Goal: Task Accomplishment & Management: Manage account settings

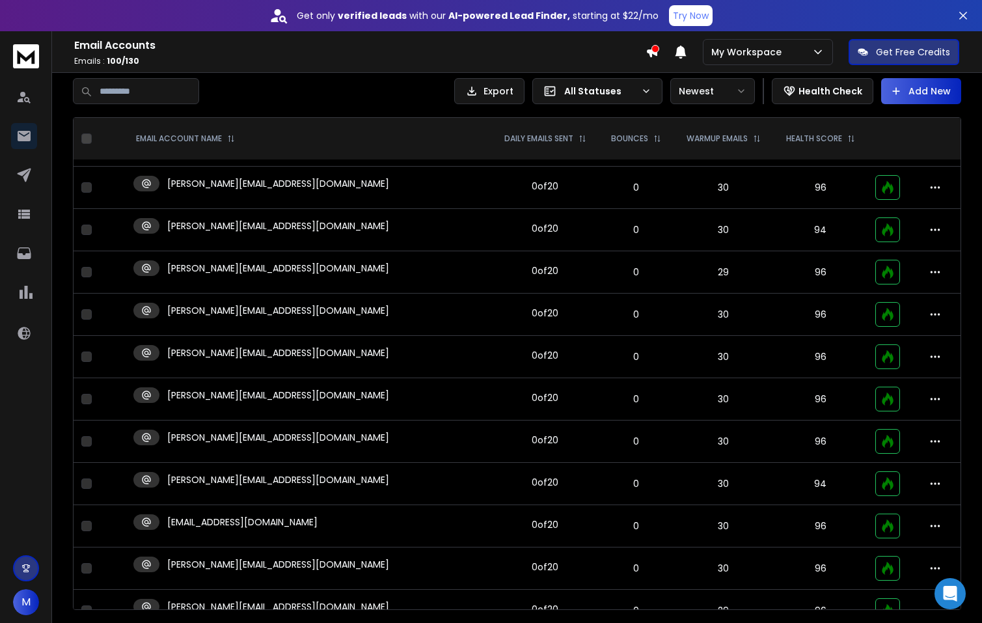
scroll to position [2646, 0]
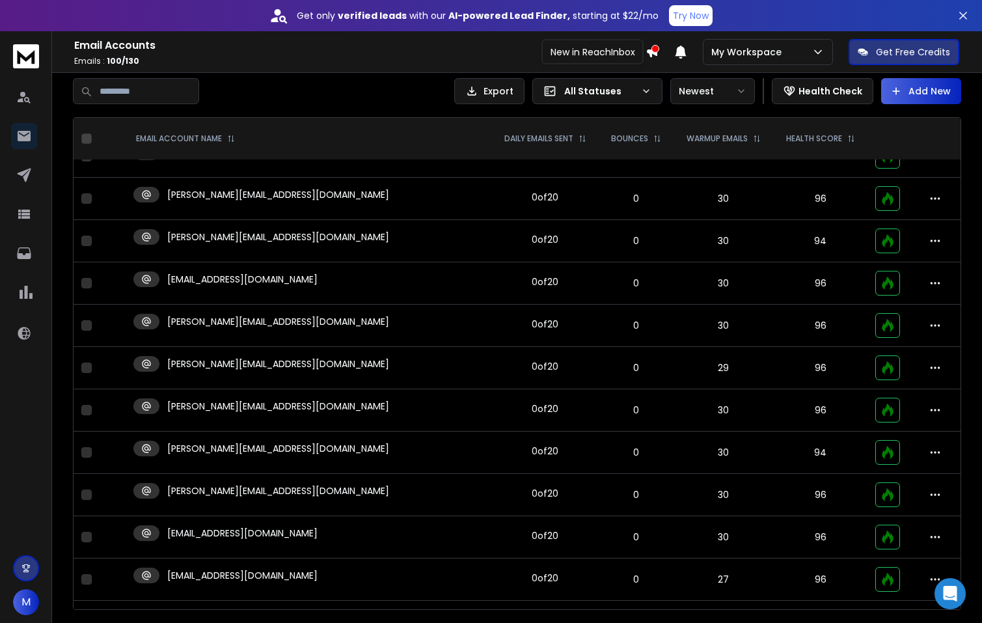
click at [651, 53] on icon at bounding box center [652, 52] width 10 height 10
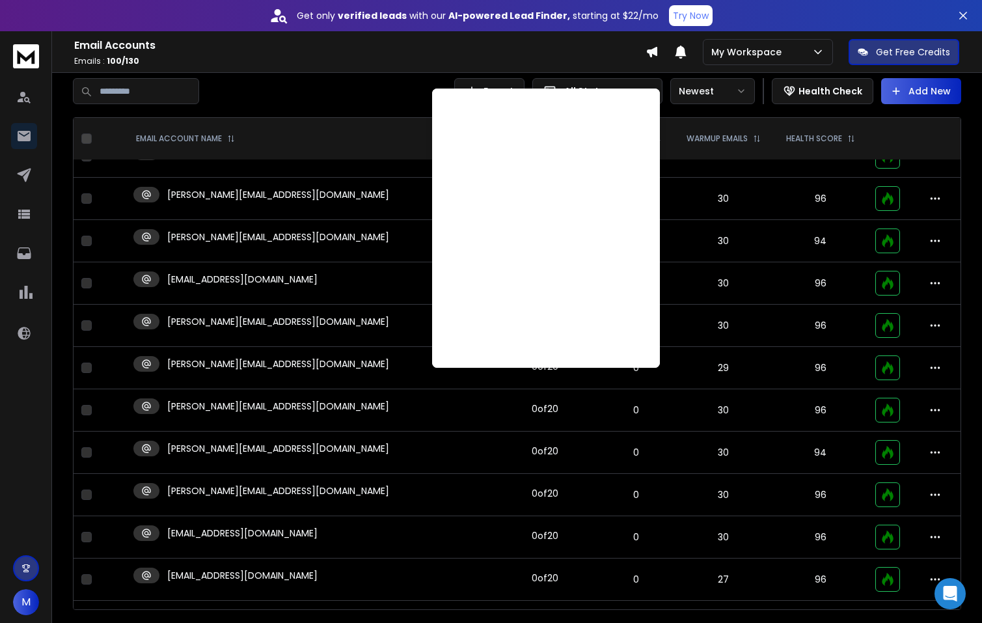
click at [651, 53] on icon at bounding box center [652, 52] width 10 height 10
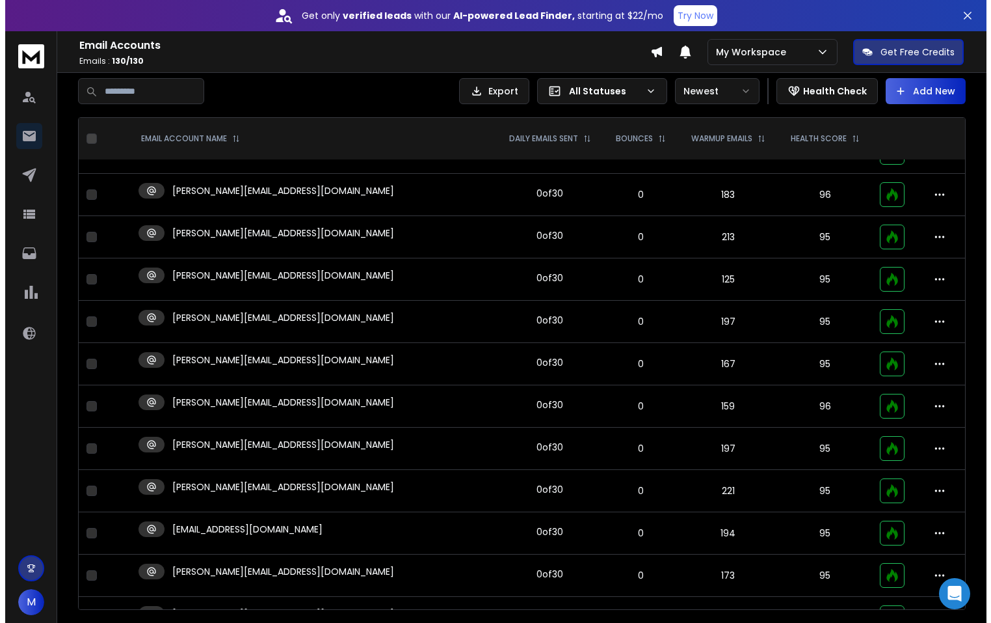
scroll to position [5058, 0]
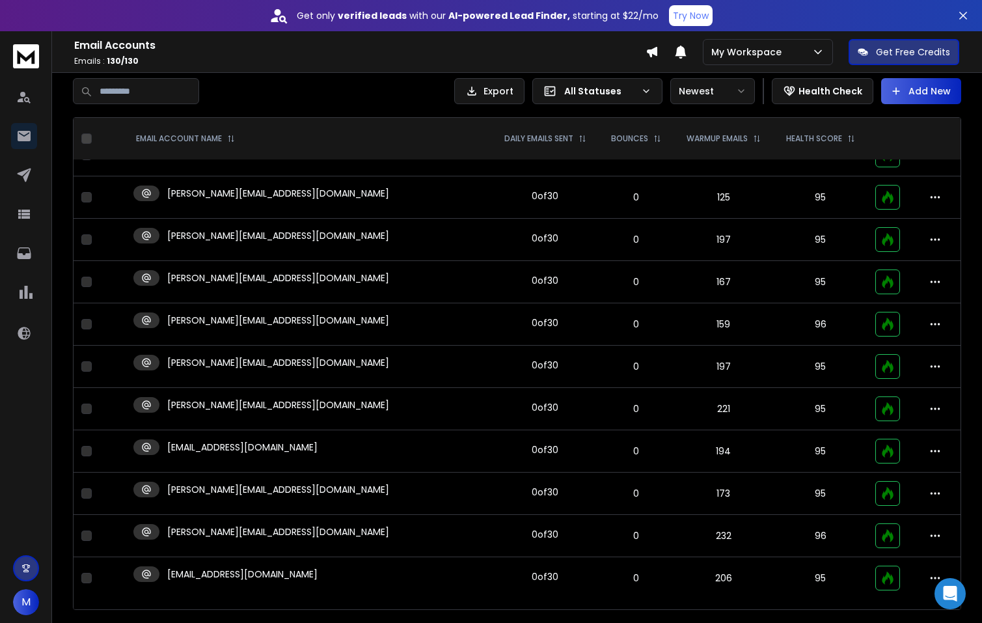
click at [607, 529] on p "0" at bounding box center [636, 535] width 59 height 13
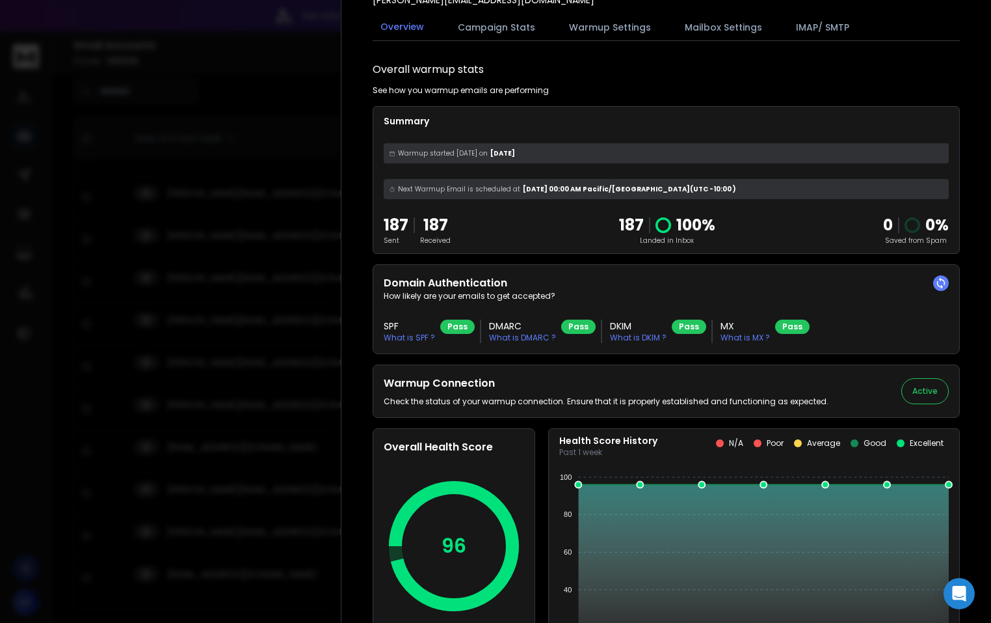
scroll to position [0, 0]
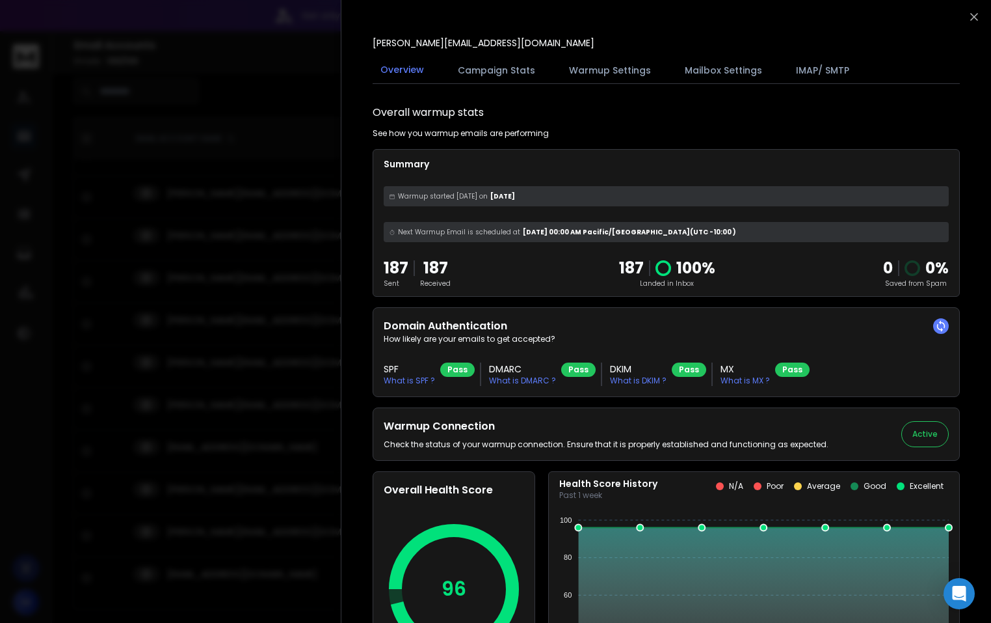
click at [595, 69] on button "Warmup Settings" at bounding box center [610, 70] width 98 height 29
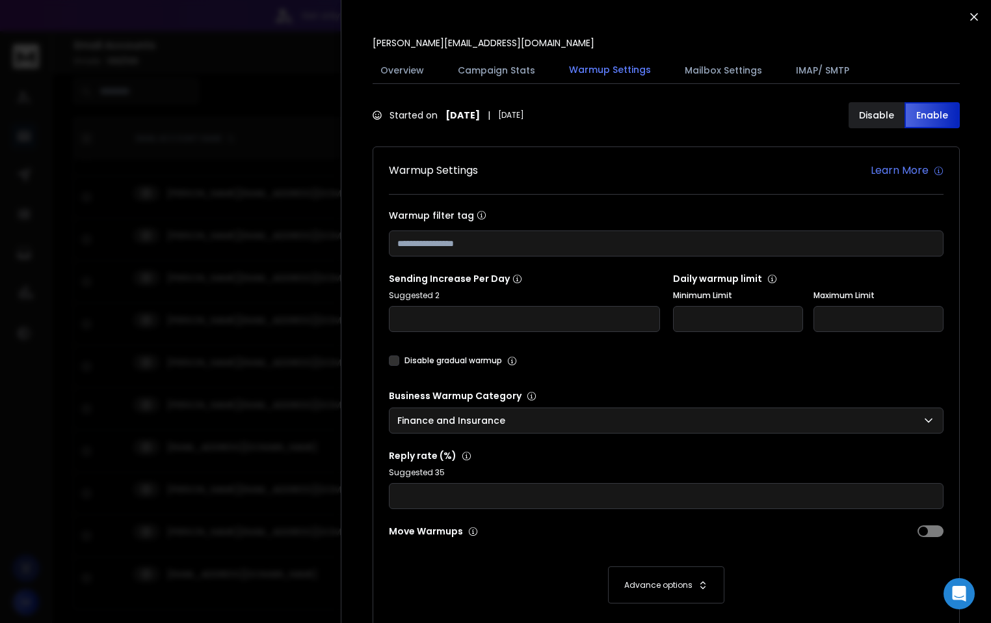
click at [971, 19] on icon "button" at bounding box center [974, 17] width 7 height 7
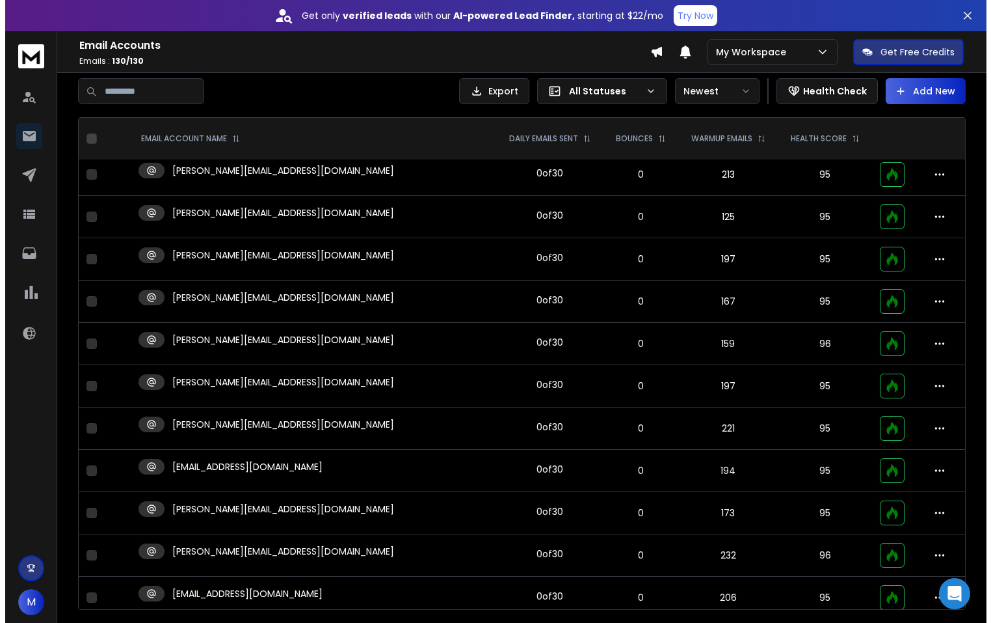
scroll to position [5058, 0]
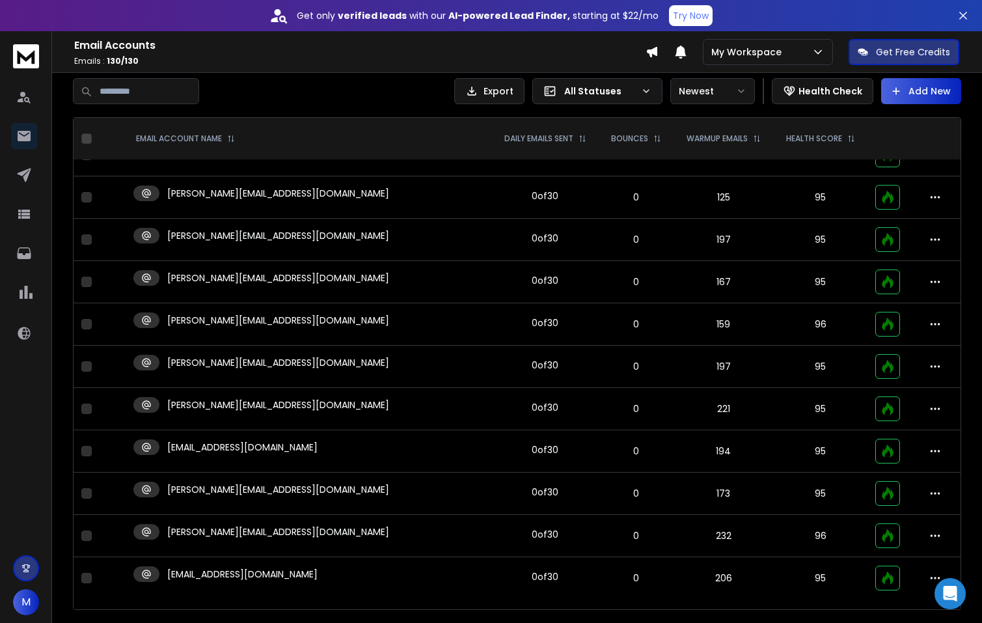
click at [622, 472] on td "0" at bounding box center [636, 493] width 74 height 42
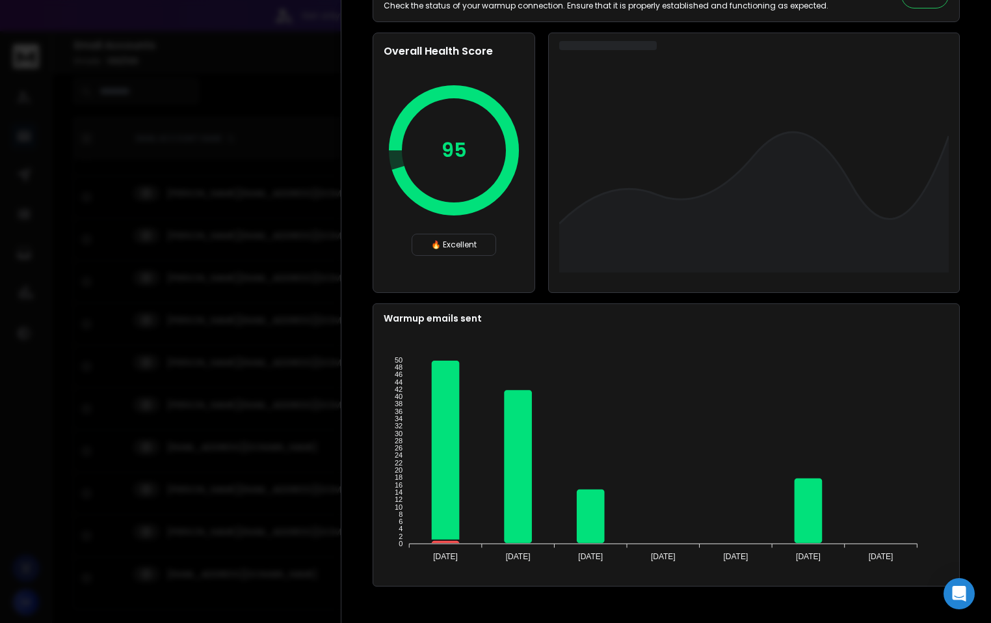
scroll to position [0, 0]
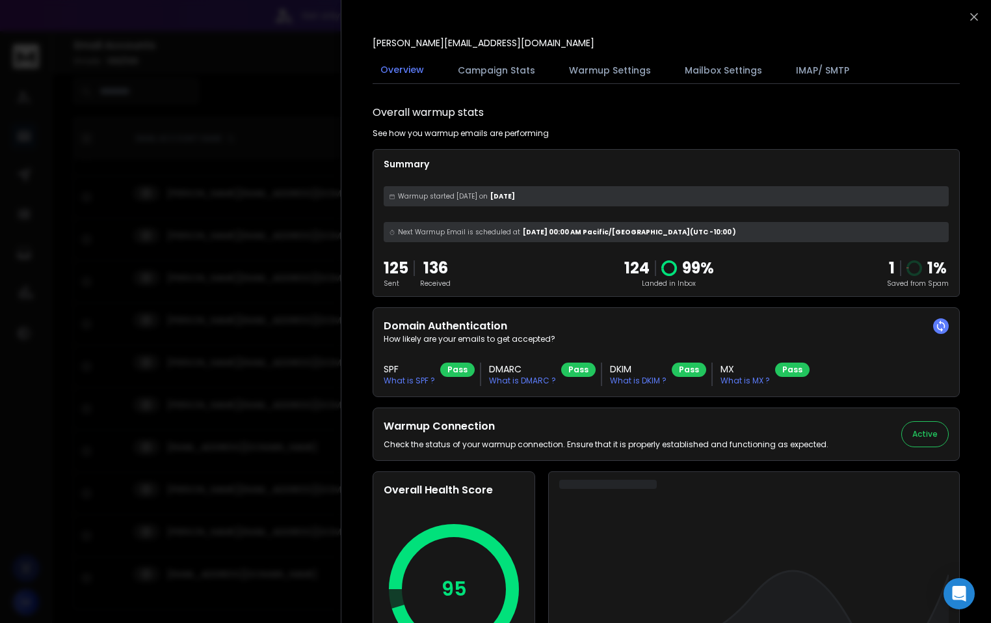
click at [615, 72] on button "Warmup Settings" at bounding box center [610, 70] width 98 height 29
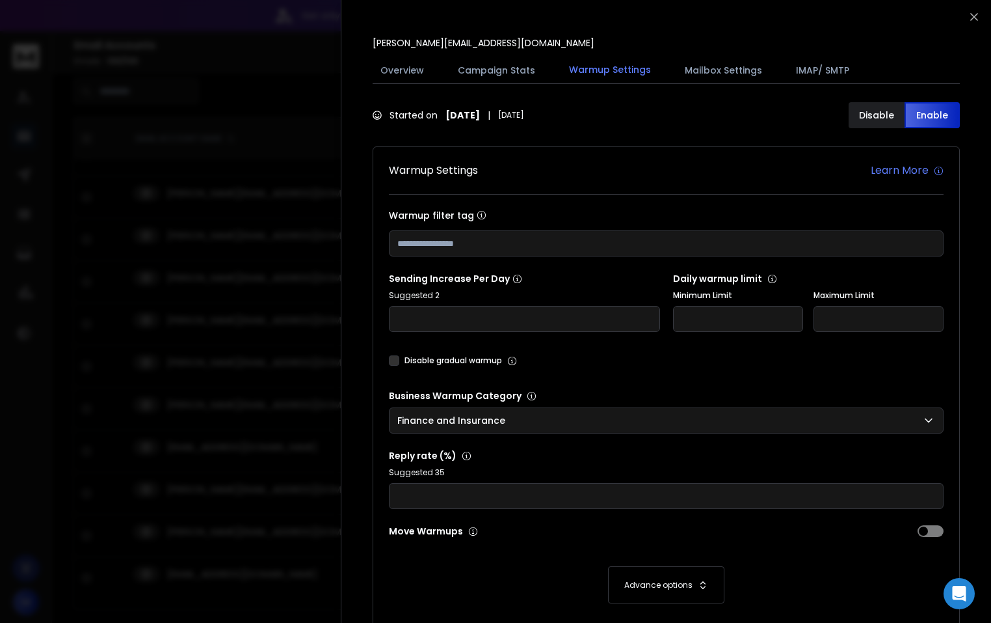
click at [421, 63] on button "Overview" at bounding box center [402, 70] width 59 height 29
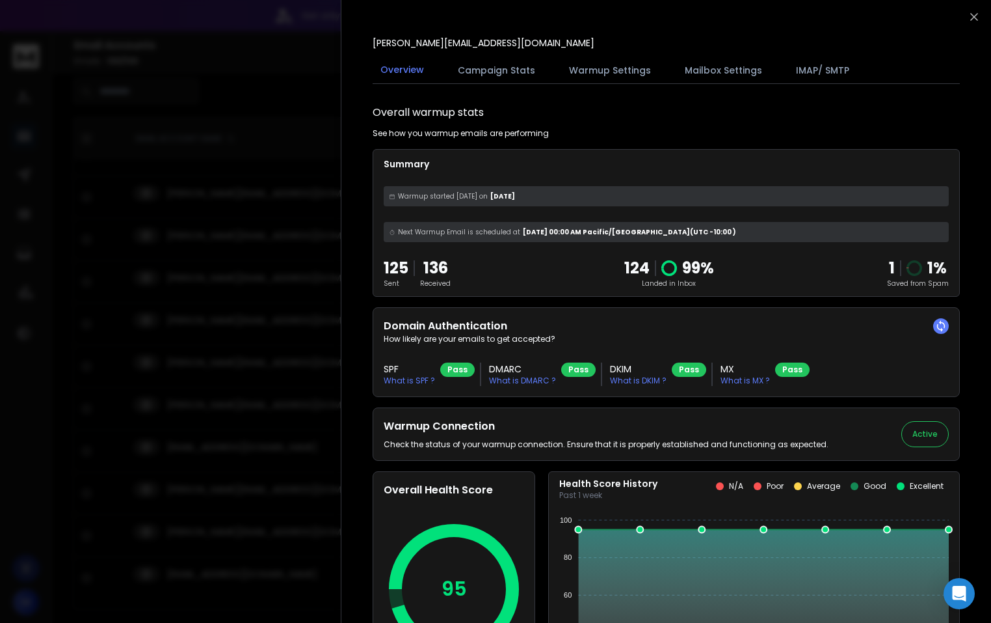
click at [517, 62] on button "Campaign Stats" at bounding box center [496, 70] width 93 height 29
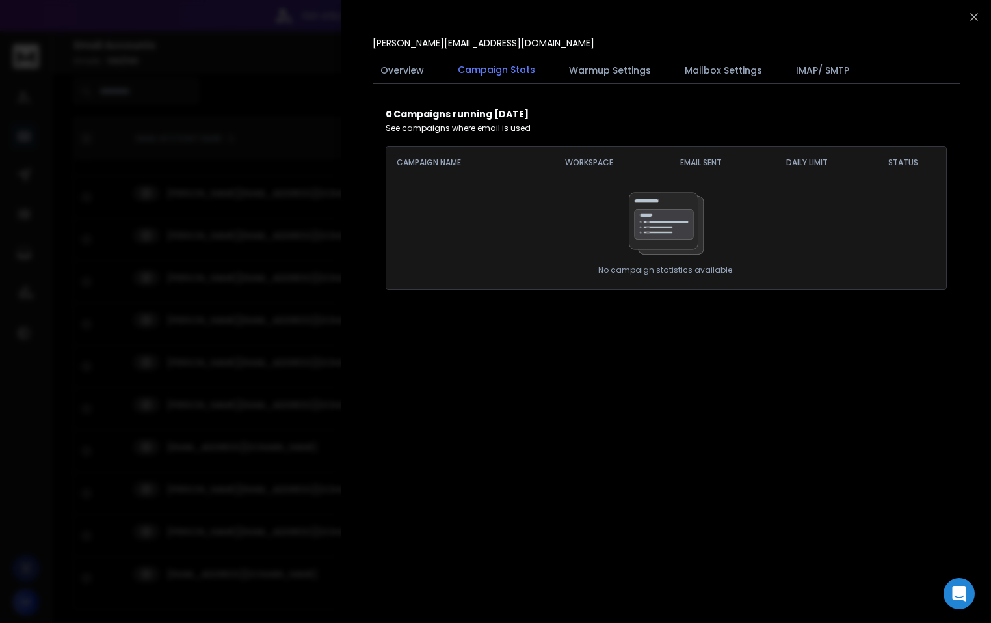
click at [608, 66] on button "Warmup Settings" at bounding box center [610, 70] width 98 height 29
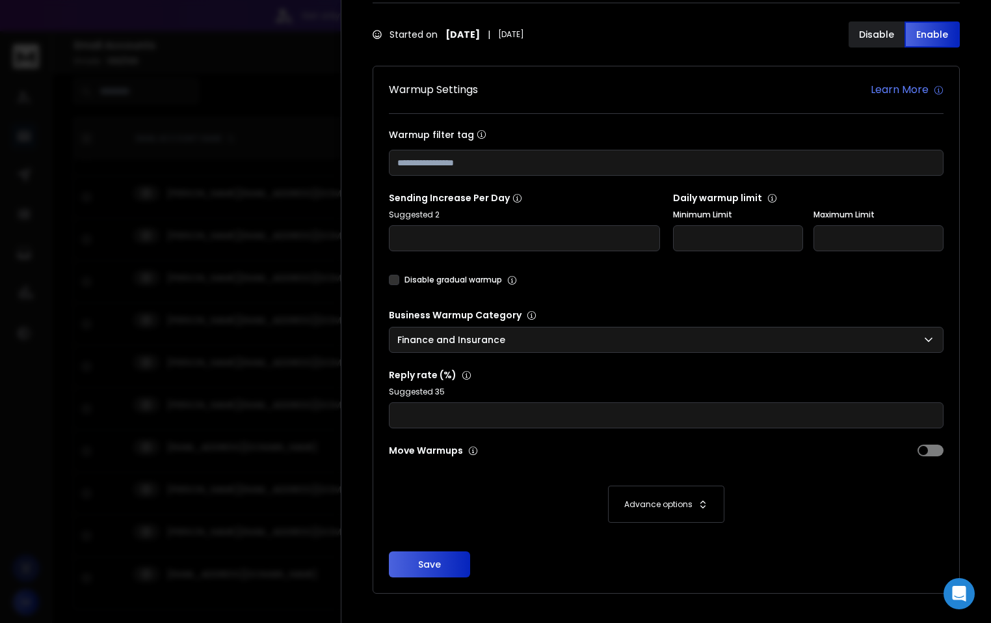
scroll to position [88, 0]
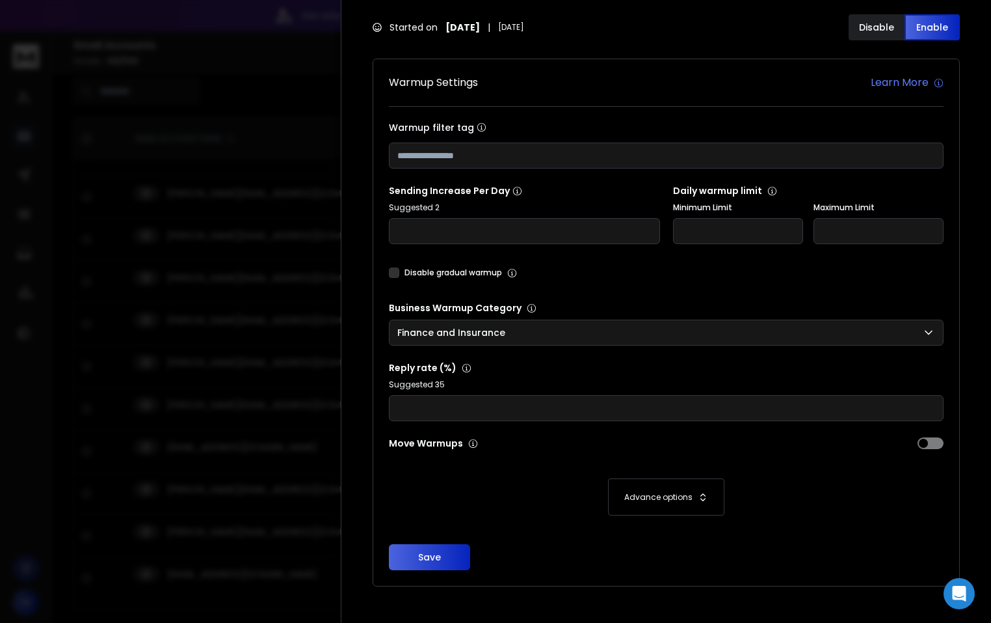
click at [628, 493] on p "Advance options" at bounding box center [658, 497] width 68 height 10
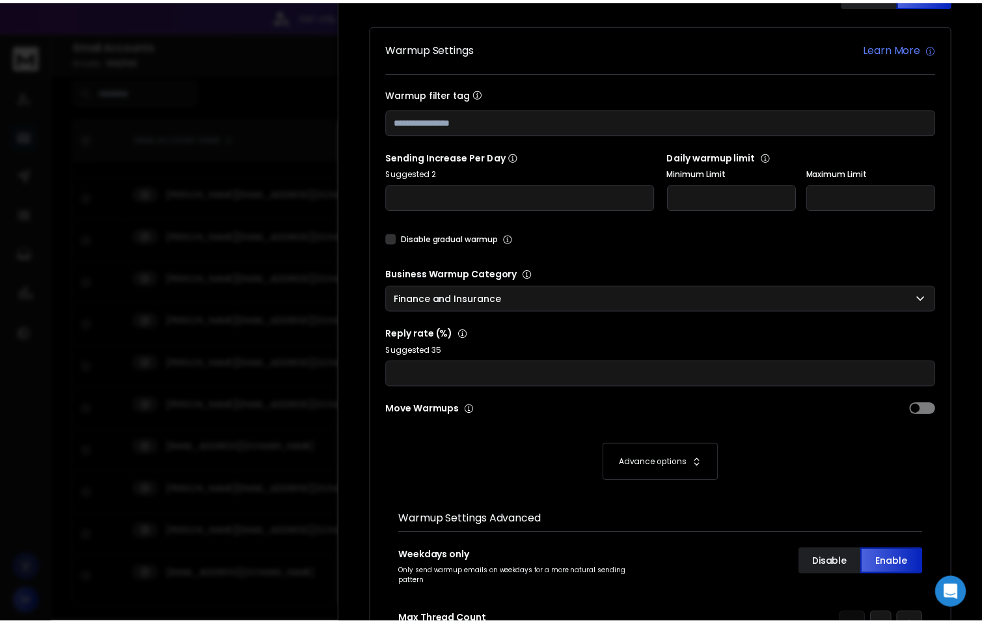
scroll to position [0, 0]
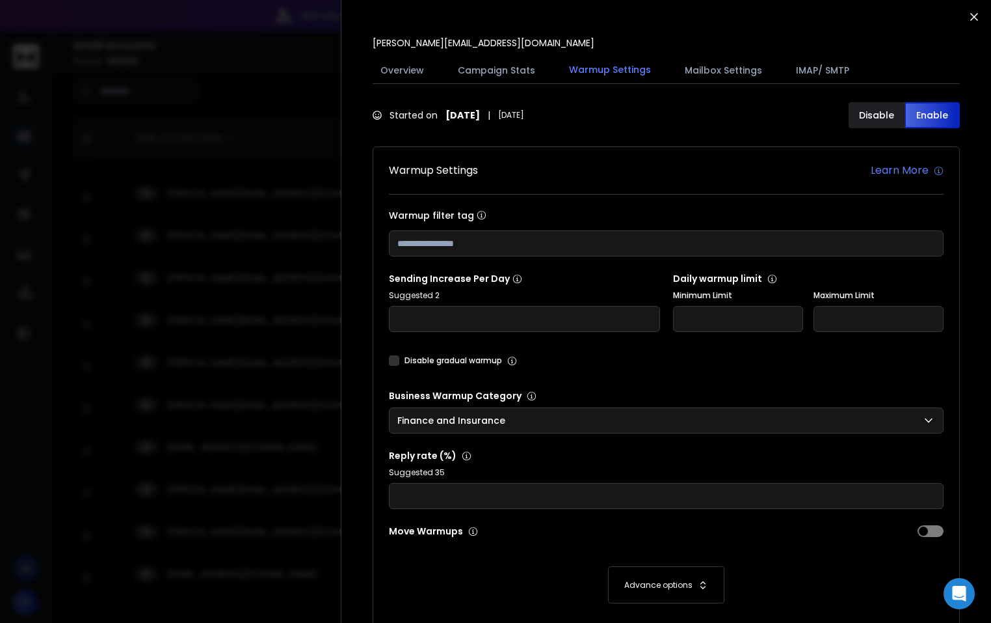
click at [971, 16] on icon "button" at bounding box center [974, 17] width 7 height 7
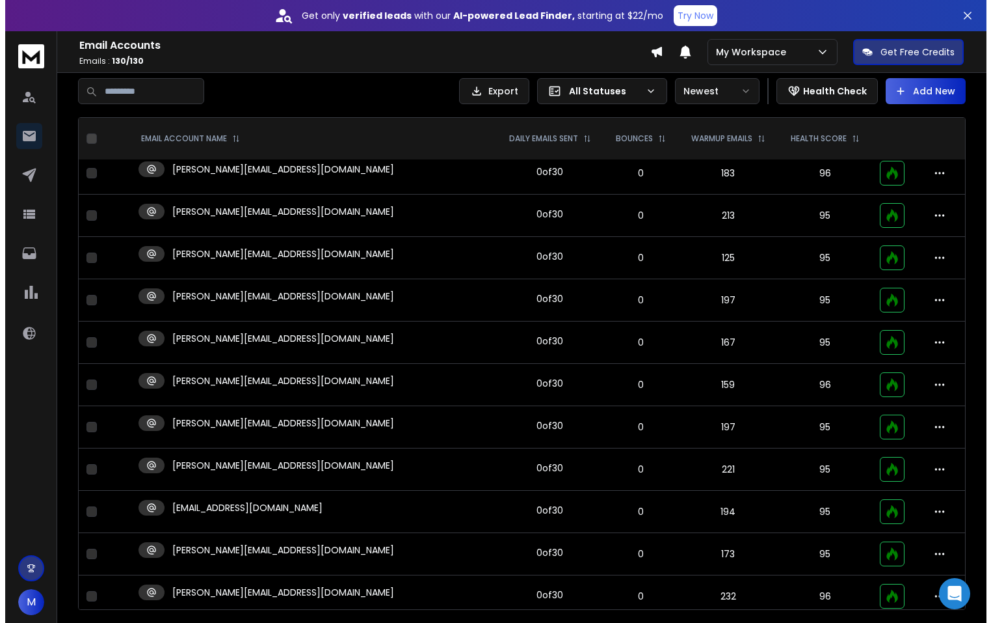
scroll to position [5058, 0]
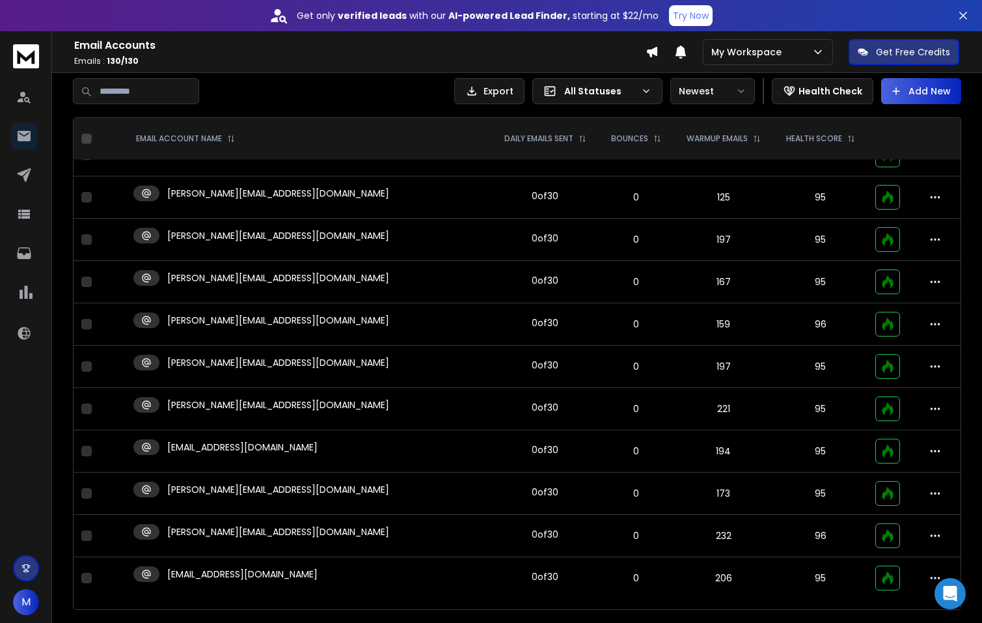
click at [375, 524] on div "[PERSON_NAME][EMAIL_ADDRESS][DOMAIN_NAME]" at bounding box center [308, 532] width 350 height 16
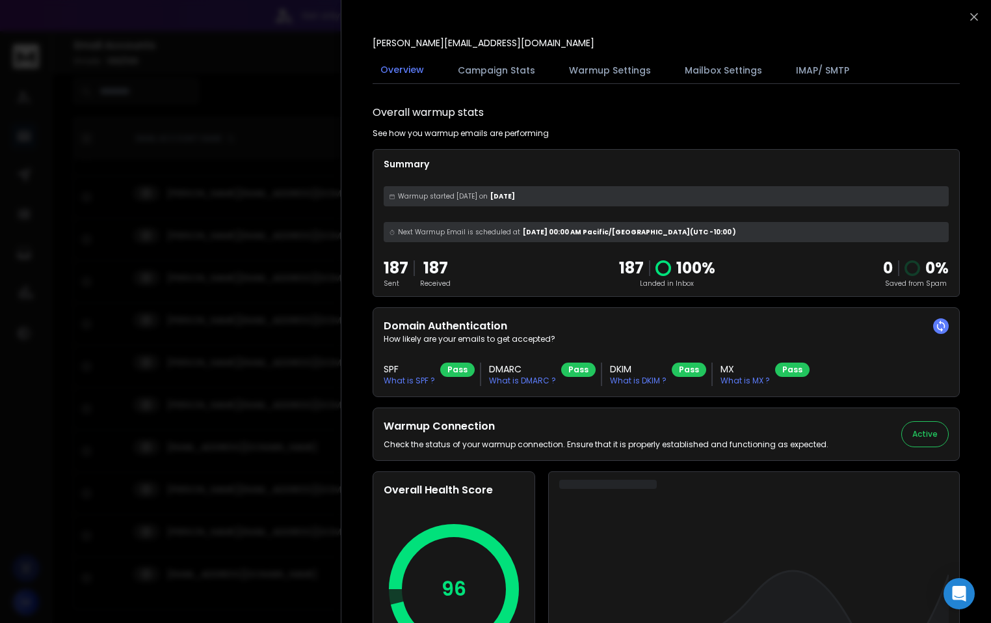
click at [601, 67] on button "Warmup Settings" at bounding box center [610, 70] width 98 height 29
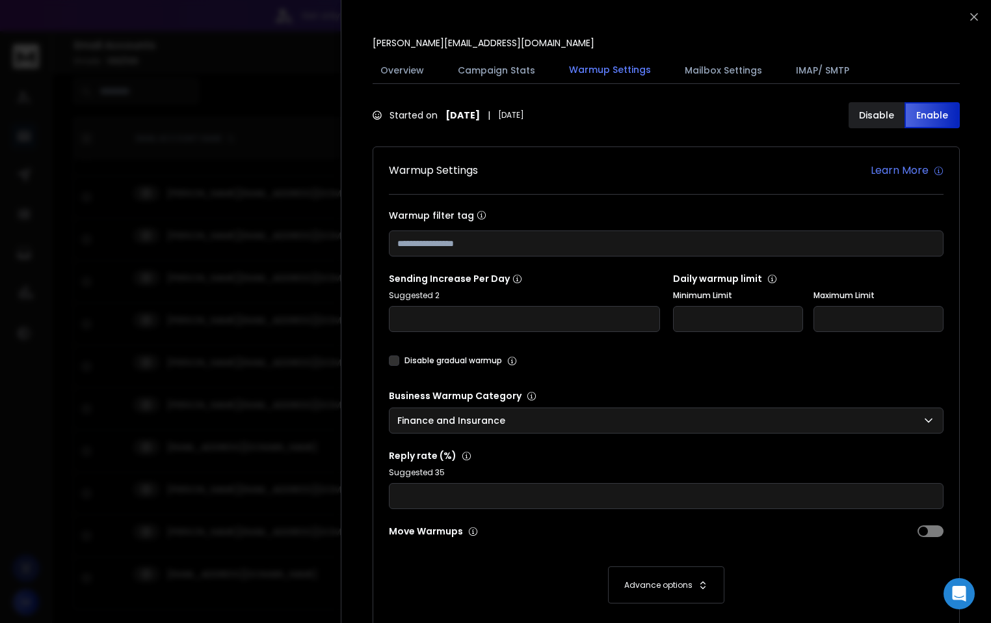
scroll to position [88, 0]
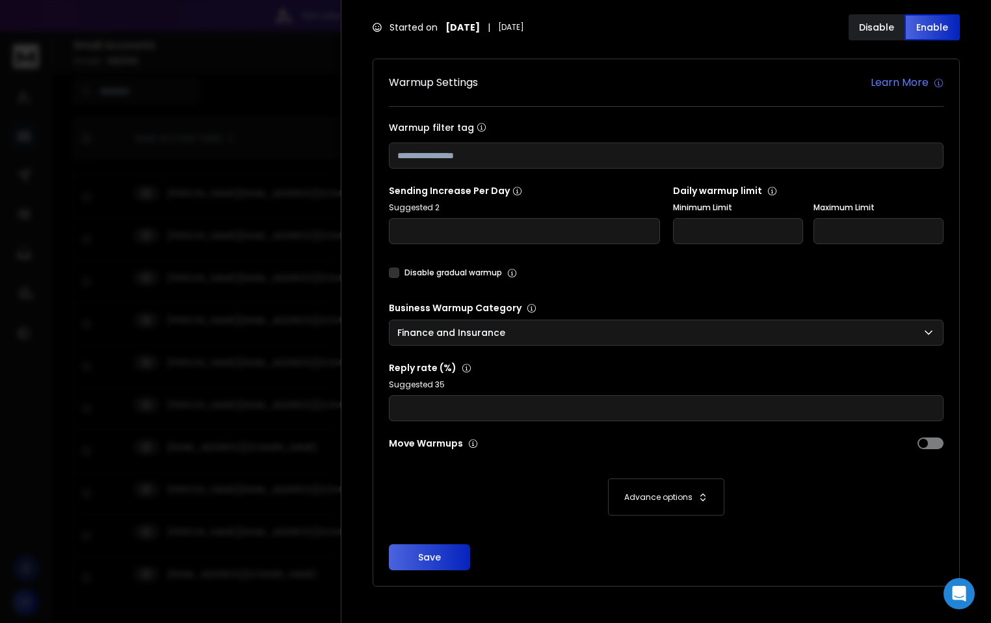
click at [649, 502] on div "Advance options" at bounding box center [666, 496] width 116 height 37
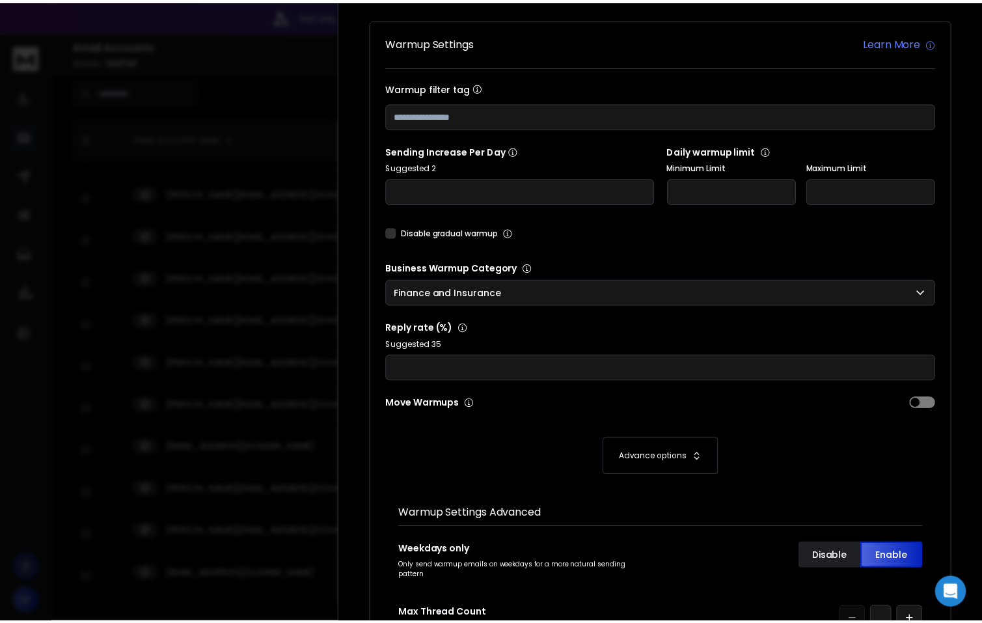
scroll to position [0, 0]
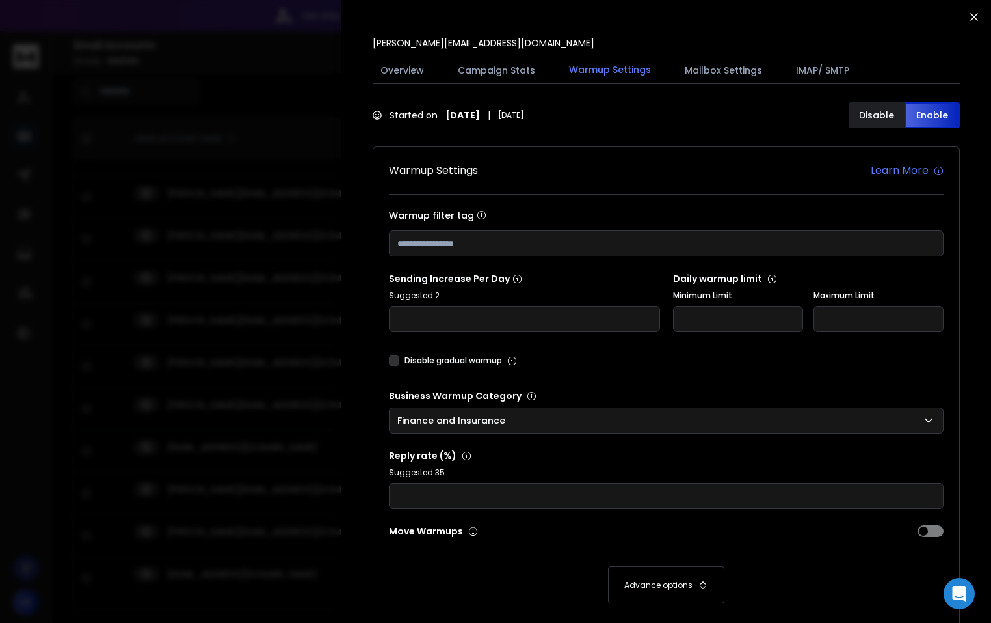
click at [971, 16] on icon "button" at bounding box center [974, 17] width 7 height 7
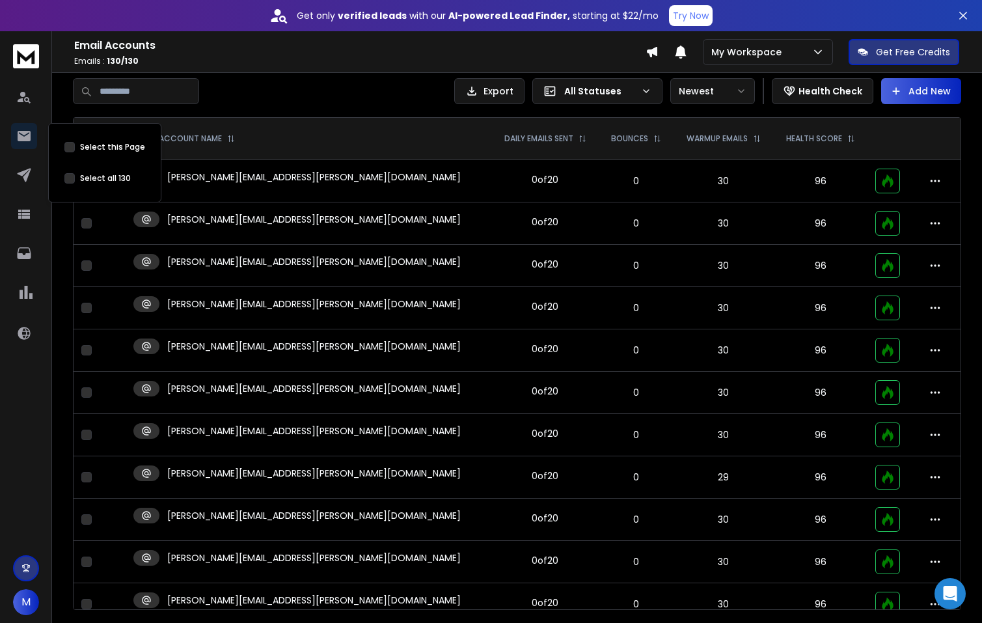
click at [72, 178] on button "Select this Page" at bounding box center [69, 178] width 10 height 10
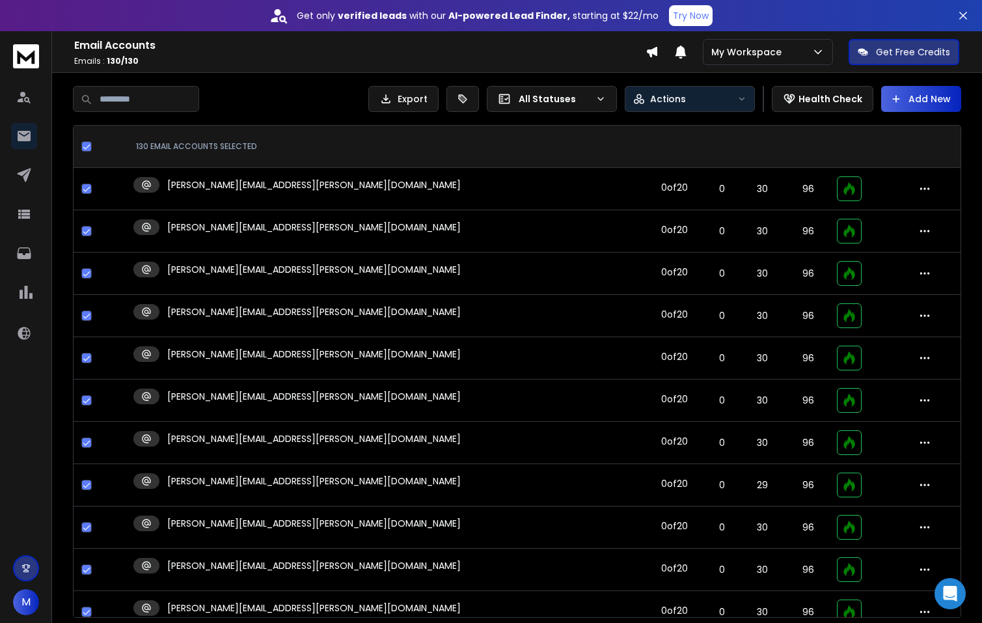
click at [706, 94] on div "Actions" at bounding box center [682, 98] width 99 height 13
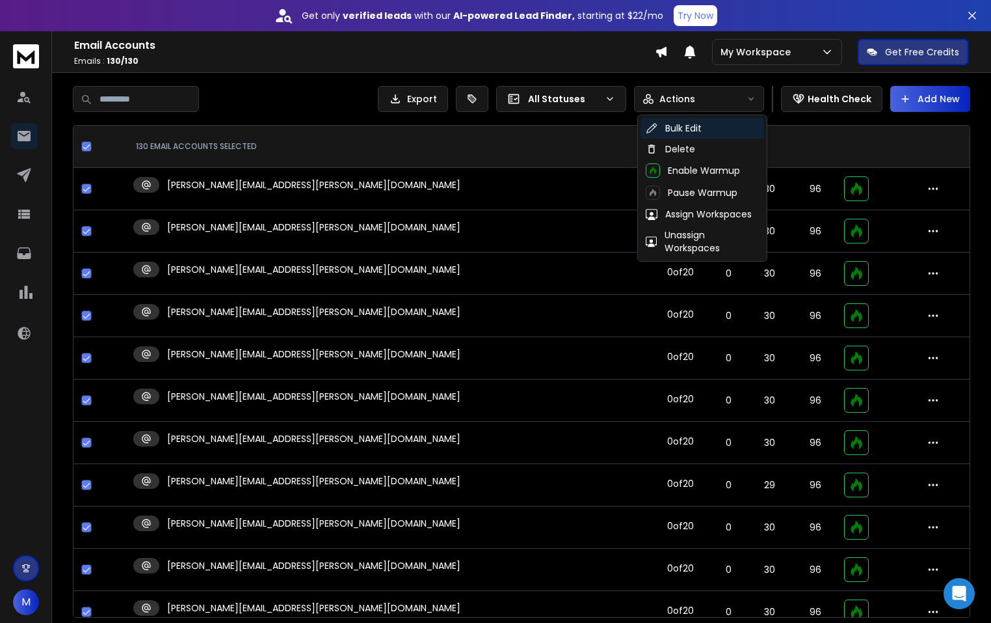
click at [676, 129] on div "Bulk Edit" at bounding box center [674, 128] width 56 height 13
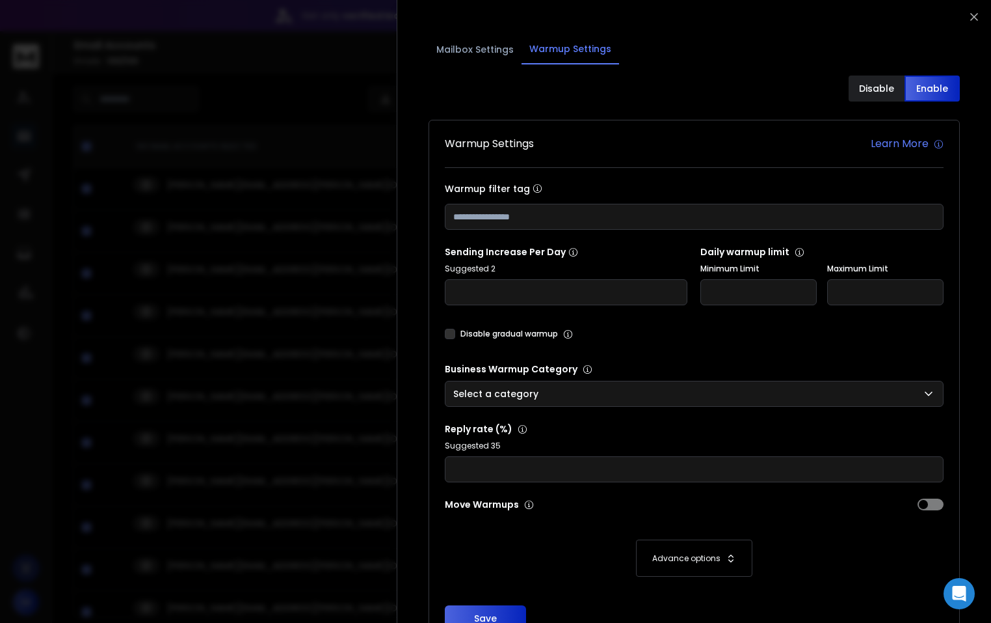
click at [560, 56] on button "Warmup Settings" at bounding box center [571, 49] width 98 height 30
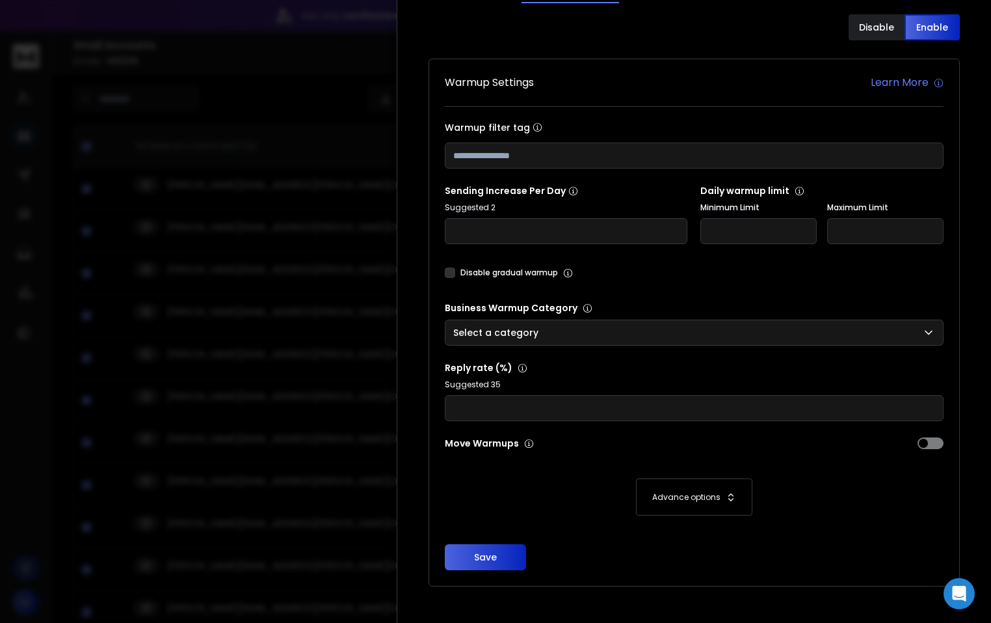
click at [682, 502] on div "Advance options" at bounding box center [694, 496] width 116 height 37
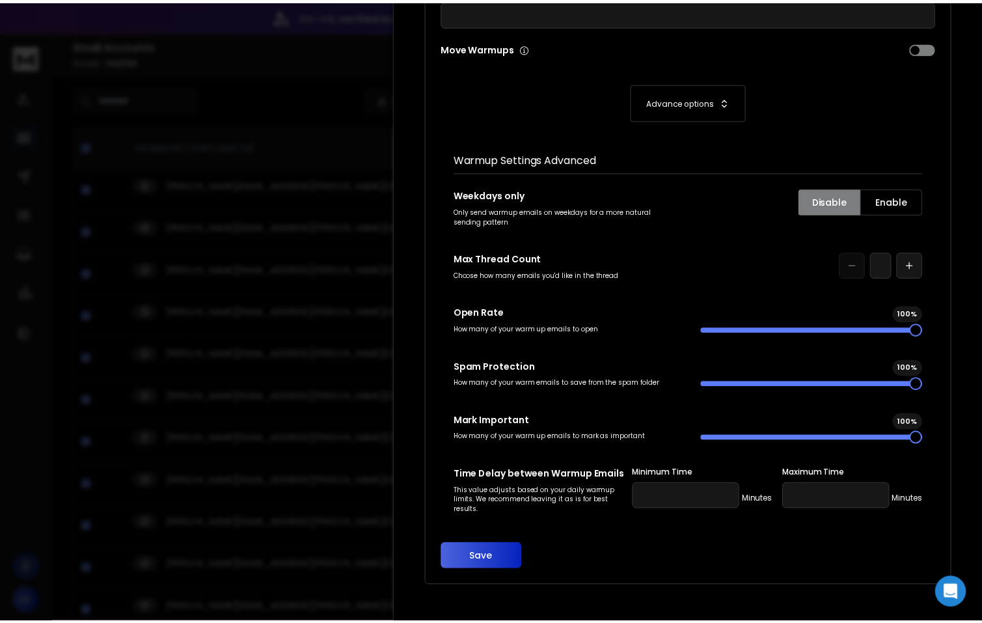
scroll to position [577, 0]
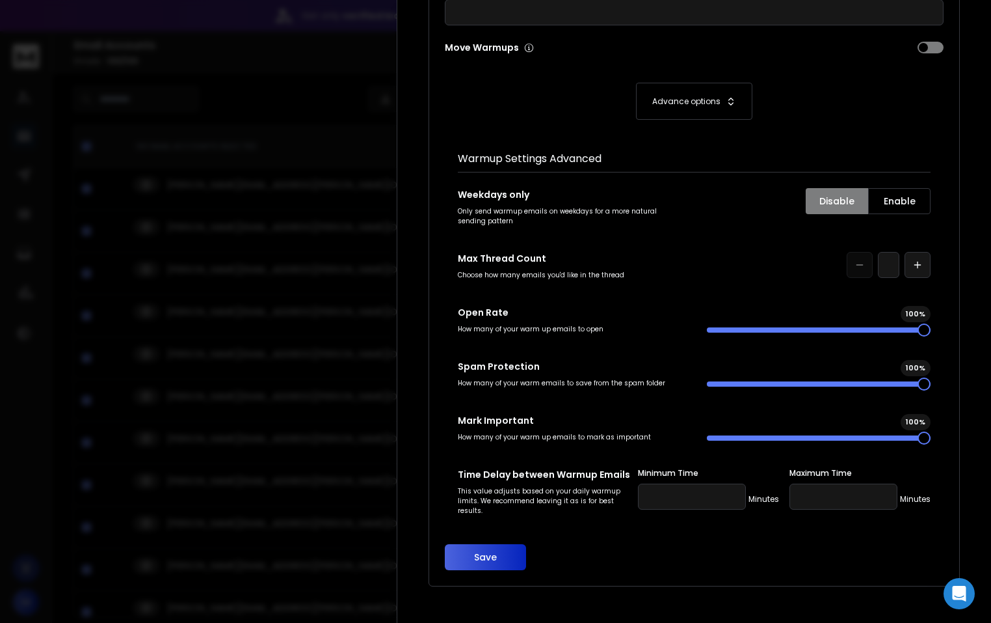
click at [638, 483] on input "number" at bounding box center [692, 496] width 108 height 26
click at [638, 468] on div "Minimum Time Minutes" at bounding box center [708, 491] width 141 height 47
click at [790, 483] on input "number" at bounding box center [844, 496] width 108 height 26
click at [669, 468] on div "Minimum Time Minutes" at bounding box center [708, 491] width 141 height 47
click at [638, 483] on input "number" at bounding box center [692, 496] width 108 height 26
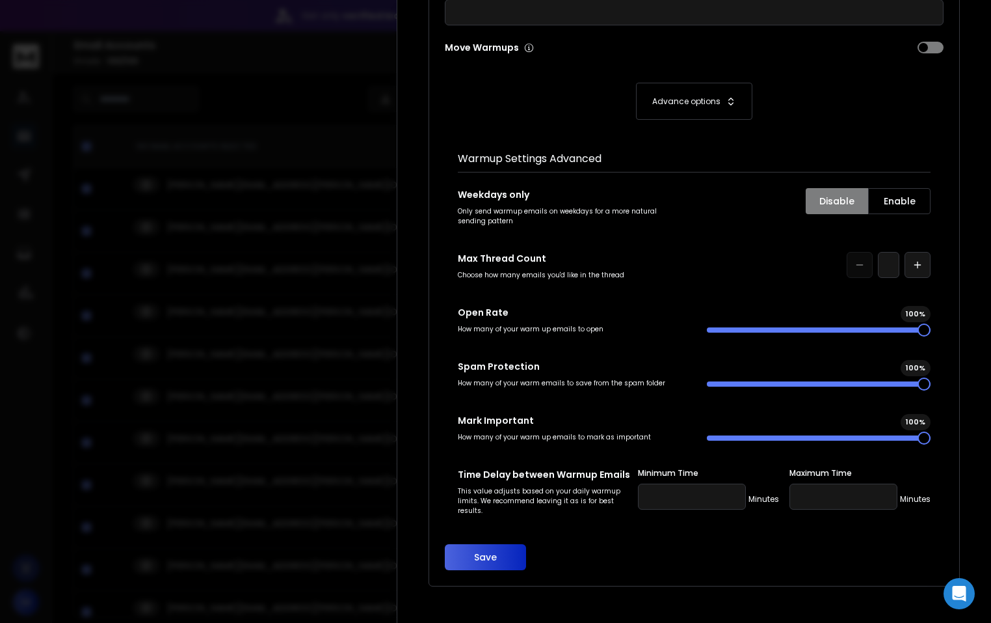
click at [519, 566] on button "Save" at bounding box center [485, 557] width 81 height 26
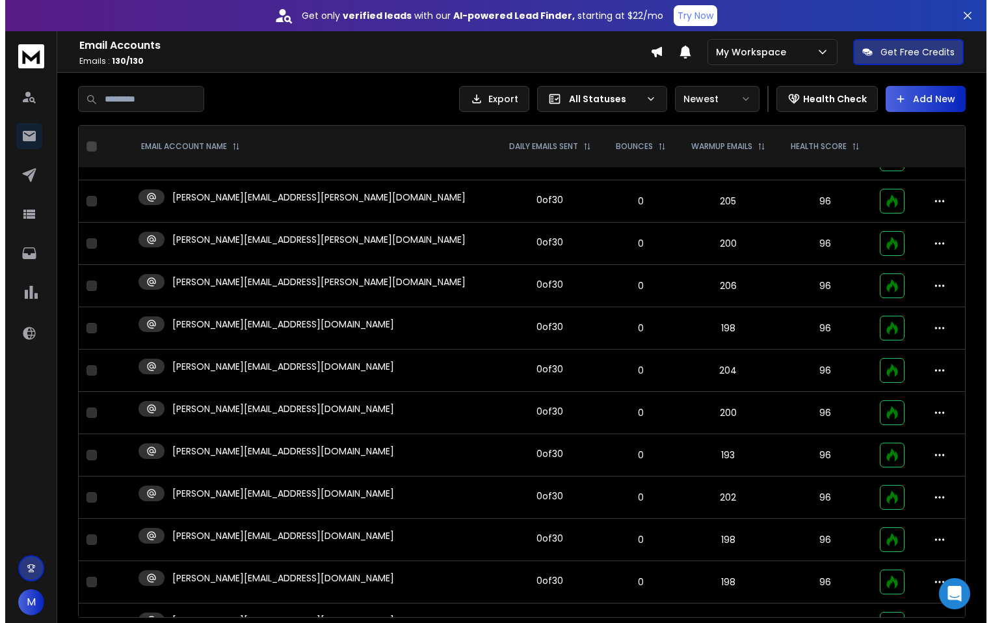
scroll to position [5058, 0]
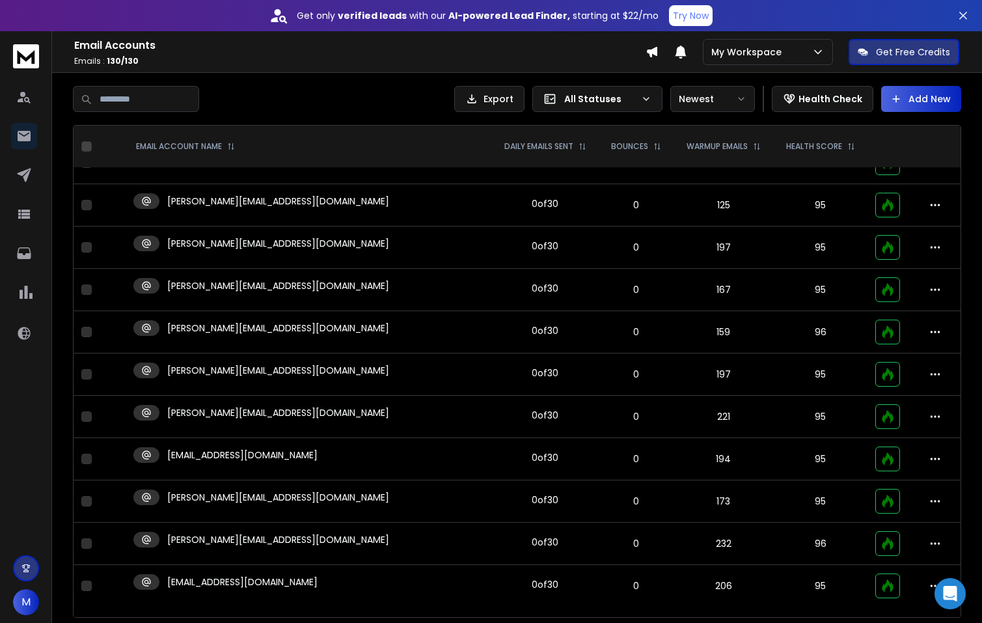
click at [599, 541] on td "0" at bounding box center [636, 543] width 74 height 42
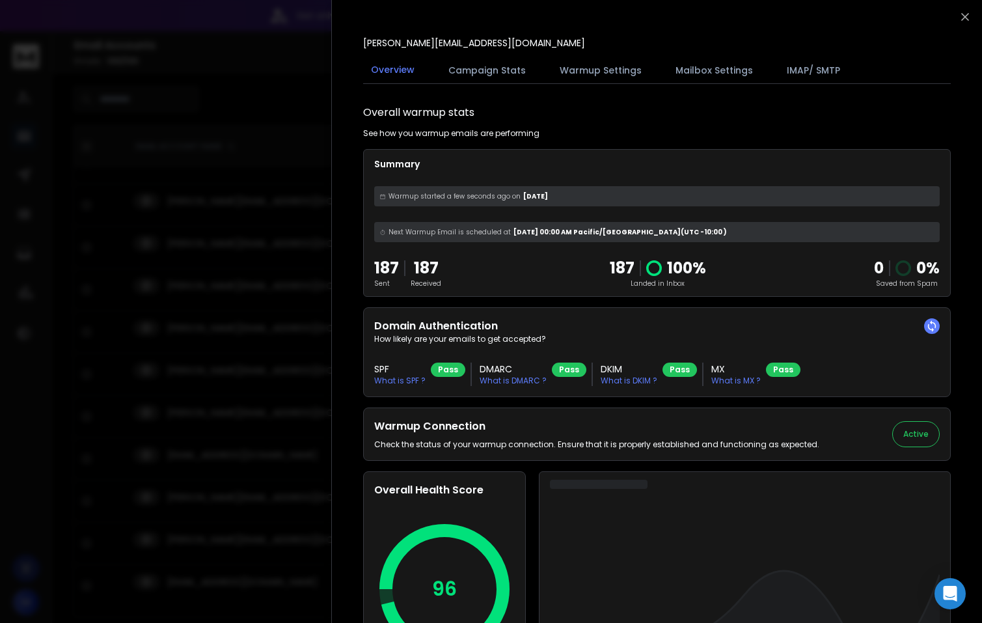
click at [605, 67] on button "Warmup Settings" at bounding box center [601, 70] width 98 height 29
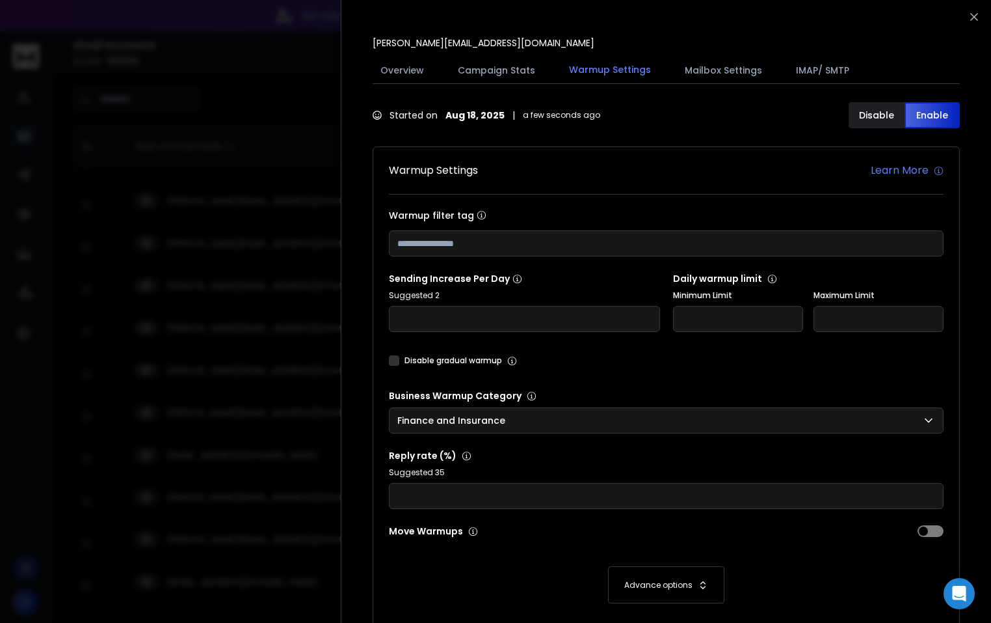
scroll to position [88, 0]
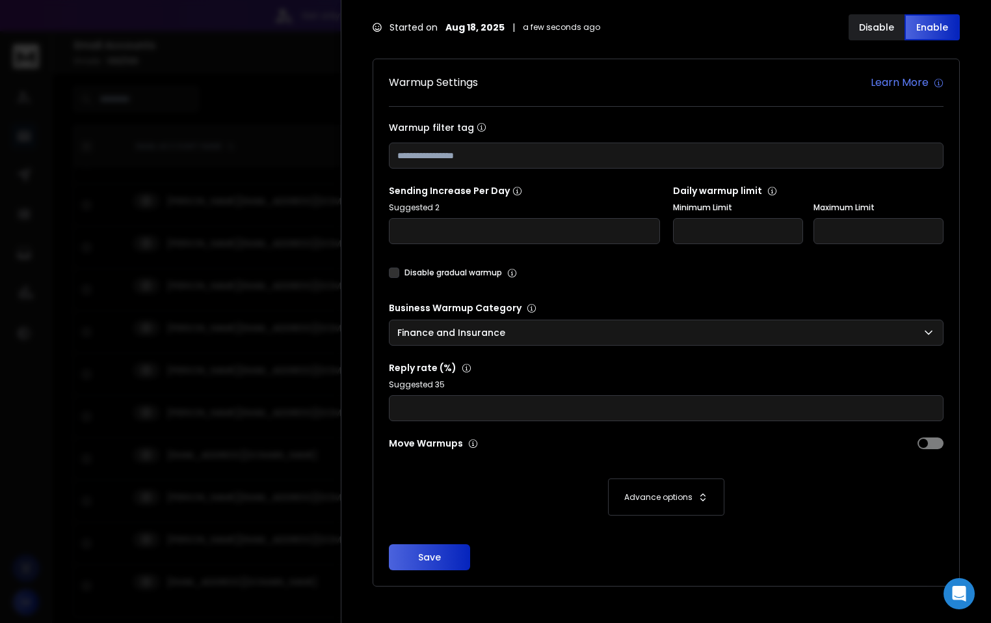
click at [630, 506] on div "Advance options" at bounding box center [666, 496] width 116 height 37
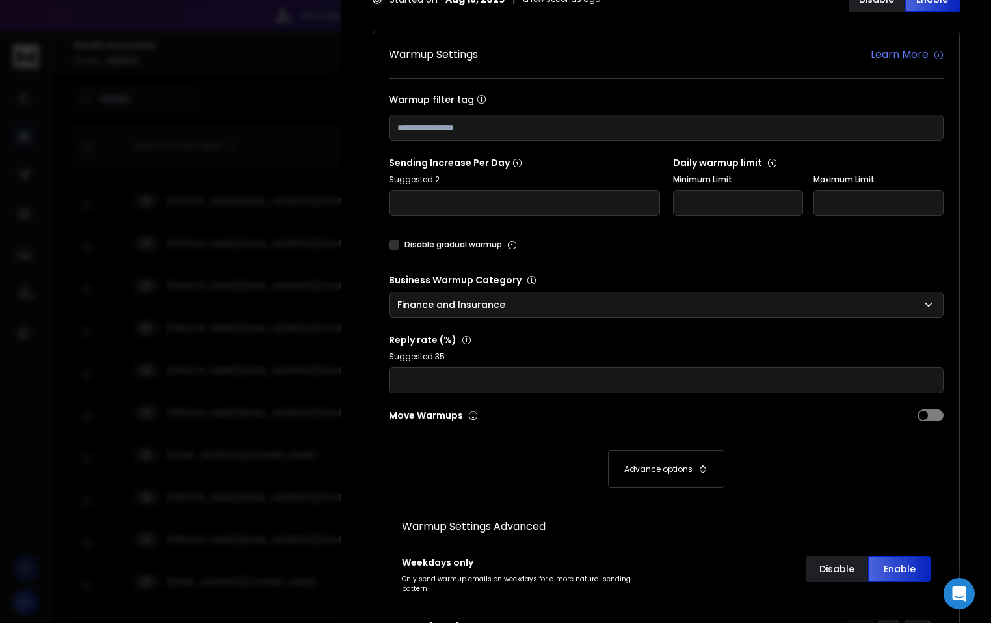
scroll to position [0, 0]
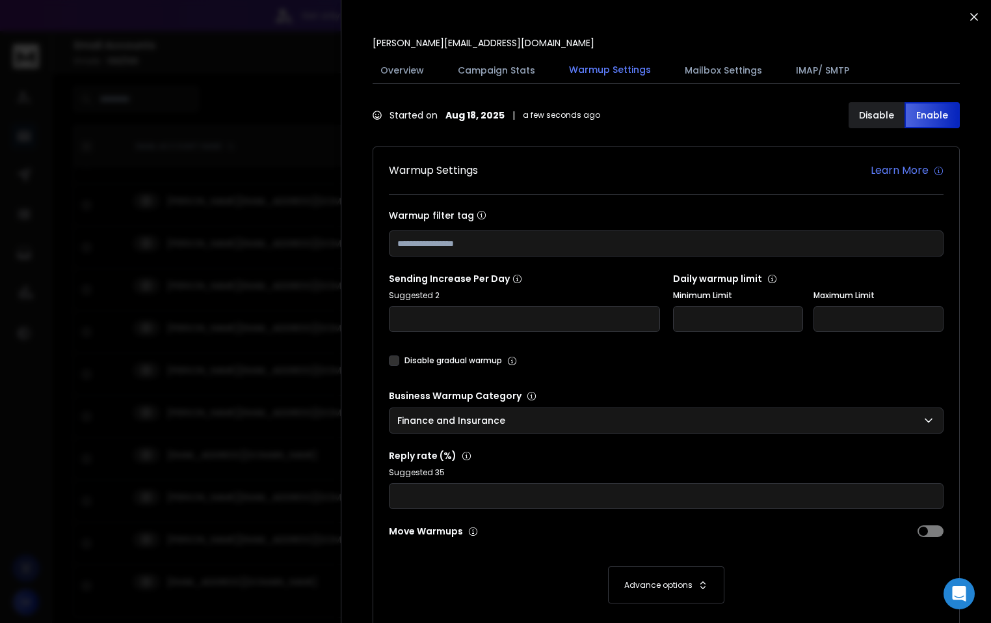
click at [973, 18] on icon "button" at bounding box center [974, 16] width 13 height 13
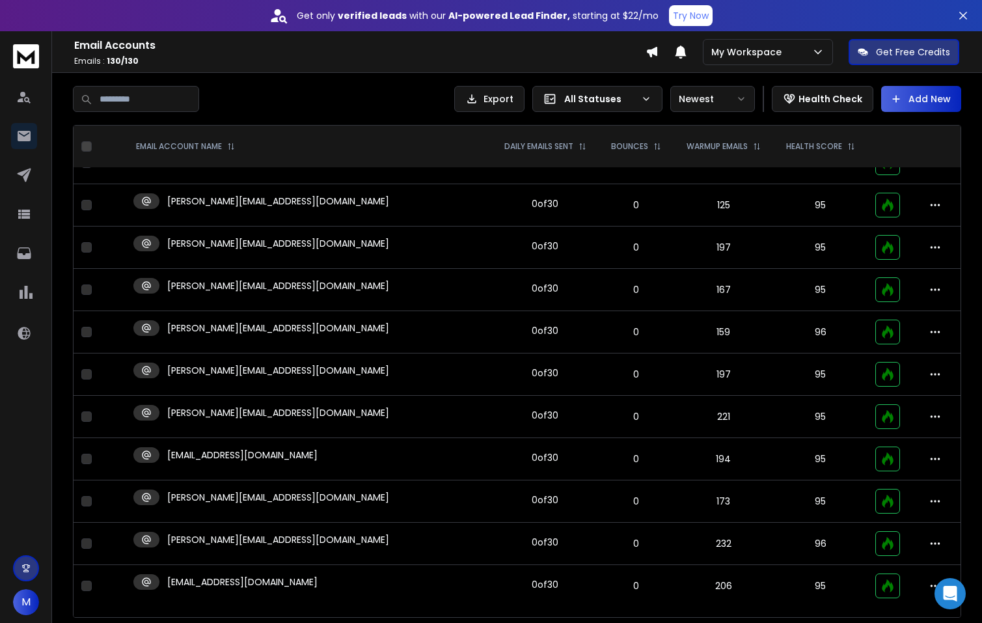
click at [405, 554] on td "[PERSON_NAME][EMAIL_ADDRESS][DOMAIN_NAME]" at bounding box center [309, 543] width 366 height 42
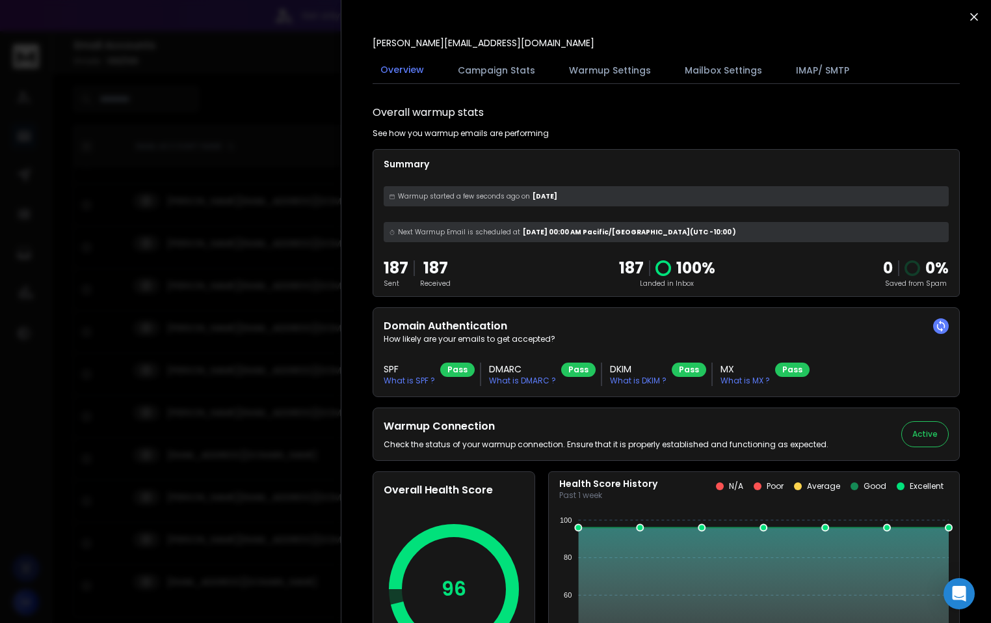
click at [972, 18] on icon "button" at bounding box center [974, 17] width 7 height 7
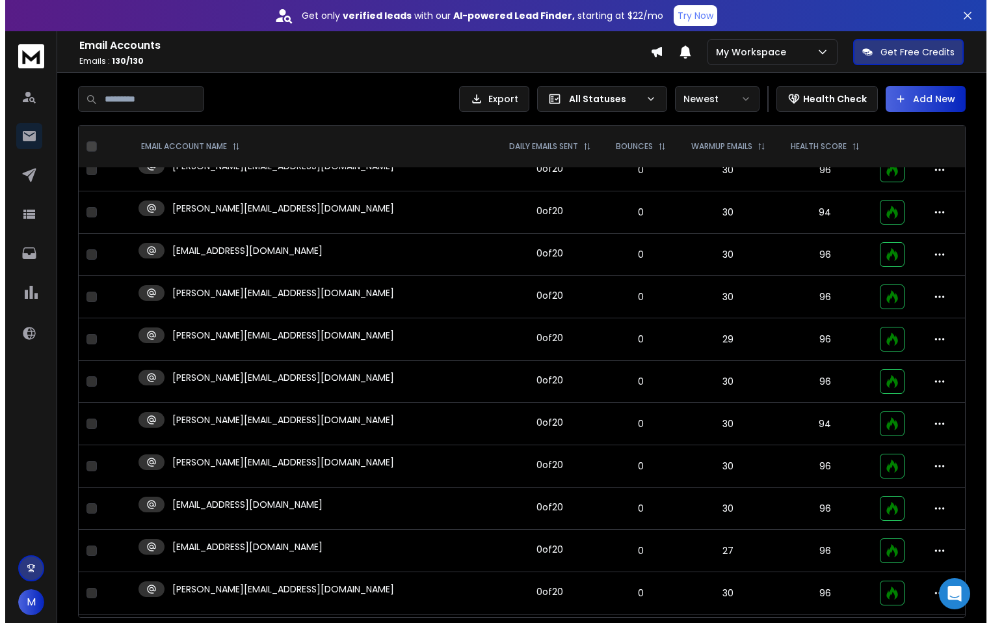
scroll to position [2416, 0]
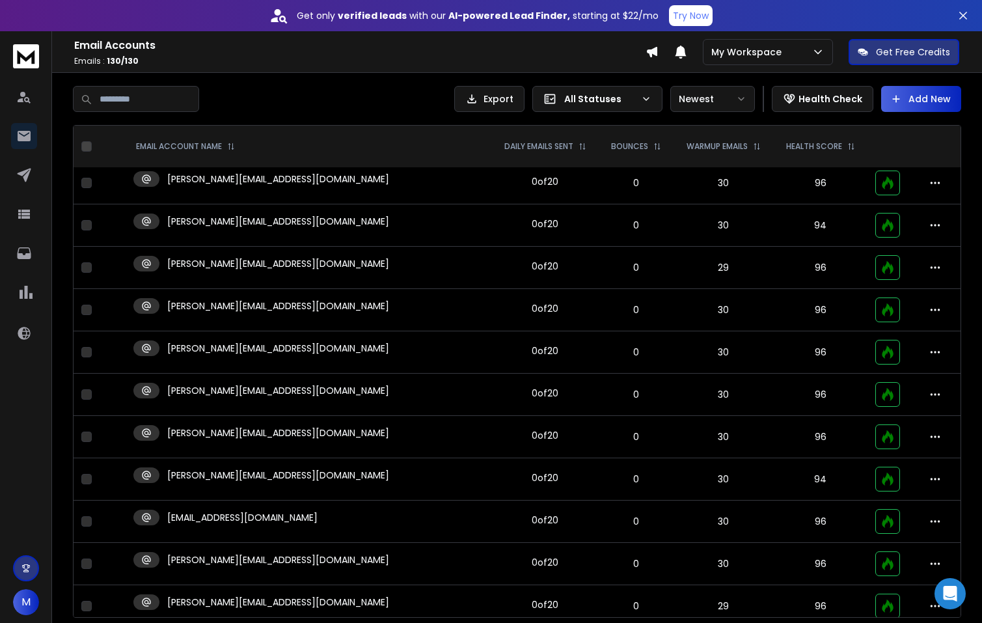
click at [241, 225] on p "[PERSON_NAME][EMAIL_ADDRESS][DOMAIN_NAME]" at bounding box center [278, 221] width 222 height 13
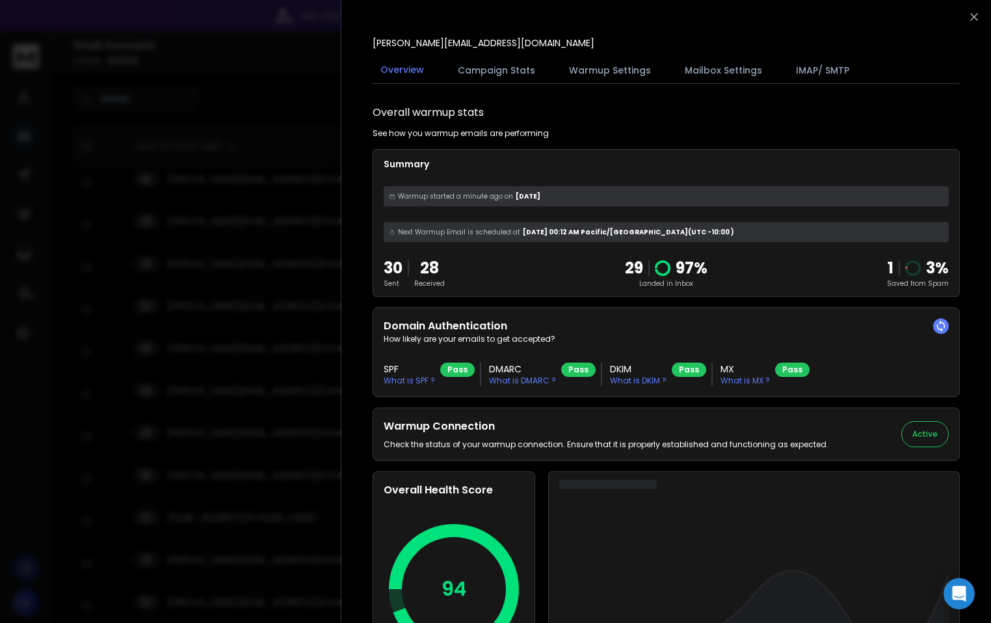
click at [585, 72] on button "Warmup Settings" at bounding box center [610, 70] width 98 height 29
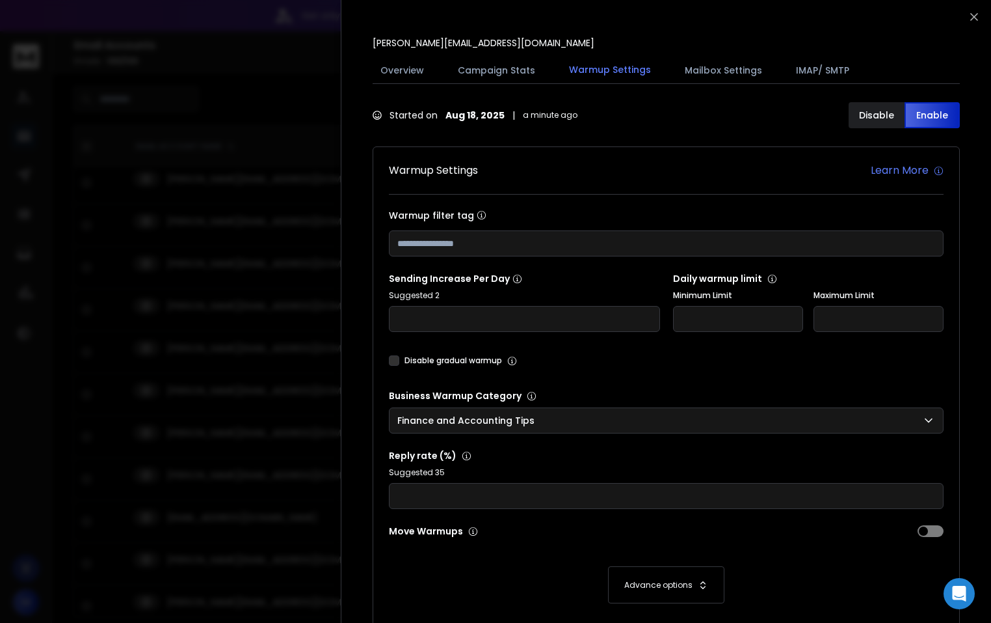
scroll to position [88, 0]
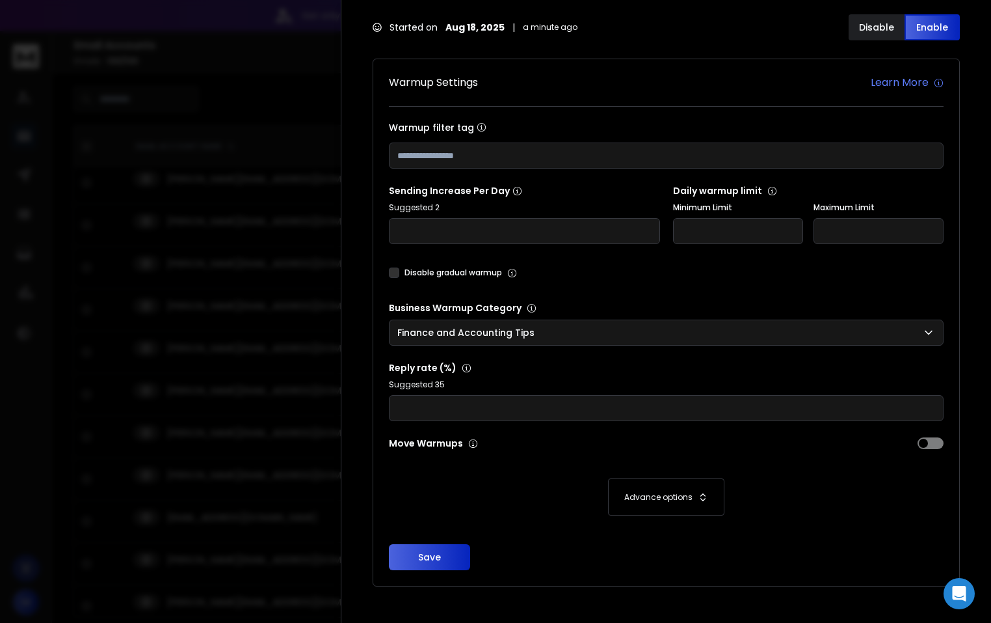
click at [632, 499] on p "Advance options" at bounding box center [658, 497] width 68 height 10
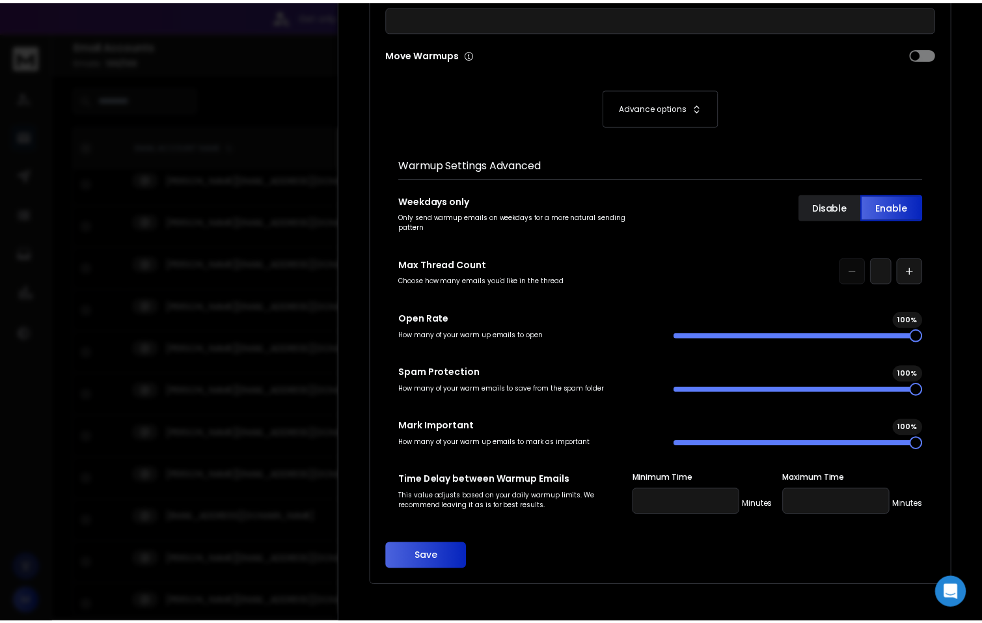
scroll to position [552, 0]
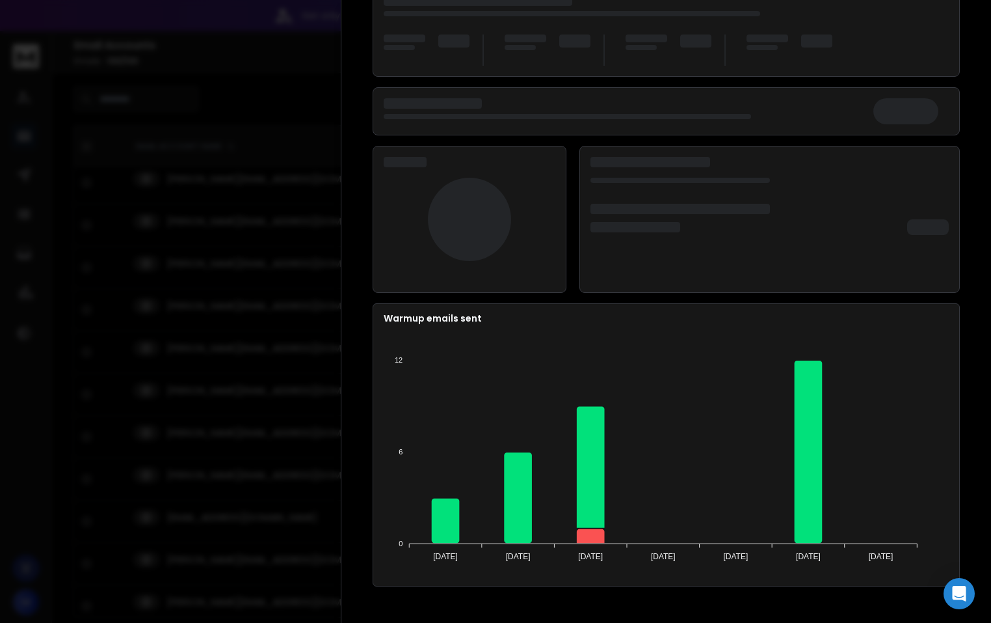
click at [329, 279] on div at bounding box center [495, 311] width 991 height 623
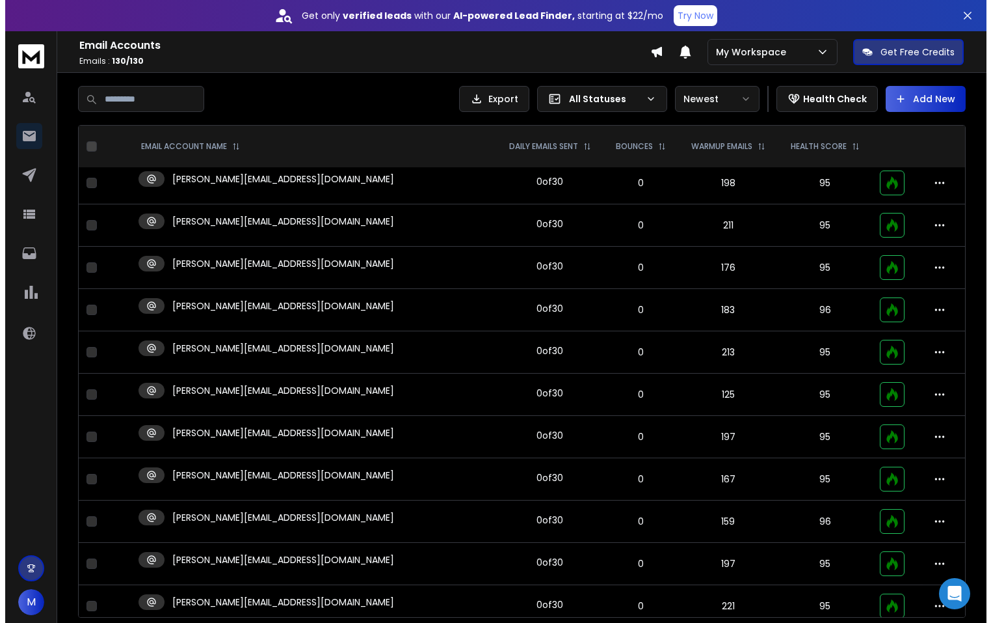
scroll to position [5058, 0]
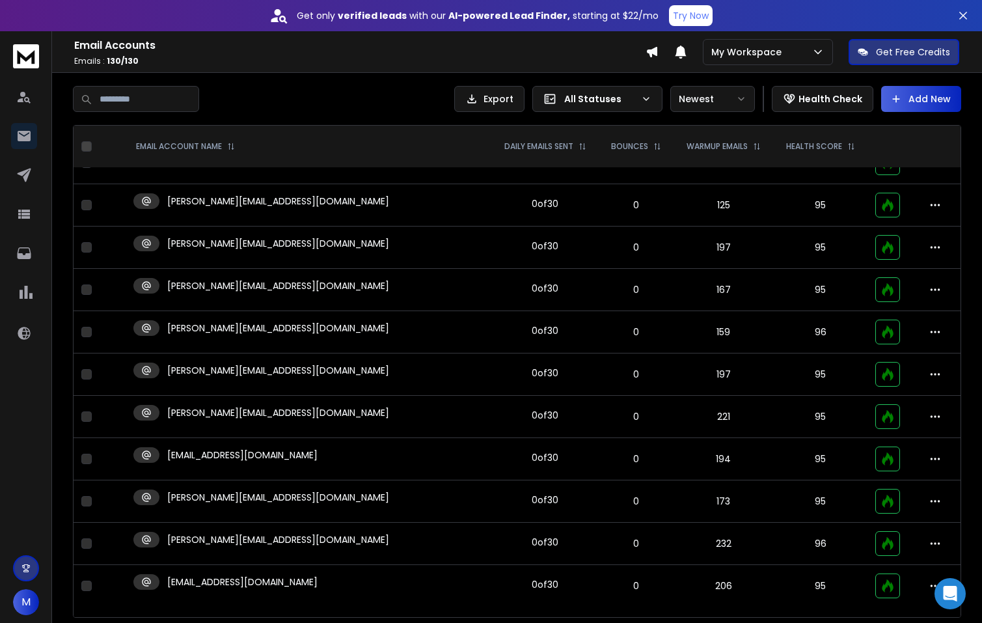
click at [491, 582] on td "0 of 30" at bounding box center [545, 582] width 108 height 34
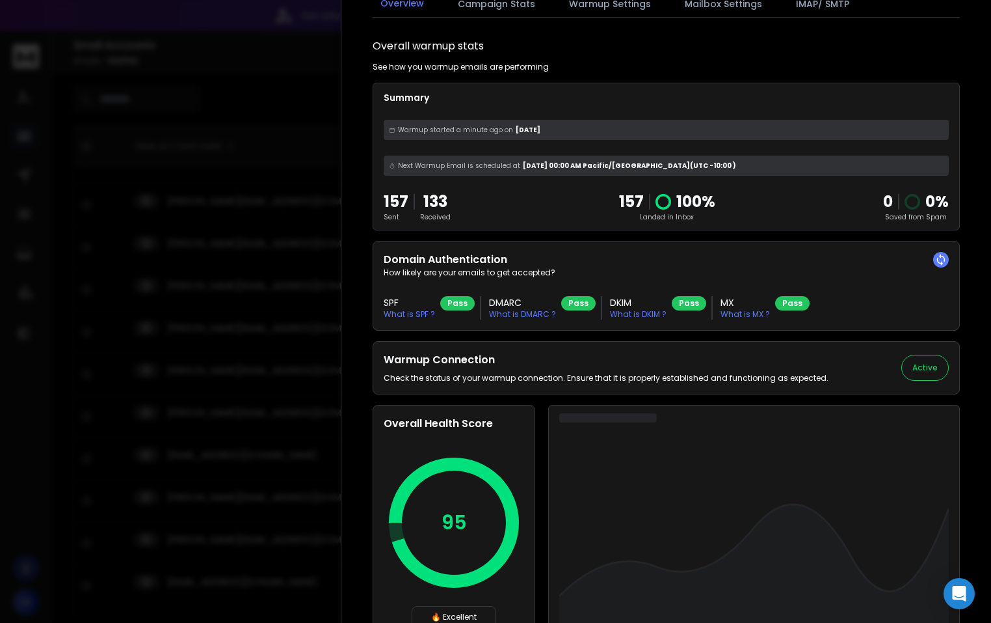
scroll to position [0, 0]
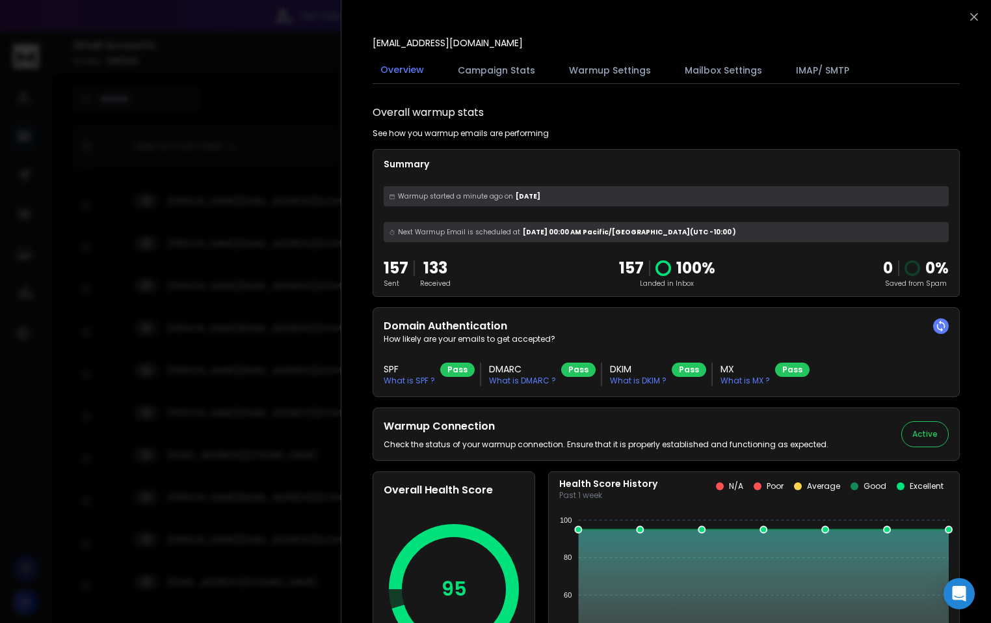
click at [622, 60] on button "Warmup Settings" at bounding box center [610, 70] width 98 height 29
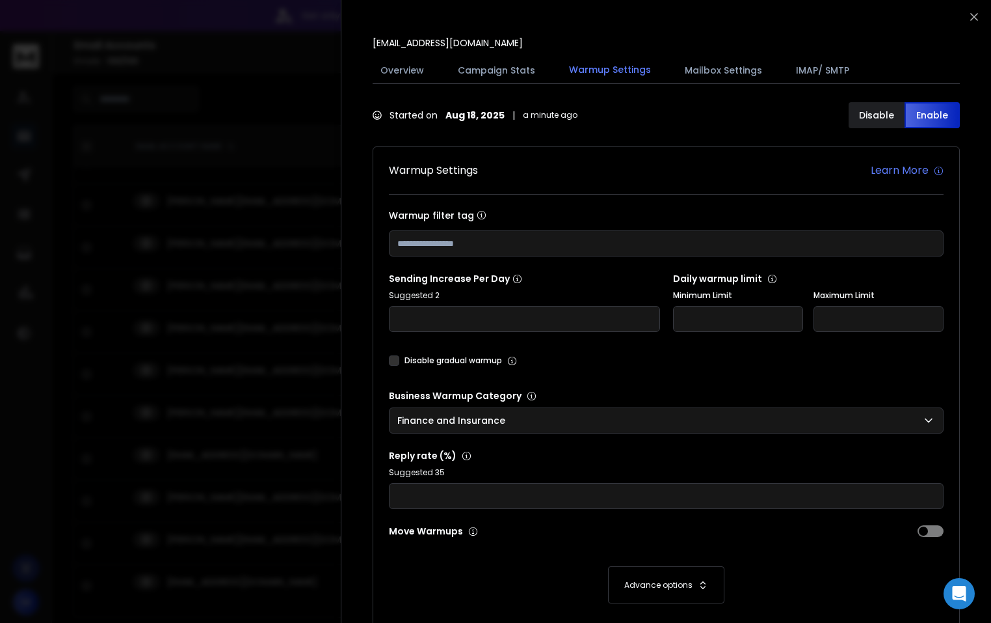
click at [622, 65] on button "Warmup Settings" at bounding box center [610, 70] width 98 height 30
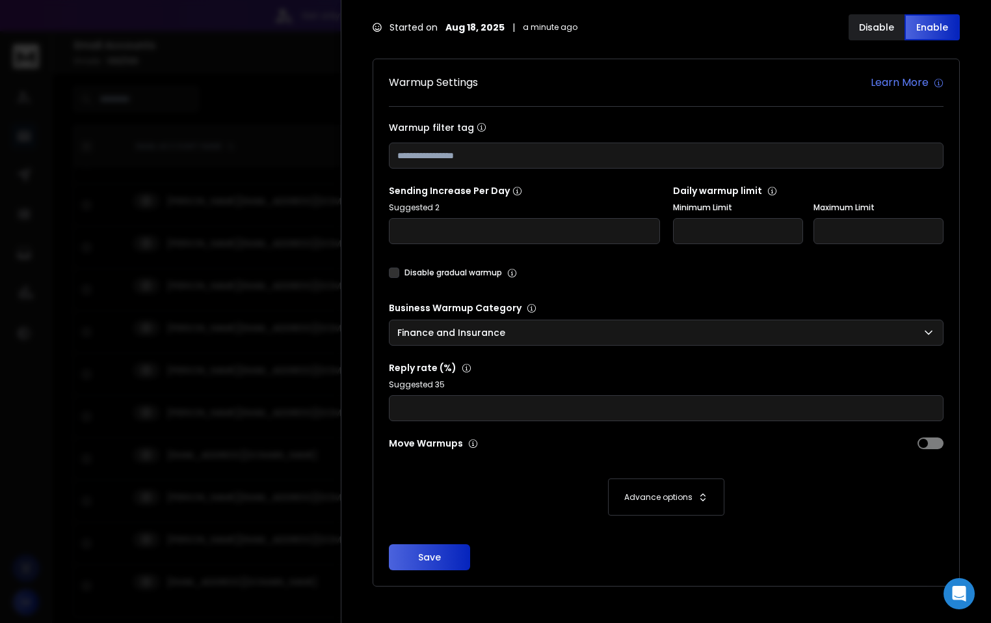
click at [622, 503] on div "Advance options" at bounding box center [666, 496] width 116 height 37
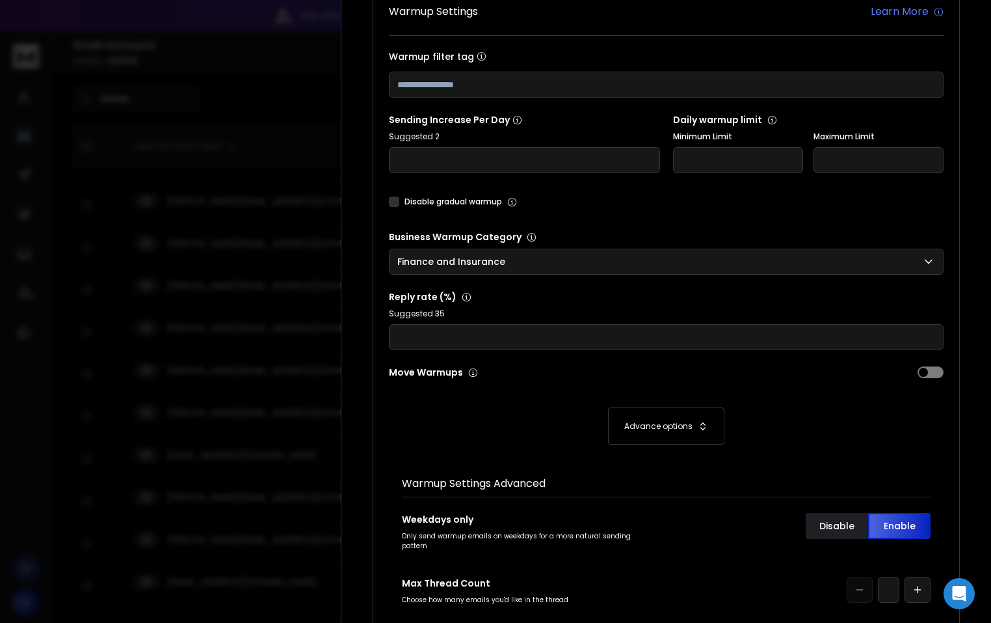
scroll to position [0, 0]
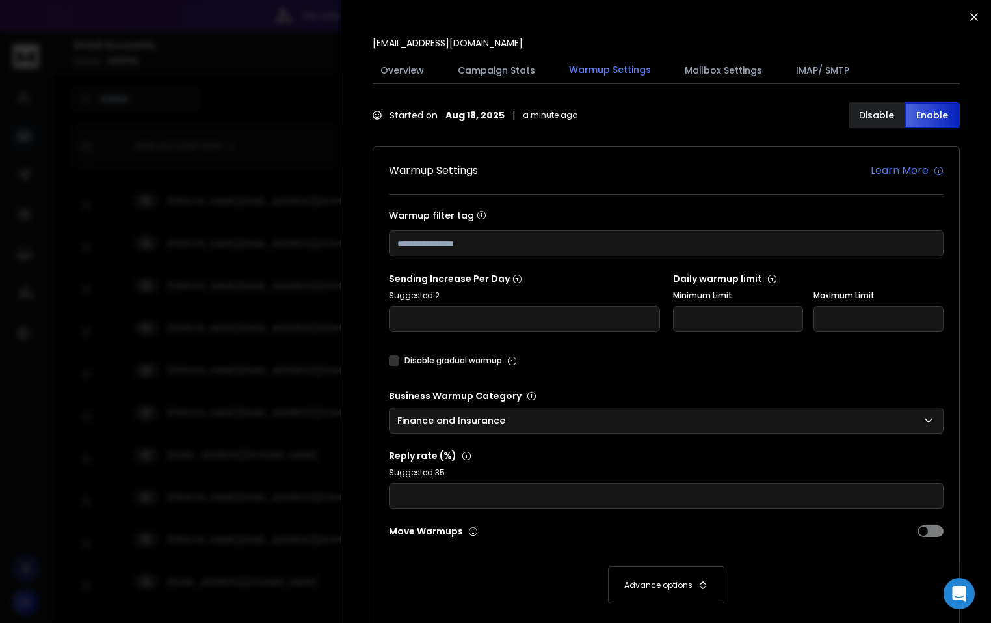
click at [974, 19] on icon "button" at bounding box center [974, 16] width 13 height 13
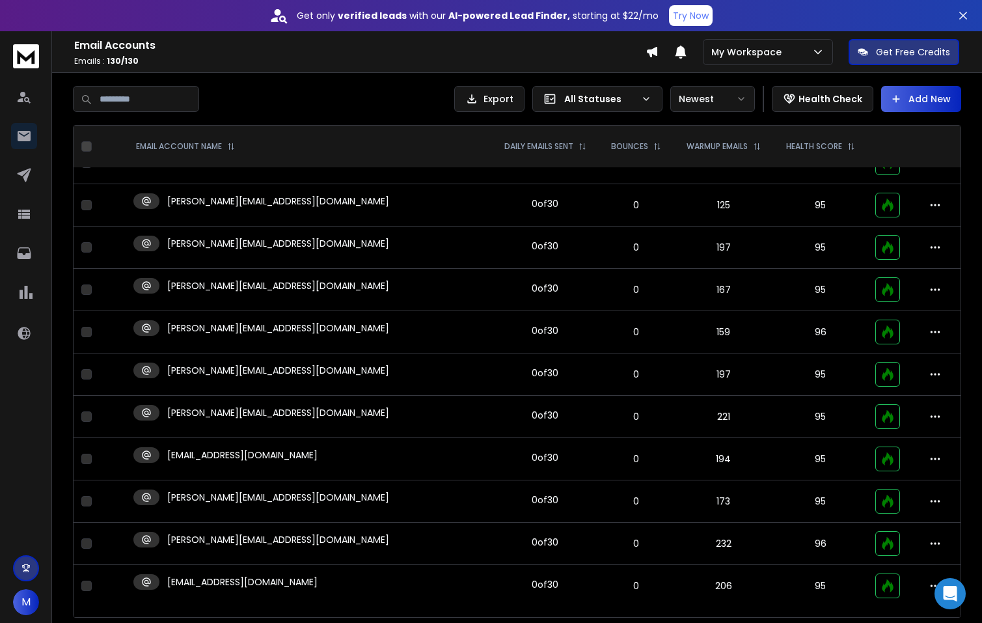
click at [88, 148] on button "Select this Page" at bounding box center [86, 146] width 10 height 10
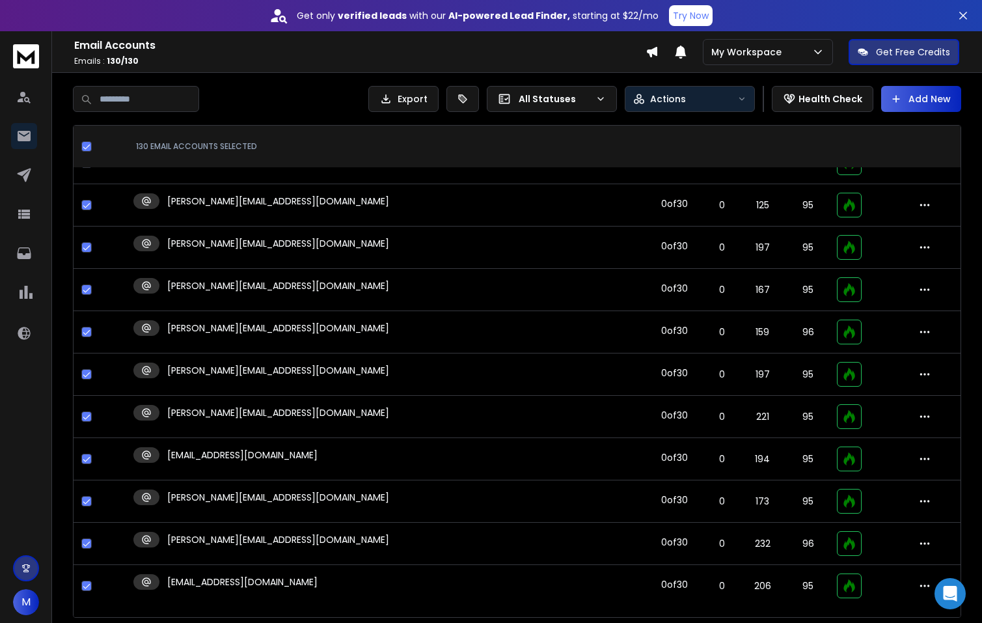
click at [710, 109] on button "Actions" at bounding box center [689, 99] width 130 height 26
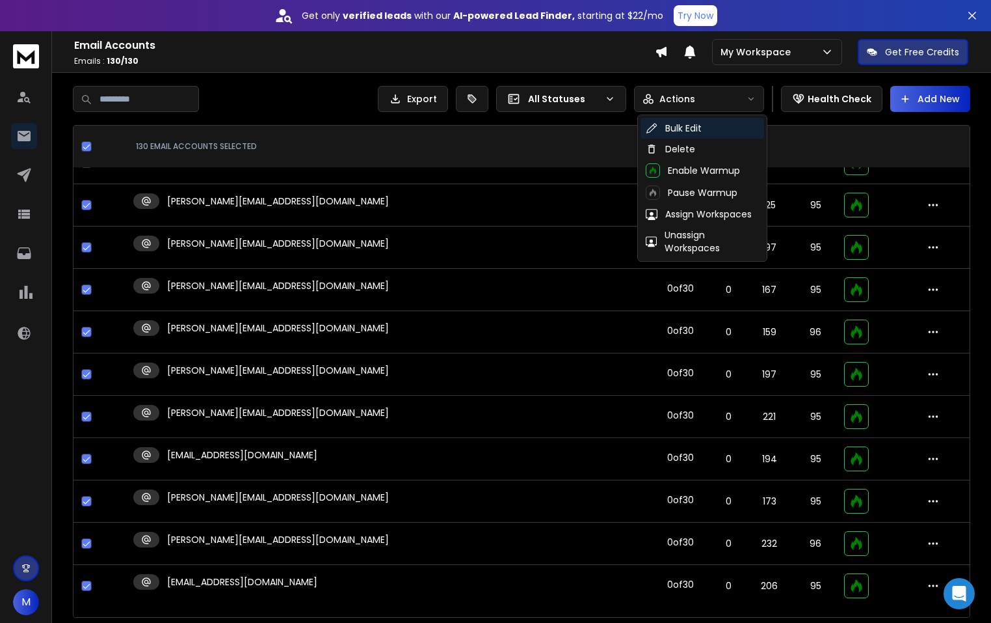
click at [706, 129] on div "Bulk Edit" at bounding box center [703, 128] width 124 height 21
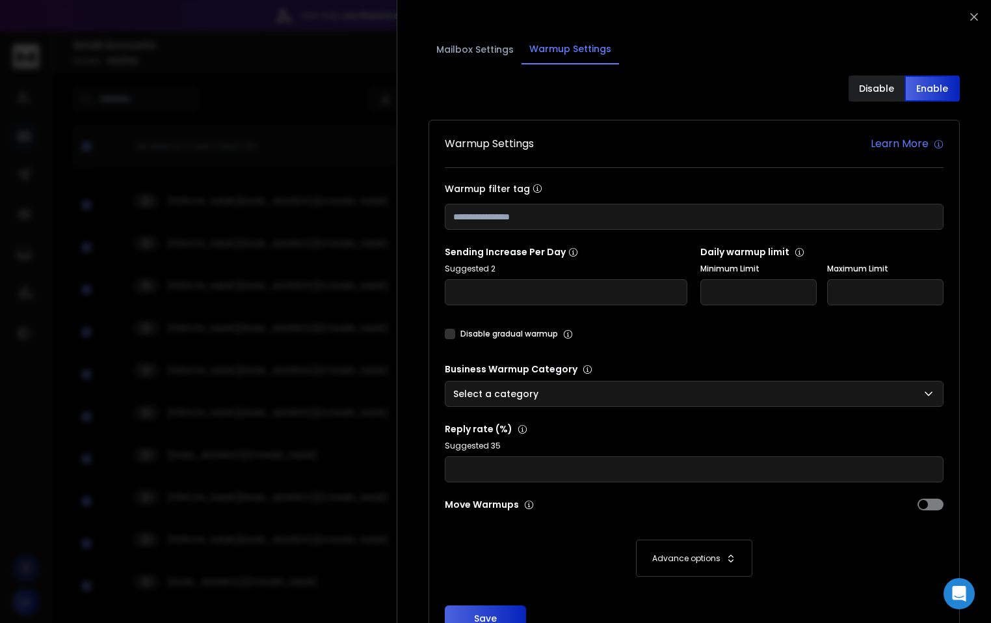
click at [579, 46] on button "Warmup Settings" at bounding box center [571, 49] width 98 height 30
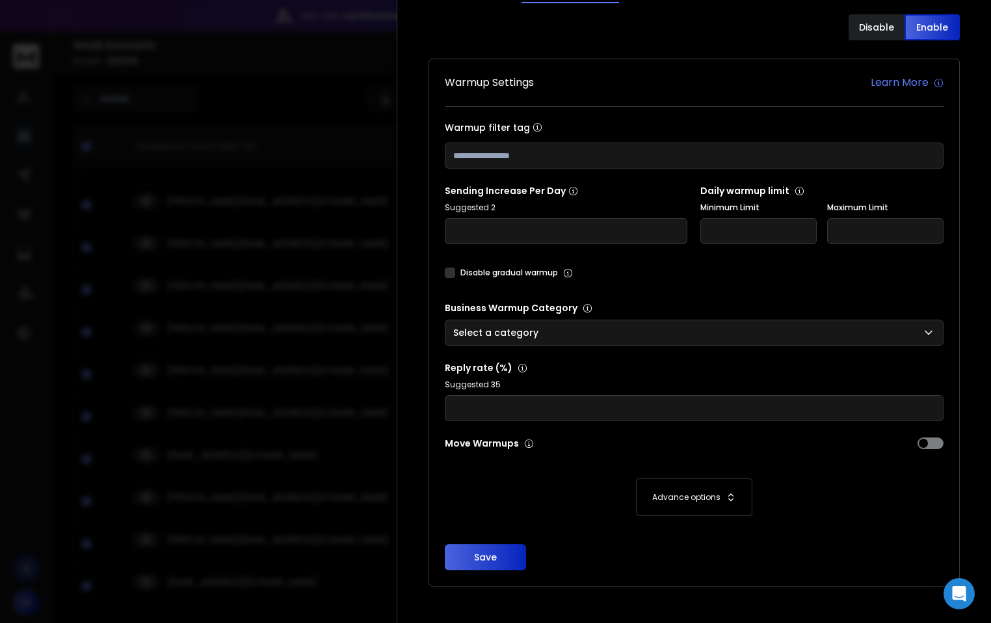
click at [664, 498] on p "Advance options" at bounding box center [686, 497] width 68 height 10
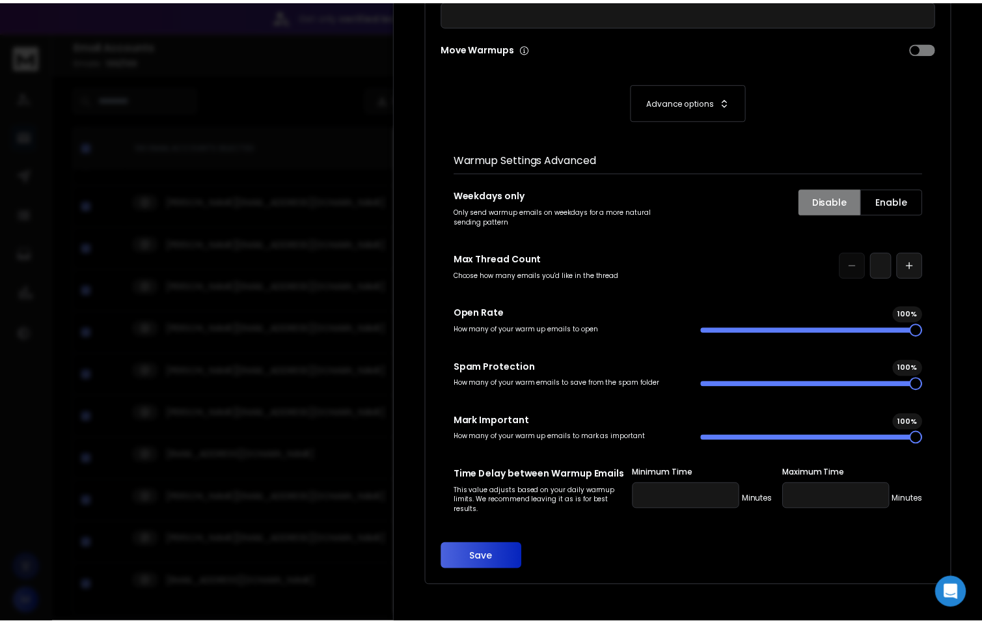
scroll to position [577, 0]
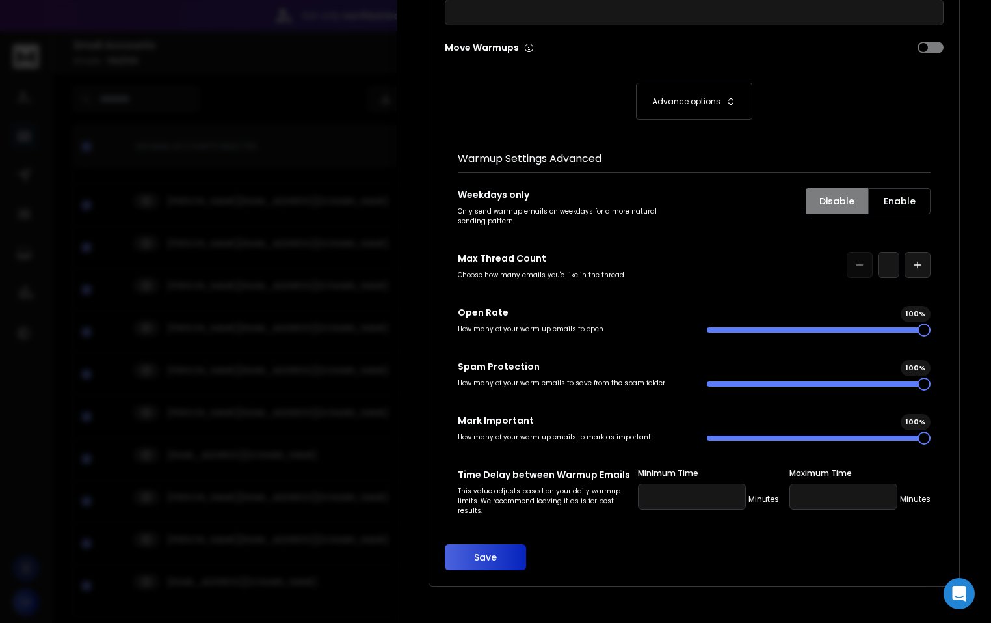
click at [638, 483] on input "number" at bounding box center [692, 496] width 108 height 26
type input "*"
click at [801, 483] on input "number" at bounding box center [844, 496] width 108 height 26
type input "*"
click at [790, 468] on div "Maximum Time * Minutes" at bounding box center [860, 491] width 141 height 47
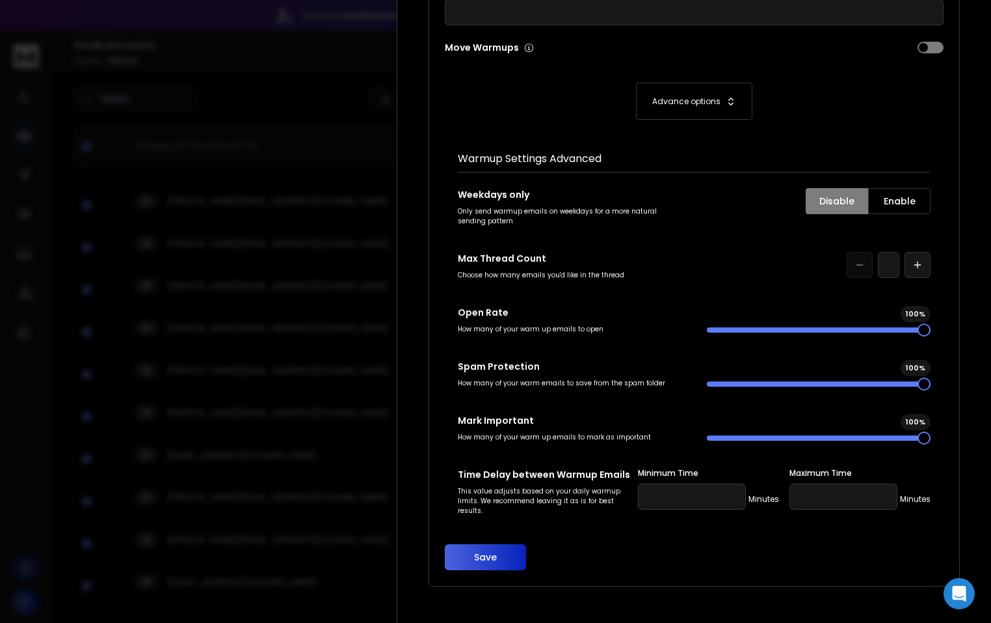
click at [521, 560] on button "Save" at bounding box center [485, 557] width 81 height 26
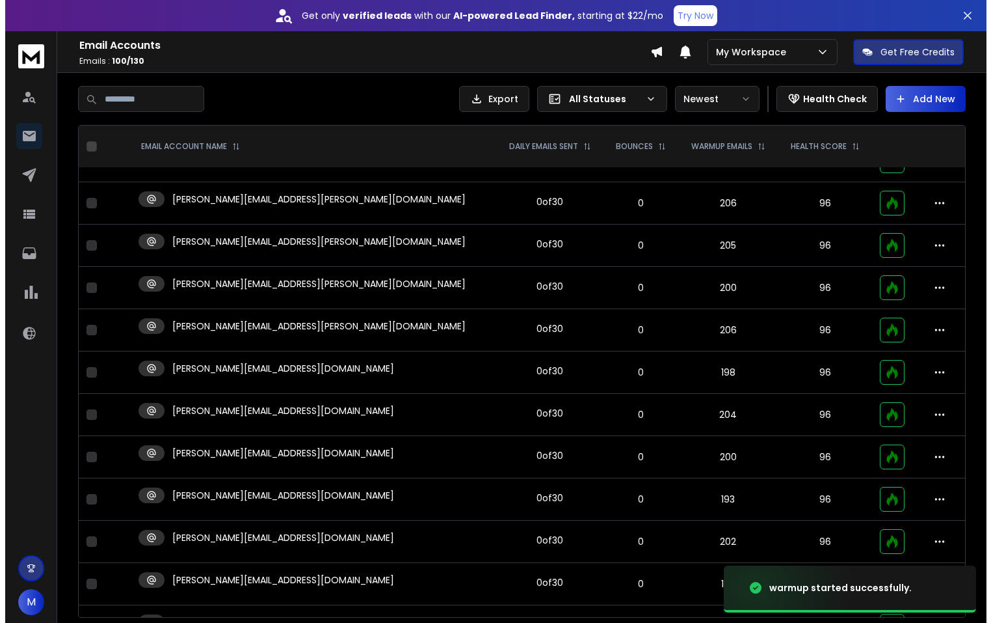
scroll to position [3810, 0]
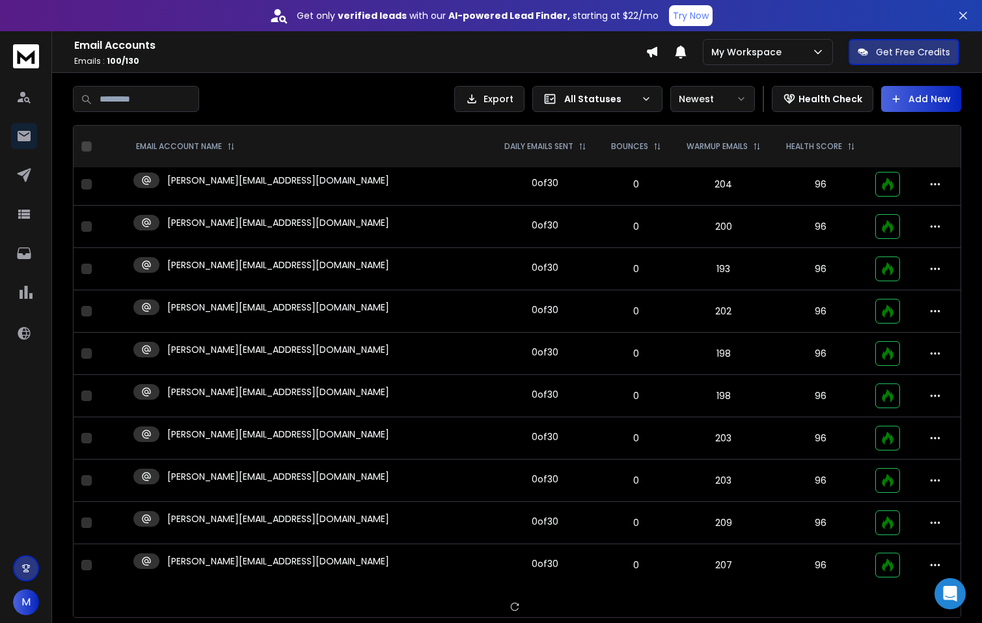
click at [607, 475] on p "0" at bounding box center [636, 480] width 59 height 13
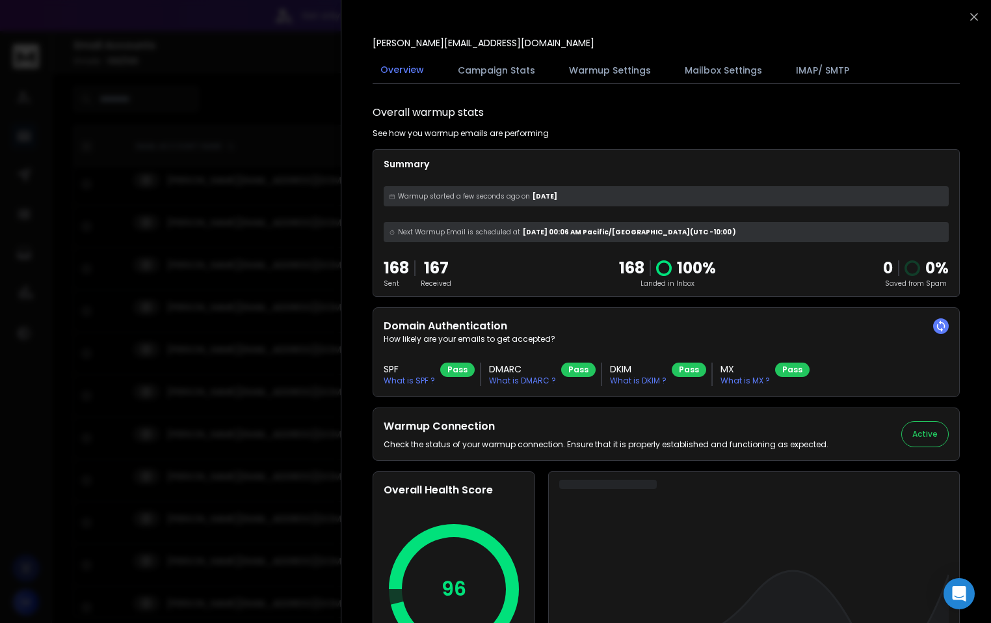
click at [624, 66] on button "Warmup Settings" at bounding box center [610, 70] width 98 height 29
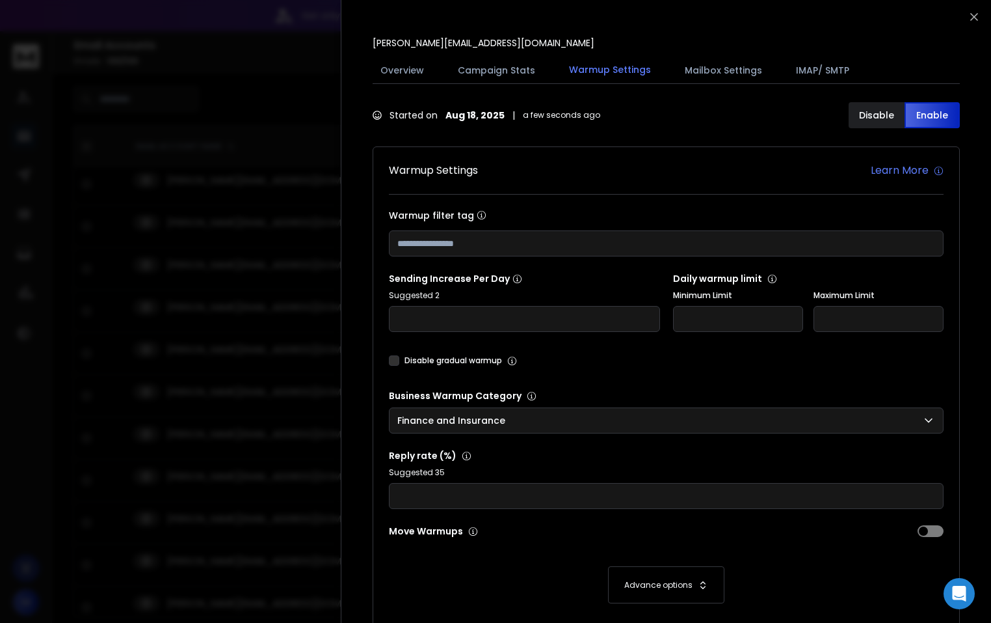
scroll to position [88, 0]
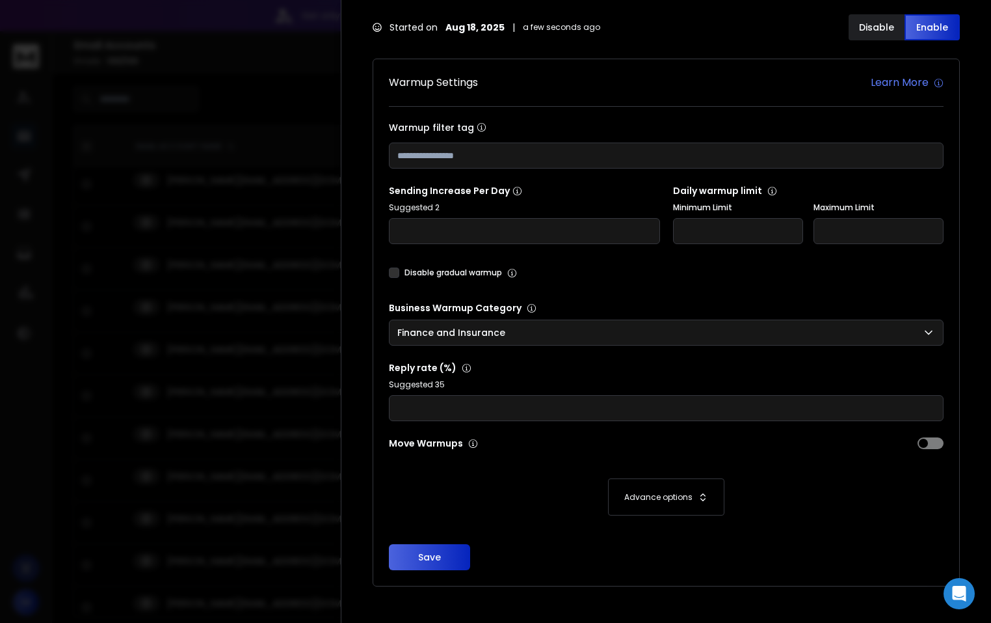
click at [657, 490] on div "Advance options" at bounding box center [666, 496] width 116 height 37
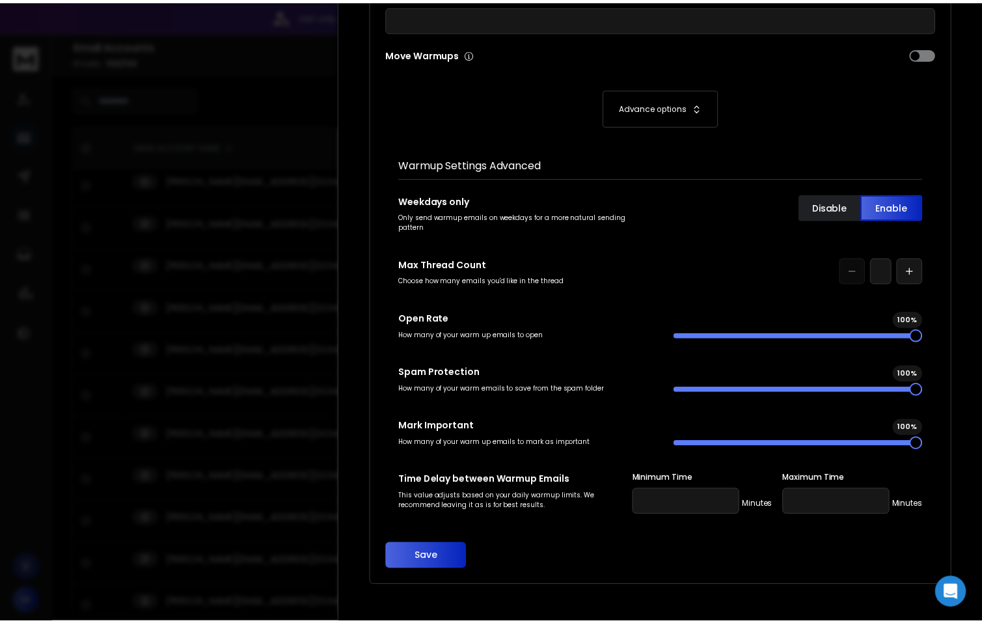
scroll to position [552, 0]
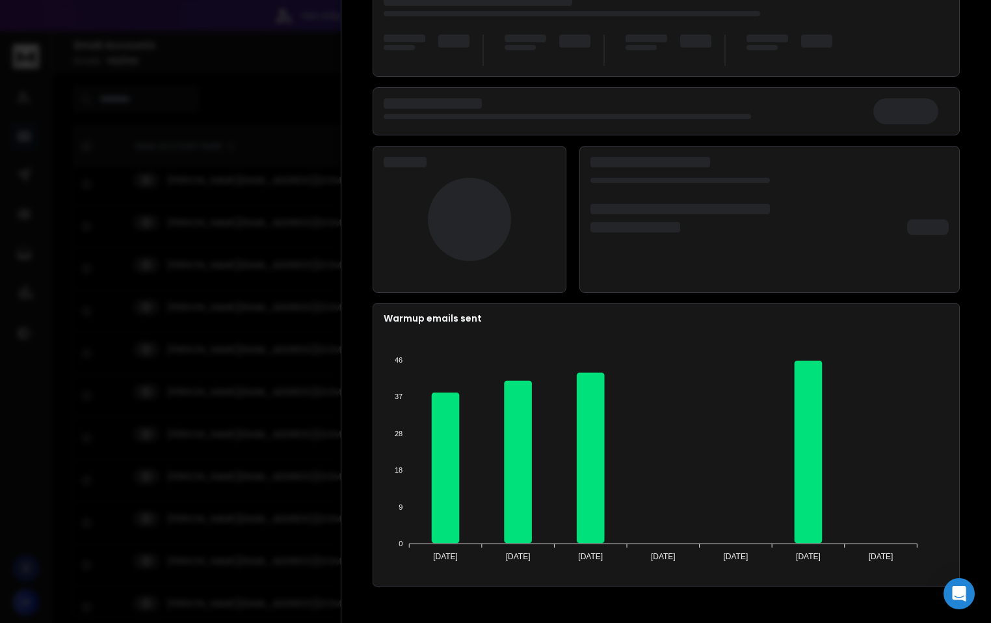
click at [330, 258] on div at bounding box center [495, 311] width 991 height 623
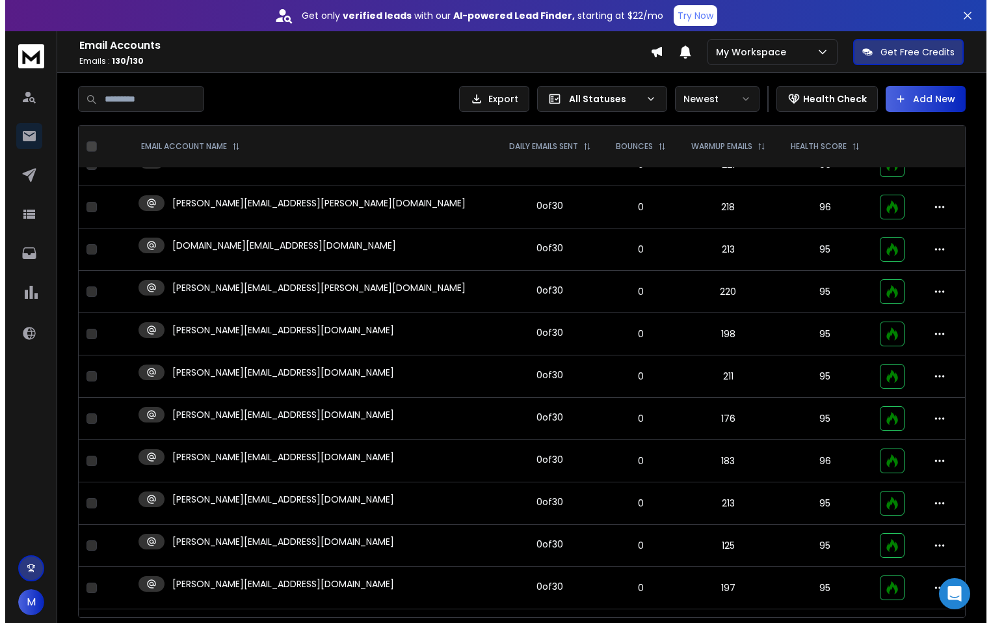
scroll to position [4720, 0]
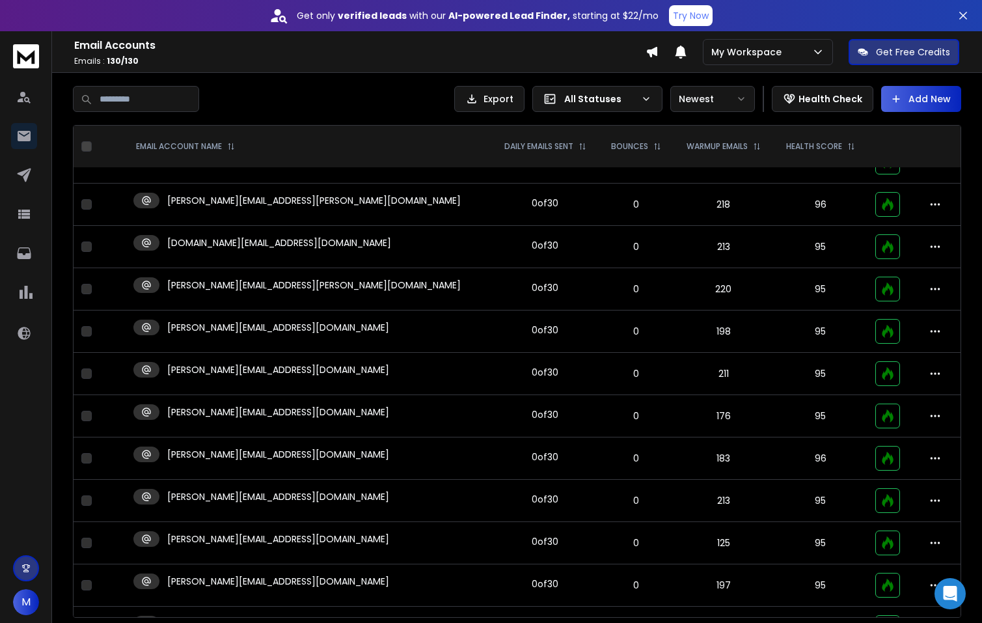
click at [545, 539] on td "0 of 30" at bounding box center [545, 539] width 108 height 34
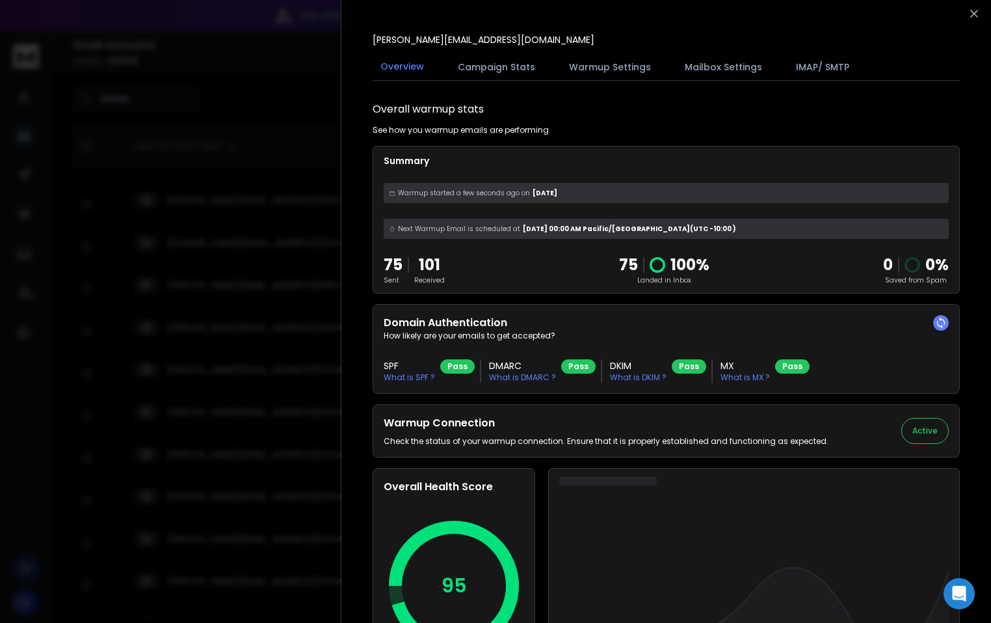
scroll to position [0, 0]
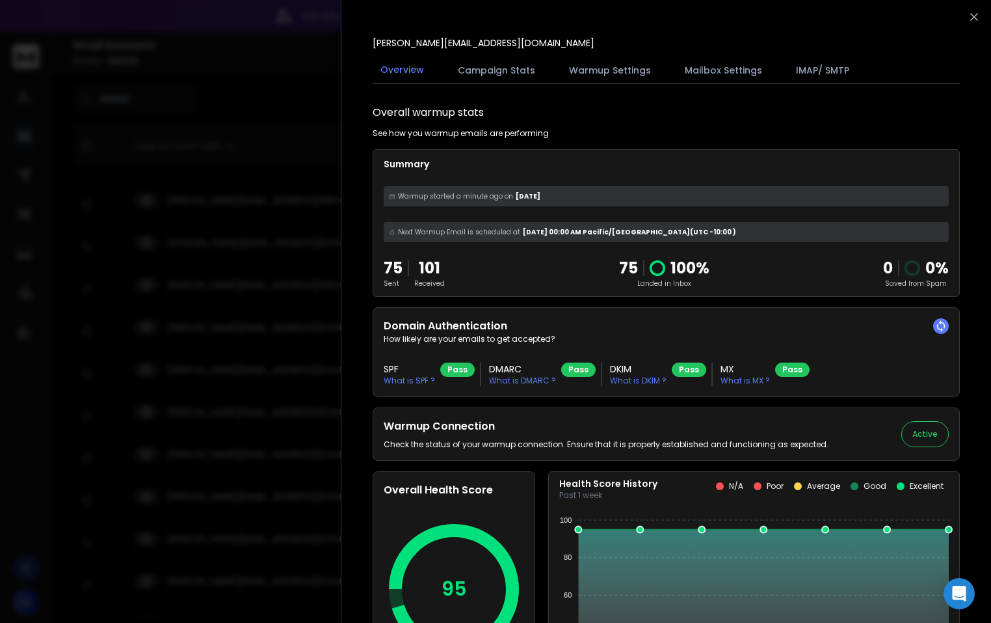
click at [613, 70] on button "Warmup Settings" at bounding box center [610, 70] width 98 height 29
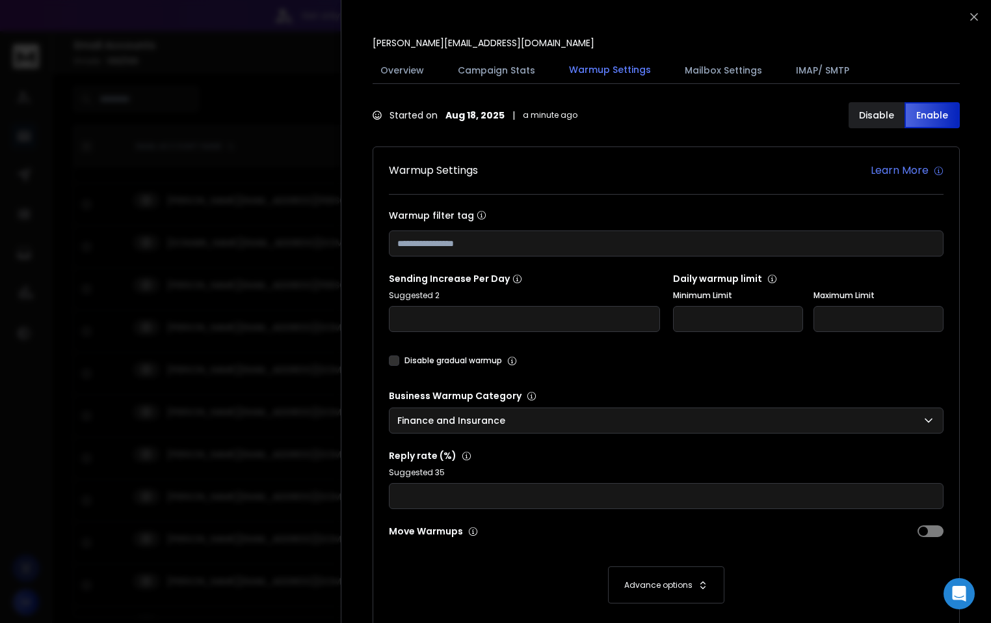
click at [611, 67] on button "Warmup Settings" at bounding box center [610, 70] width 98 height 30
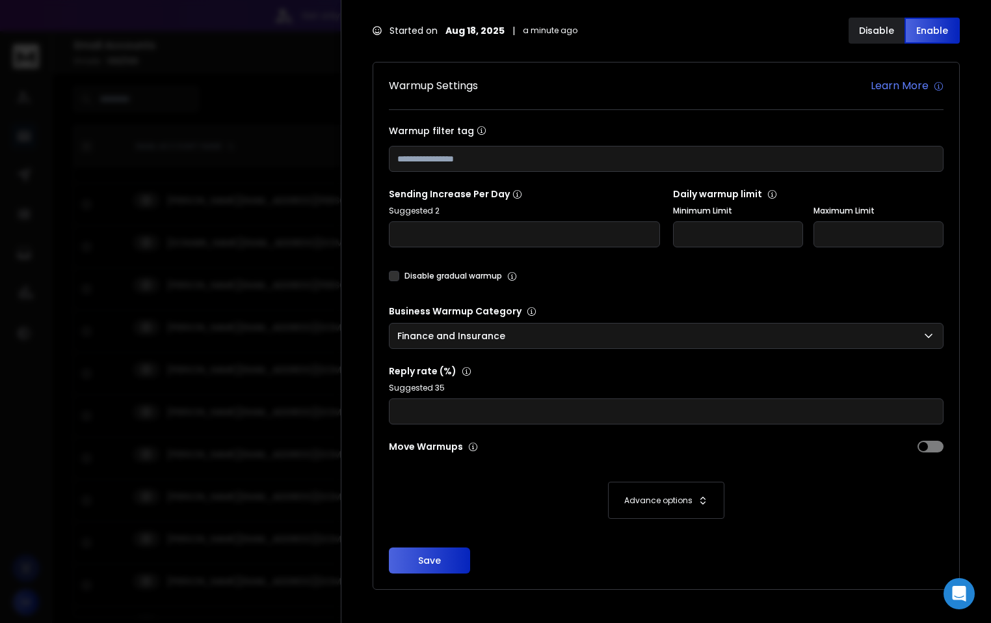
scroll to position [88, 0]
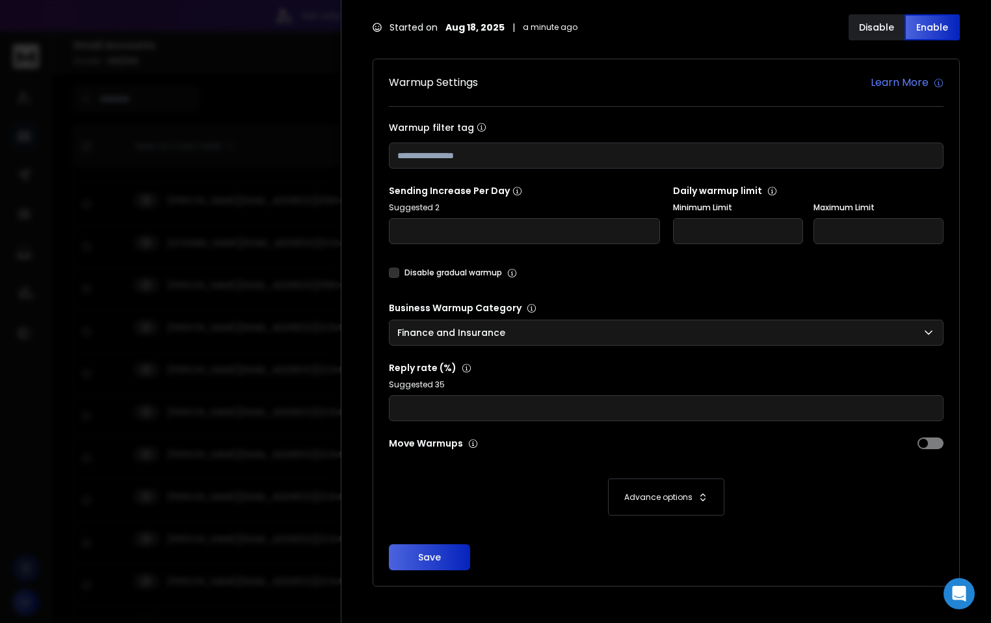
click at [624, 483] on div "Advance options" at bounding box center [666, 496] width 116 height 37
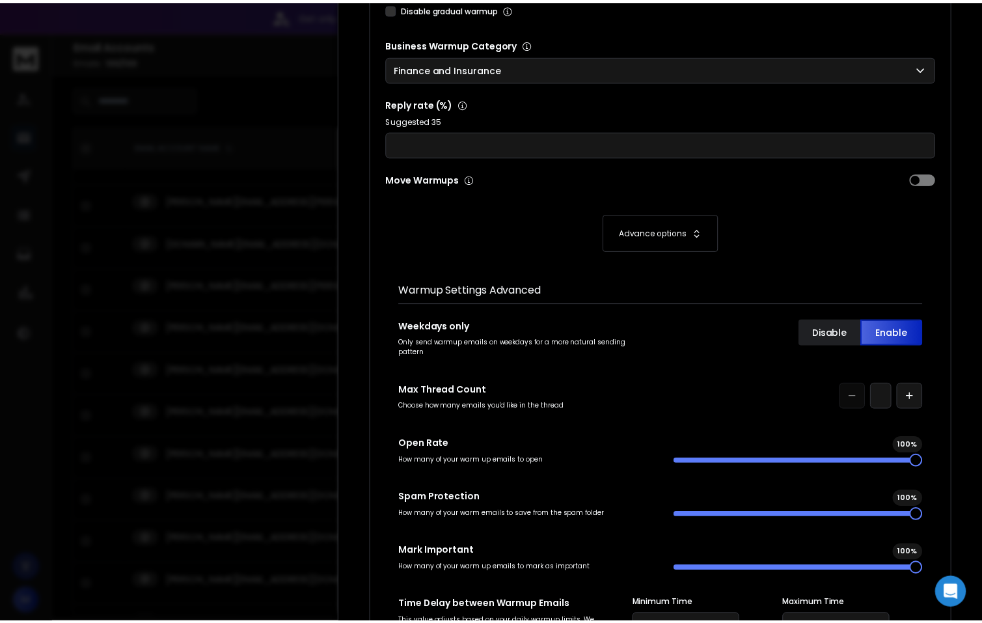
scroll to position [552, 0]
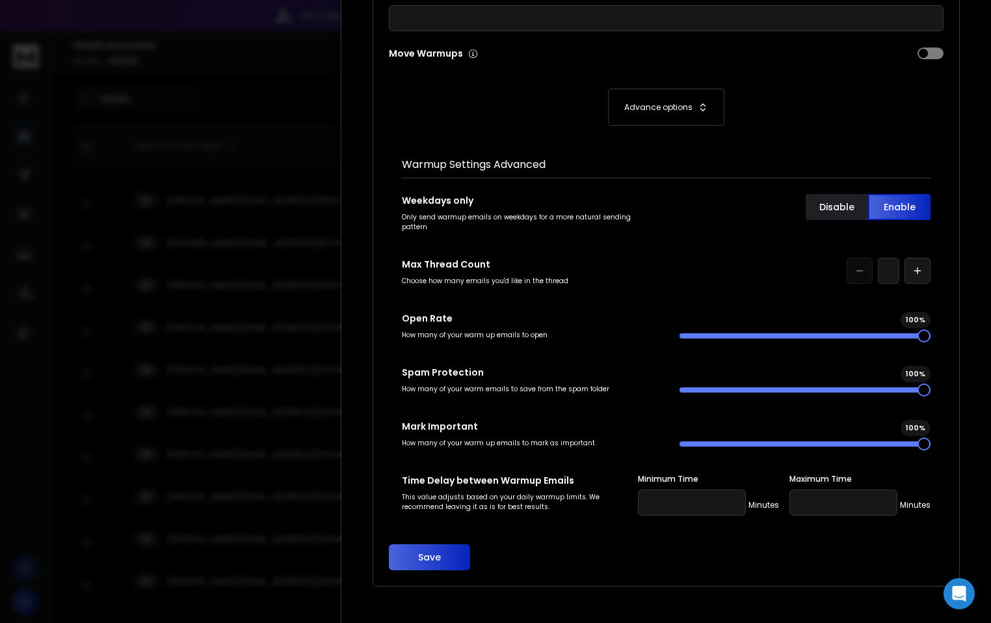
click at [638, 489] on input "*" at bounding box center [692, 502] width 108 height 26
click at [790, 489] on input "*" at bounding box center [844, 502] width 108 height 26
click at [441, 563] on button "Save" at bounding box center [429, 557] width 81 height 26
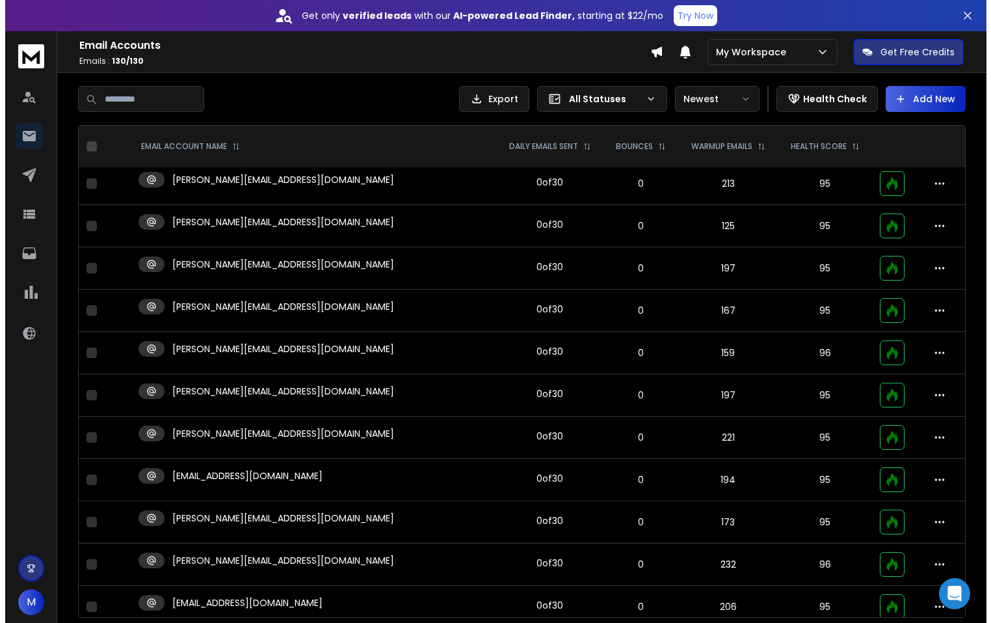
scroll to position [5058, 0]
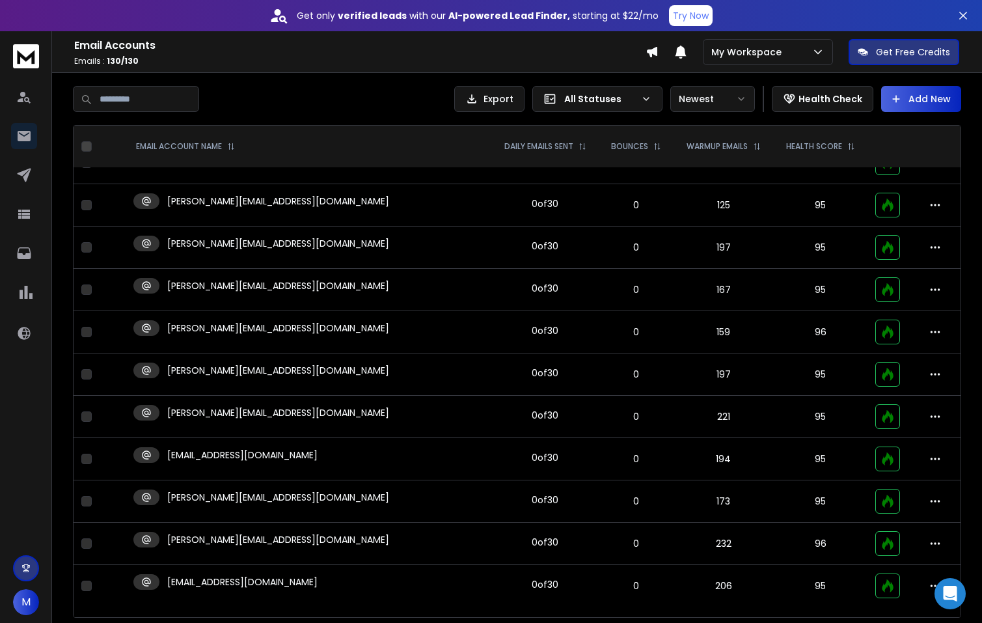
click at [423, 585] on div "[EMAIL_ADDRESS][DOMAIN_NAME]" at bounding box center [308, 582] width 350 height 16
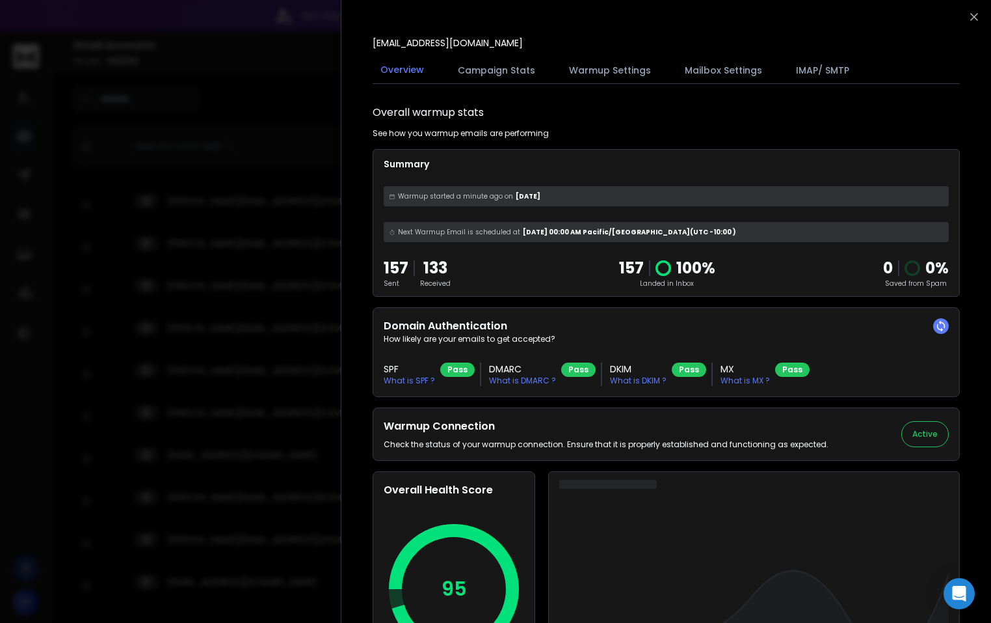
click at [635, 68] on button "Warmup Settings" at bounding box center [610, 70] width 98 height 29
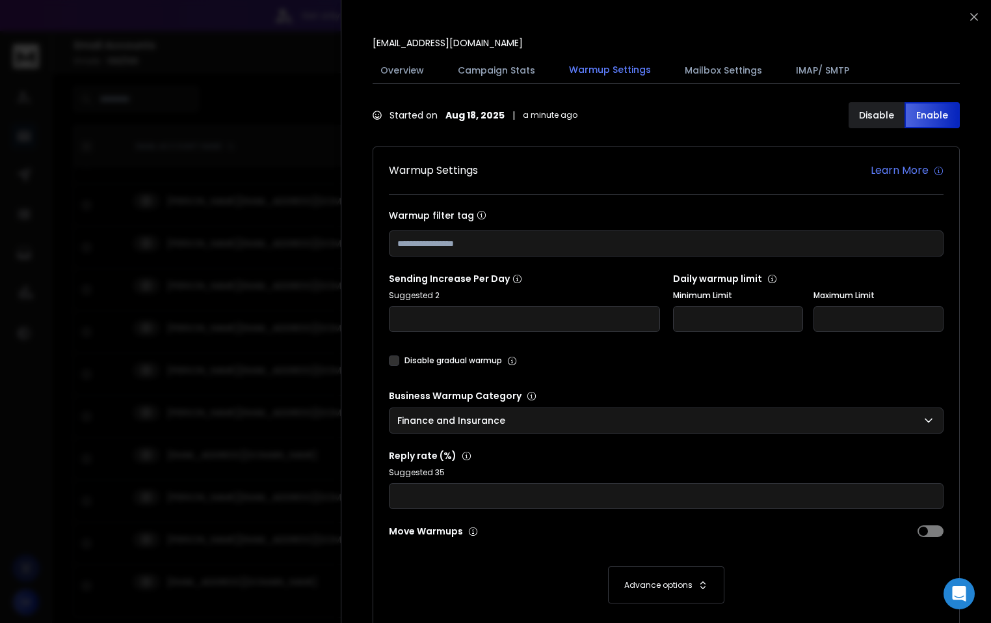
scroll to position [88, 0]
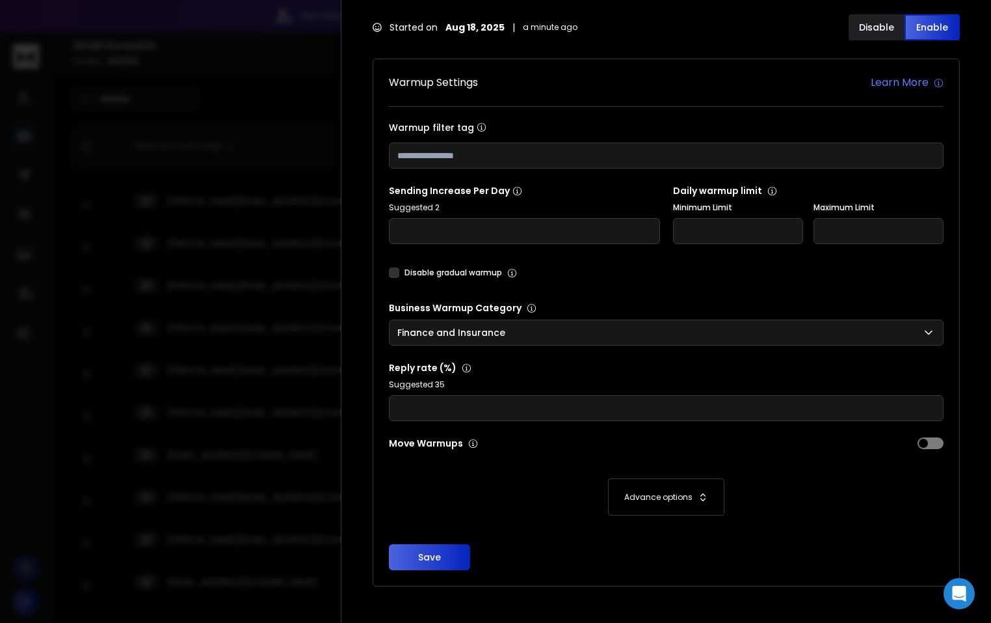
click at [640, 508] on div "Advance options" at bounding box center [666, 496] width 116 height 37
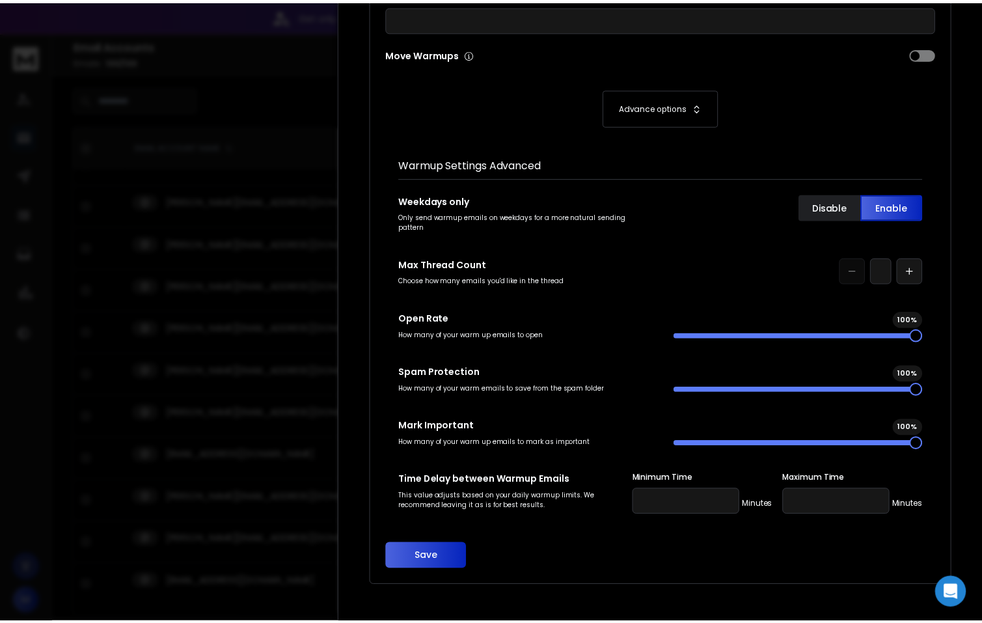
scroll to position [552, 0]
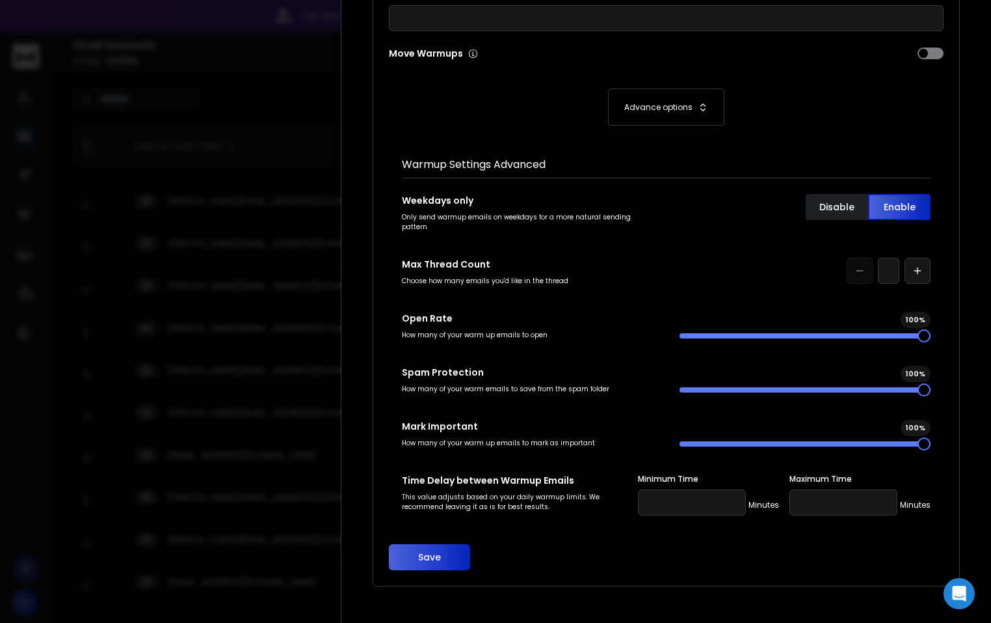
click at [638, 489] on input "*" at bounding box center [692, 502] width 108 height 26
type input "*"
click at [790, 489] on input "*" at bounding box center [844, 502] width 108 height 26
type input "*"
click at [449, 560] on button "Save" at bounding box center [429, 557] width 81 height 26
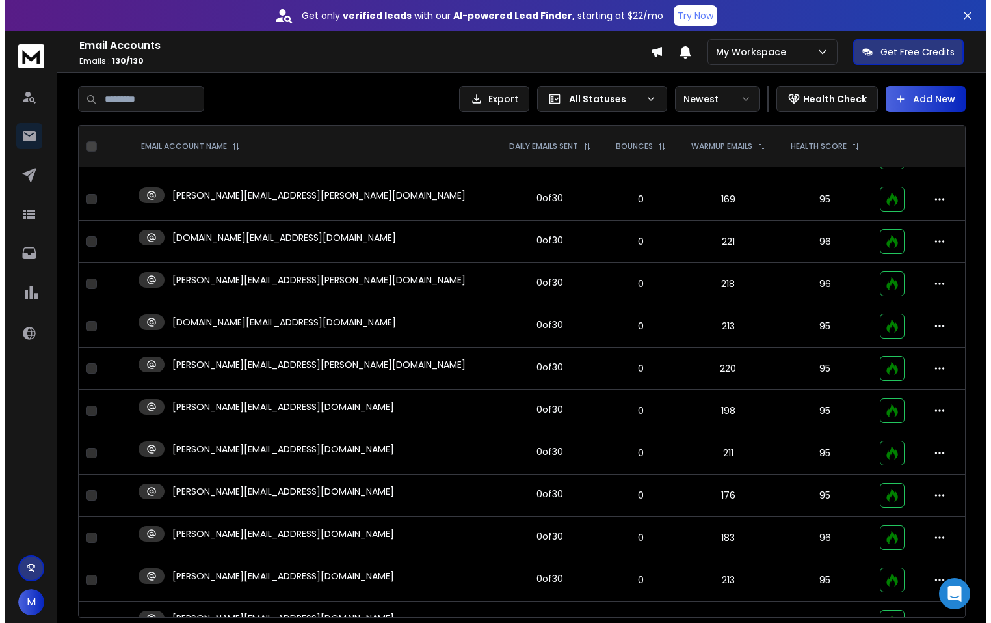
scroll to position [5058, 0]
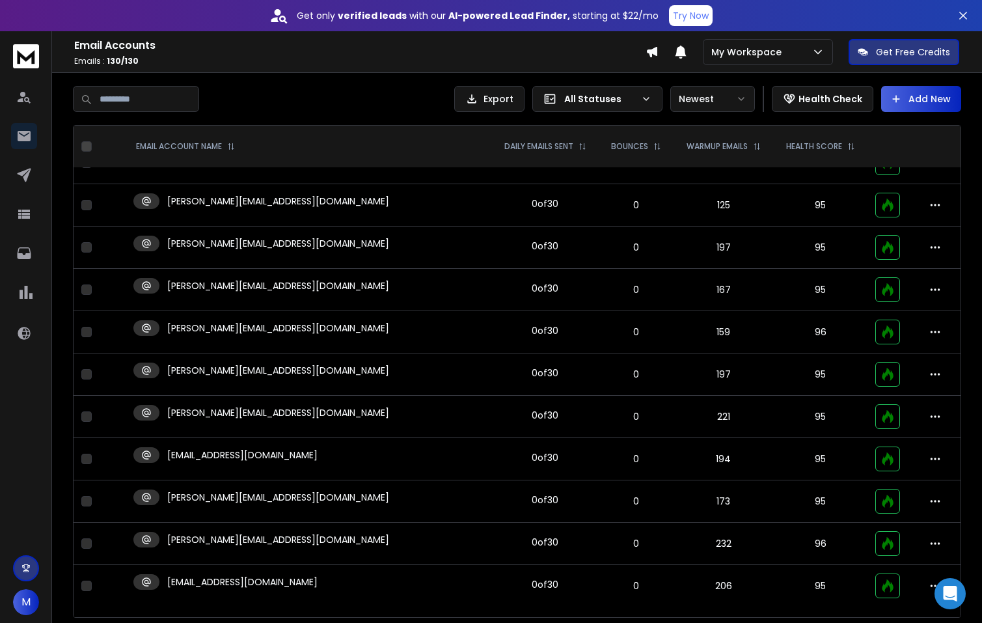
click at [558, 543] on td "0 of 30" at bounding box center [545, 539] width 108 height 34
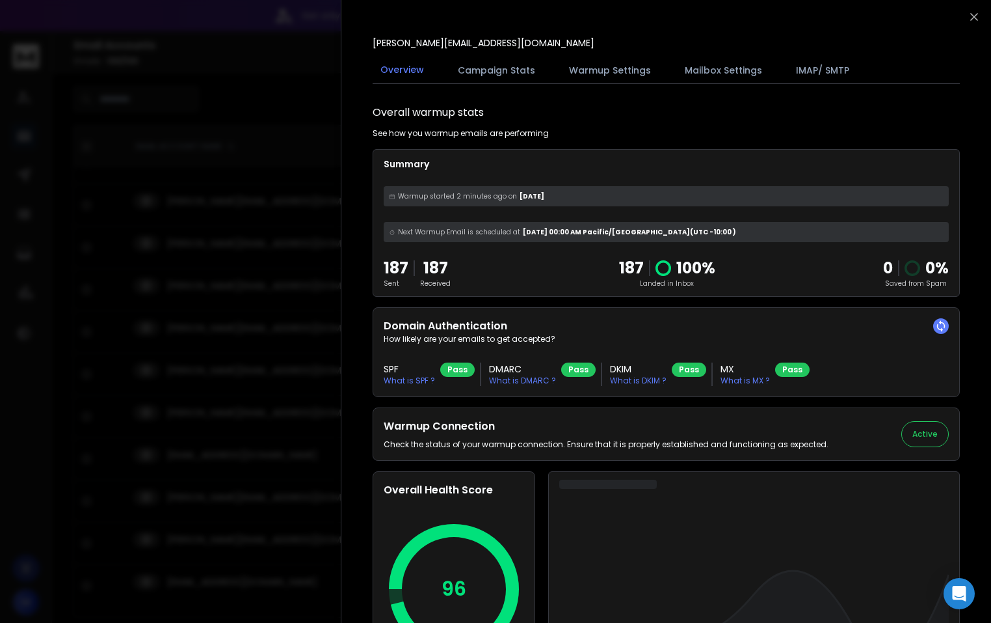
click at [580, 68] on button "Warmup Settings" at bounding box center [610, 70] width 98 height 29
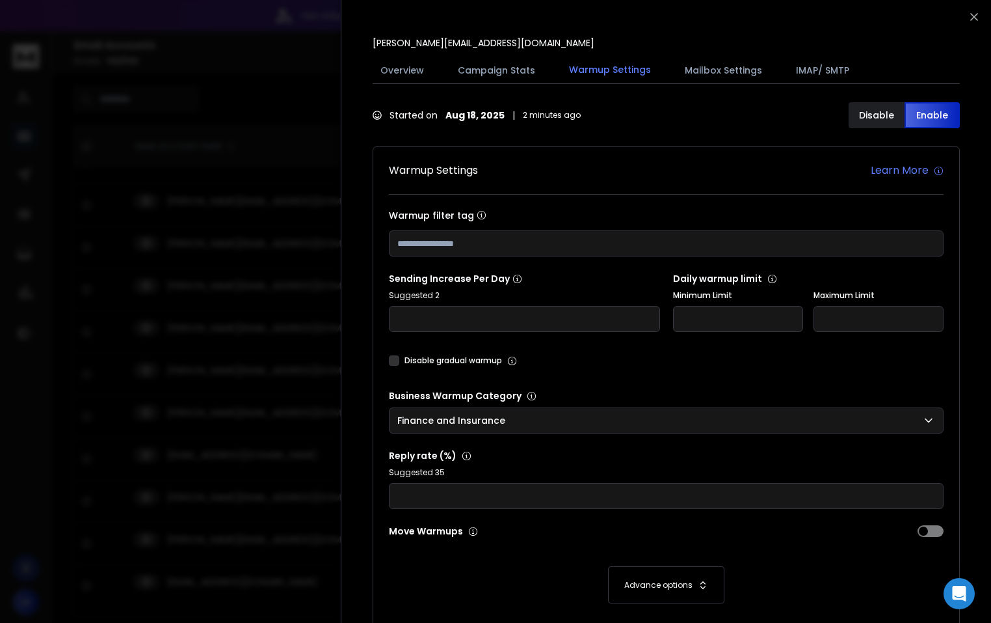
scroll to position [88, 0]
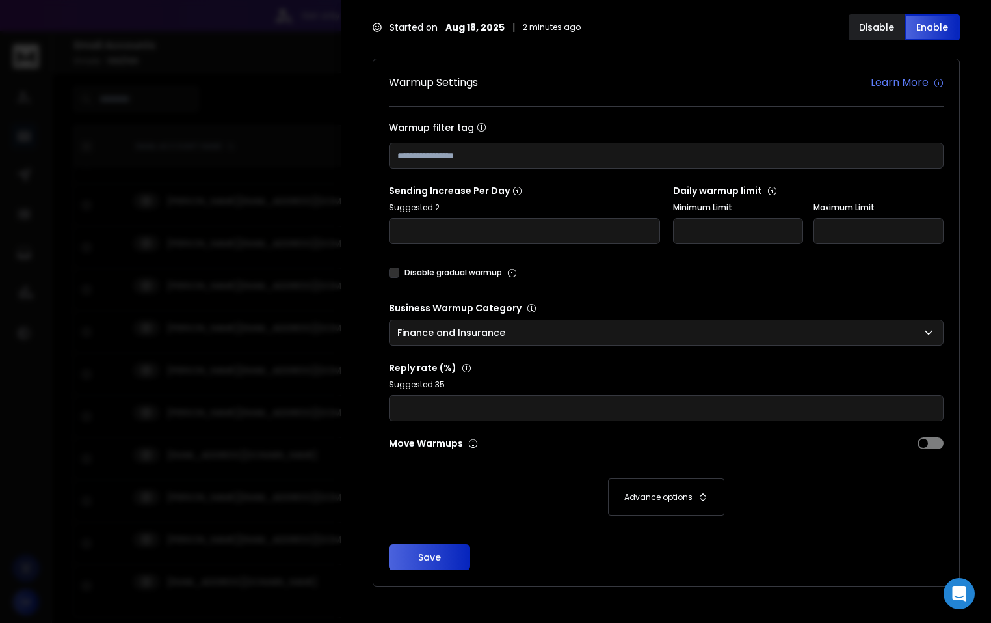
click at [638, 509] on div "Advance options" at bounding box center [666, 496] width 116 height 37
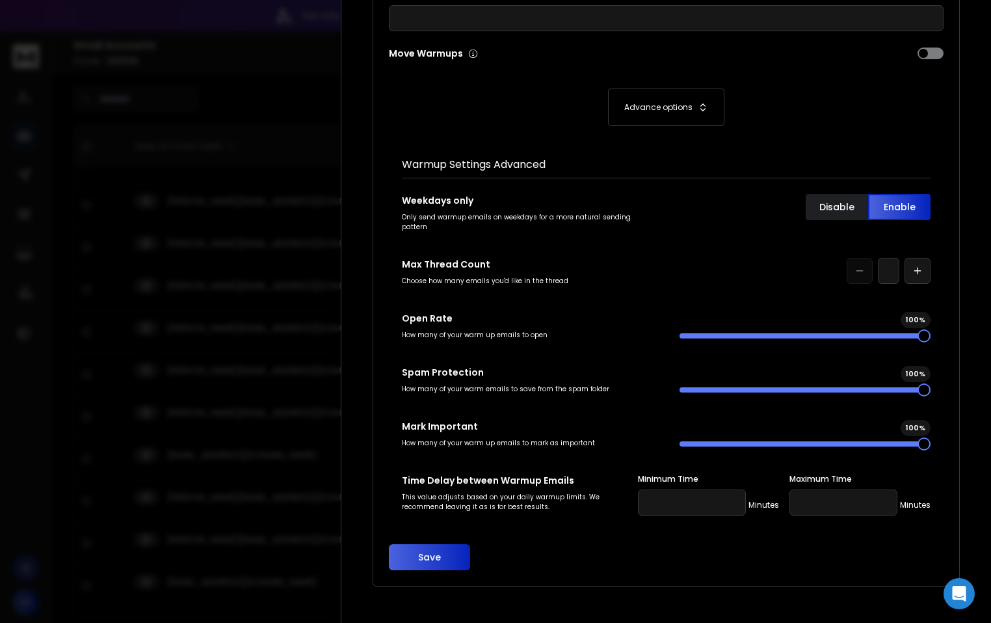
scroll to position [552, 0]
click at [638, 489] on input "*" at bounding box center [692, 502] width 108 height 26
type input "*"
click at [790, 489] on input "*" at bounding box center [844, 502] width 108 height 26
click at [691, 474] on div "Minimum Time Minutes Maximum Time Minutes" at bounding box center [784, 495] width 293 height 42
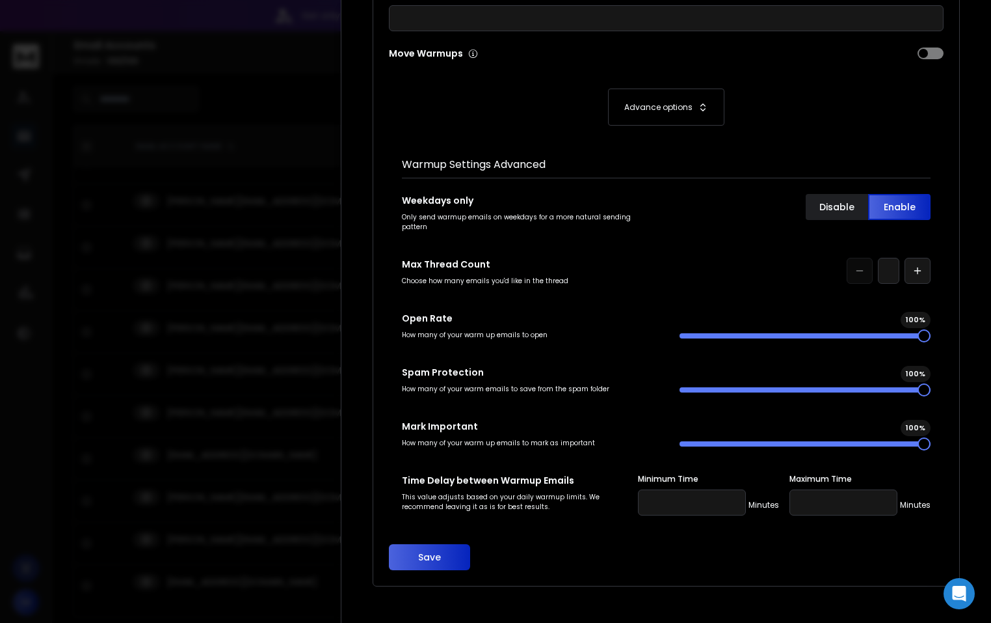
click at [440, 569] on button "Save" at bounding box center [429, 557] width 81 height 26
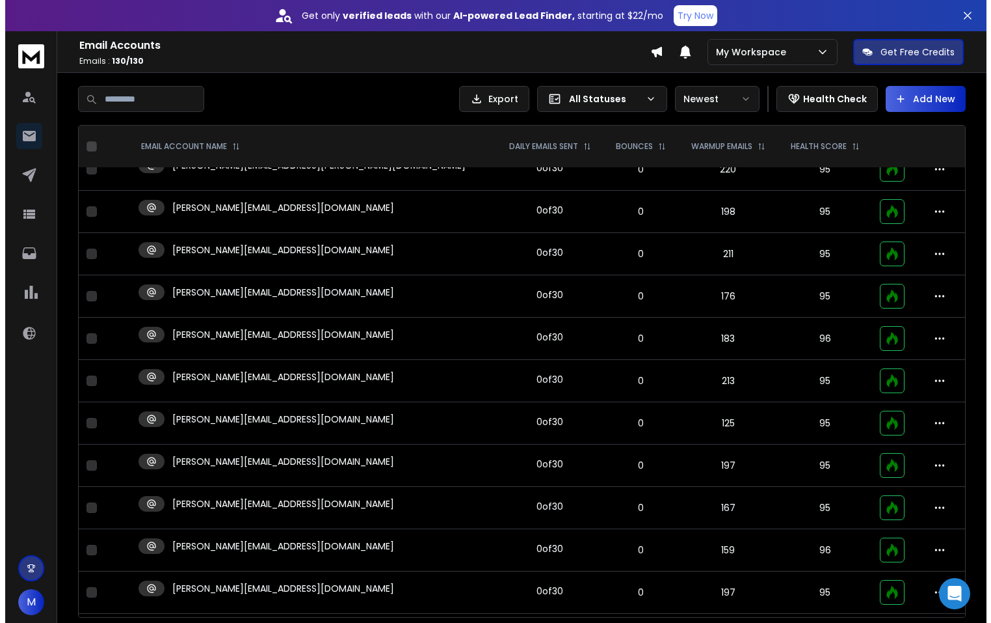
scroll to position [5058, 0]
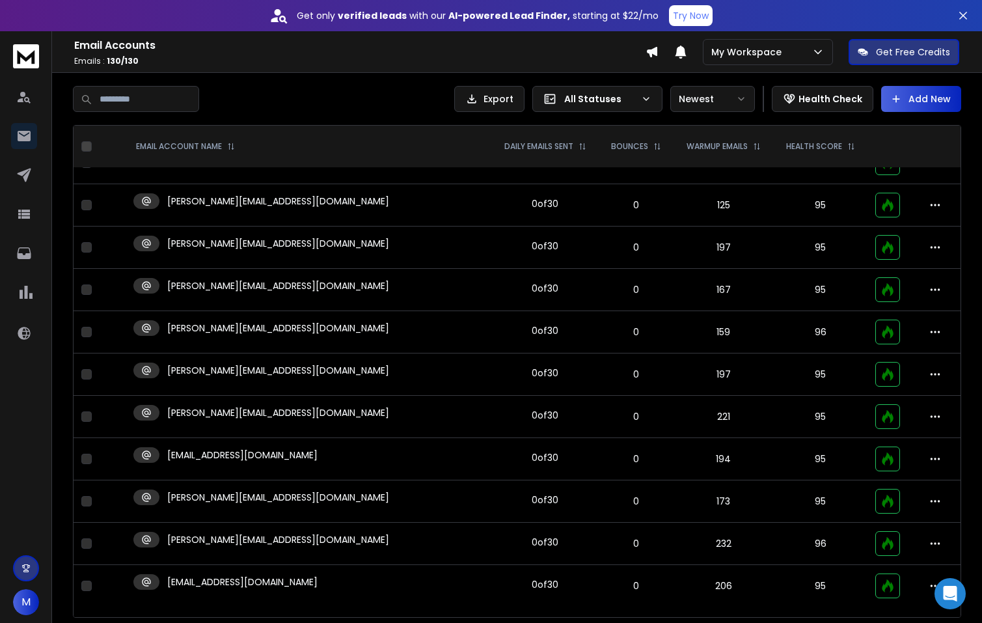
click at [434, 583] on div "[EMAIL_ADDRESS][DOMAIN_NAME]" at bounding box center [308, 582] width 350 height 16
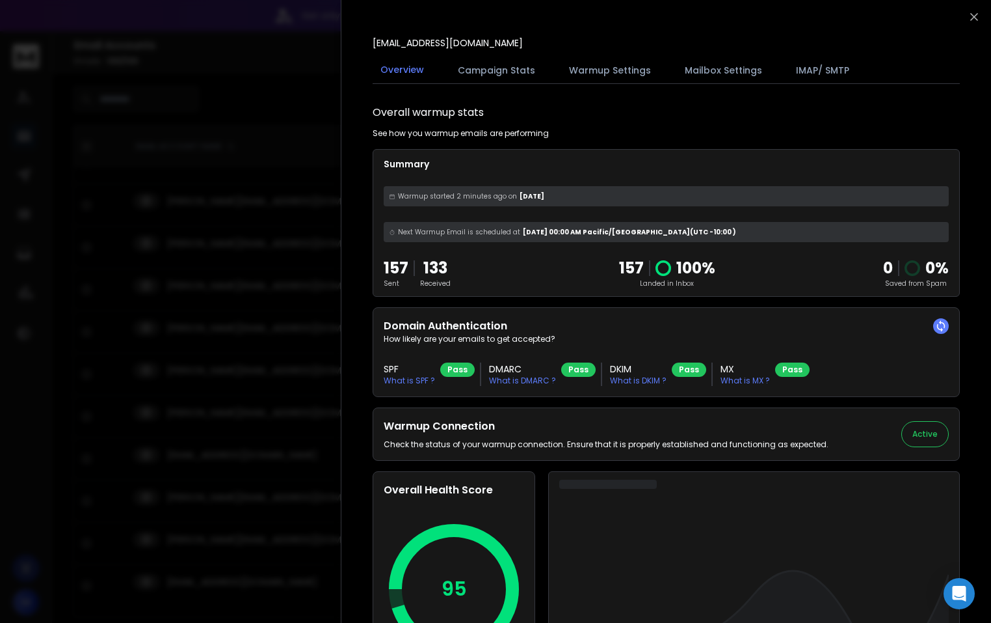
click at [587, 67] on button "Warmup Settings" at bounding box center [610, 70] width 98 height 29
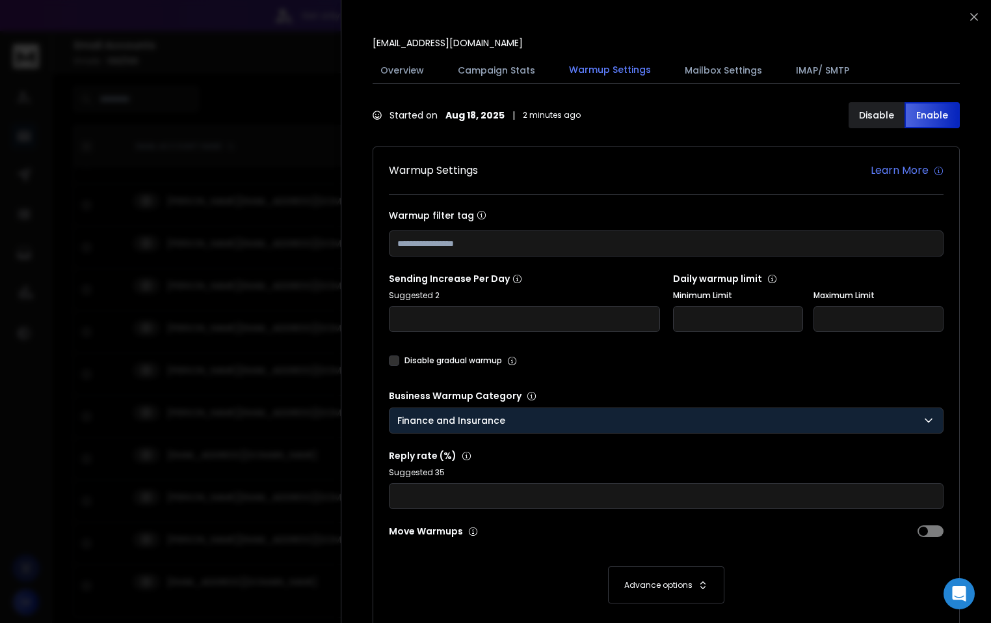
scroll to position [88, 0]
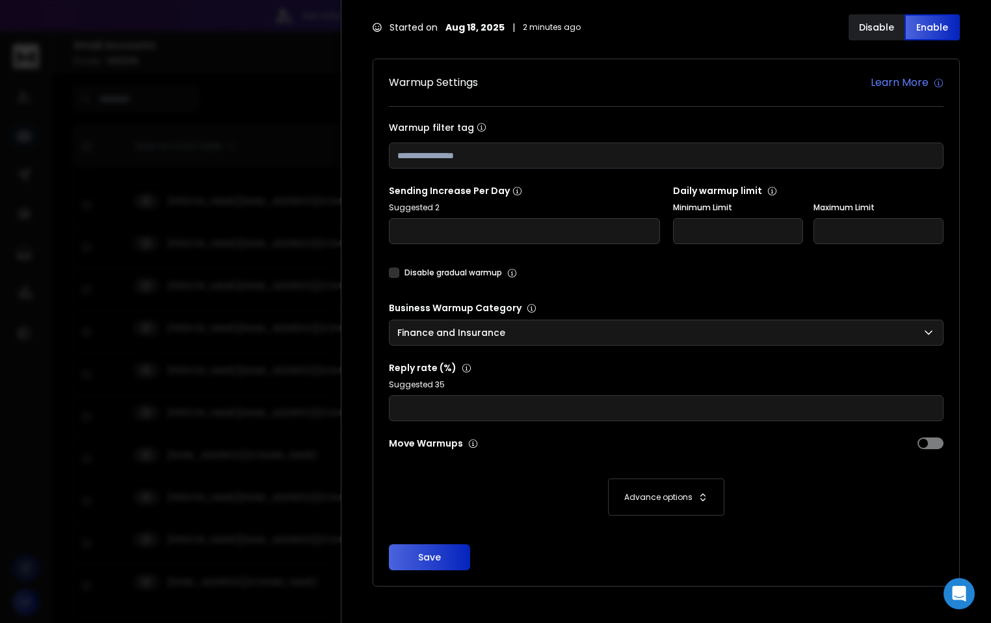
click at [614, 483] on div "Advance options" at bounding box center [666, 496] width 116 height 37
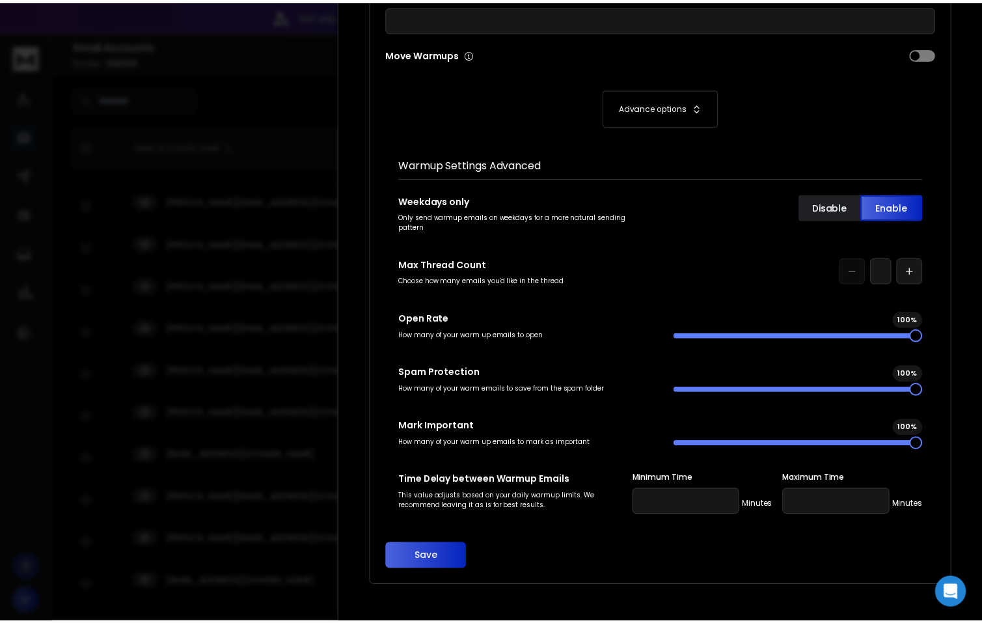
scroll to position [552, 0]
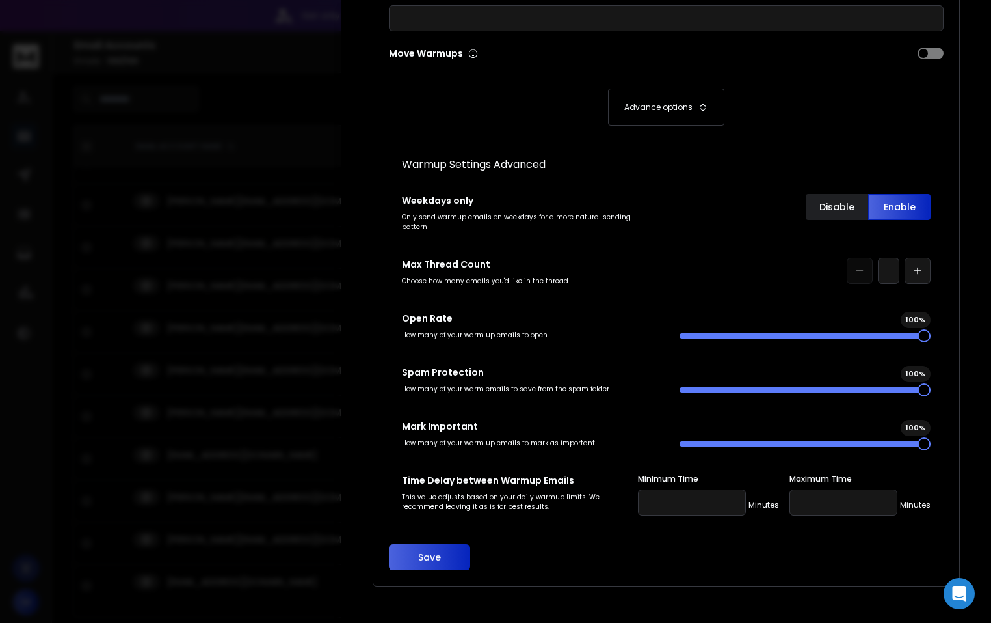
click at [638, 489] on input "*" at bounding box center [692, 502] width 108 height 26
click at [790, 489] on input "*" at bounding box center [844, 502] width 108 height 26
click at [444, 552] on button "Save" at bounding box center [429, 557] width 81 height 26
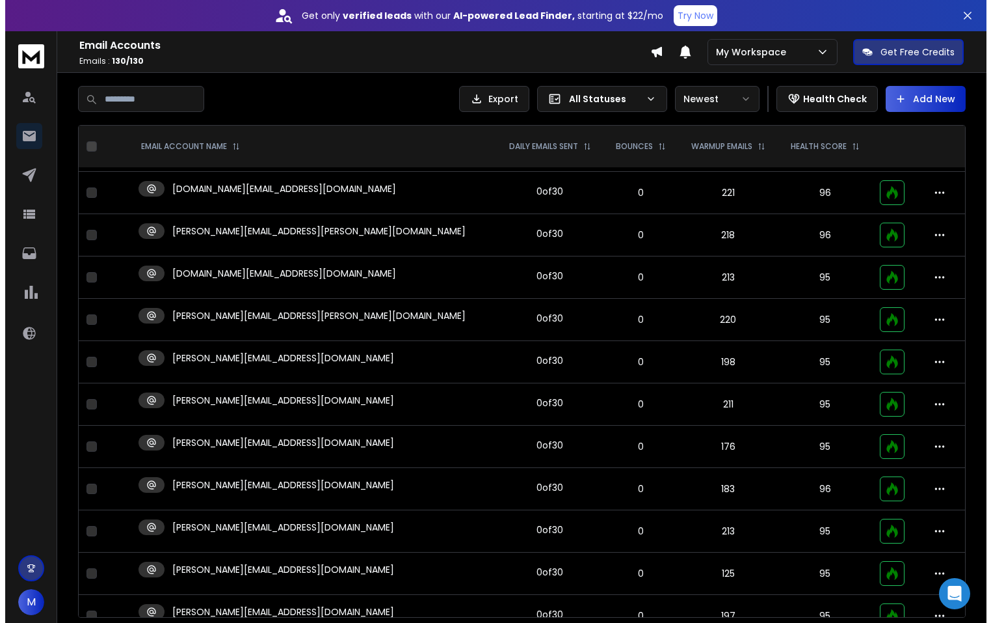
scroll to position [5058, 0]
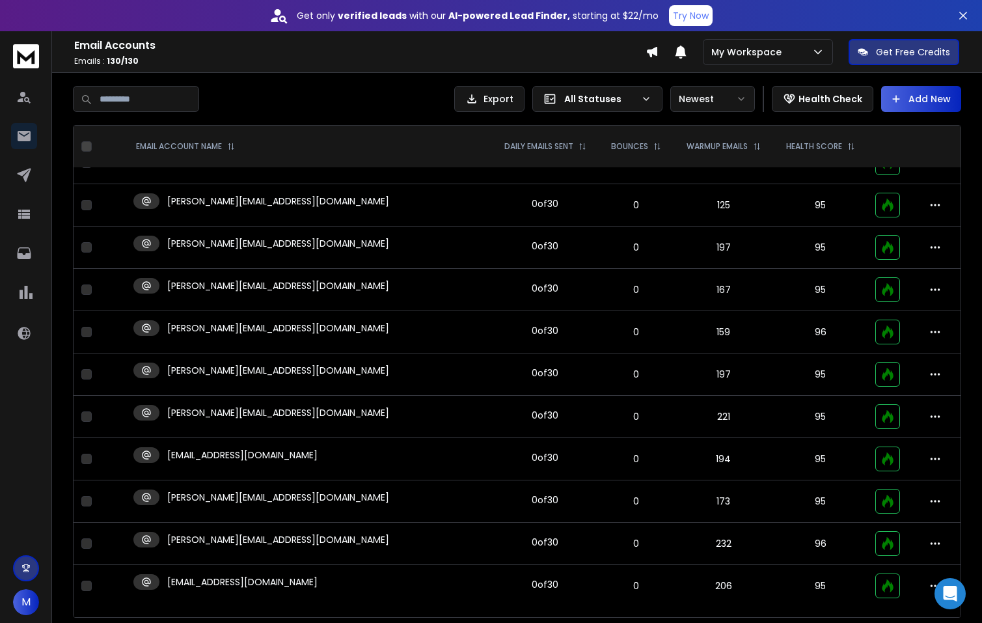
click at [444, 530] on td "[PERSON_NAME][EMAIL_ADDRESS][DOMAIN_NAME]" at bounding box center [309, 543] width 366 height 42
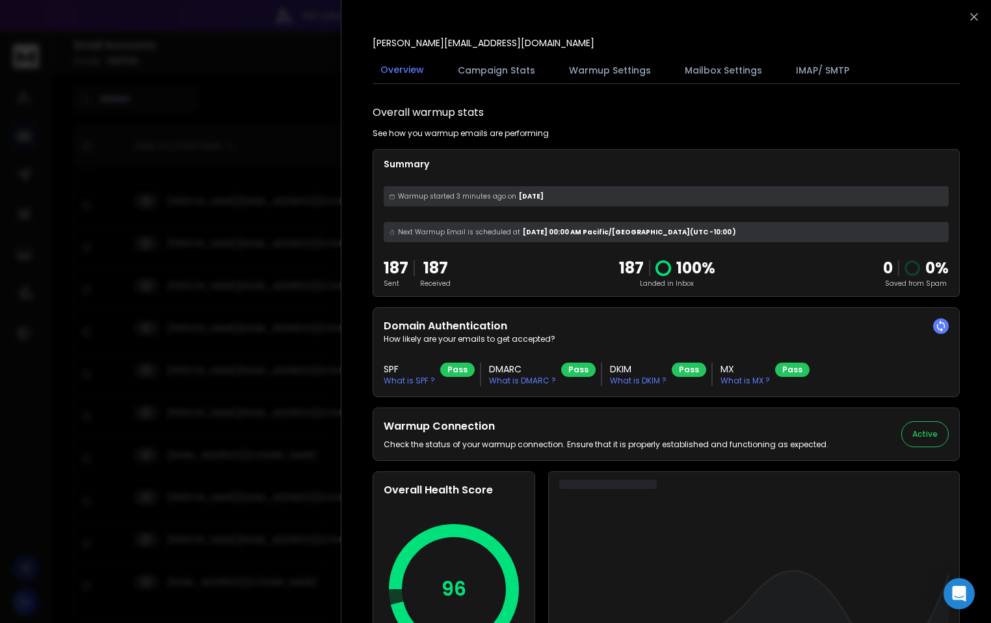
click at [613, 71] on button "Warmup Settings" at bounding box center [610, 70] width 98 height 29
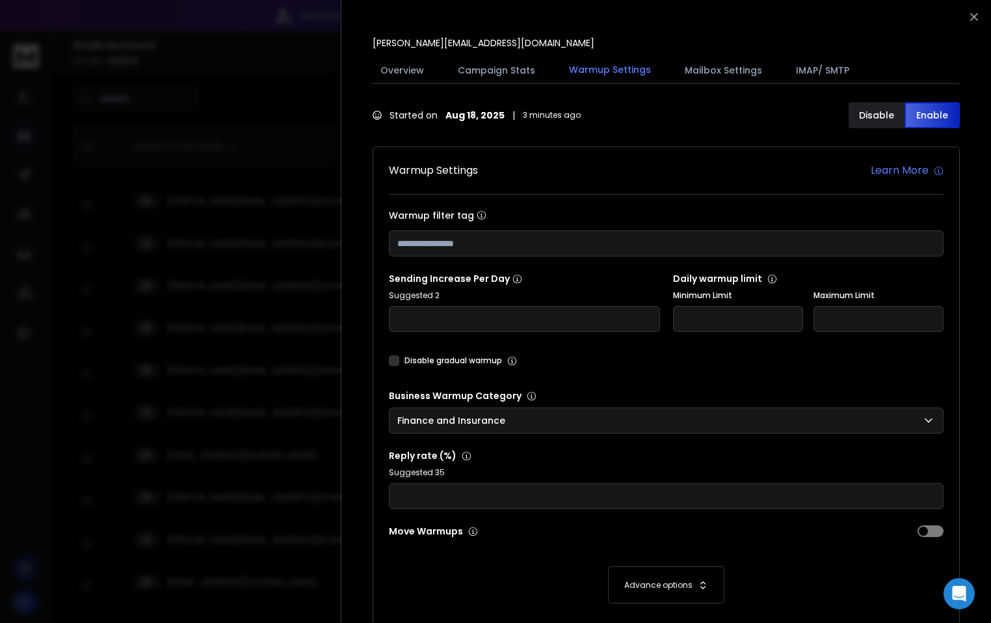
scroll to position [88, 0]
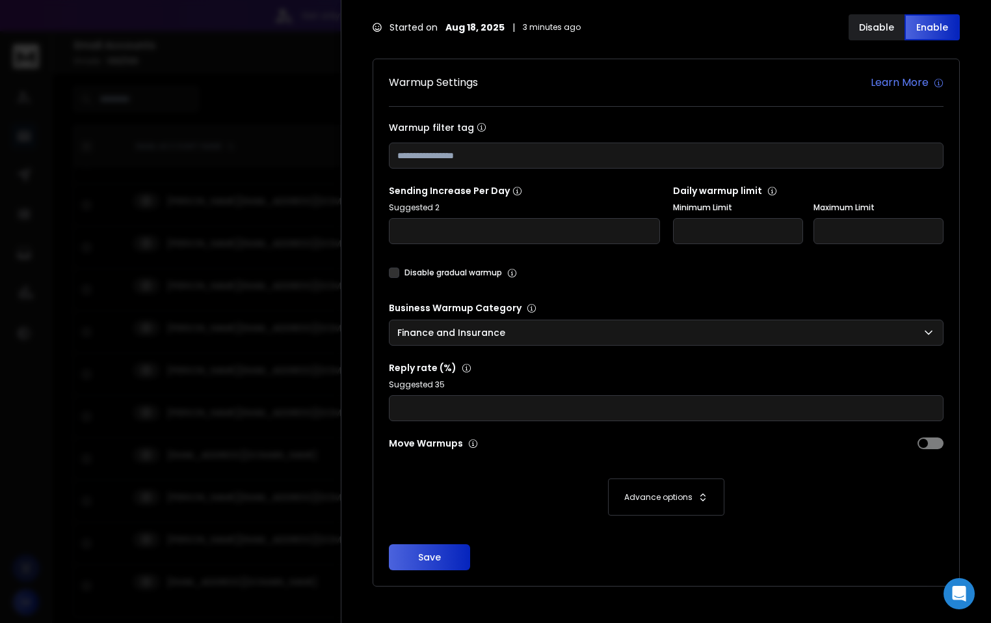
click at [626, 496] on p "Advance options" at bounding box center [658, 497] width 68 height 10
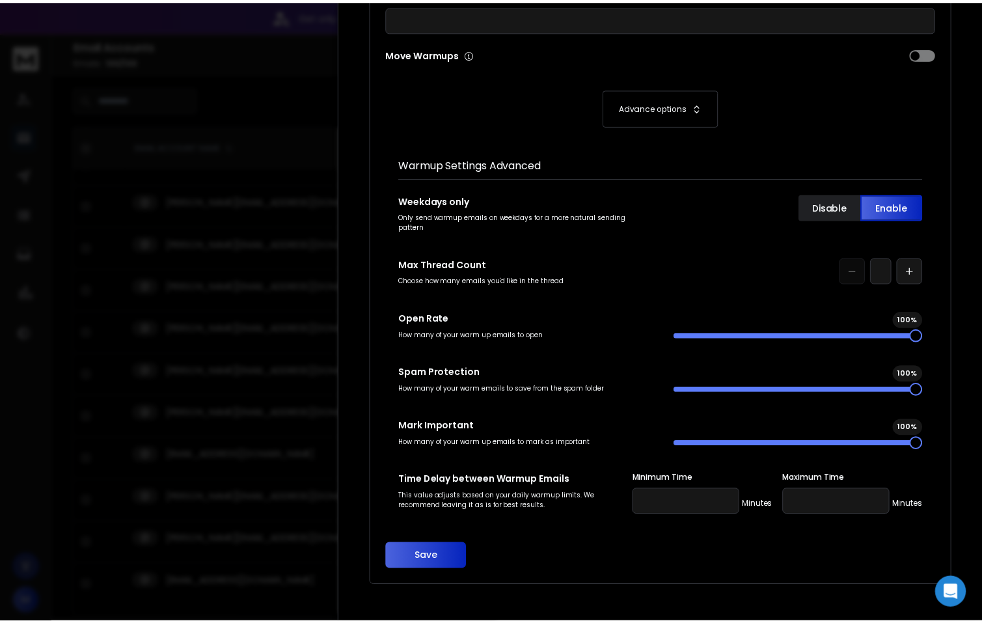
scroll to position [552, 0]
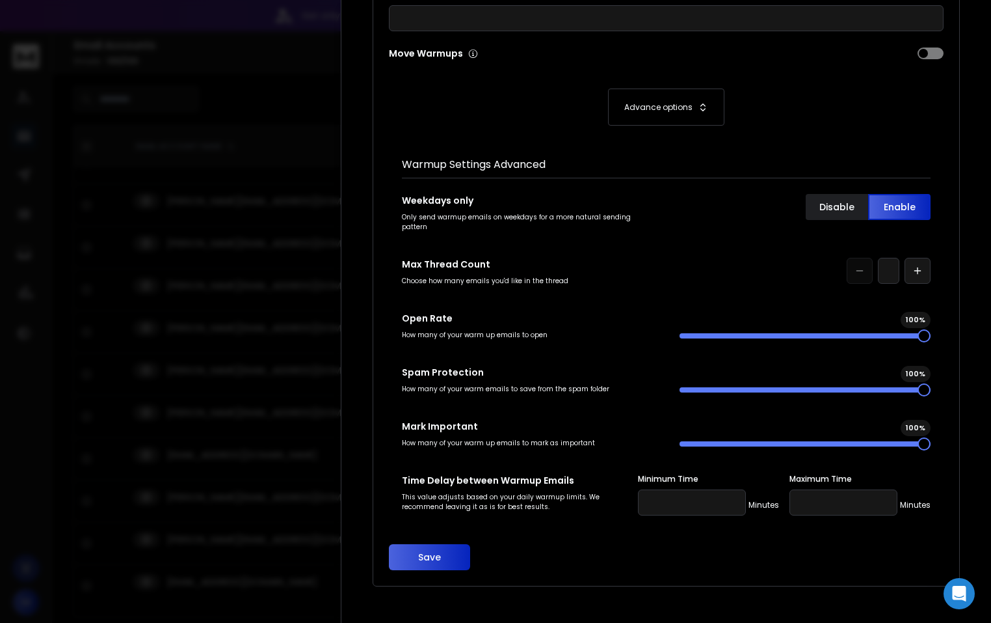
click at [439, 560] on button "Save" at bounding box center [429, 557] width 81 height 26
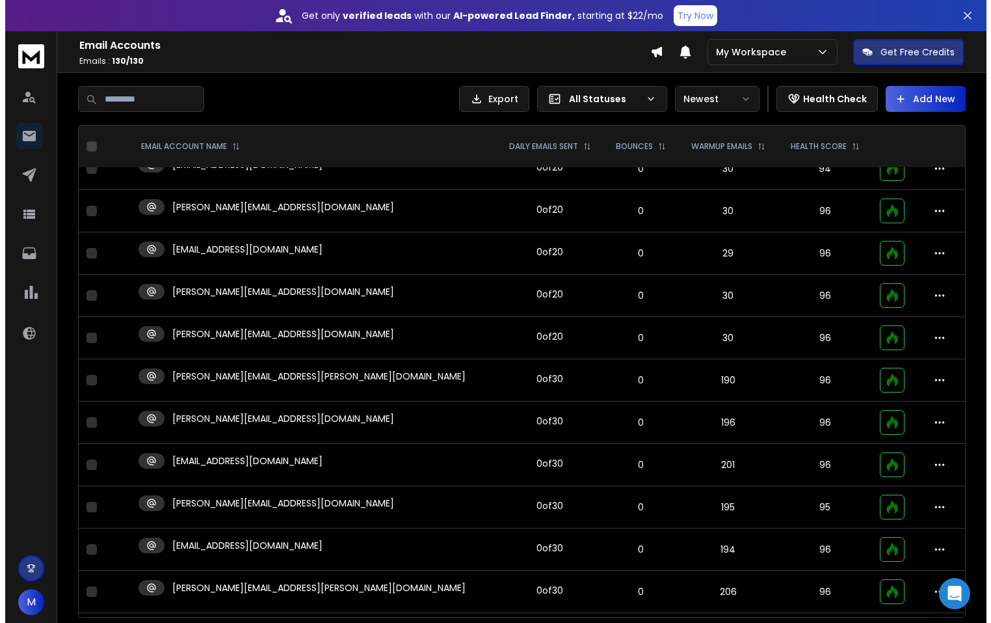
scroll to position [3085, 0]
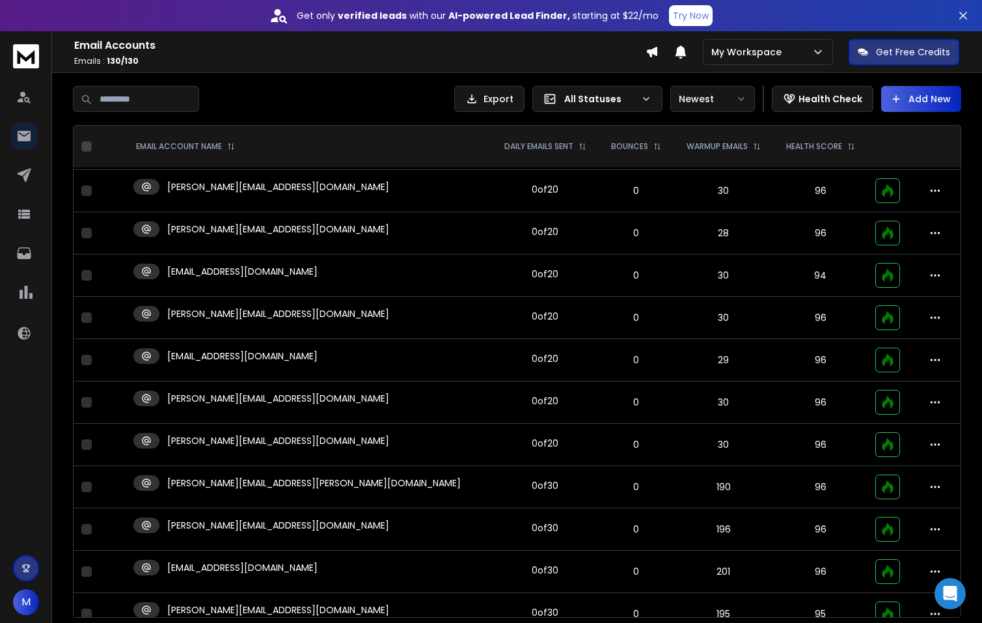
click at [491, 486] on td "0 of 30" at bounding box center [545, 483] width 108 height 34
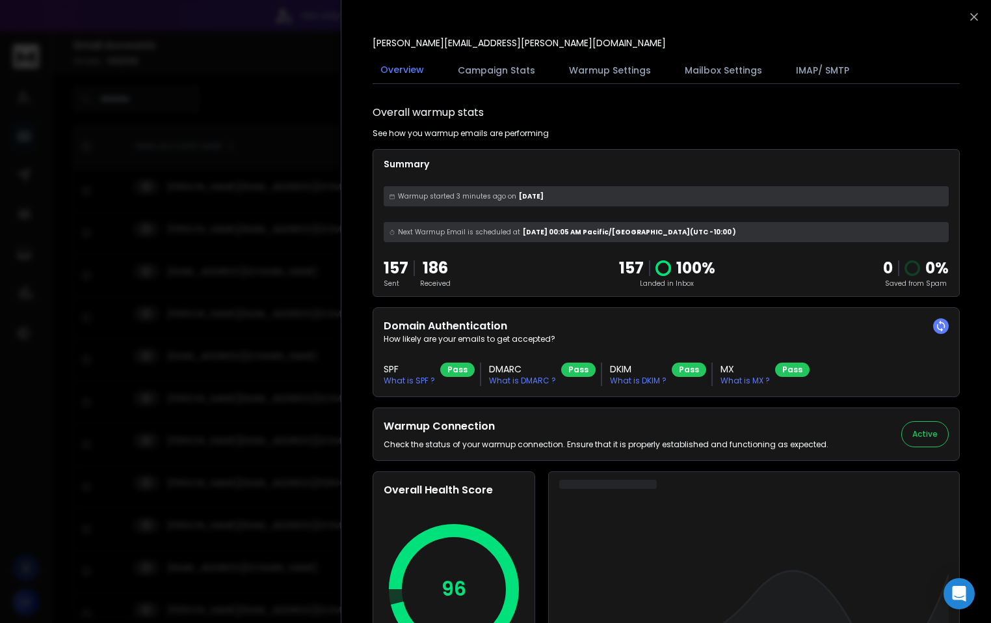
click at [601, 59] on button "Warmup Settings" at bounding box center [610, 70] width 98 height 29
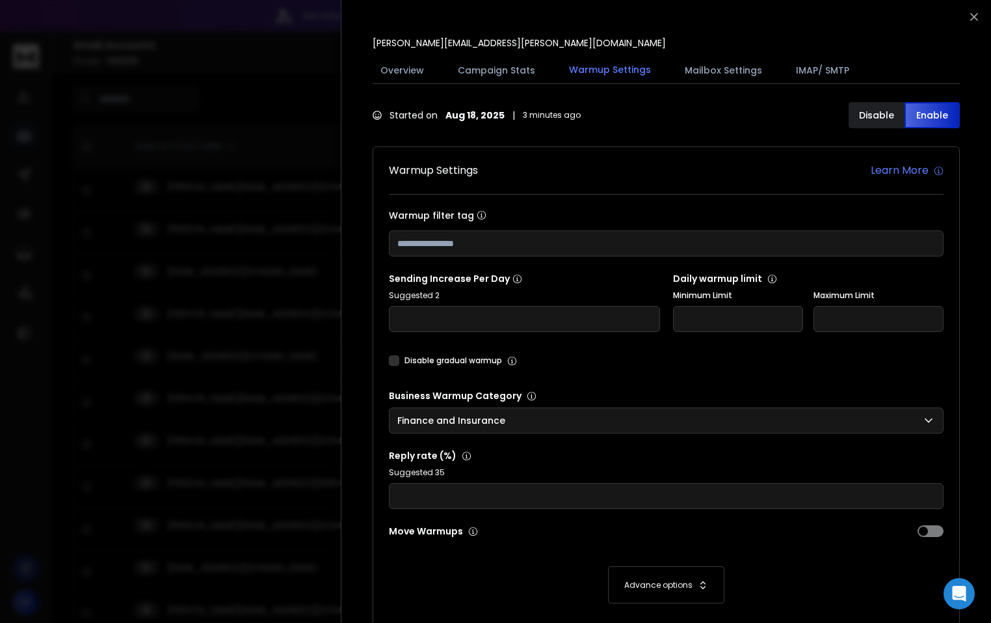
scroll to position [88, 0]
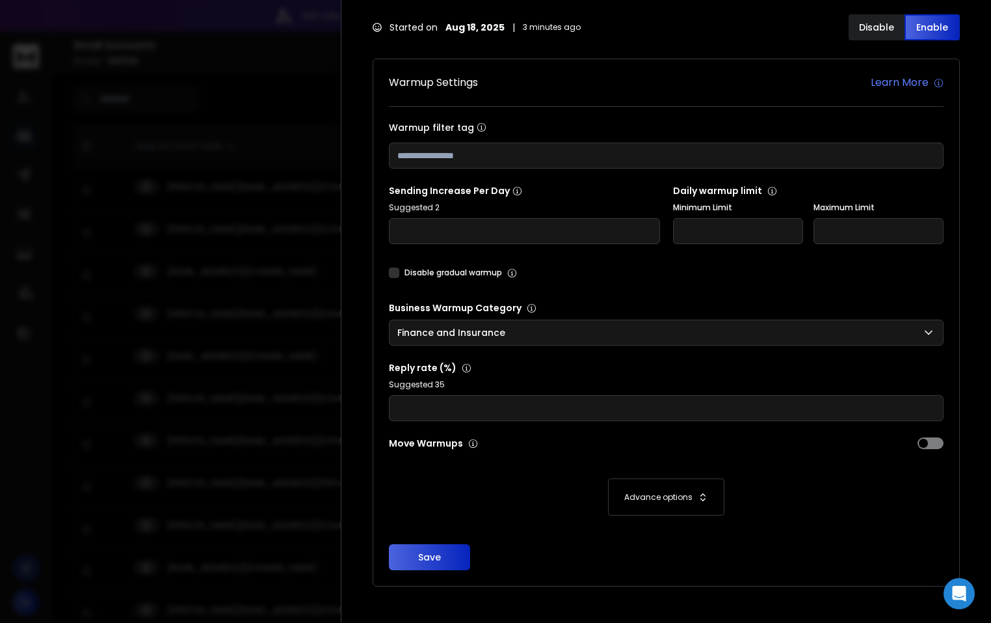
click at [629, 487] on div "Advance options" at bounding box center [666, 496] width 116 height 37
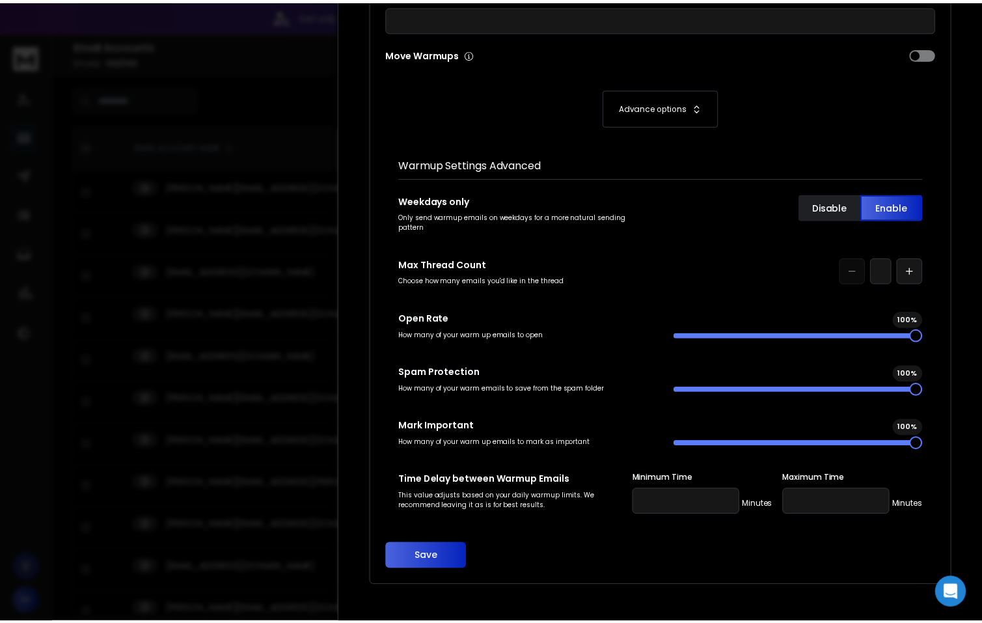
scroll to position [552, 0]
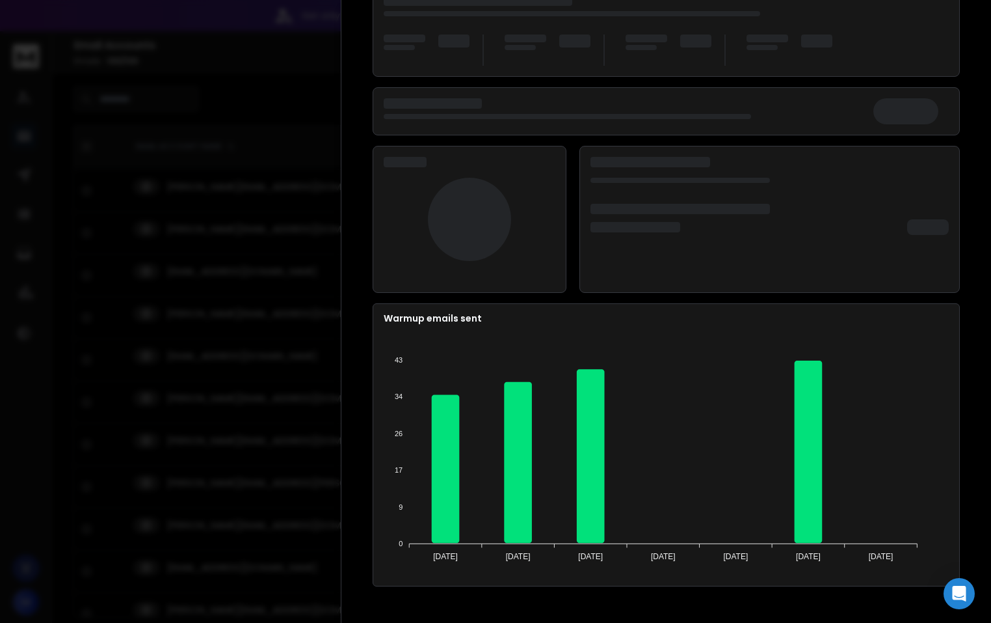
click at [306, 388] on div at bounding box center [495, 311] width 991 height 623
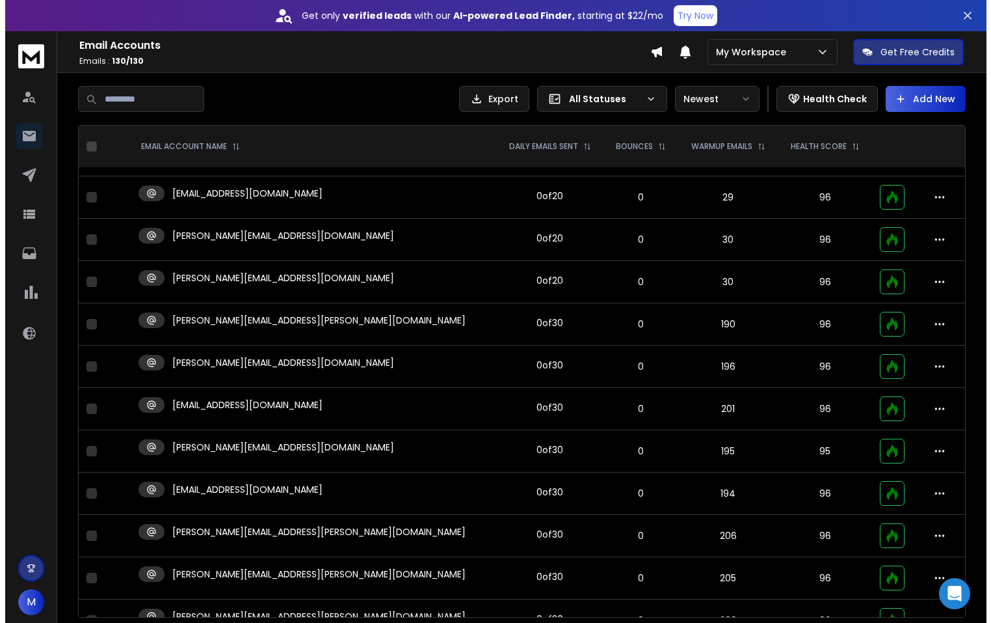
scroll to position [3350, 0]
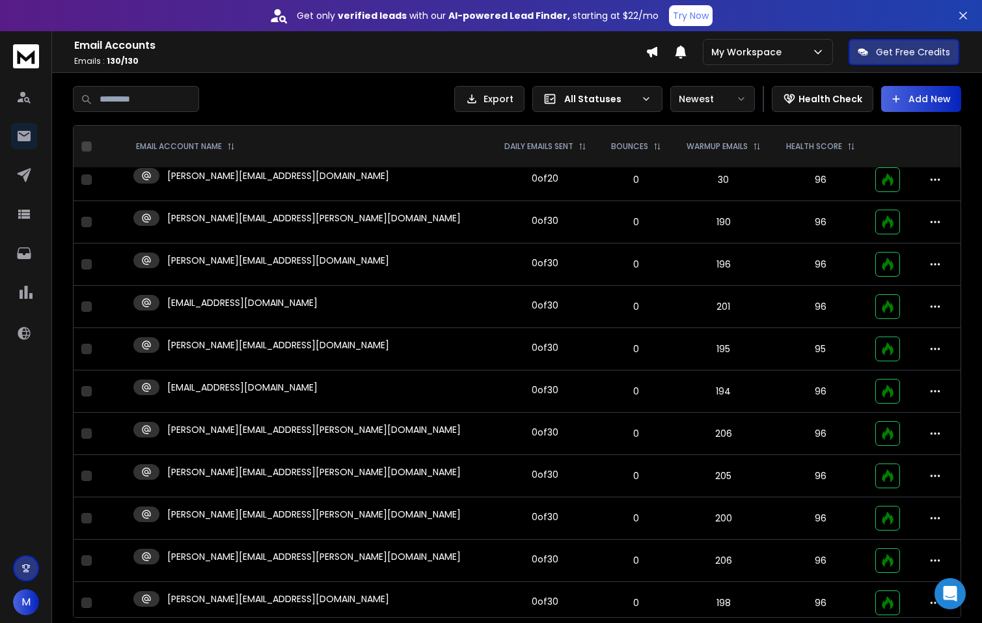
click at [599, 269] on td "0" at bounding box center [636, 264] width 74 height 42
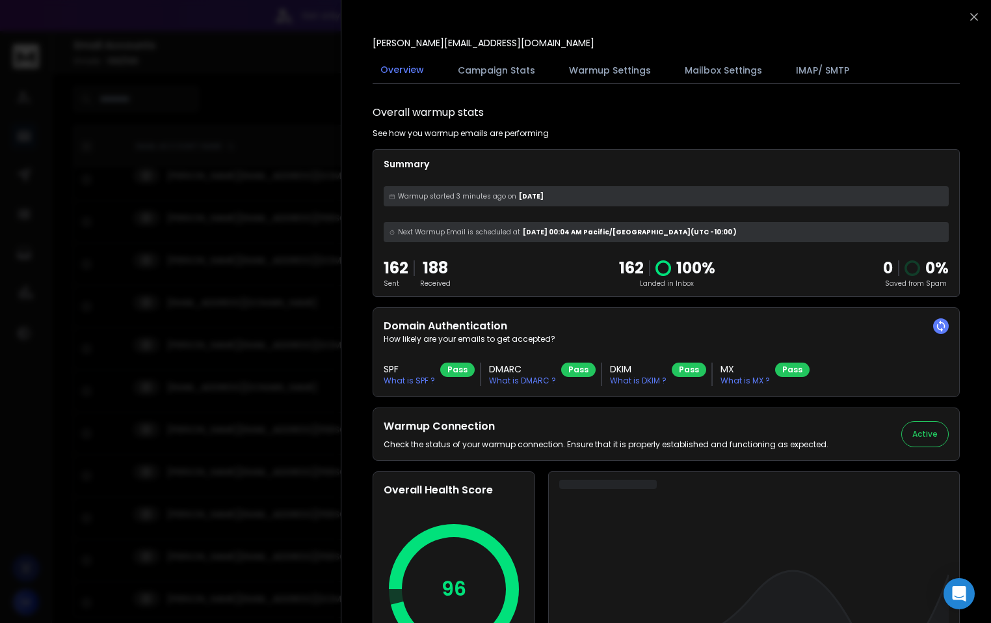
click at [604, 61] on button "Warmup Settings" at bounding box center [610, 70] width 98 height 29
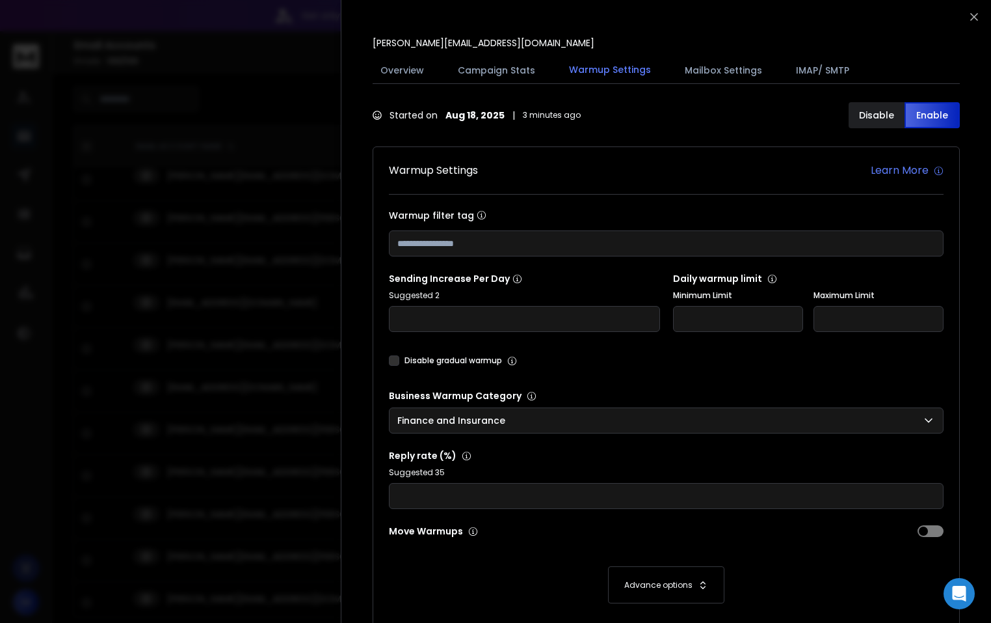
scroll to position [88, 0]
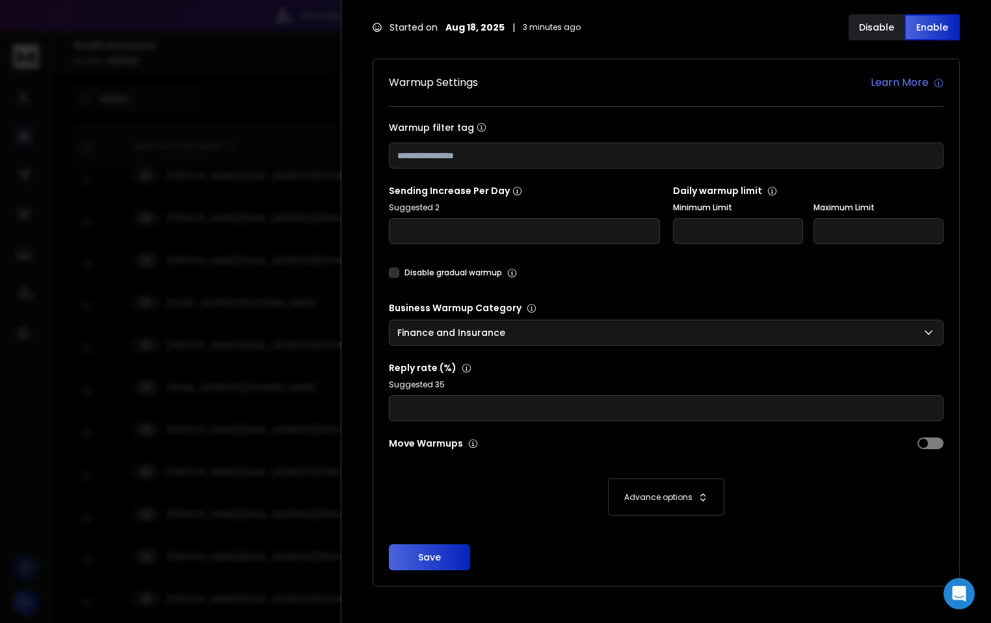
click at [647, 501] on p "Advance options" at bounding box center [658, 497] width 68 height 10
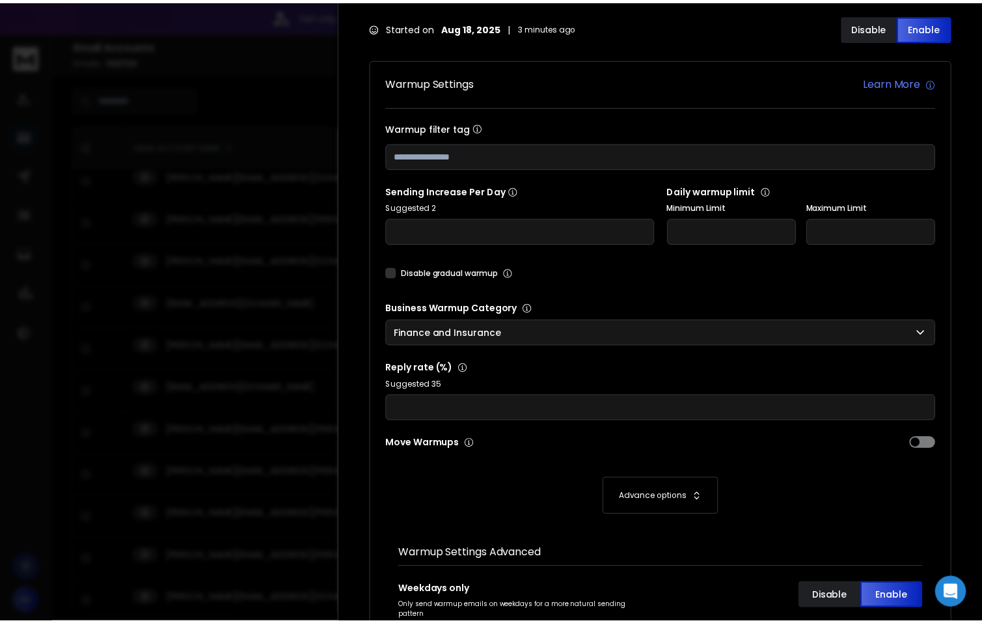
scroll to position [503, 0]
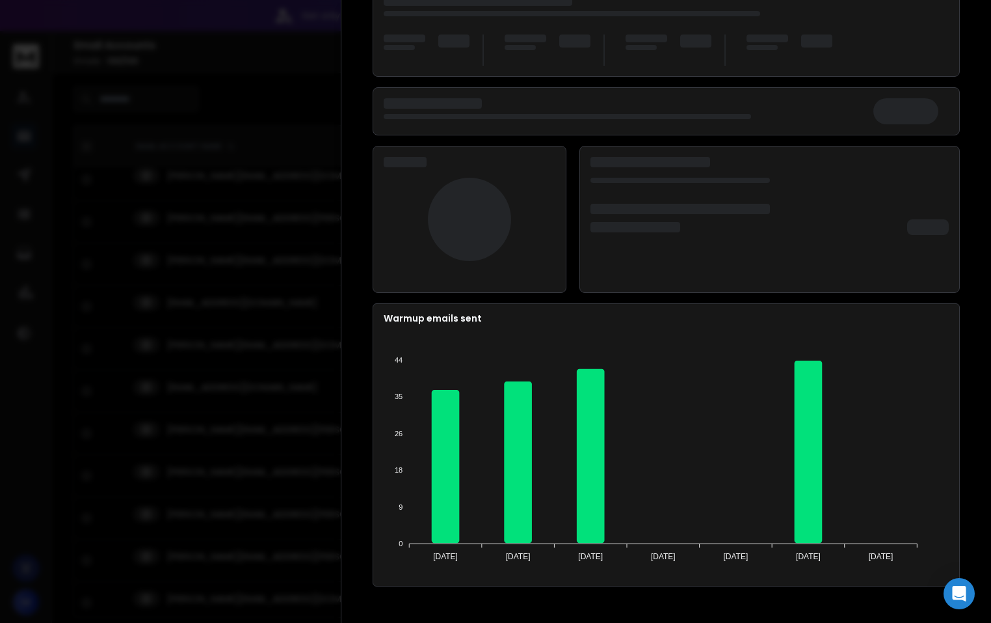
click at [308, 128] on div at bounding box center [495, 311] width 991 height 623
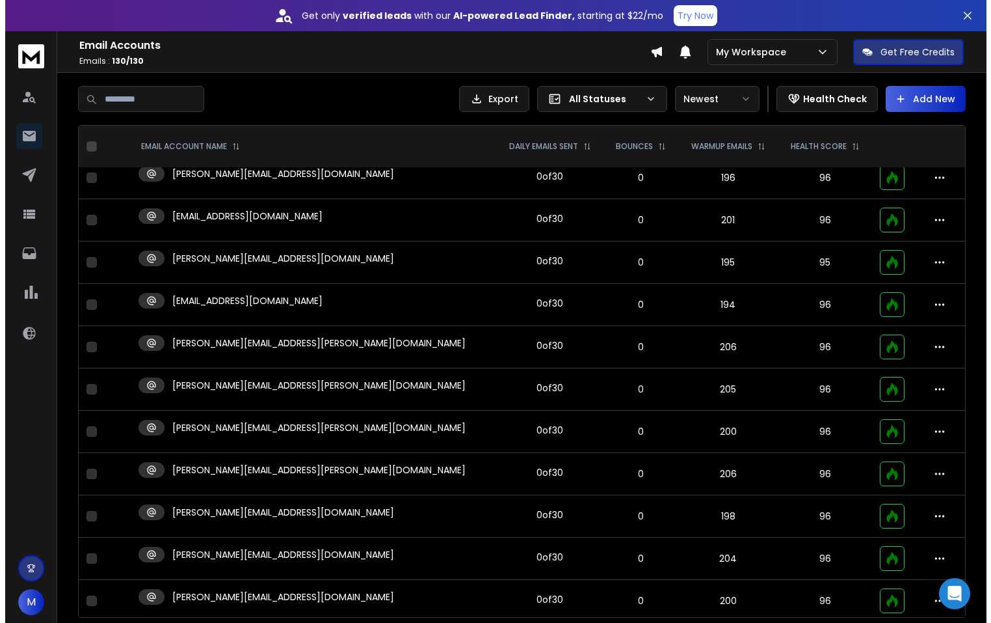
scroll to position [3454, 0]
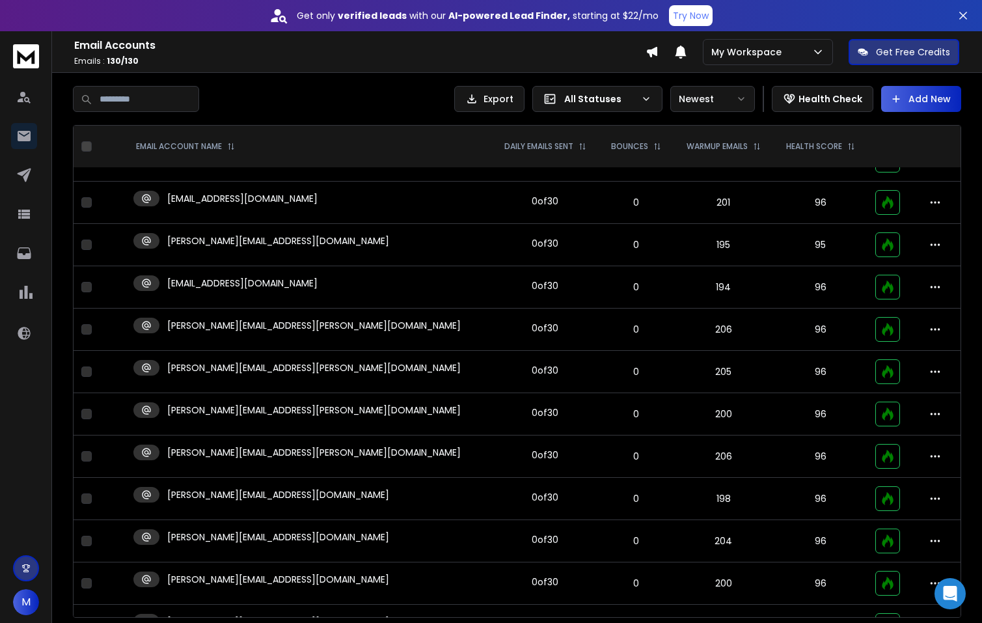
click at [556, 205] on td "0 of 30" at bounding box center [545, 198] width 108 height 34
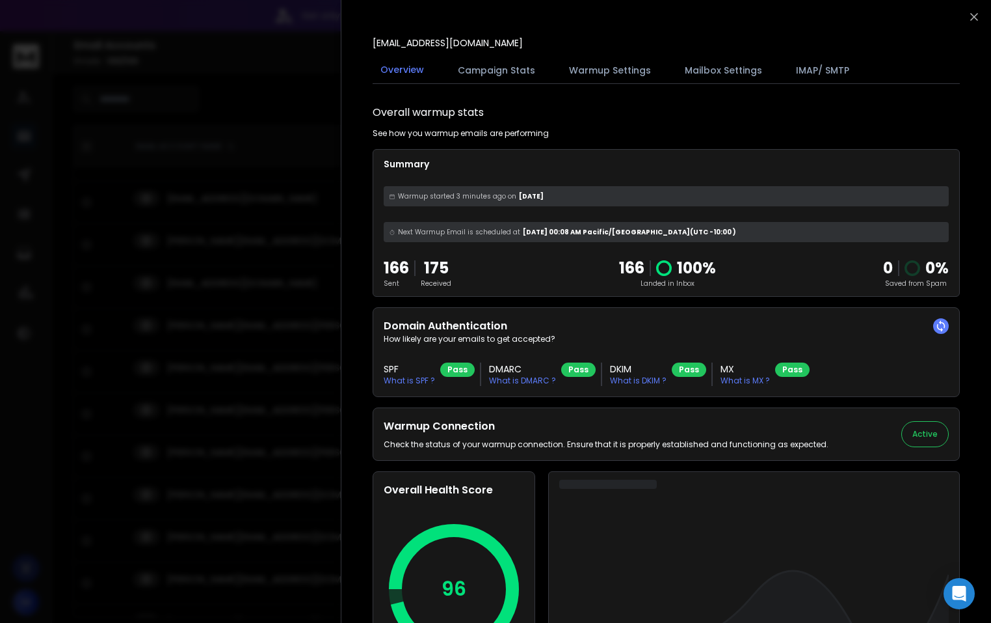
click at [599, 68] on button "Warmup Settings" at bounding box center [610, 70] width 98 height 29
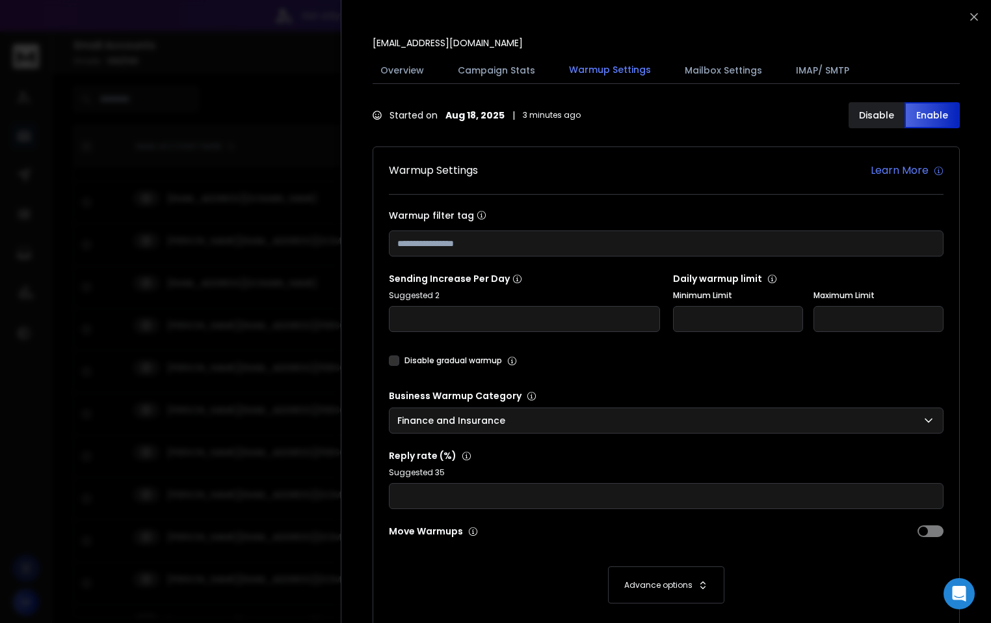
scroll to position [88, 0]
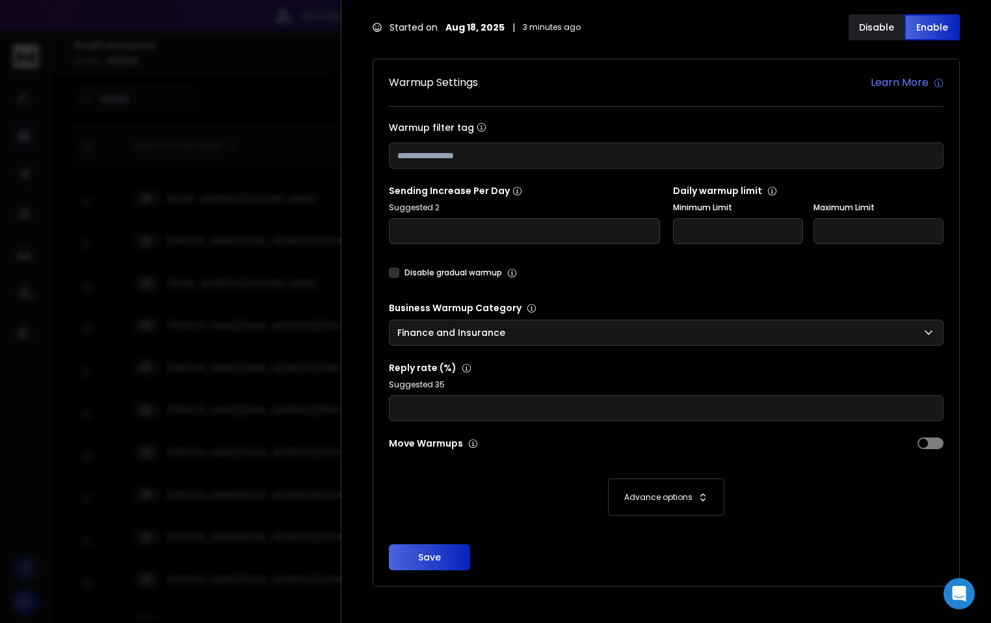
click at [624, 500] on p "Advance options" at bounding box center [658, 497] width 68 height 10
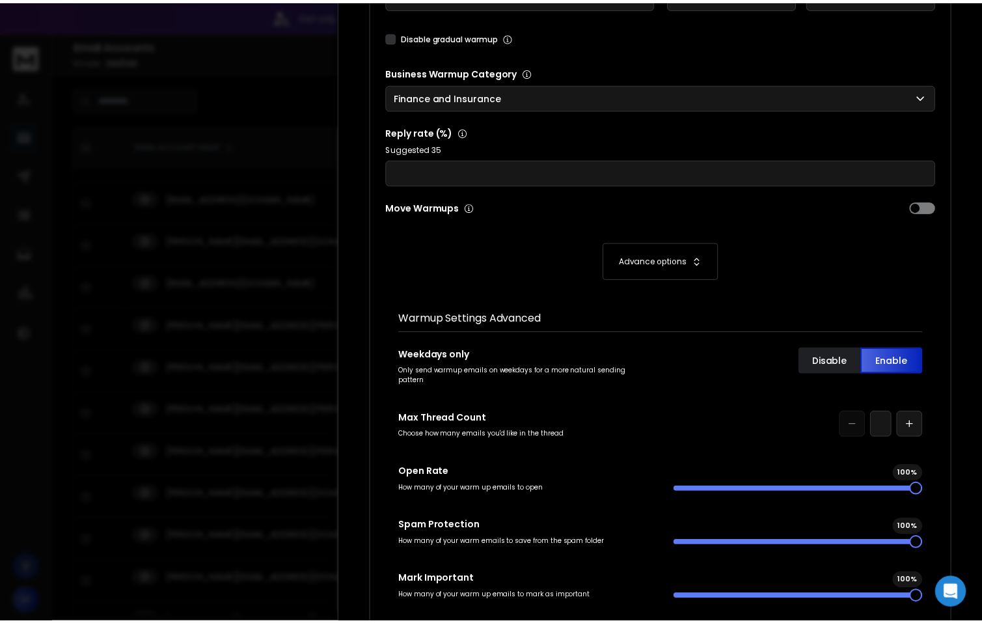
scroll to position [474, 0]
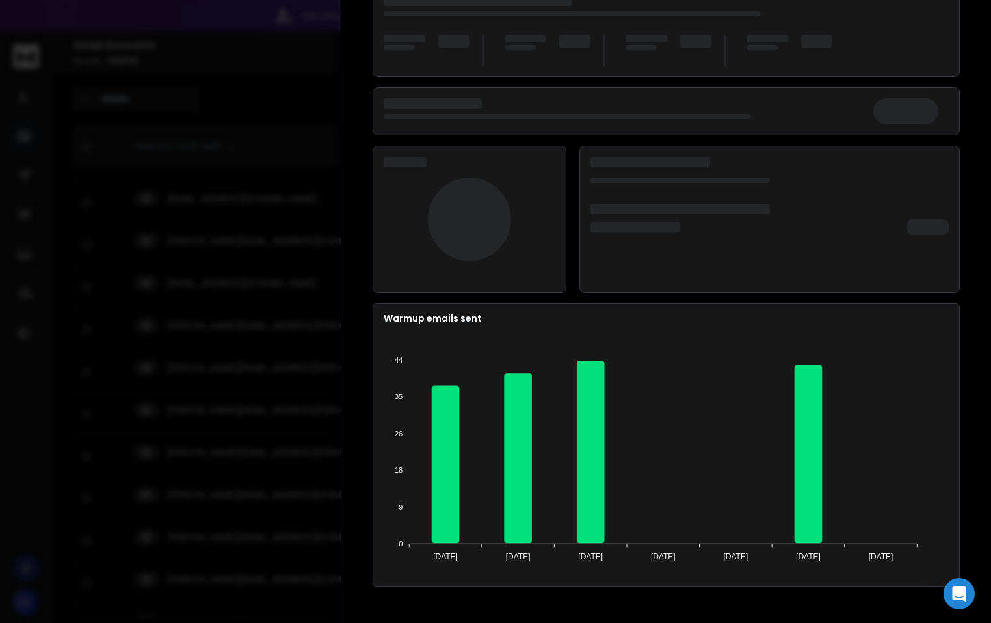
click at [317, 262] on div at bounding box center [495, 311] width 991 height 623
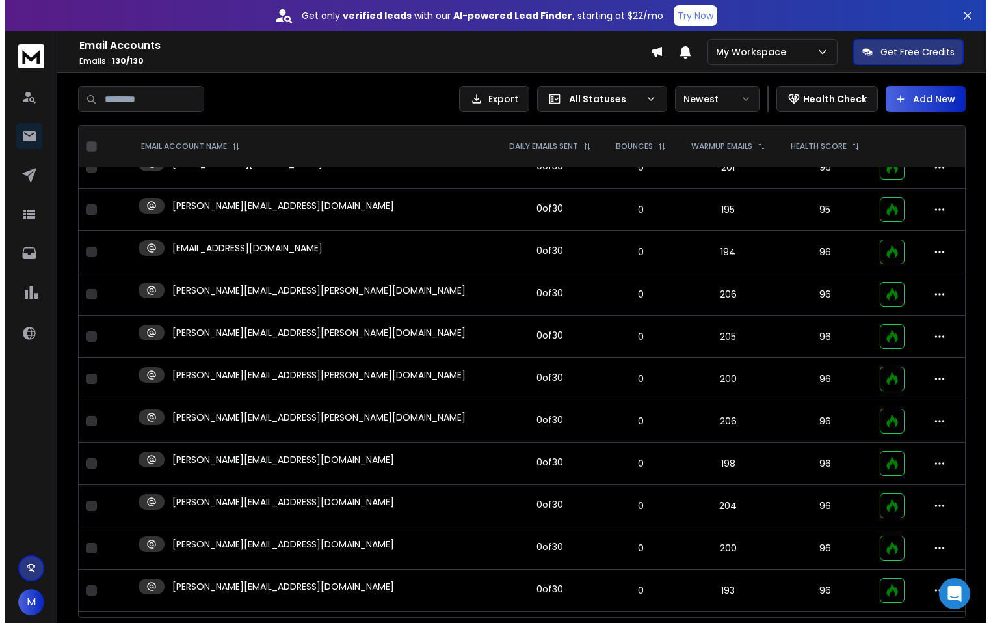
scroll to position [3512, 0]
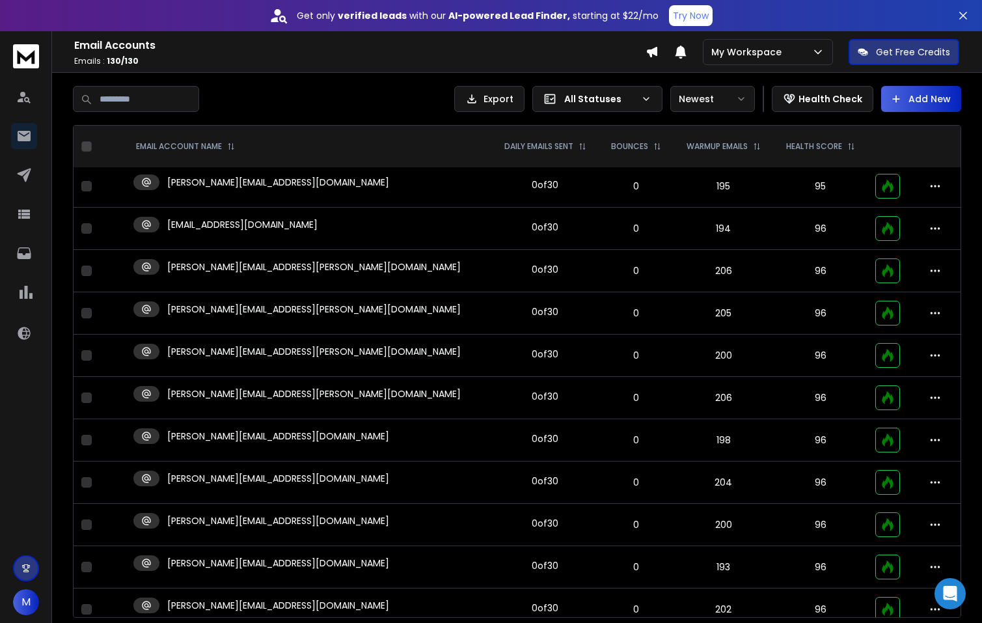
click at [429, 184] on div "[PERSON_NAME][EMAIL_ADDRESS][DOMAIN_NAME]" at bounding box center [308, 182] width 350 height 16
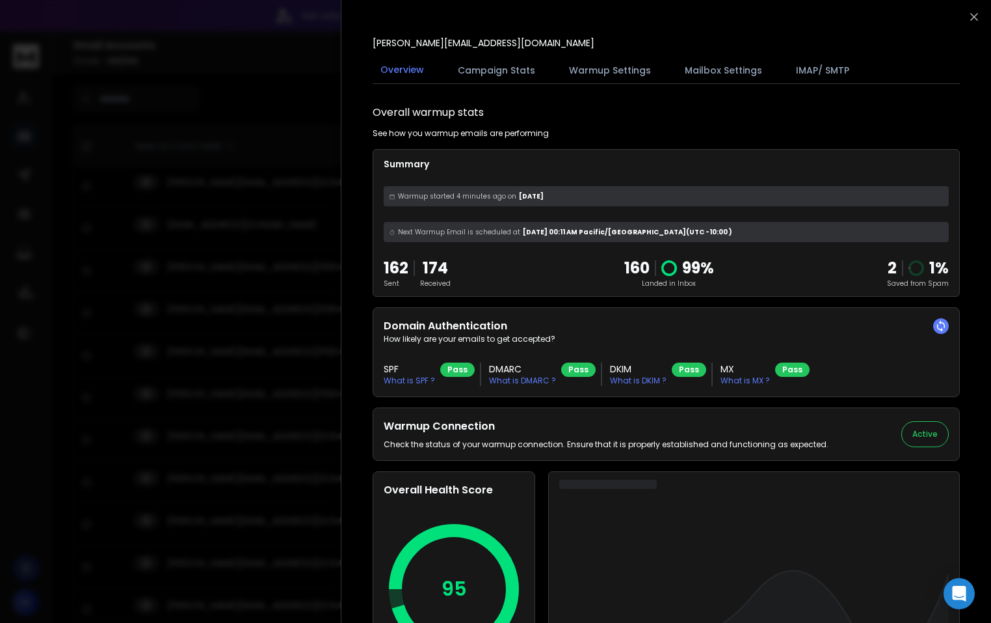
click at [581, 66] on button "Warmup Settings" at bounding box center [610, 70] width 98 height 29
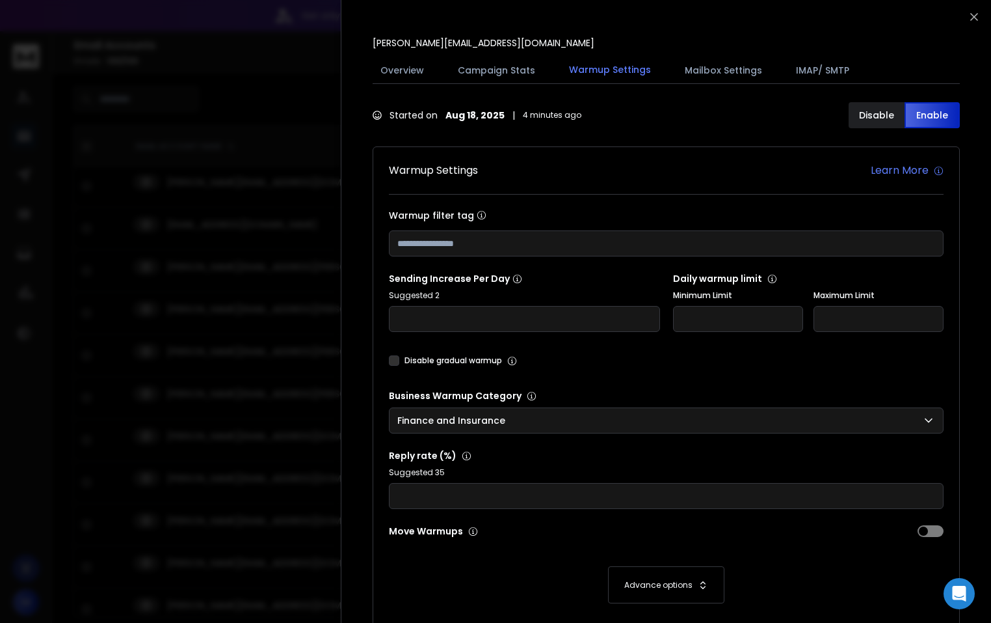
scroll to position [88, 0]
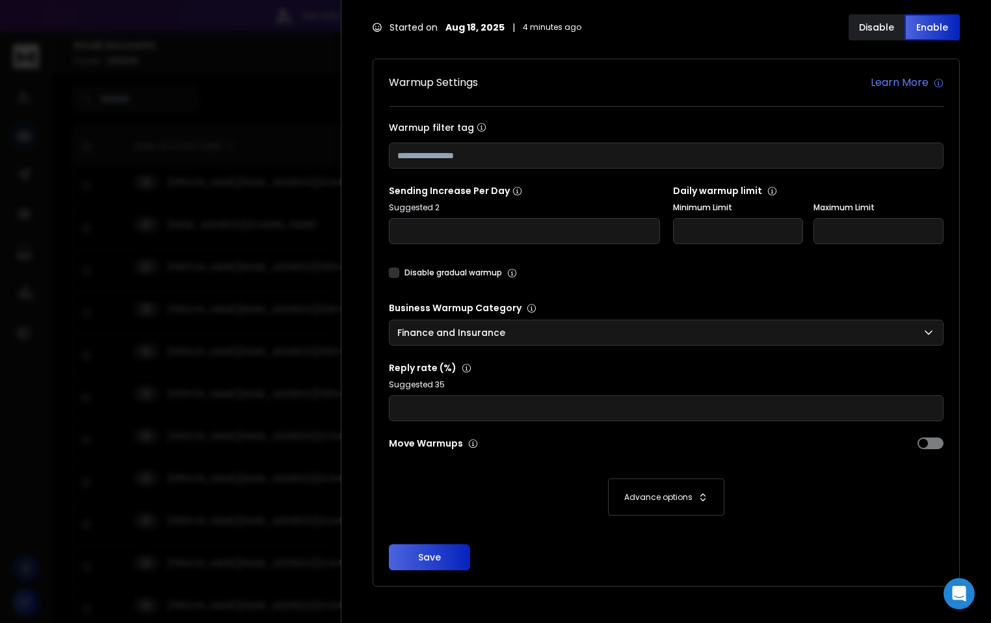
click at [637, 502] on p "Advance options" at bounding box center [658, 497] width 68 height 10
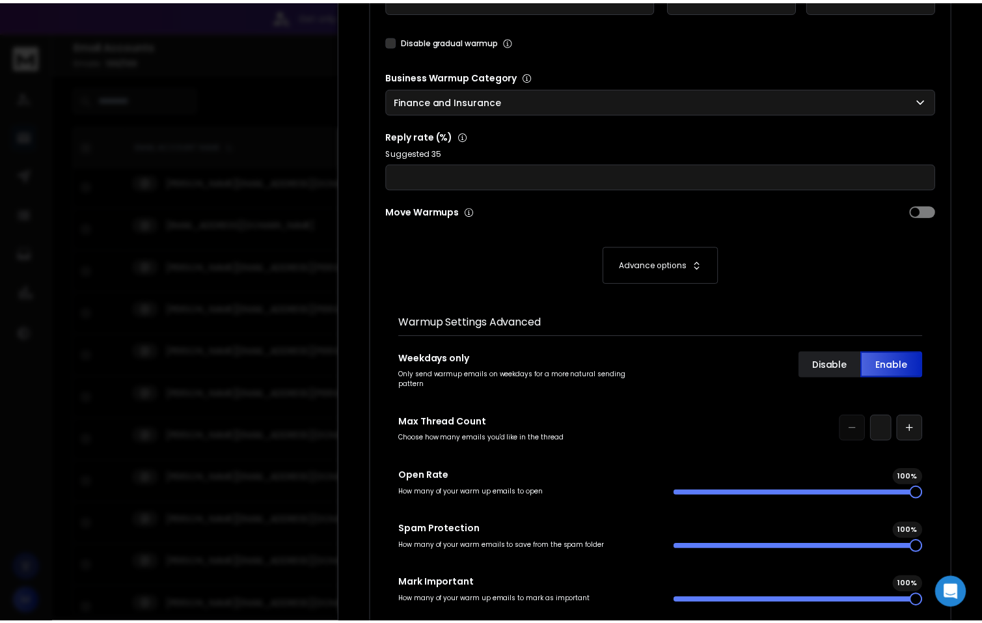
scroll to position [552, 0]
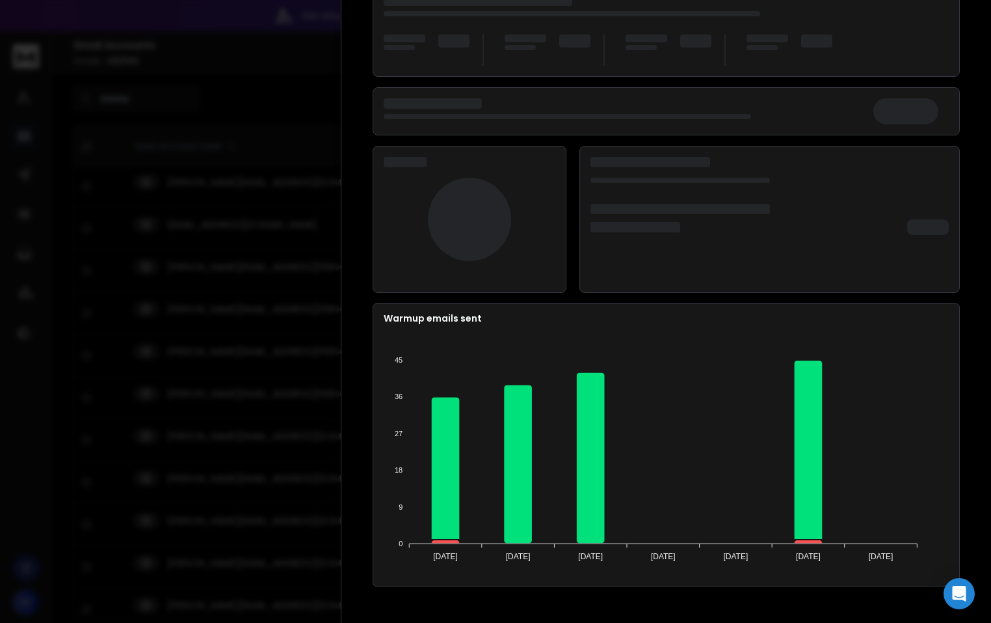
click at [295, 269] on div at bounding box center [495, 311] width 991 height 623
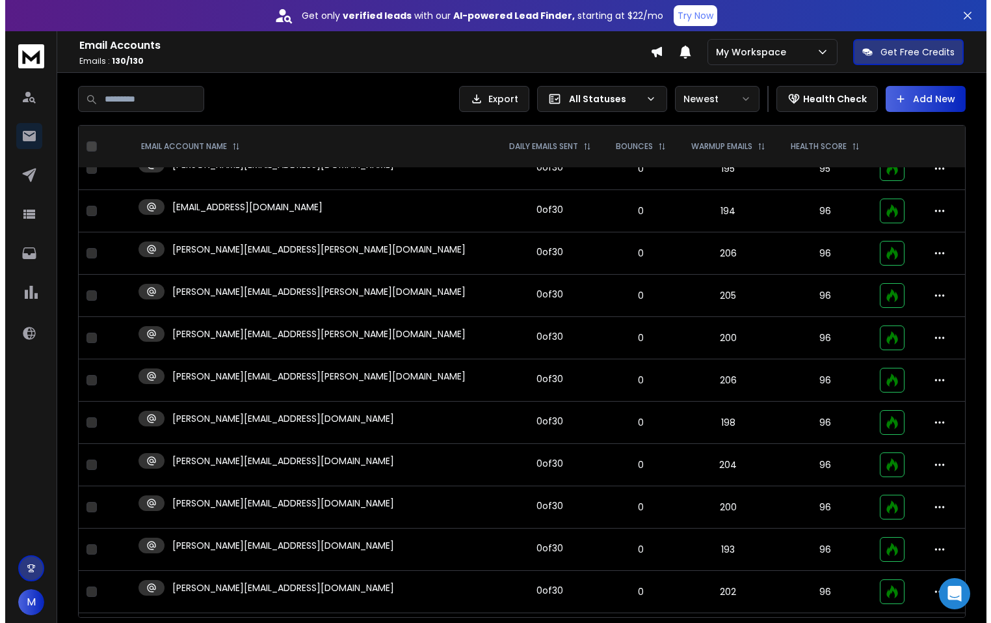
scroll to position [3538, 0]
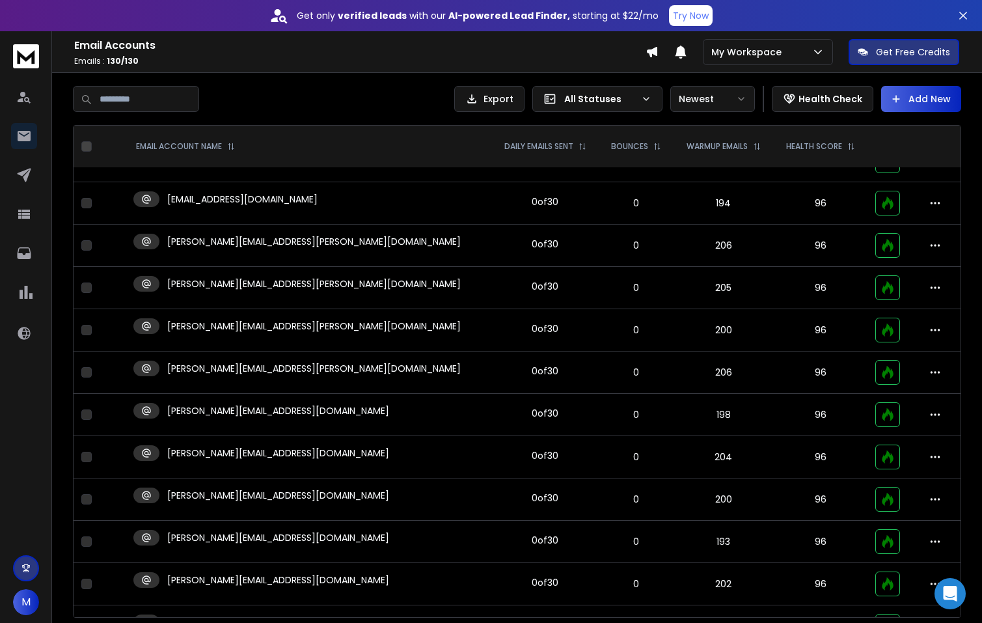
click at [417, 209] on td "[EMAIL_ADDRESS][DOMAIN_NAME]" at bounding box center [309, 203] width 366 height 42
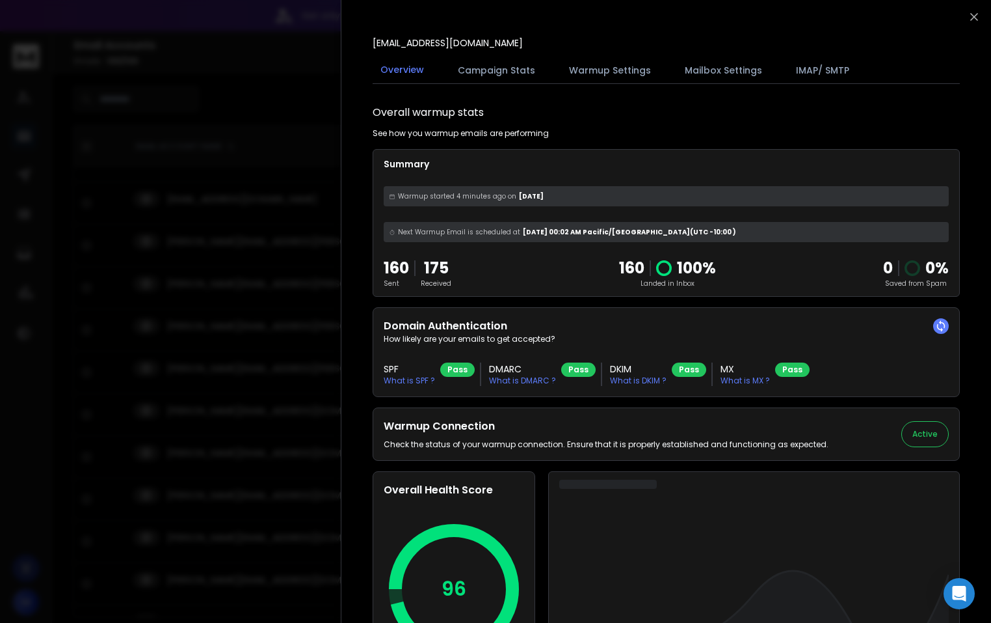
click at [578, 68] on button "Warmup Settings" at bounding box center [610, 70] width 98 height 29
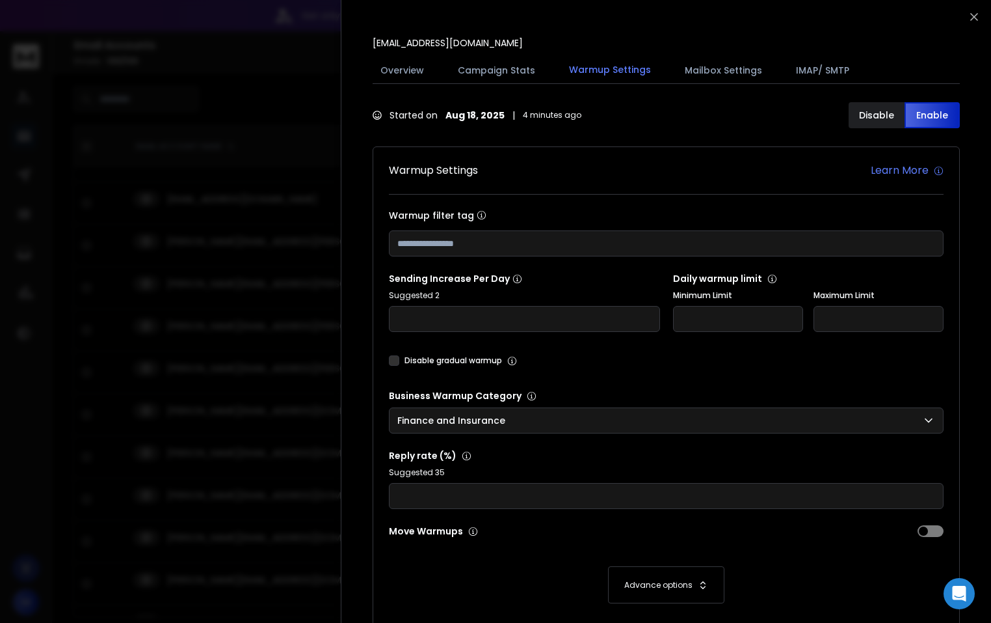
scroll to position [88, 0]
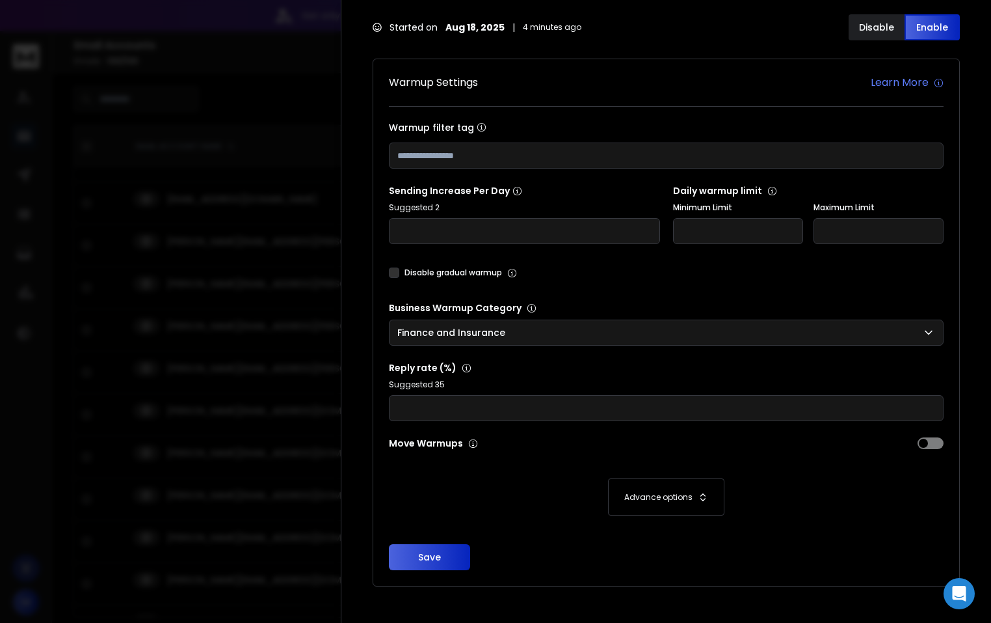
click at [609, 485] on div "Advance options" at bounding box center [666, 496] width 116 height 37
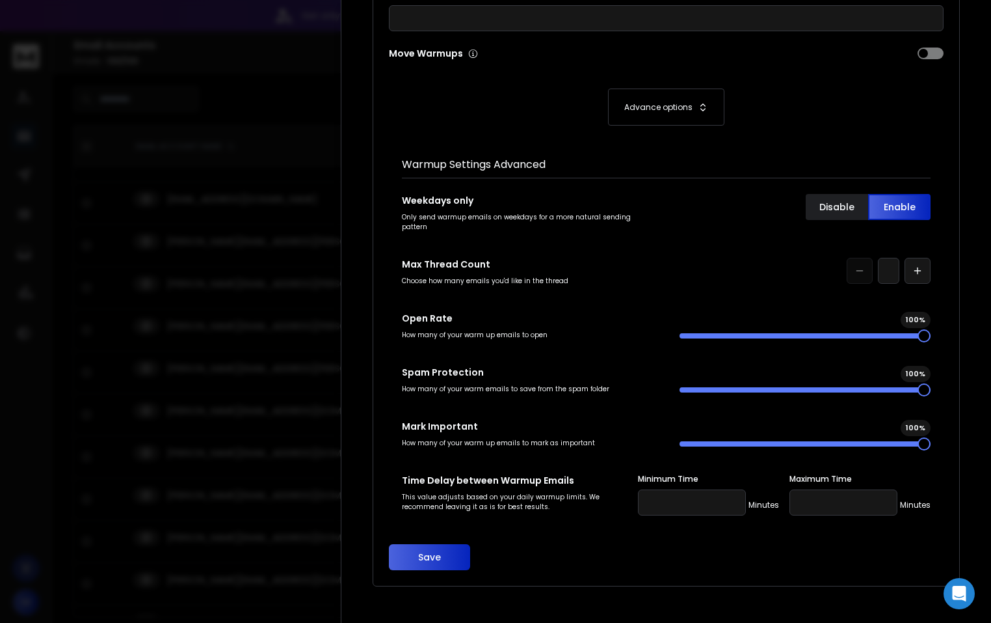
scroll to position [552, 0]
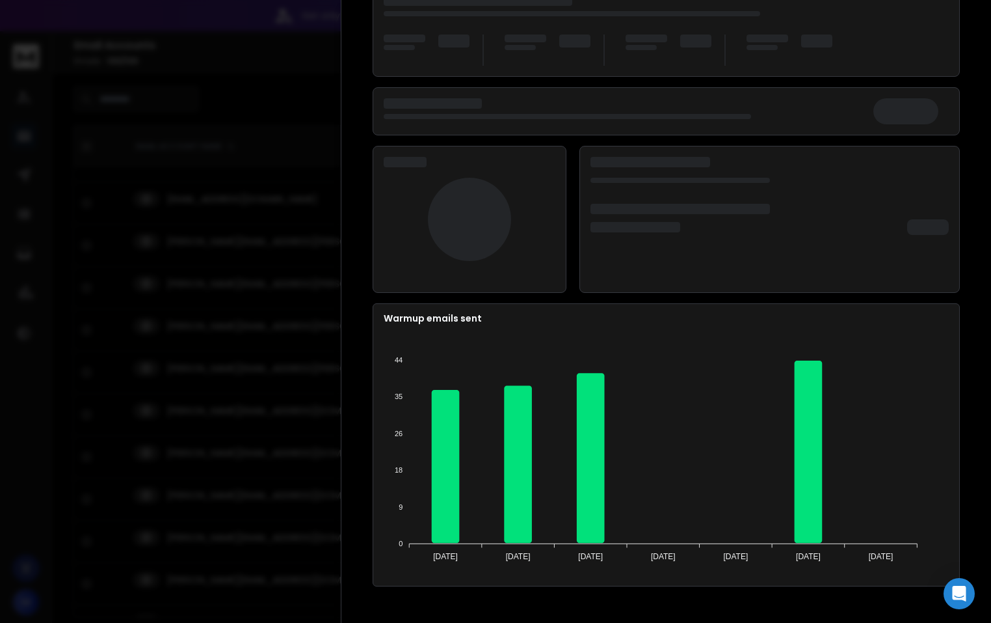
click at [315, 324] on div at bounding box center [495, 311] width 991 height 623
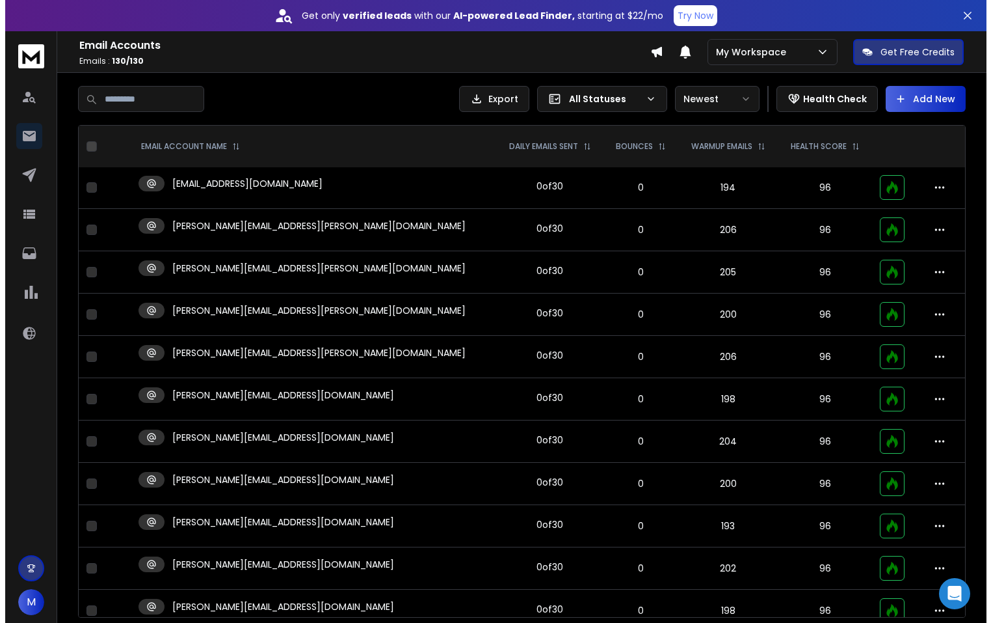
scroll to position [3579, 0]
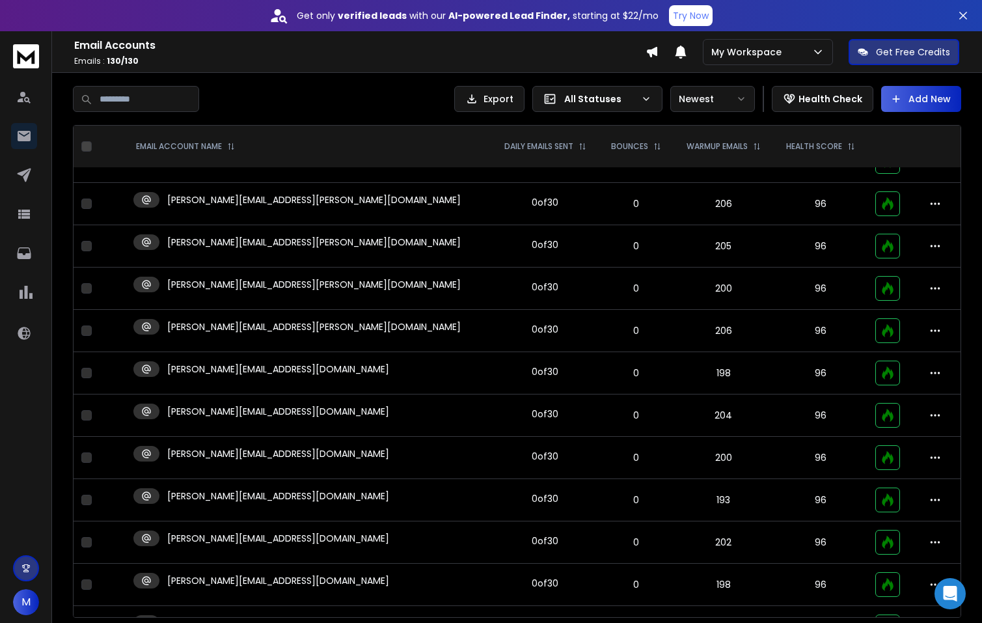
click at [432, 203] on div "[PERSON_NAME][EMAIL_ADDRESS][PERSON_NAME][DOMAIN_NAME]" at bounding box center [308, 200] width 350 height 16
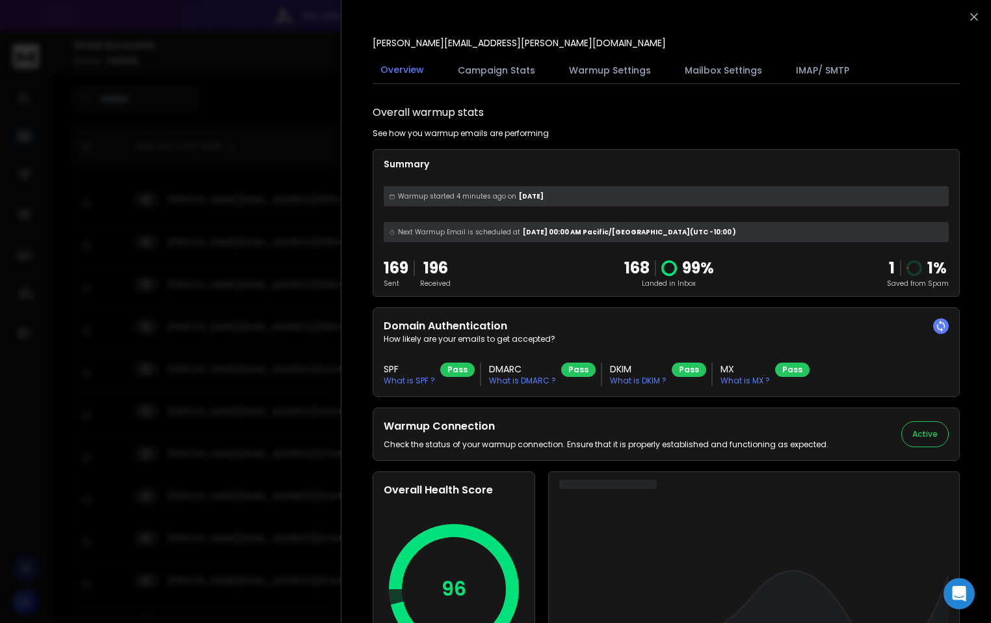
click at [624, 70] on button "Warmup Settings" at bounding box center [610, 70] width 98 height 29
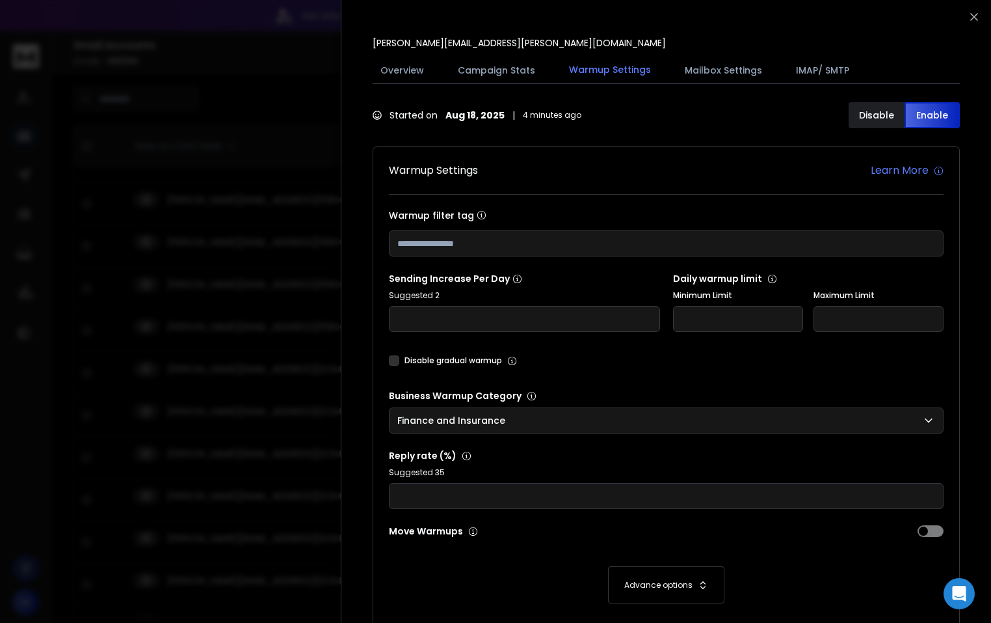
scroll to position [88, 0]
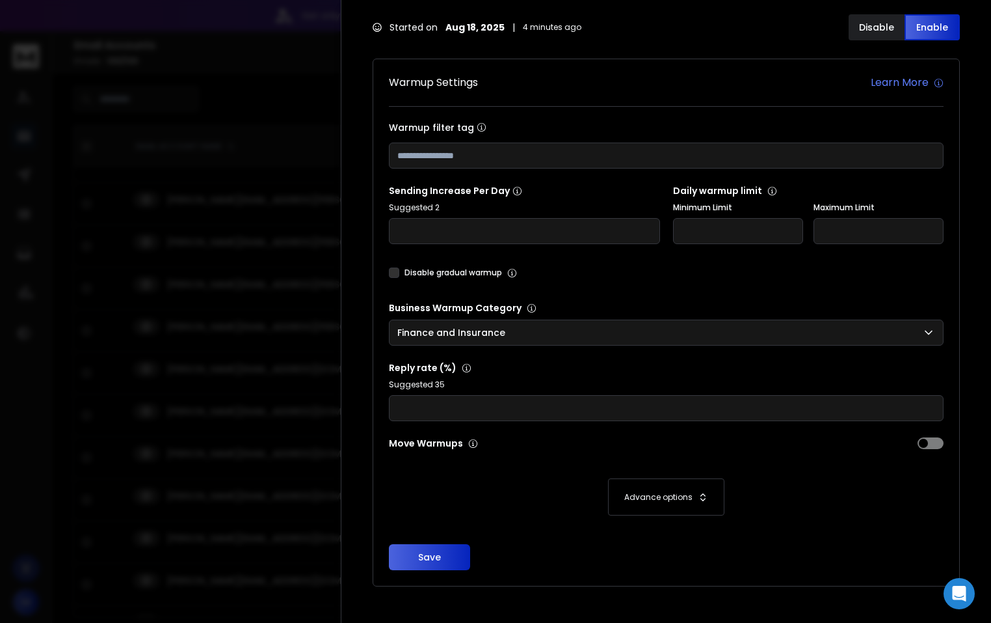
click at [636, 497] on p "Advance options" at bounding box center [658, 497] width 68 height 10
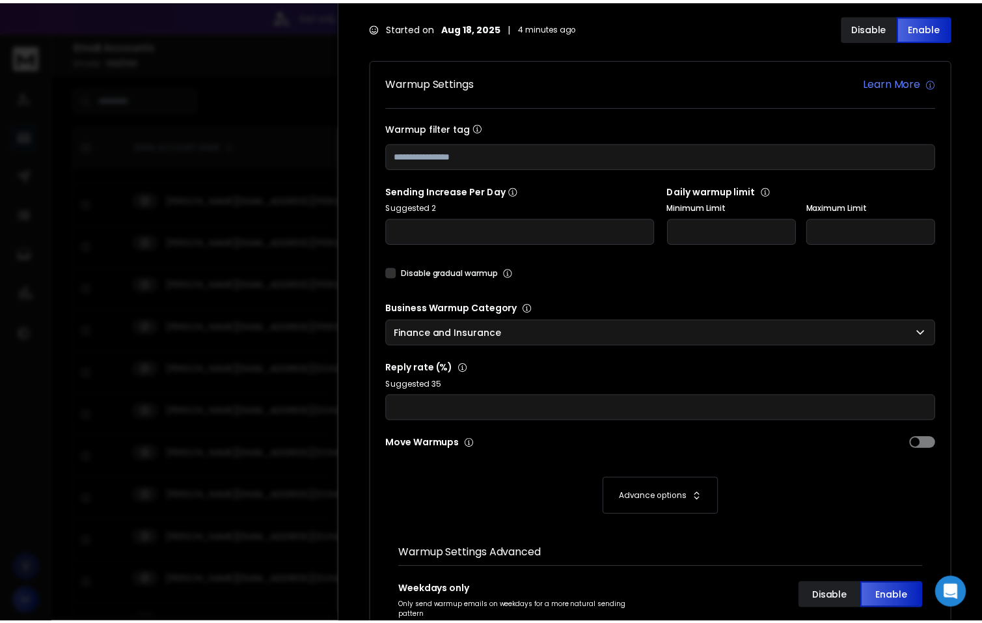
scroll to position [502, 0]
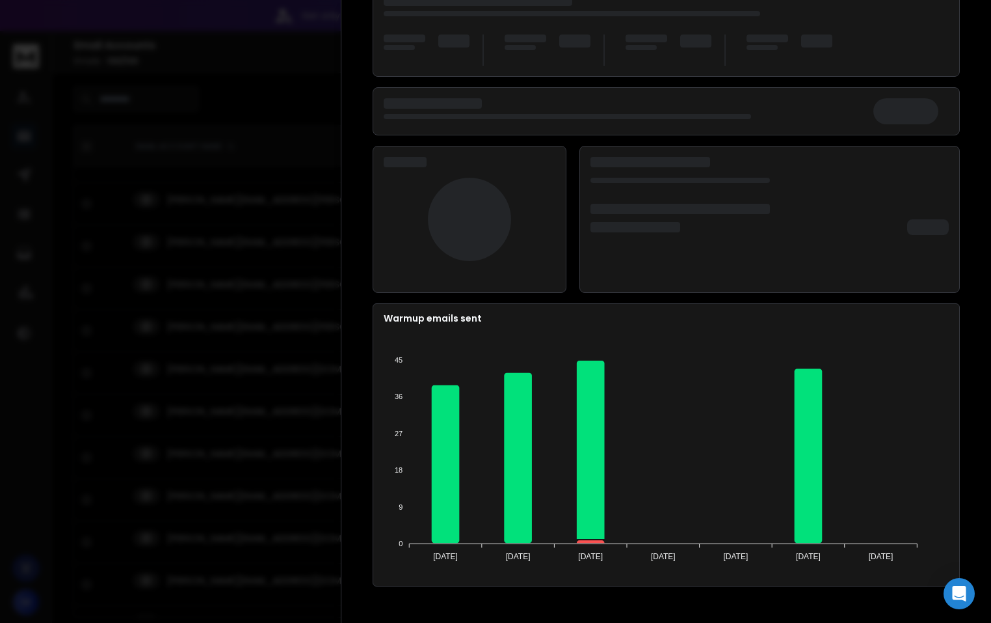
click at [276, 258] on div at bounding box center [495, 311] width 991 height 623
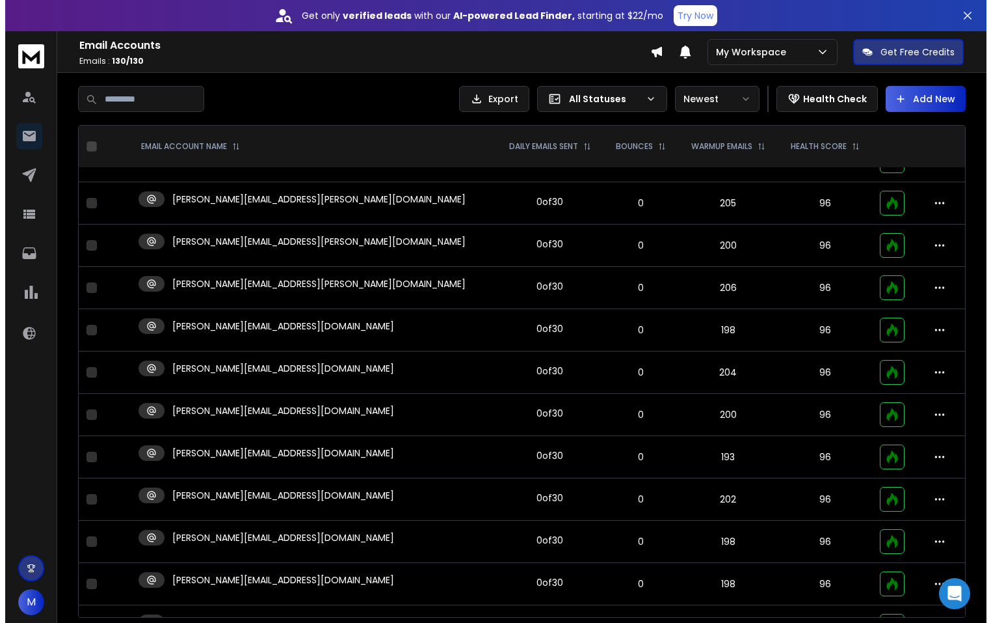
scroll to position [3625, 0]
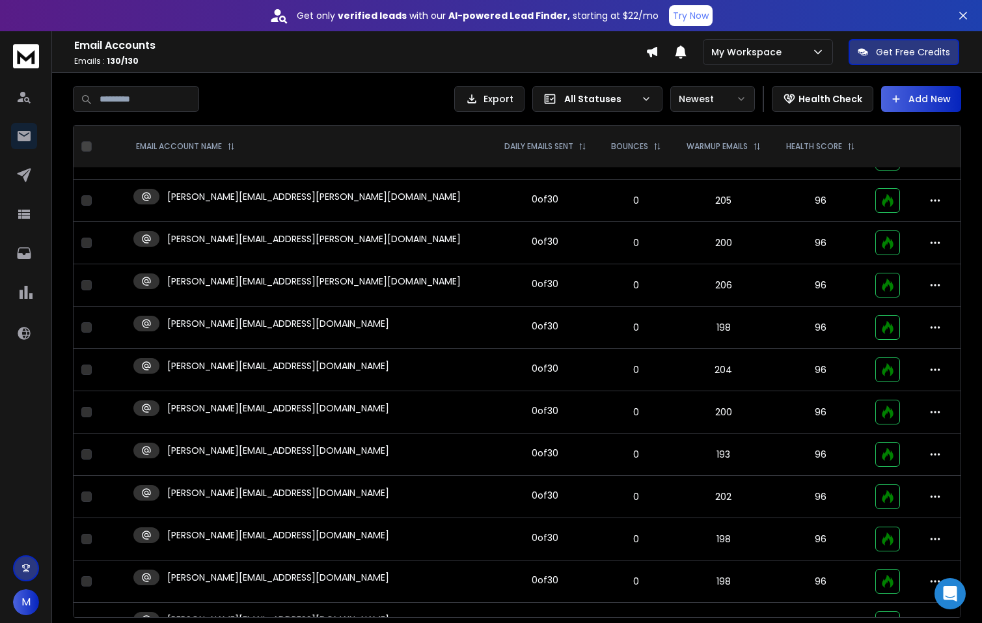
click at [422, 199] on div "[PERSON_NAME][EMAIL_ADDRESS][PERSON_NAME][DOMAIN_NAME]" at bounding box center [308, 197] width 350 height 16
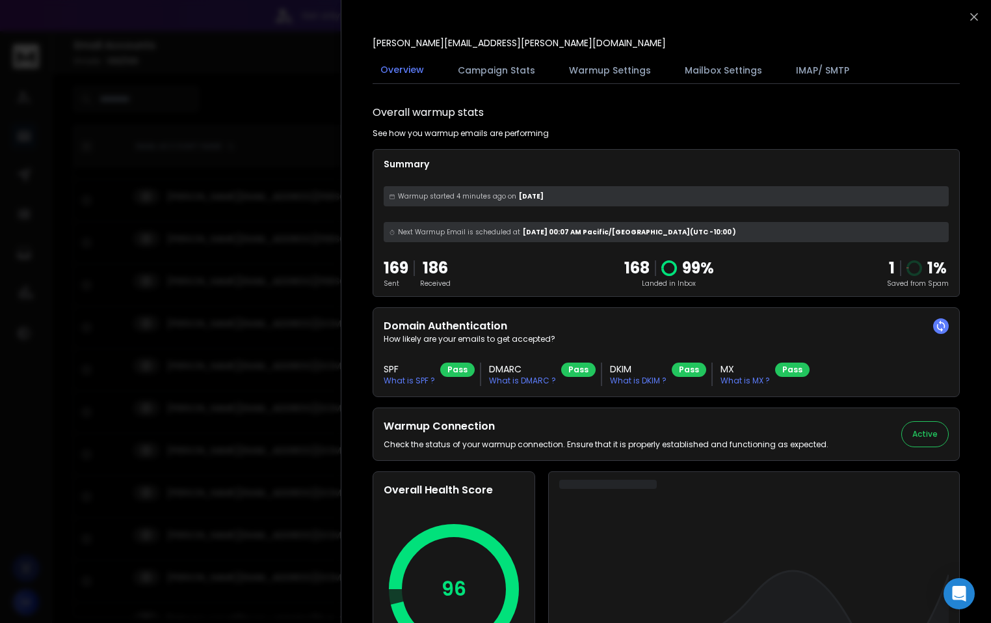
click at [581, 66] on button "Warmup Settings" at bounding box center [610, 70] width 98 height 29
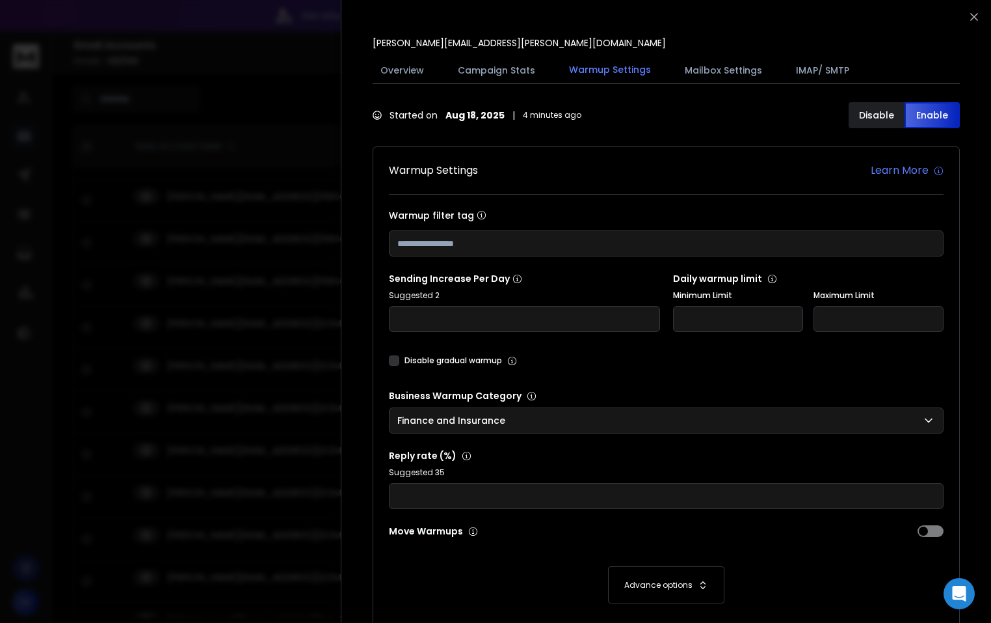
scroll to position [88, 0]
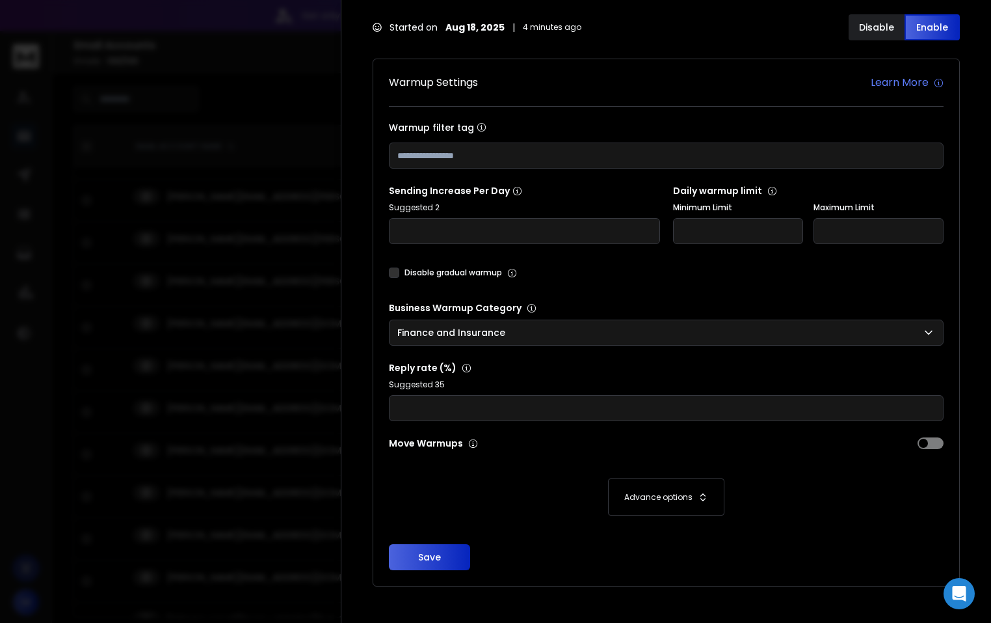
click at [639, 483] on div "Advance options" at bounding box center [666, 496] width 116 height 37
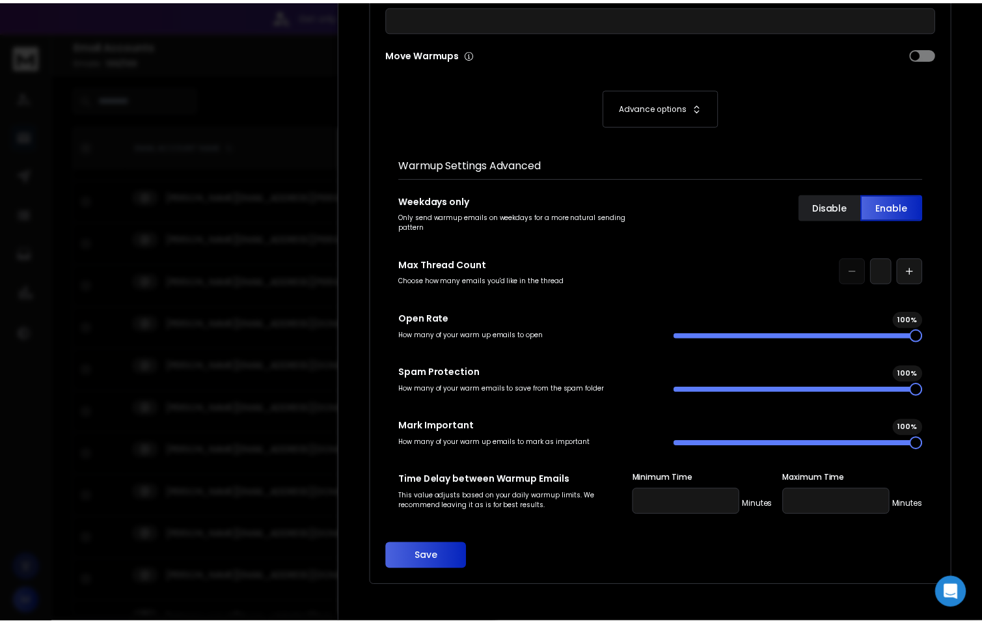
scroll to position [552, 0]
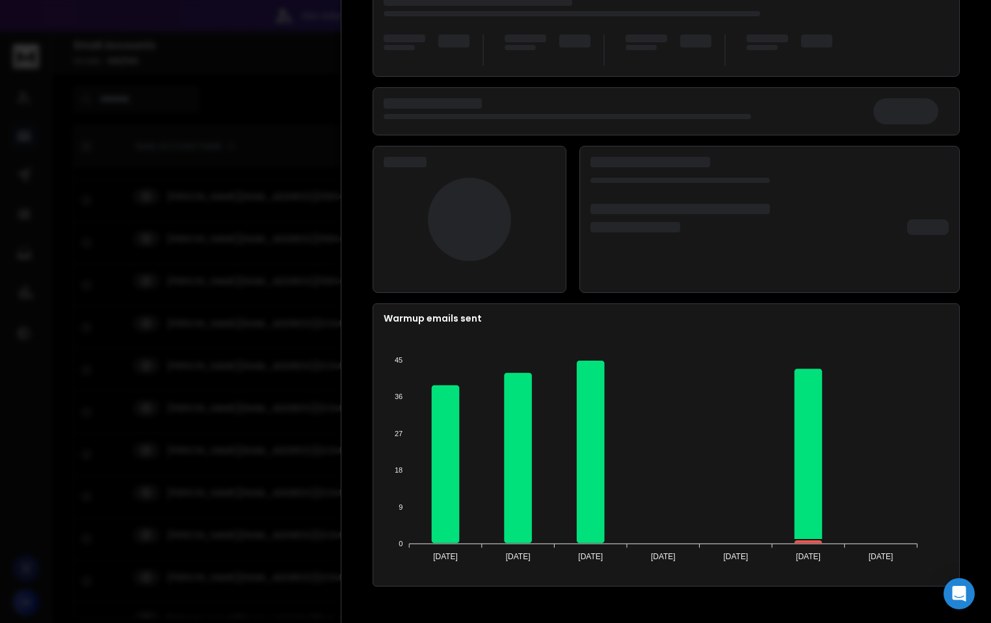
click at [267, 209] on div at bounding box center [495, 311] width 991 height 623
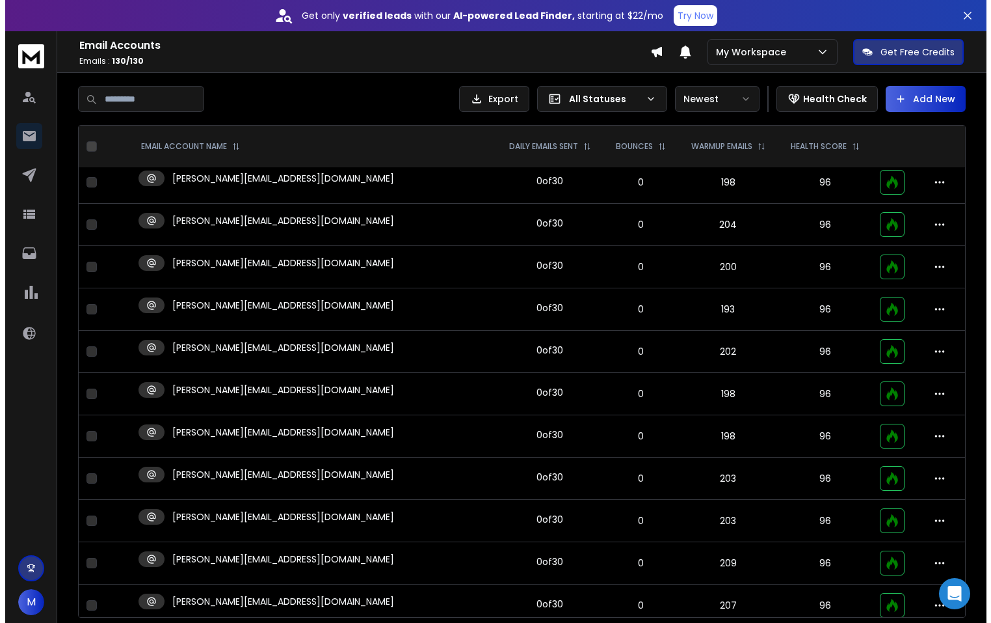
scroll to position [3750, 0]
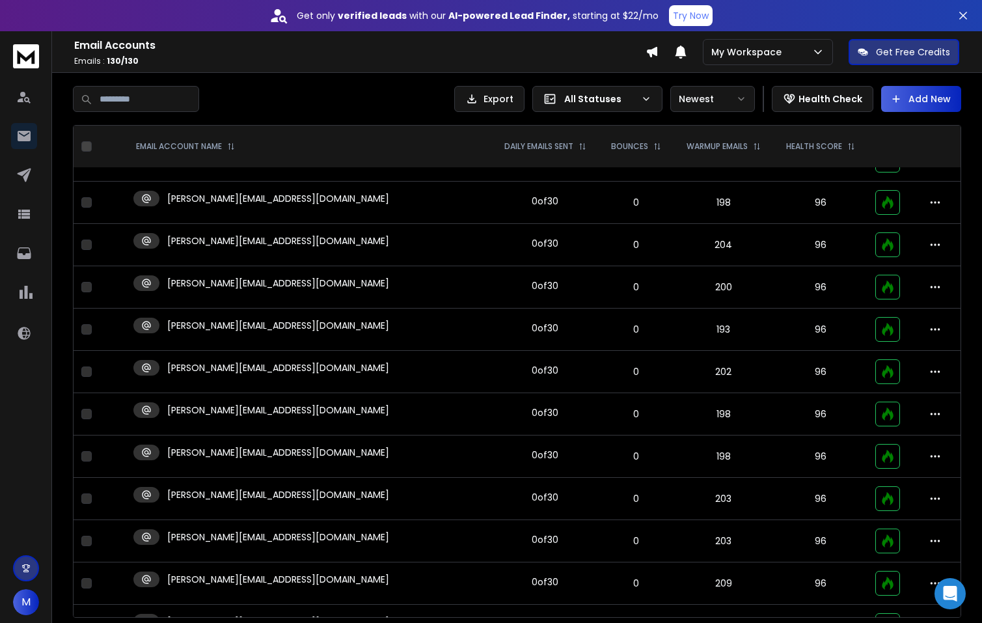
click at [491, 200] on td "0 of 30" at bounding box center [545, 198] width 108 height 34
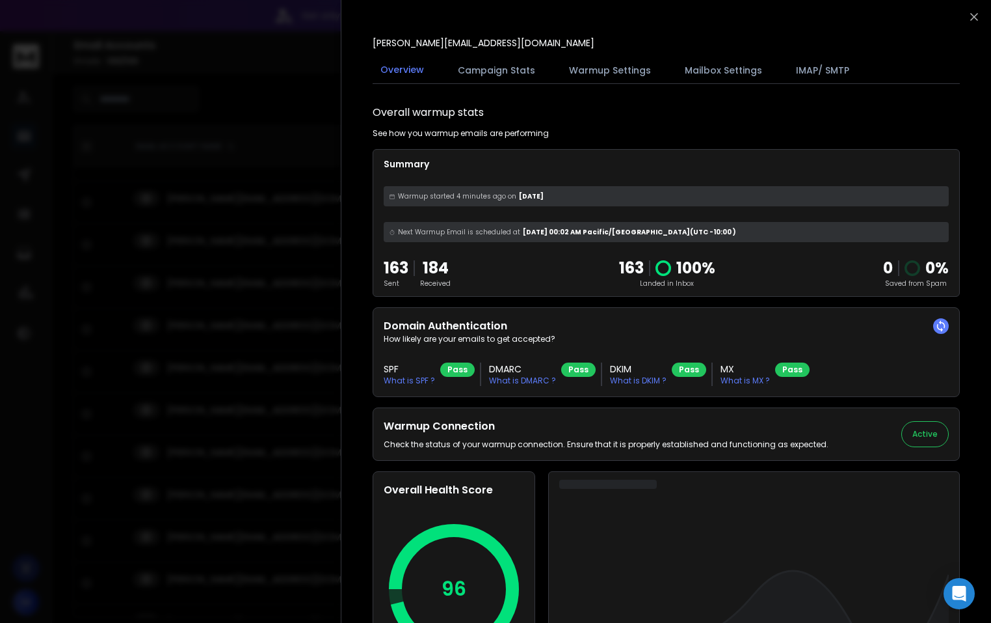
click at [580, 68] on button "Warmup Settings" at bounding box center [610, 70] width 98 height 29
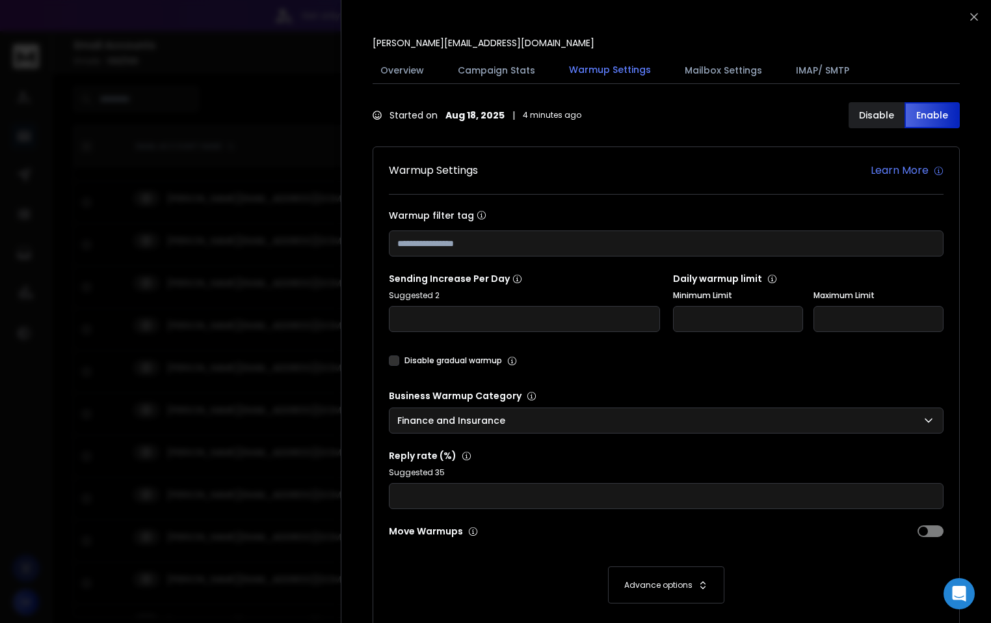
scroll to position [88, 0]
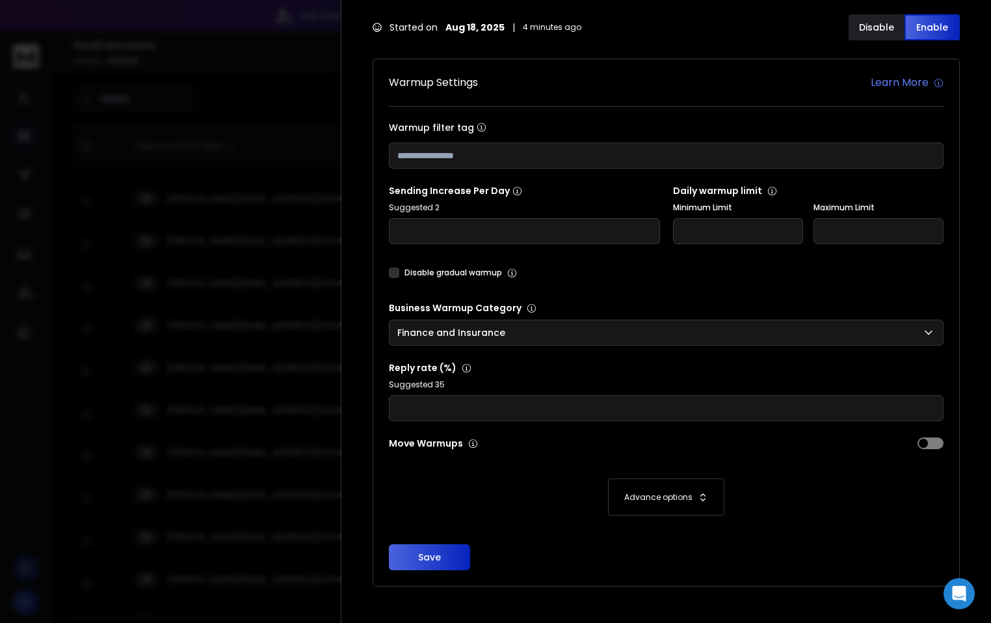
click at [617, 499] on div "Advance options" at bounding box center [666, 496] width 116 height 37
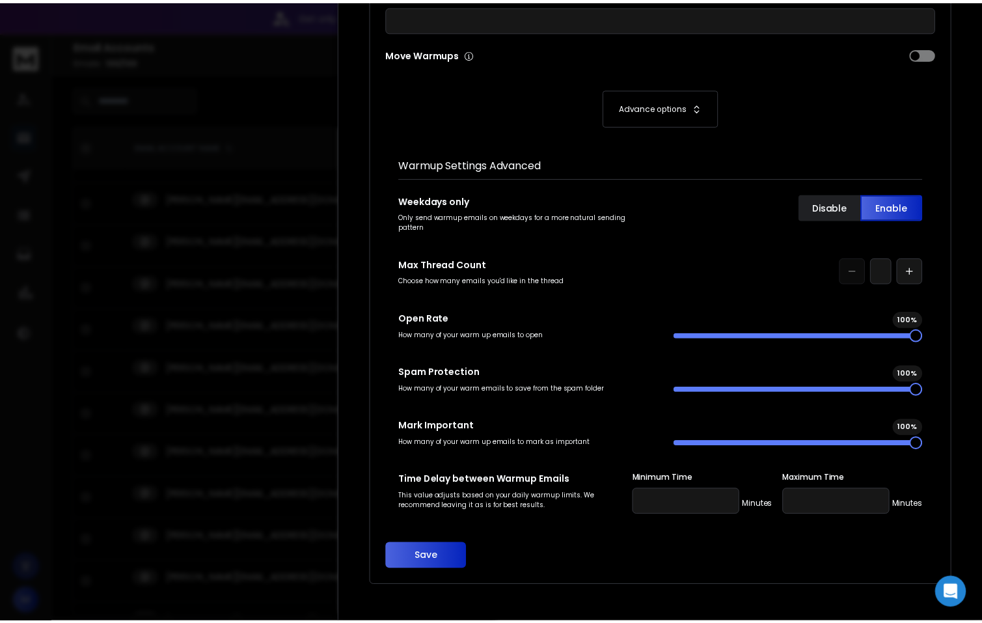
scroll to position [552, 0]
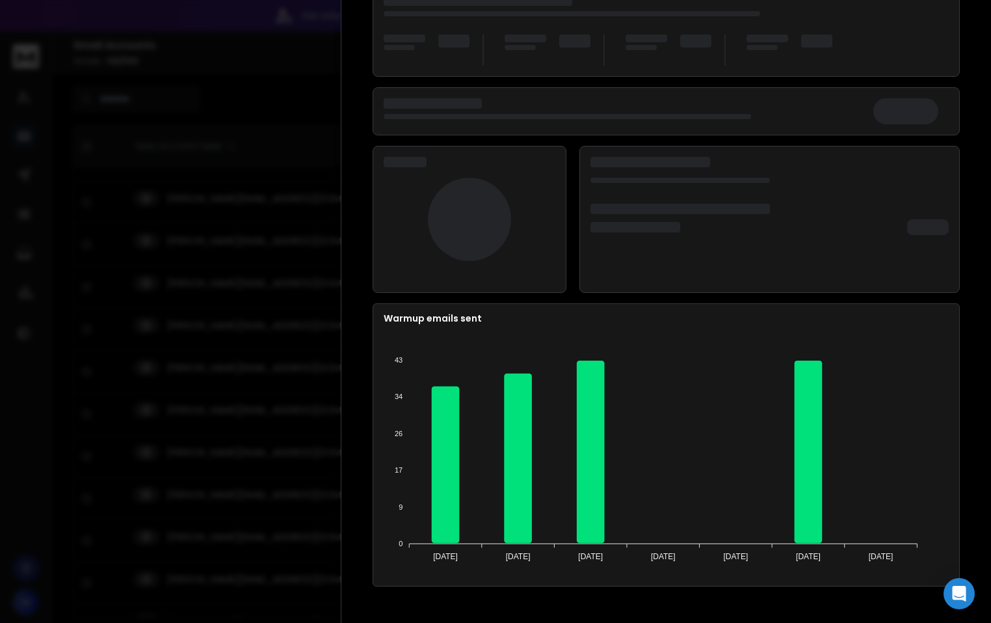
click at [258, 278] on div at bounding box center [495, 311] width 991 height 623
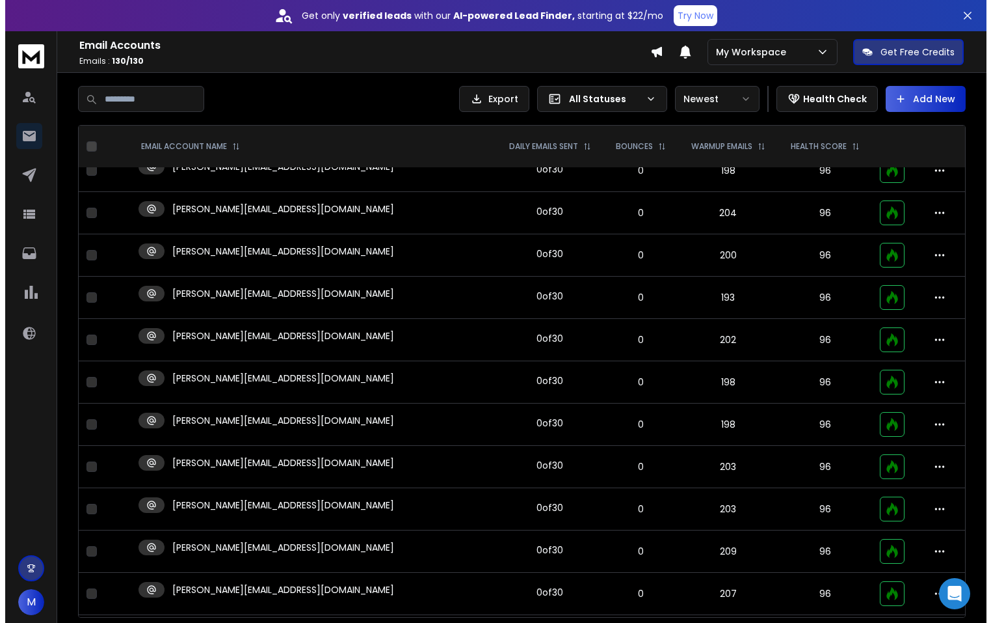
scroll to position [3802, 0]
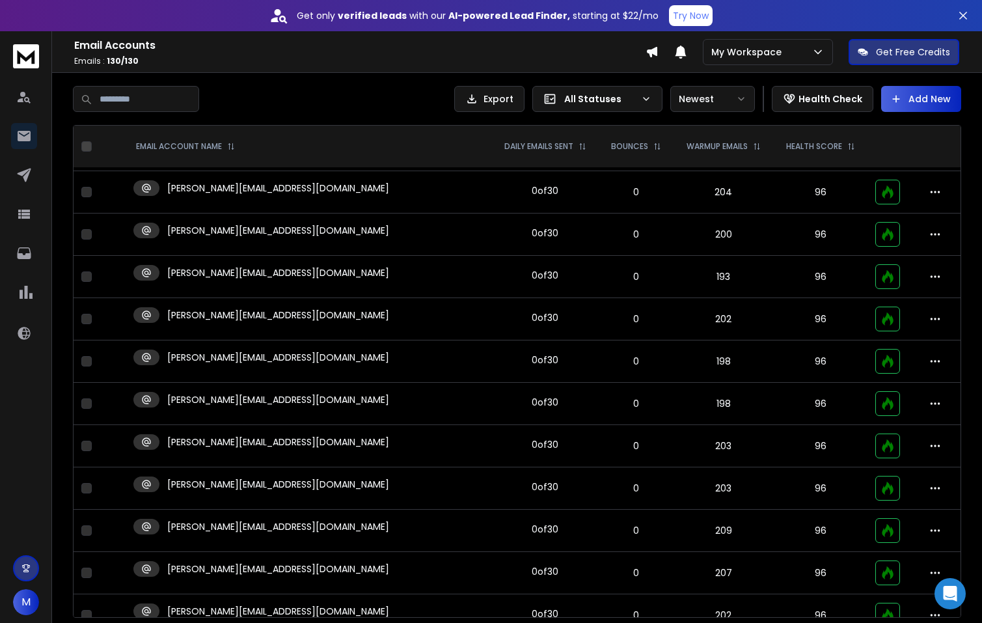
click at [415, 195] on div "[PERSON_NAME][EMAIL_ADDRESS][DOMAIN_NAME]" at bounding box center [308, 188] width 350 height 16
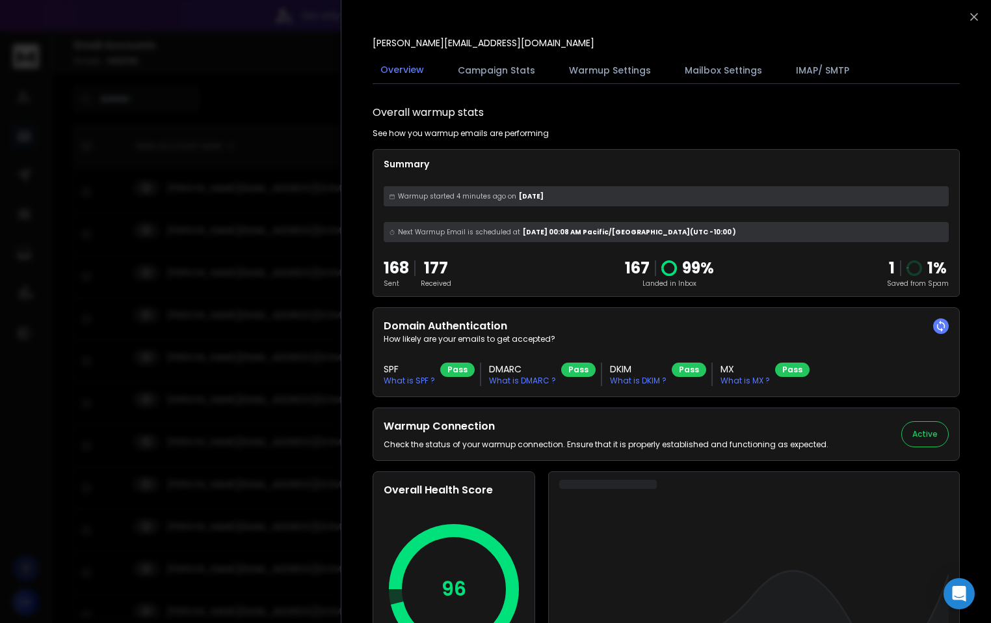
click at [626, 68] on button "Warmup Settings" at bounding box center [610, 70] width 98 height 29
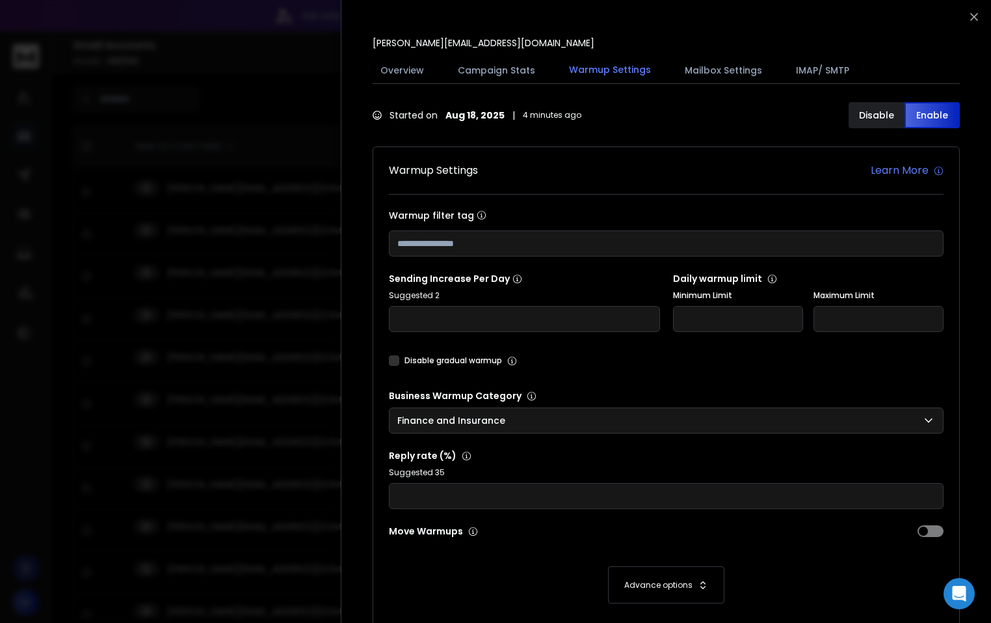
scroll to position [88, 0]
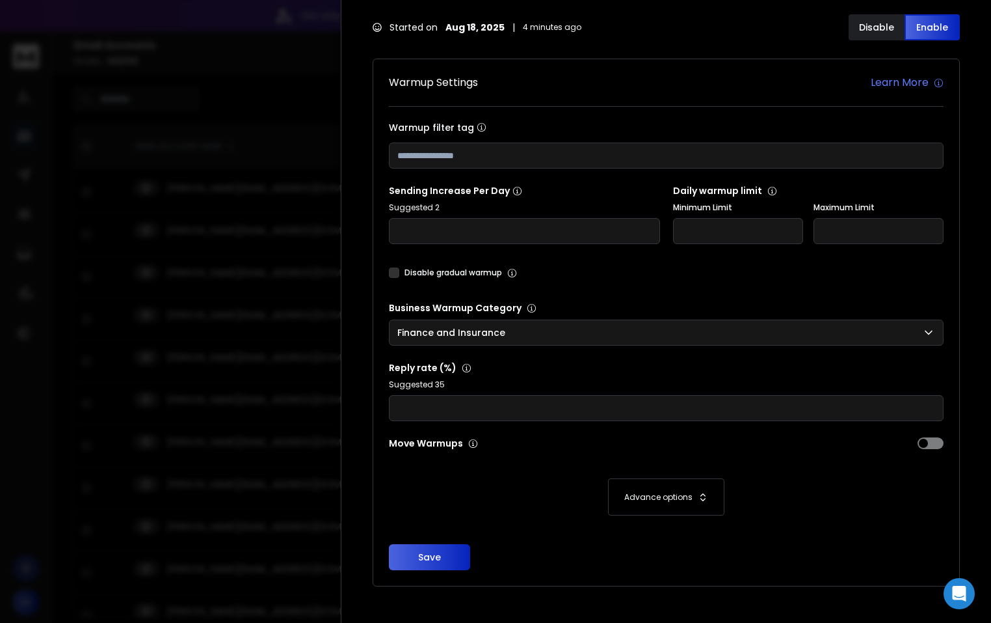
click at [644, 485] on div "Advance options" at bounding box center [666, 496] width 116 height 37
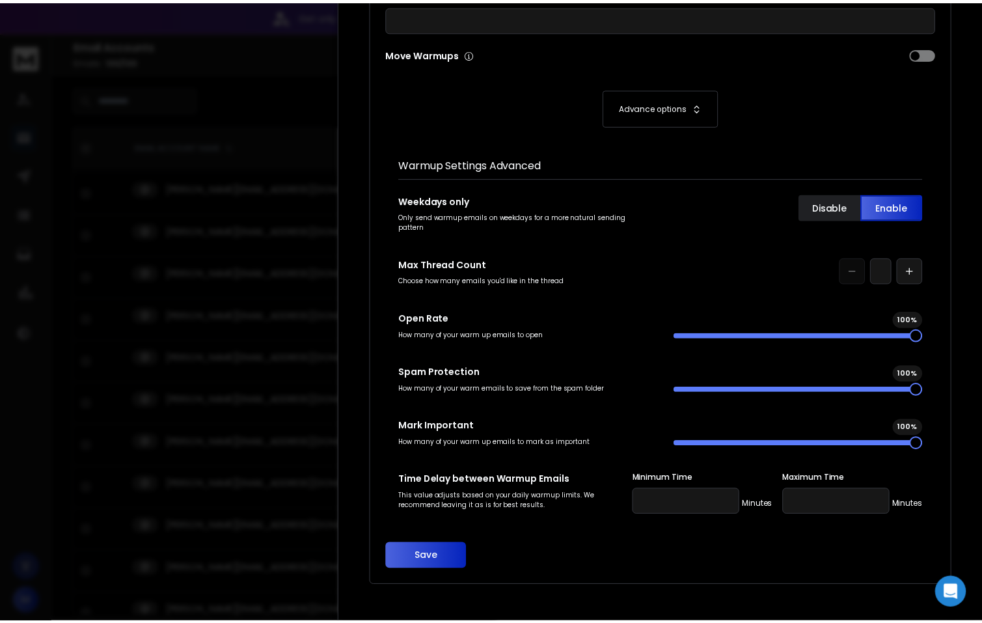
scroll to position [552, 0]
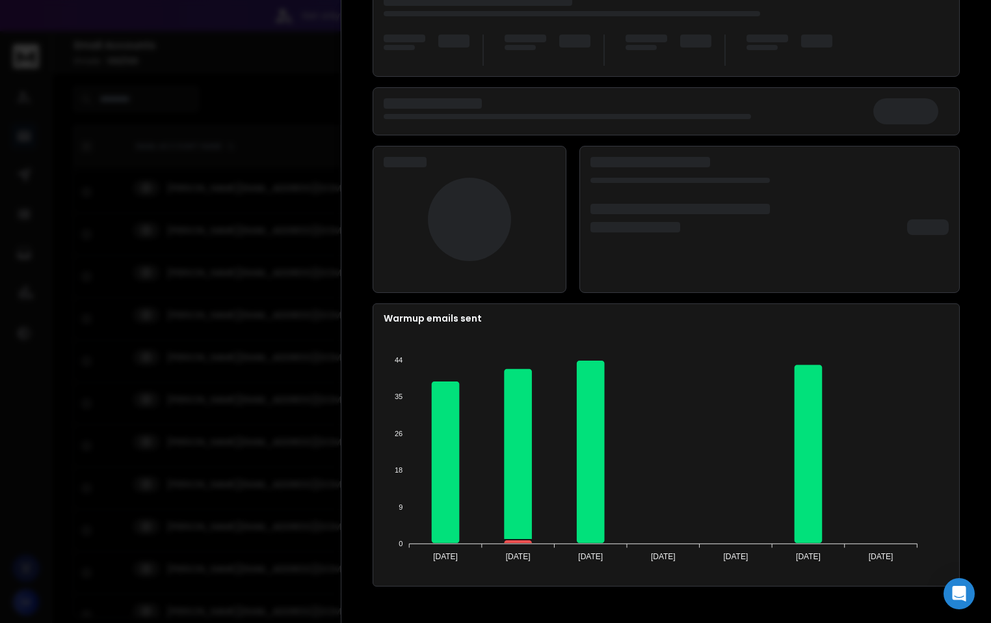
click at [321, 283] on div at bounding box center [495, 311] width 991 height 623
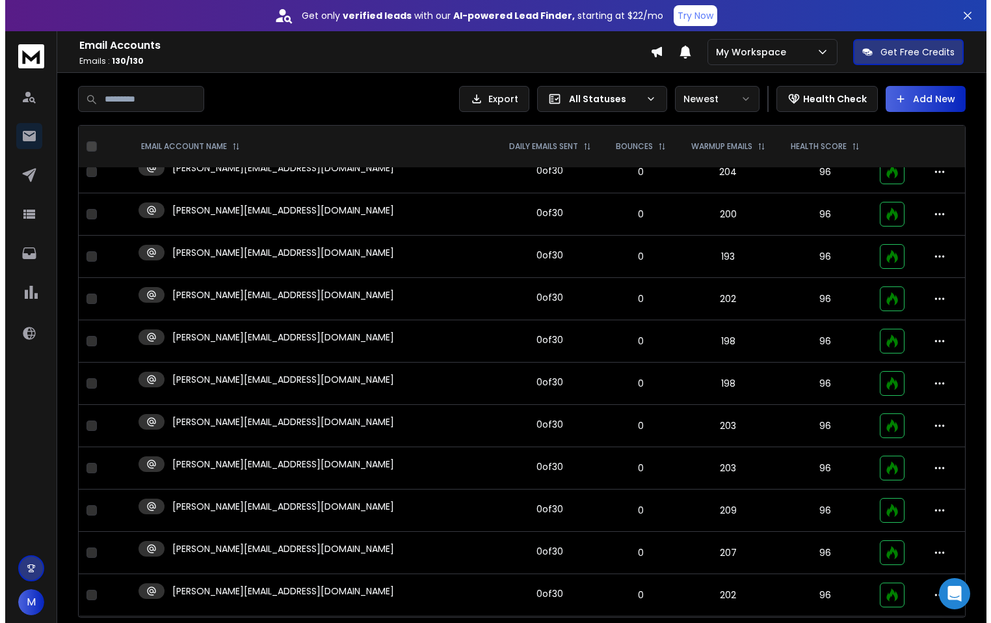
scroll to position [3838, 0]
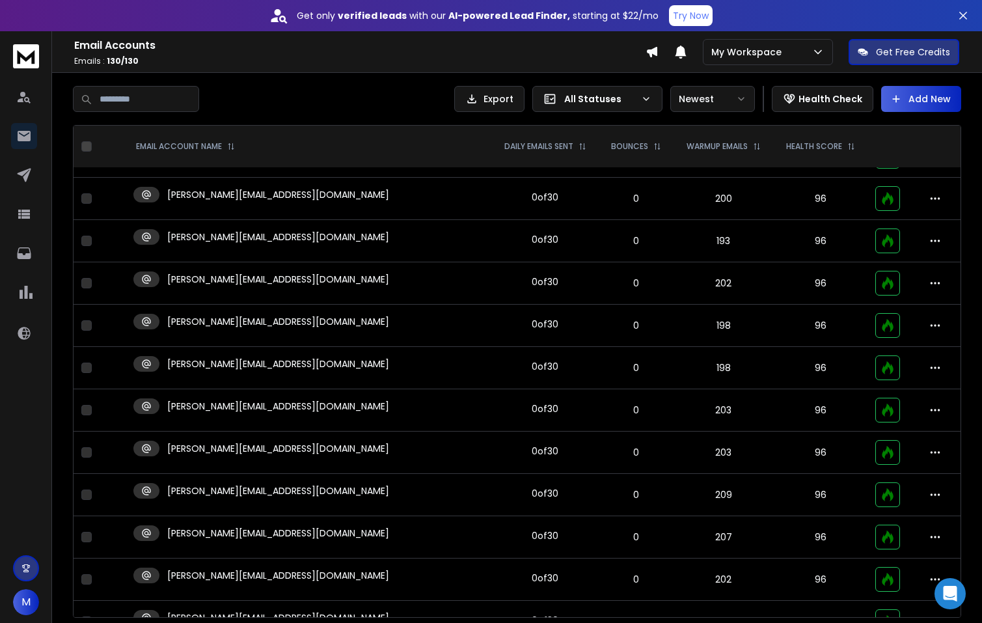
click at [427, 198] on div "[PERSON_NAME][EMAIL_ADDRESS][DOMAIN_NAME]" at bounding box center [308, 195] width 350 height 16
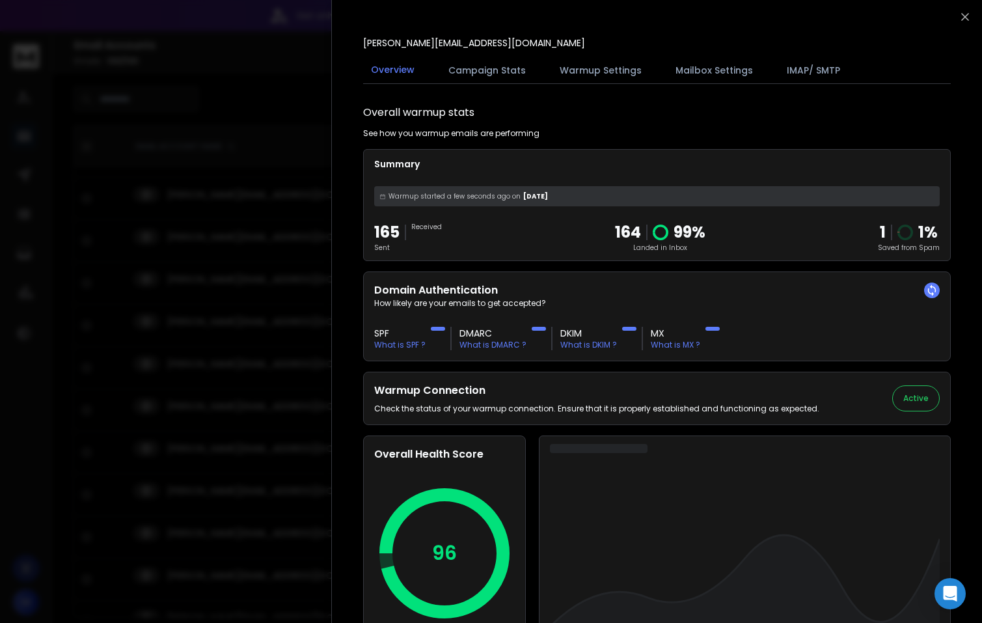
click at [591, 68] on button "Warmup Settings" at bounding box center [601, 70] width 98 height 29
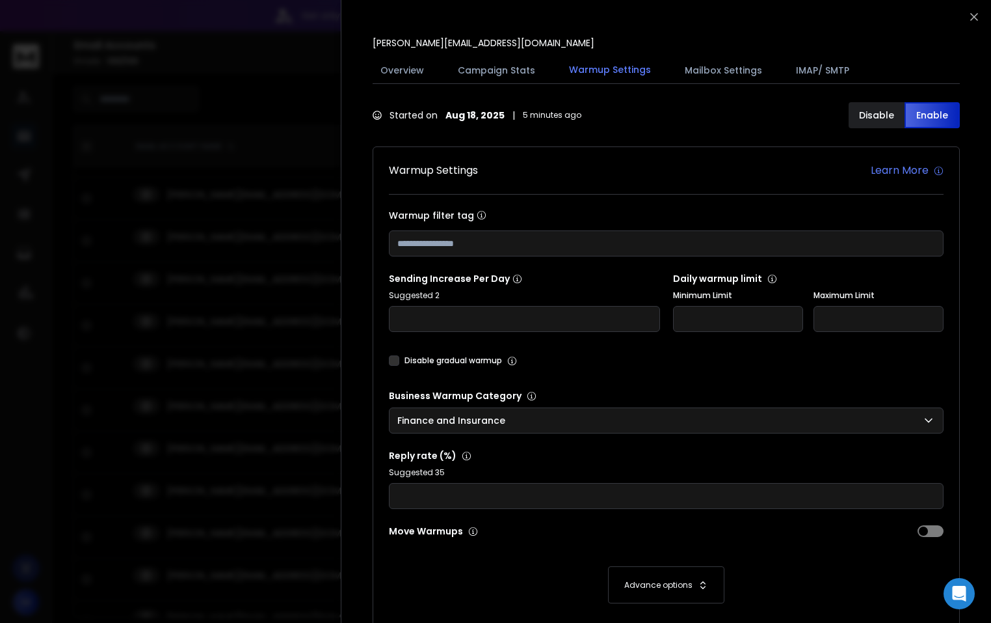
scroll to position [88, 0]
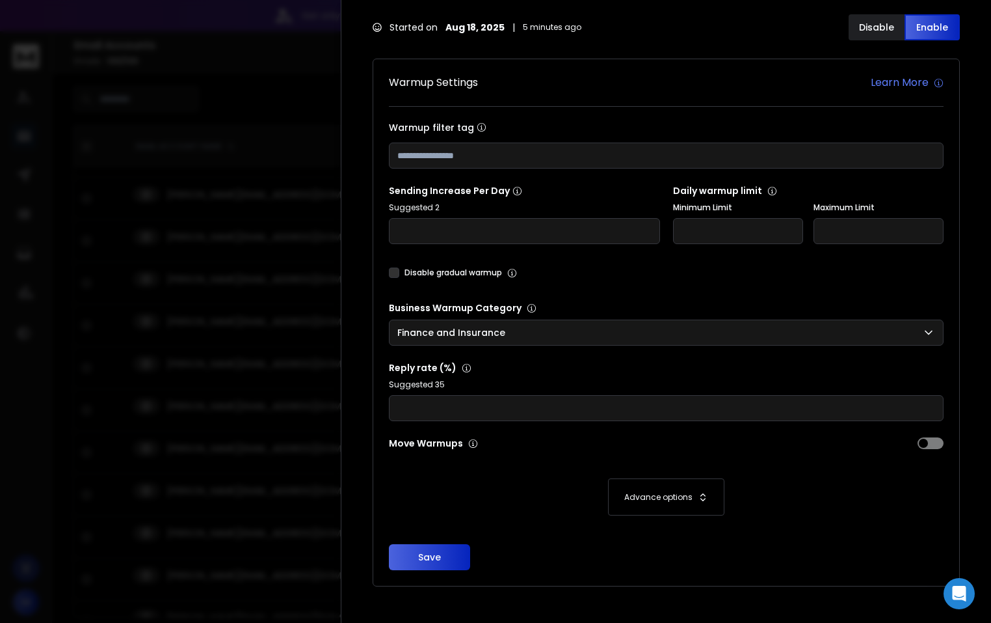
click at [619, 500] on div "Advance options" at bounding box center [666, 496] width 116 height 37
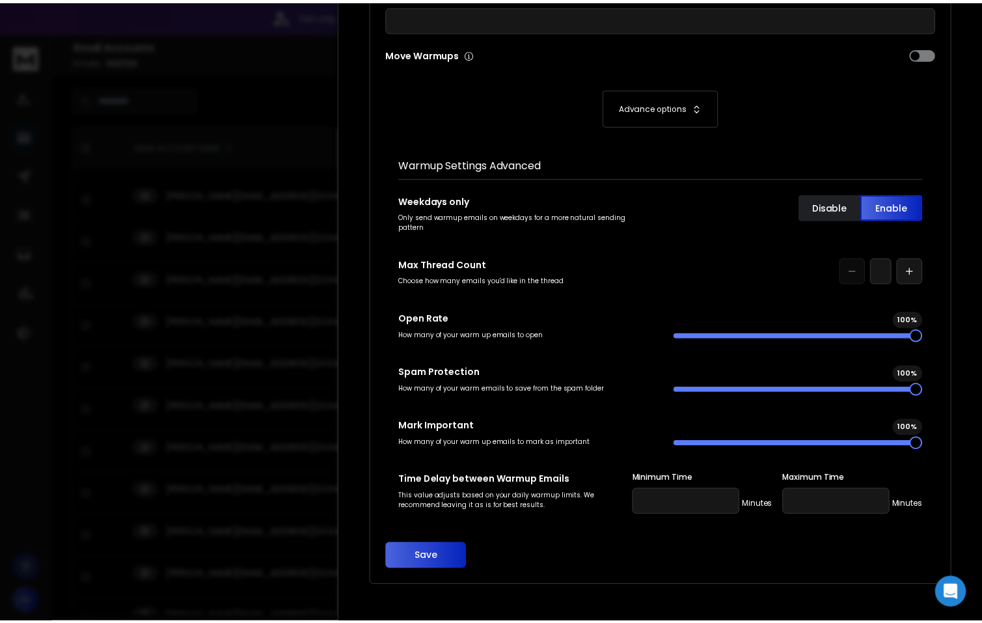
scroll to position [552, 0]
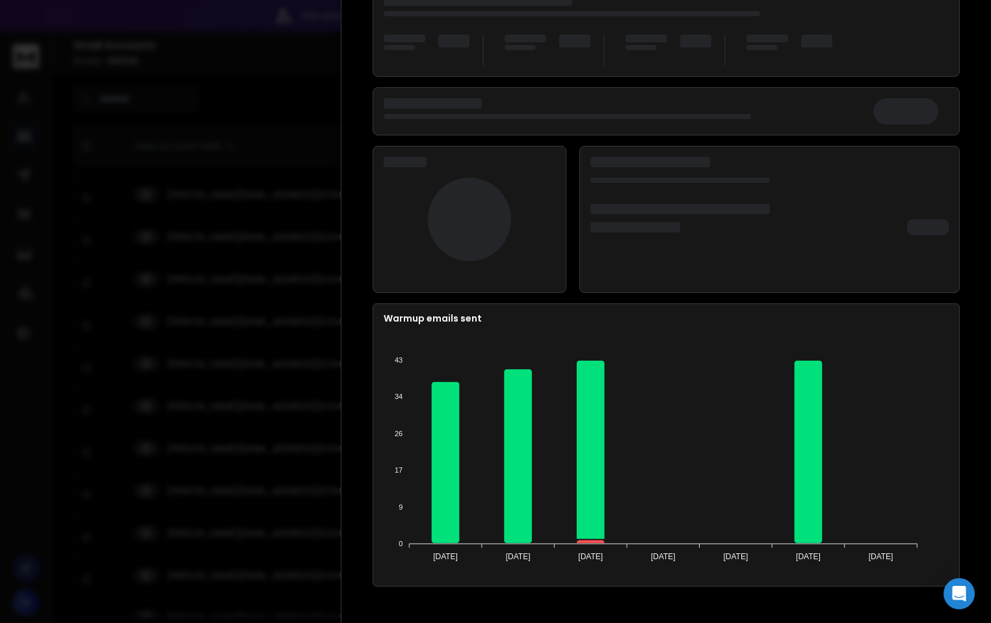
click at [269, 264] on div at bounding box center [495, 311] width 991 height 623
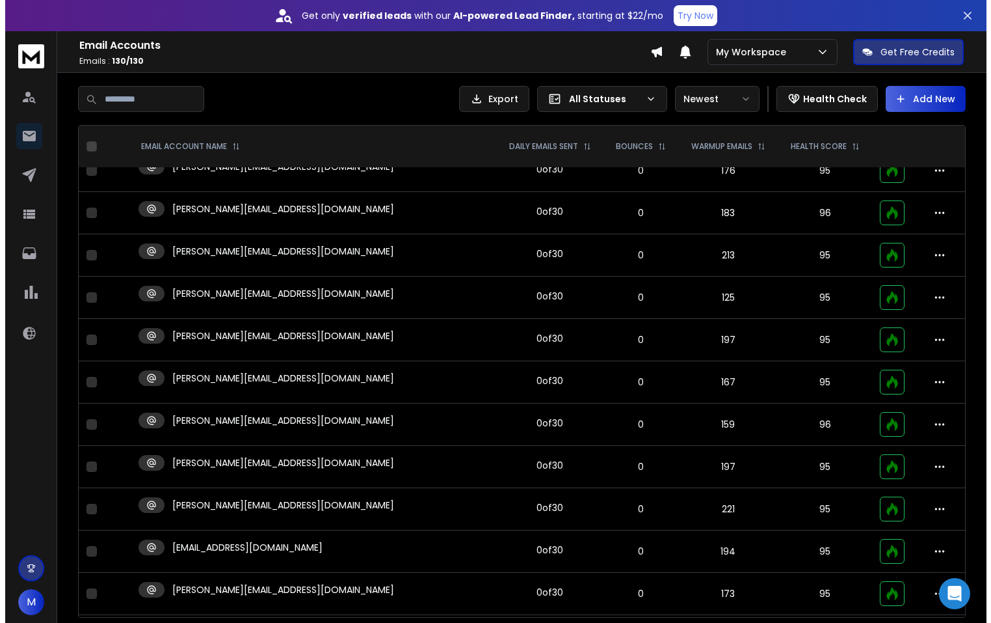
scroll to position [5058, 0]
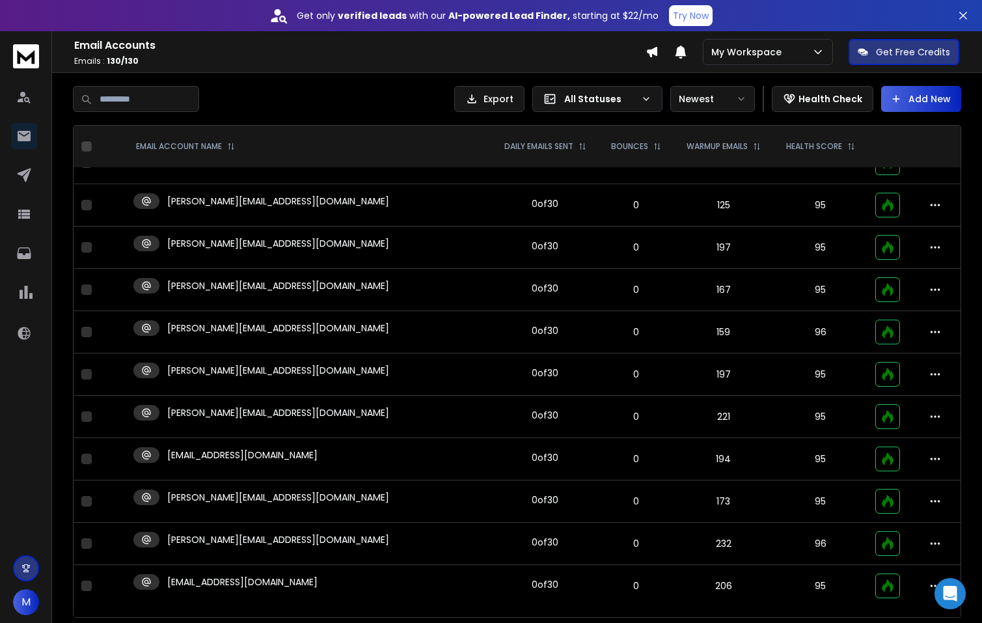
click at [491, 502] on td "0 of 30" at bounding box center [545, 497] width 108 height 34
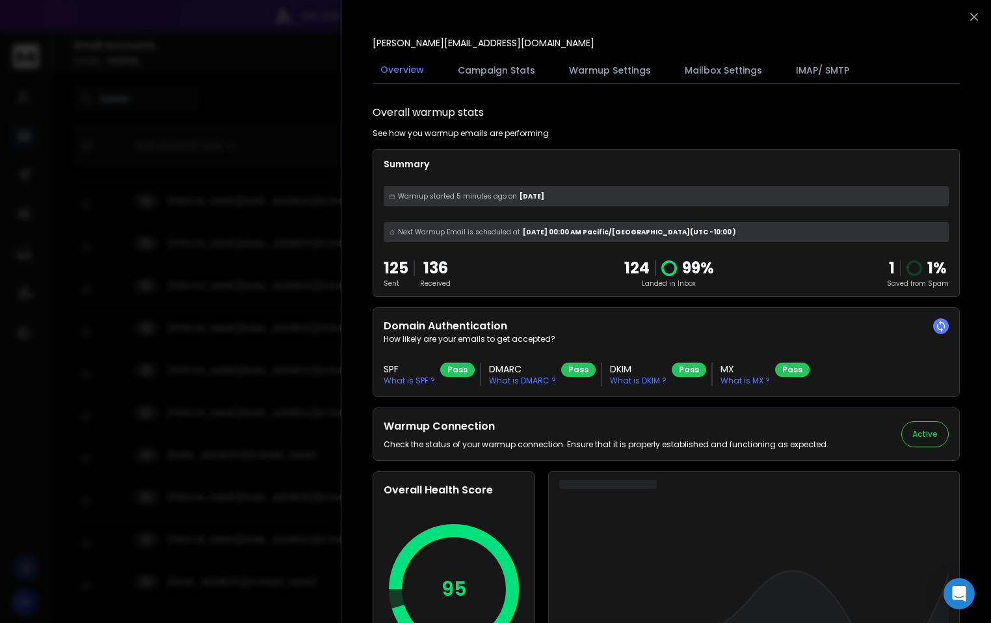
click at [595, 66] on button "Warmup Settings" at bounding box center [610, 70] width 98 height 29
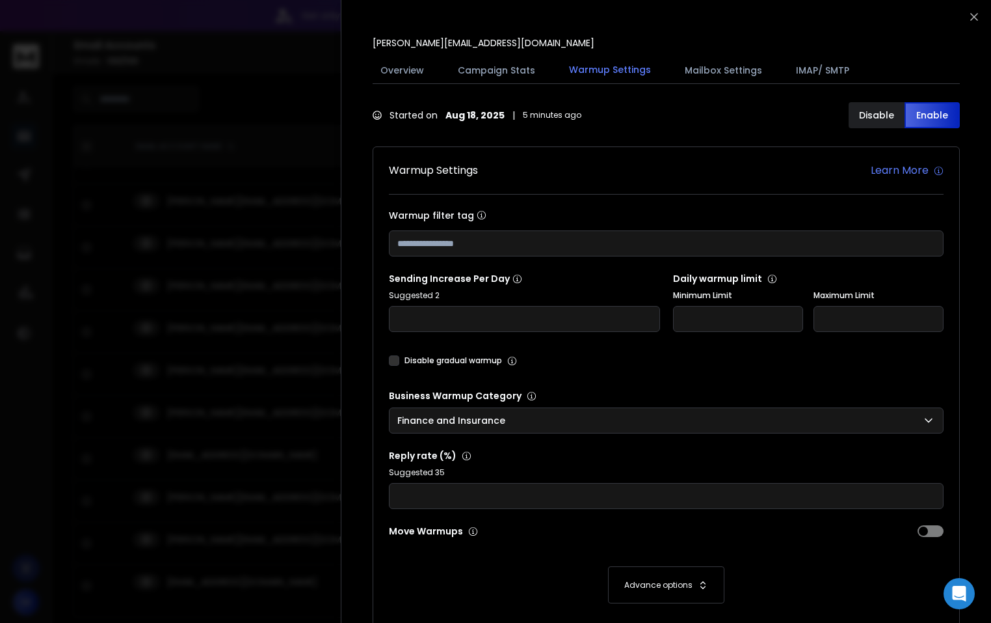
scroll to position [88, 0]
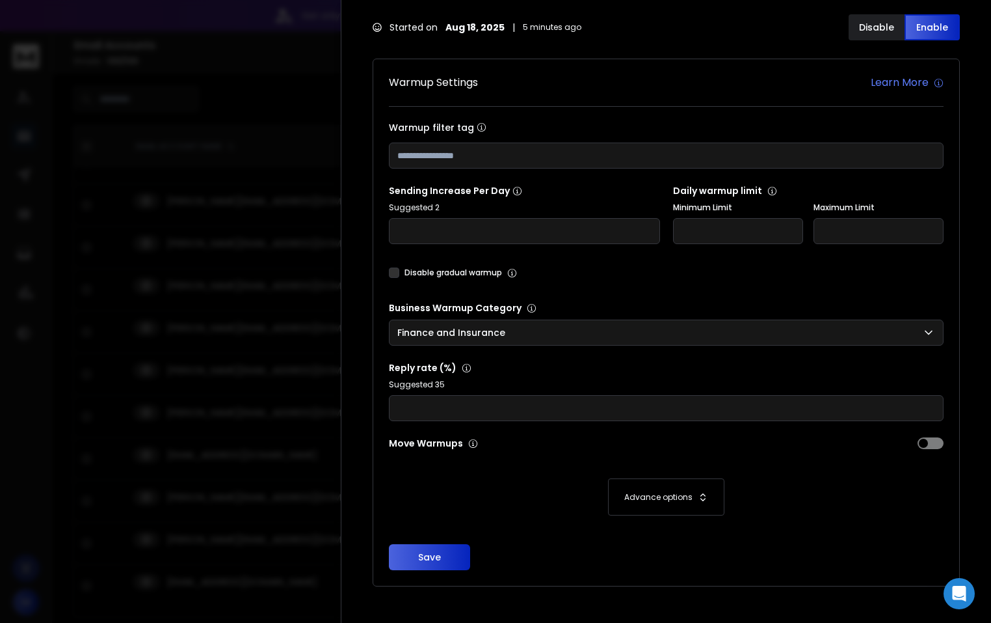
click at [630, 500] on p "Advance options" at bounding box center [658, 497] width 68 height 10
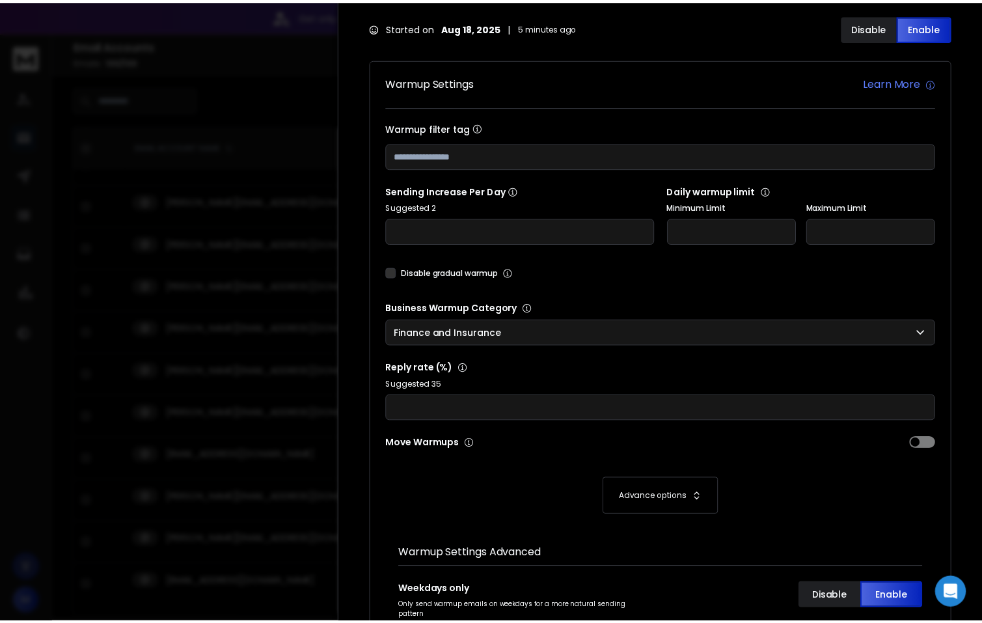
scroll to position [552, 0]
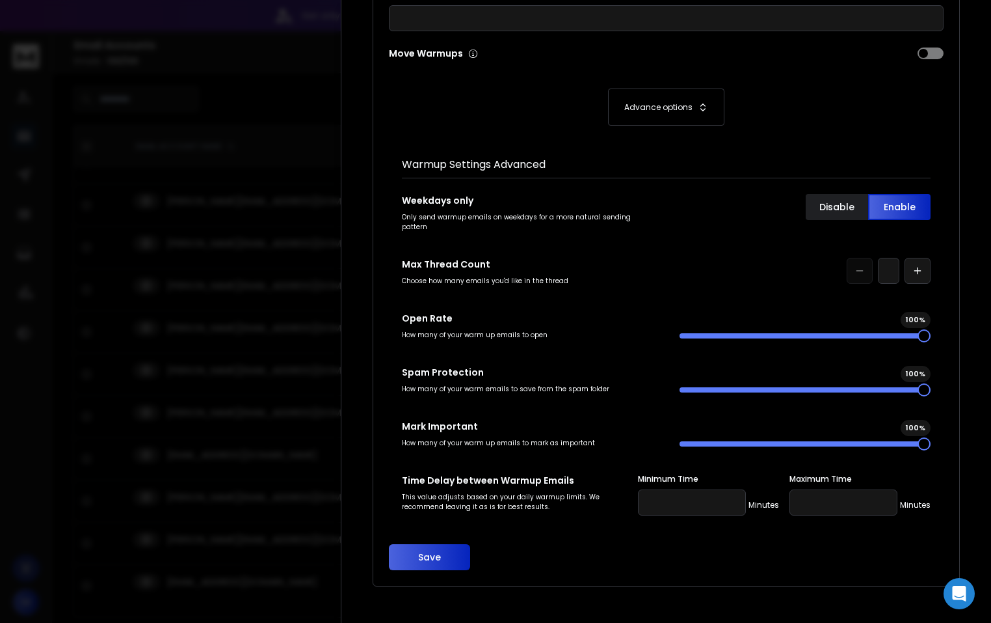
click at [638, 489] on input "*" at bounding box center [692, 502] width 108 height 26
click at [790, 489] on input "*" at bounding box center [844, 502] width 108 height 26
click at [460, 555] on button "Save" at bounding box center [429, 557] width 81 height 26
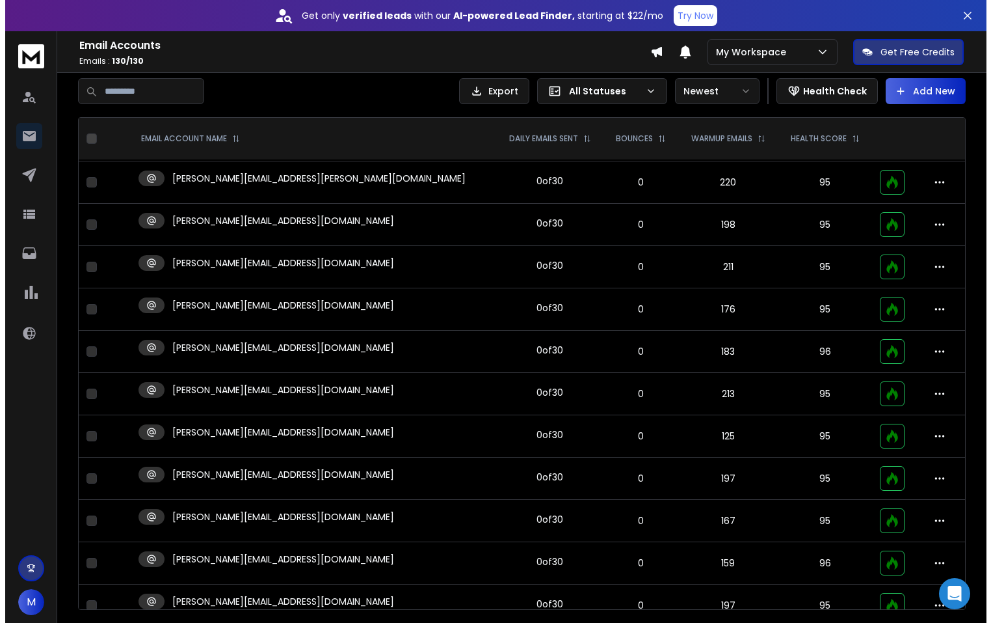
scroll to position [5058, 0]
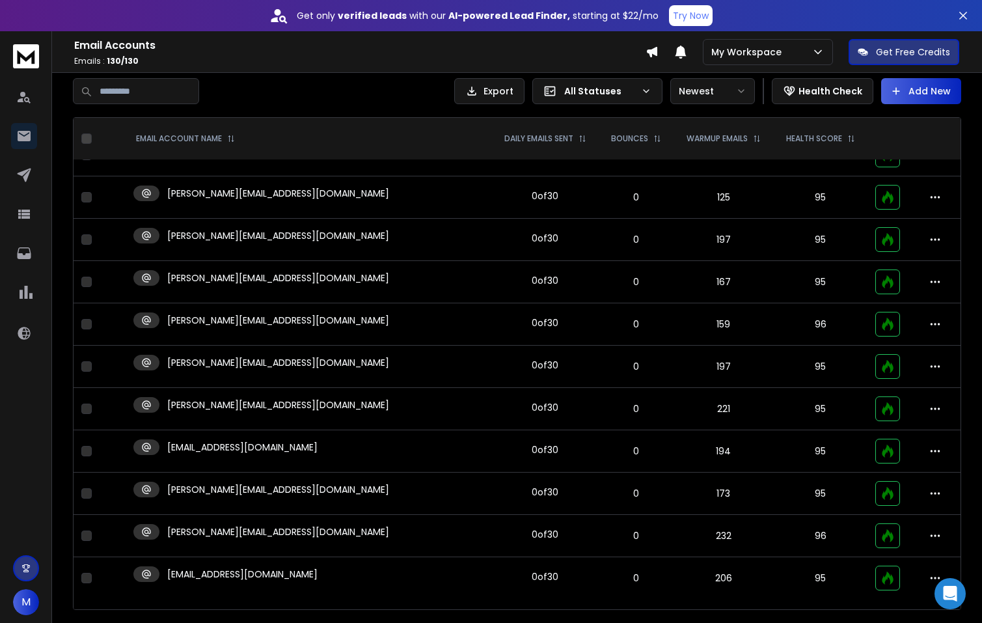
click at [673, 388] on td "221" at bounding box center [723, 409] width 100 height 42
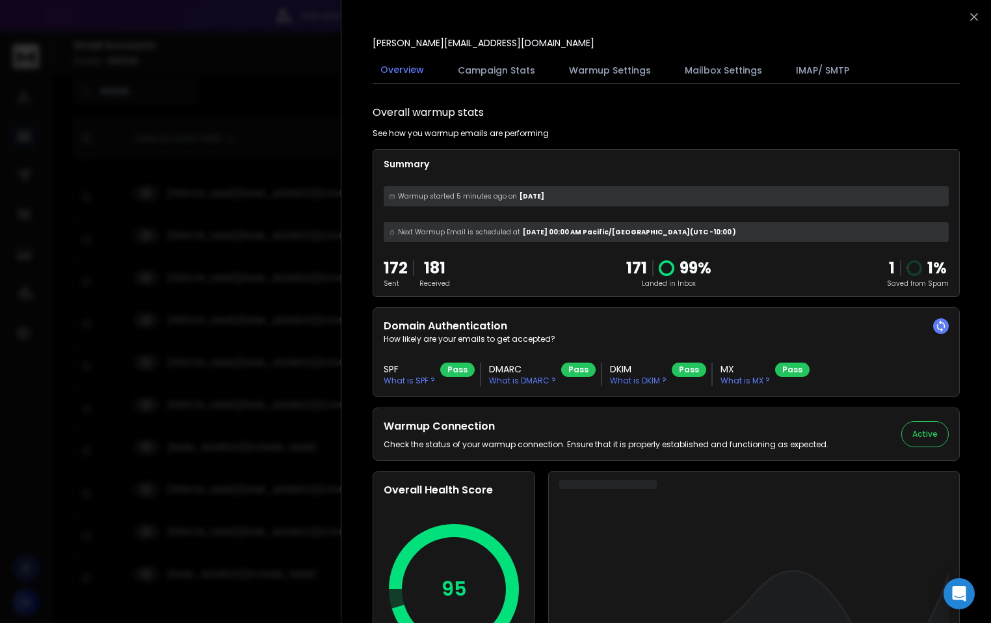
click at [598, 67] on button "Warmup Settings" at bounding box center [610, 70] width 98 height 29
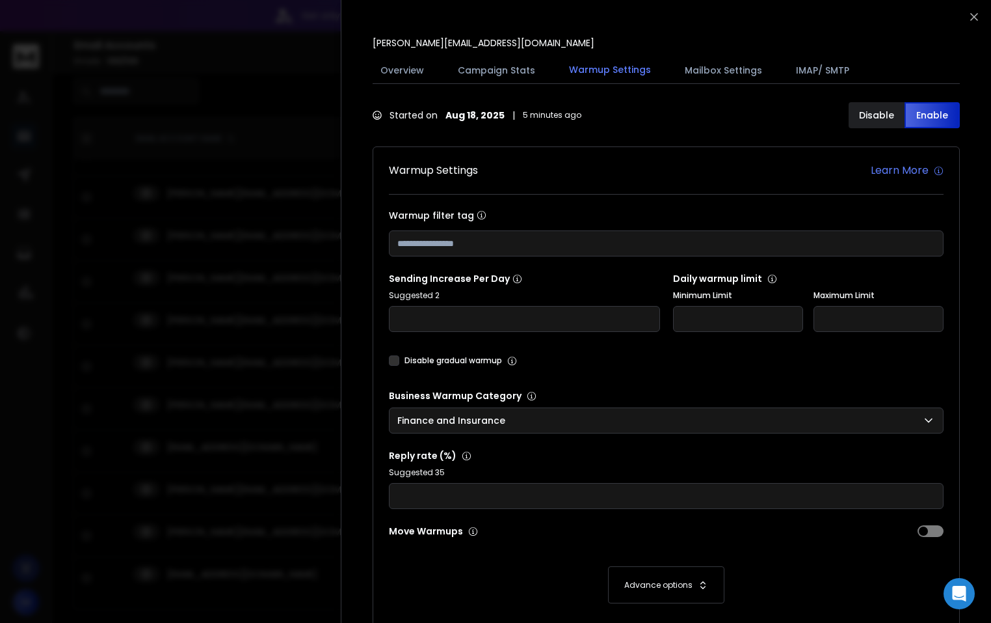
scroll to position [88, 0]
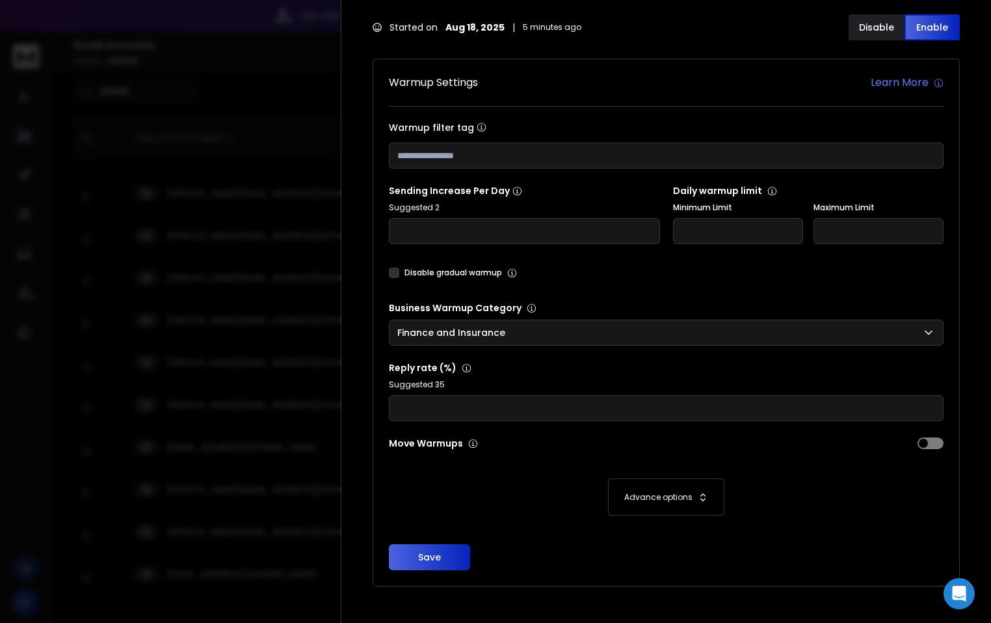
click at [681, 512] on div "Advance options" at bounding box center [666, 496] width 116 height 37
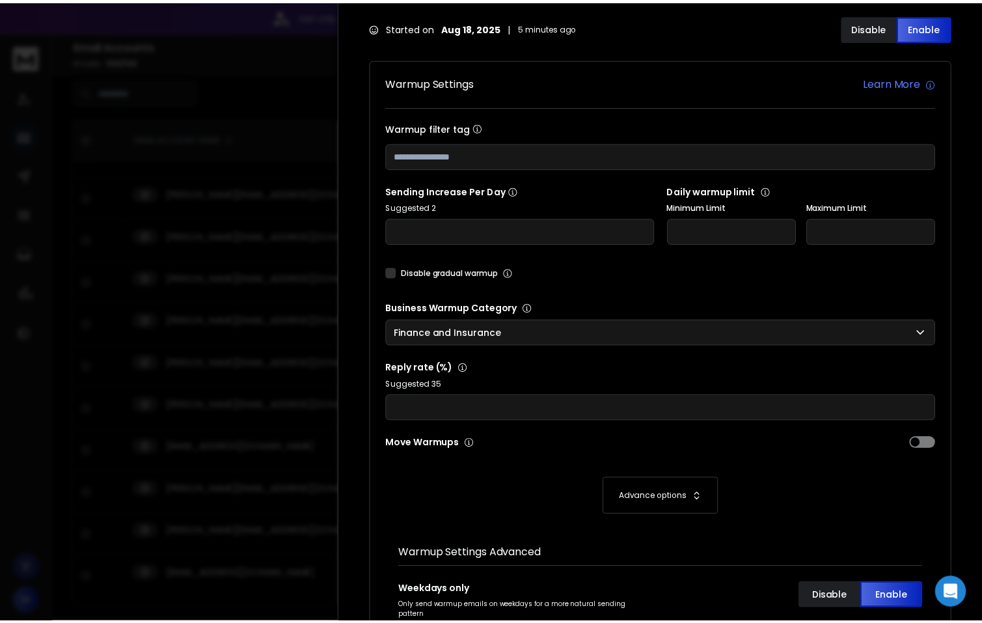
scroll to position [552, 0]
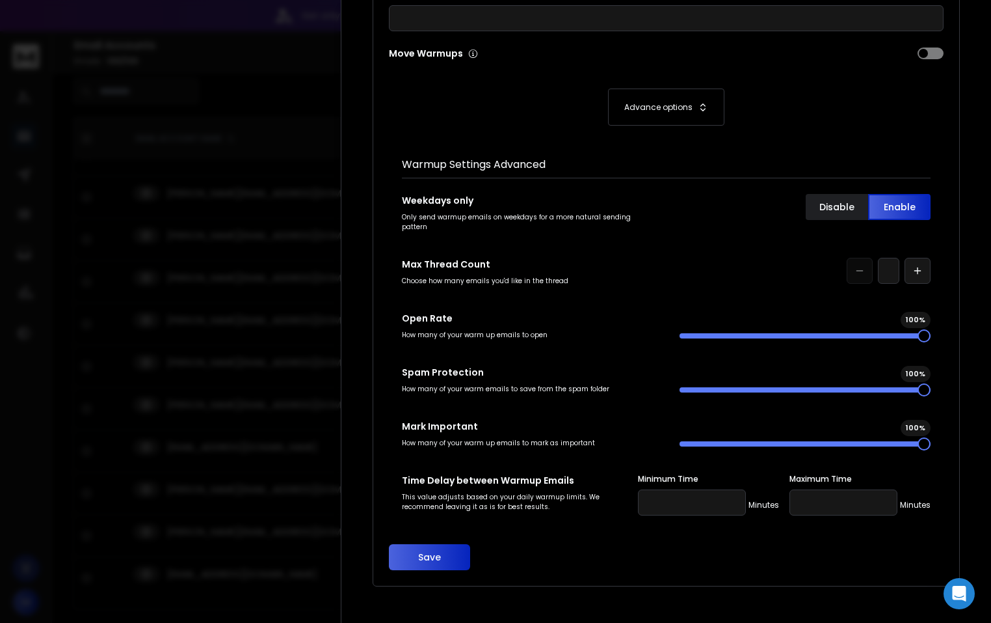
click at [638, 489] on input "*" at bounding box center [692, 502] width 108 height 26
click at [816, 489] on input "*" at bounding box center [844, 502] width 108 height 26
click at [446, 556] on button "Save" at bounding box center [429, 557] width 81 height 26
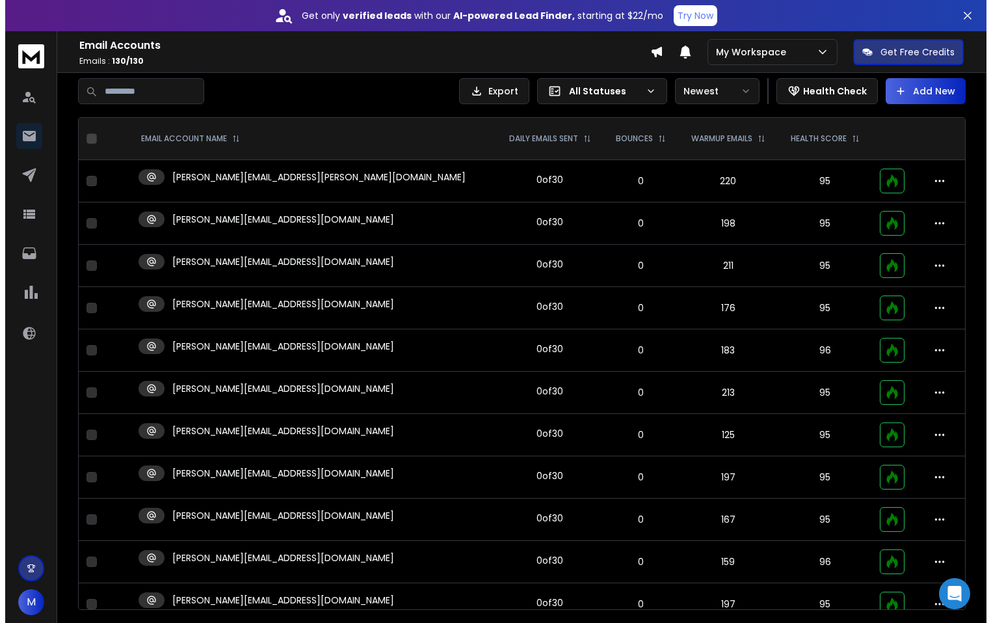
scroll to position [5058, 0]
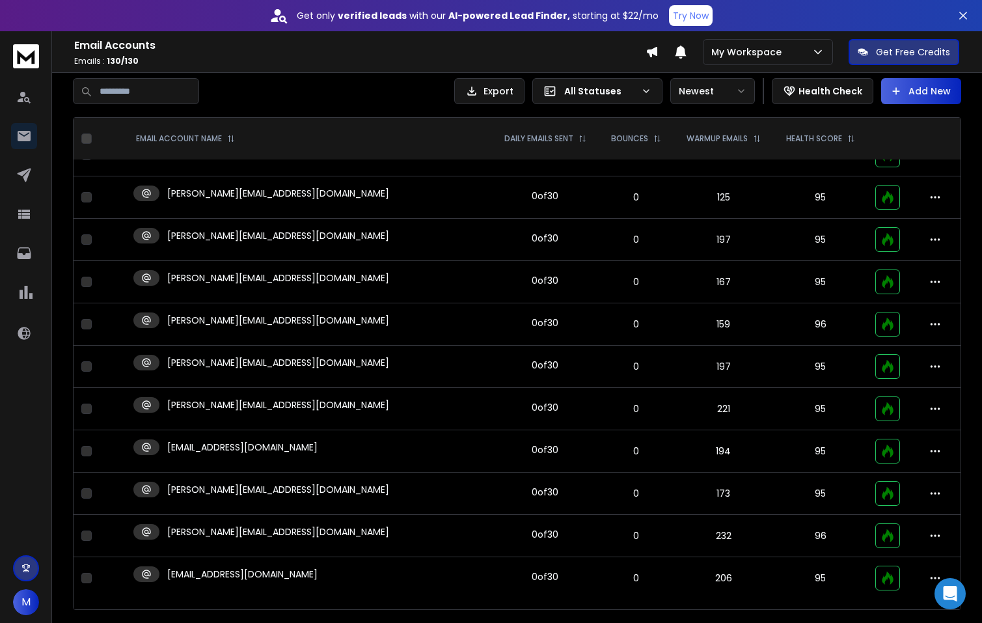
click at [639, 345] on td "0" at bounding box center [636, 366] width 74 height 42
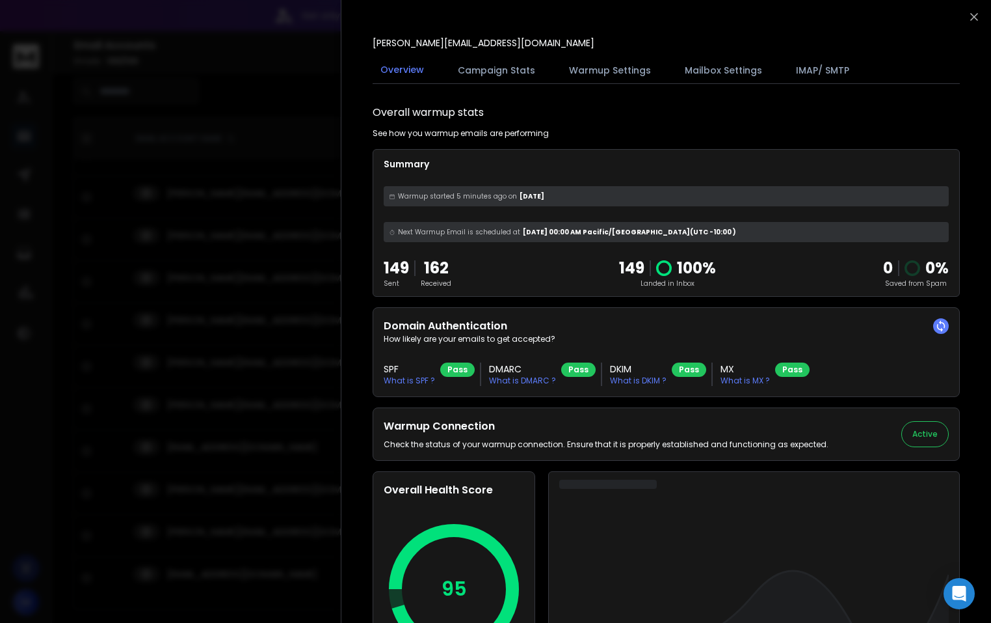
click at [584, 62] on button "Warmup Settings" at bounding box center [610, 70] width 98 height 29
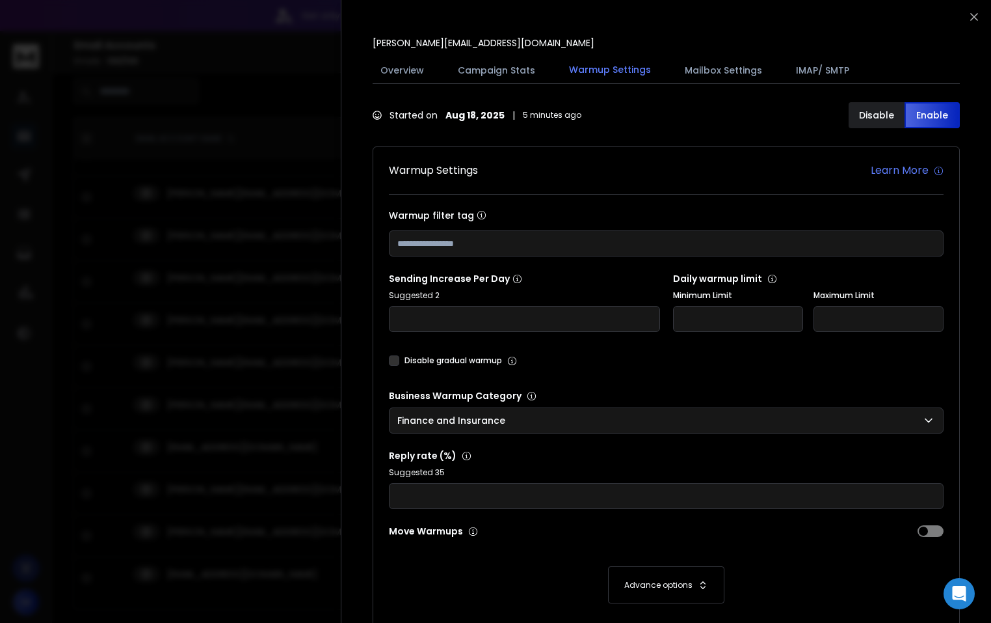
scroll to position [88, 0]
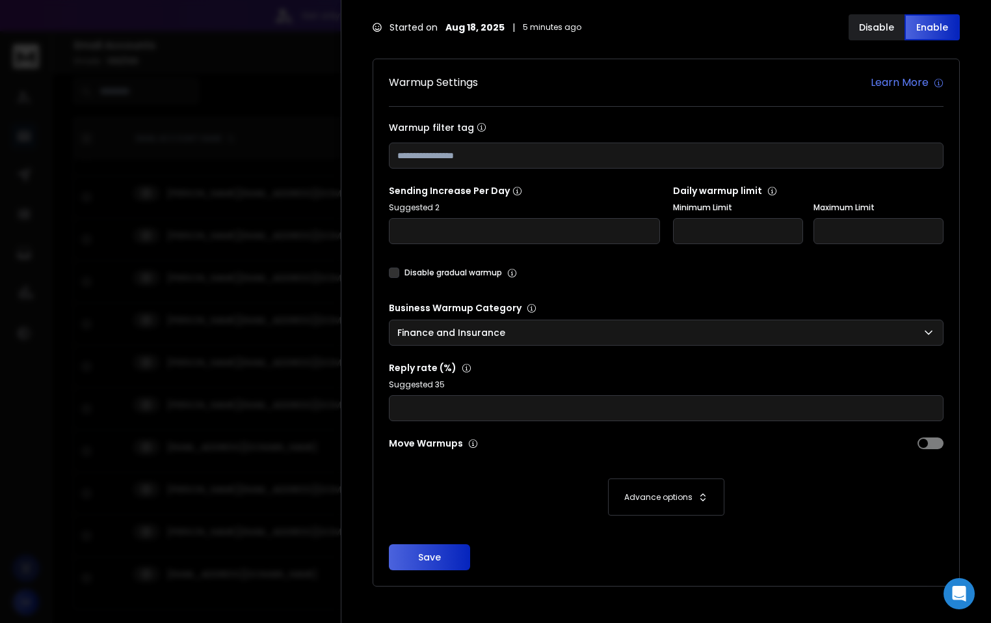
click at [639, 488] on div "Advance options" at bounding box center [666, 496] width 116 height 37
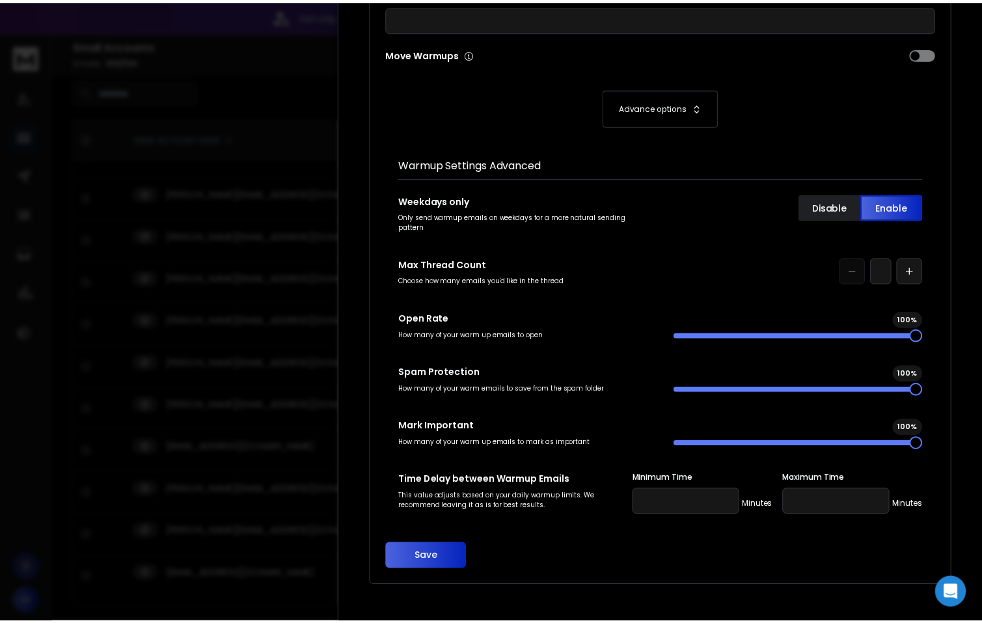
scroll to position [552, 0]
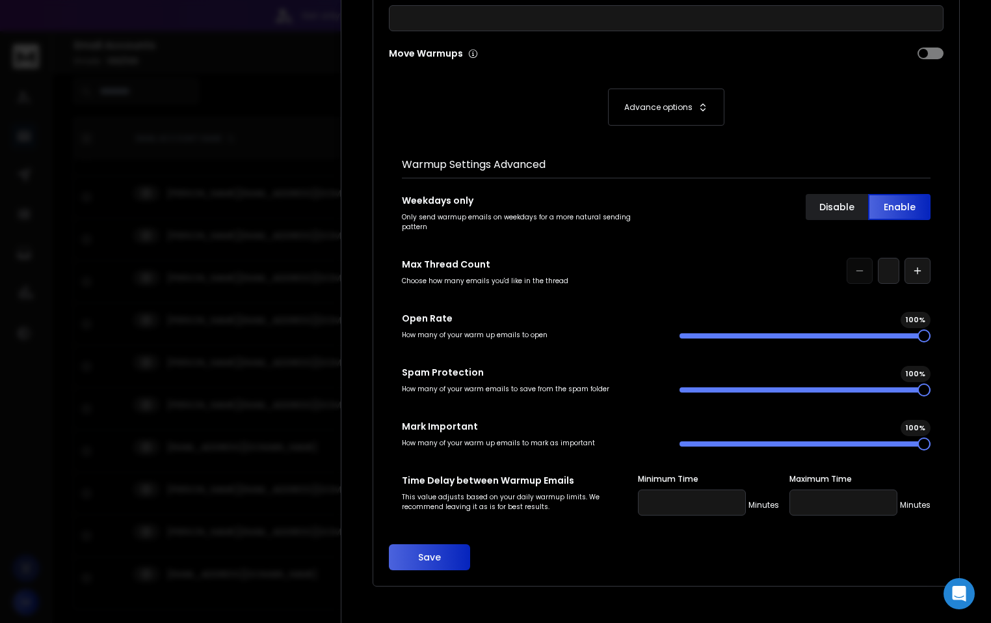
click at [638, 489] on input "*" at bounding box center [692, 502] width 108 height 26
click at [790, 489] on input "*" at bounding box center [844, 502] width 108 height 26
click at [437, 559] on button "Save" at bounding box center [429, 557] width 81 height 26
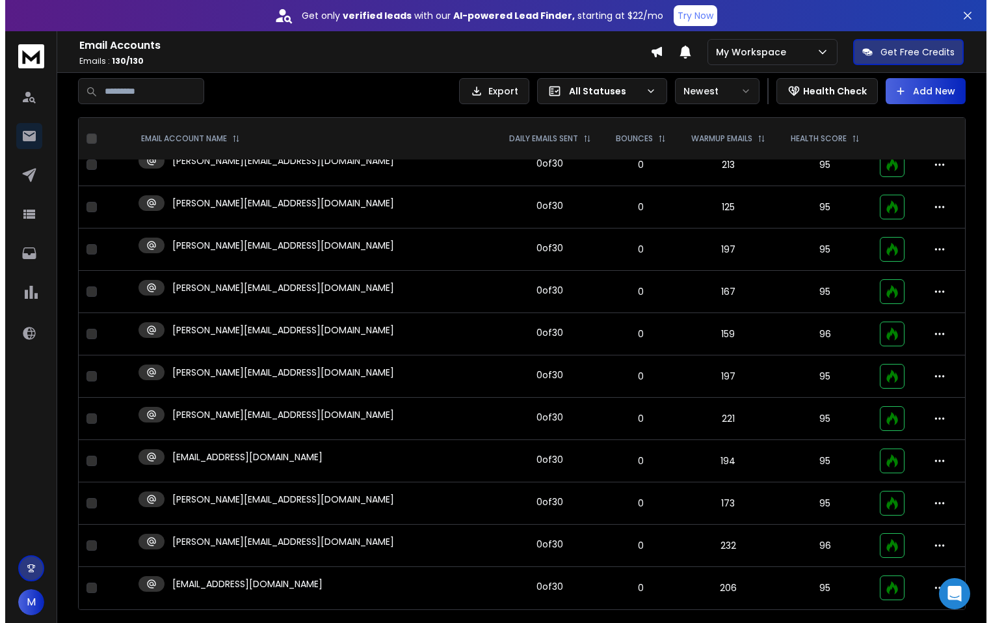
scroll to position [5058, 0]
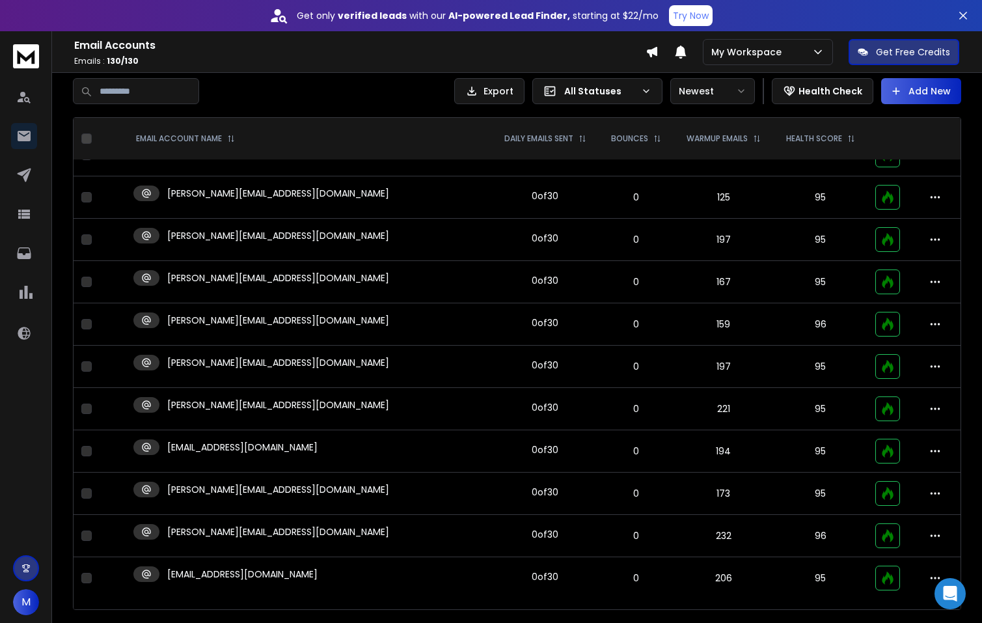
click at [599, 345] on td "0" at bounding box center [636, 366] width 74 height 42
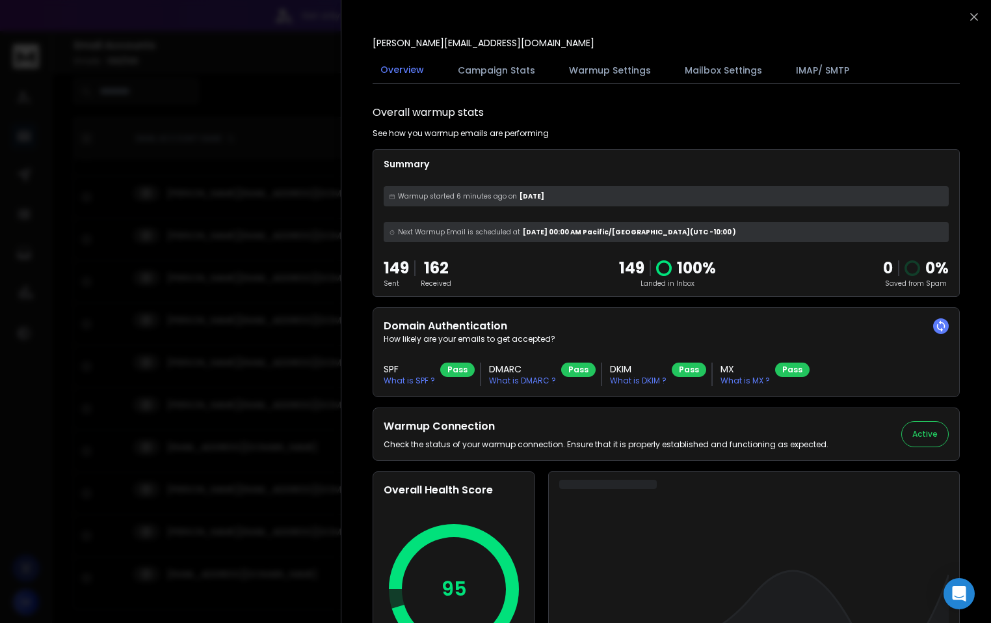
click at [638, 63] on button "Warmup Settings" at bounding box center [610, 70] width 98 height 29
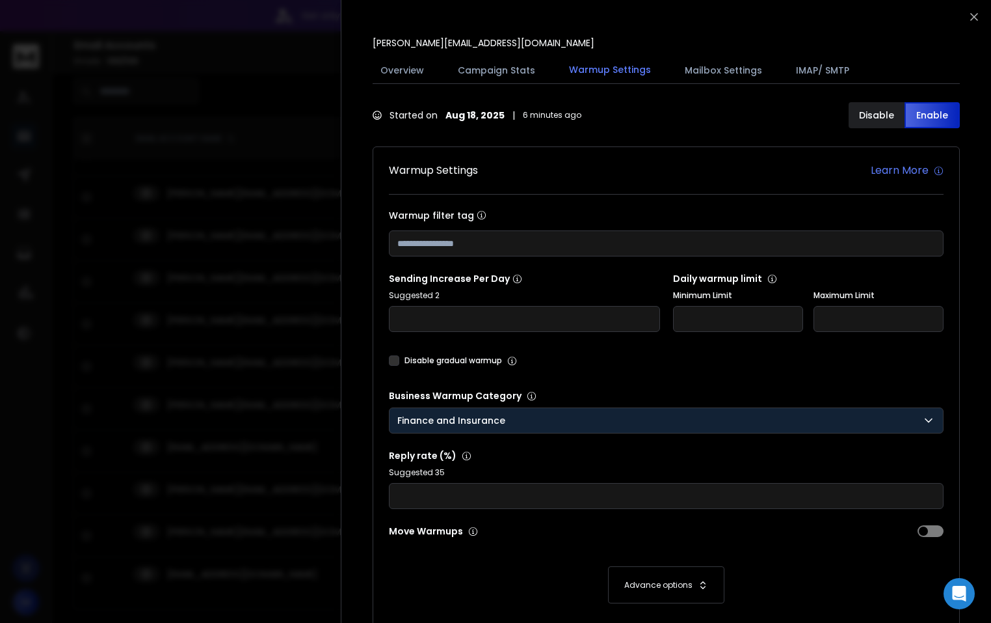
scroll to position [88, 0]
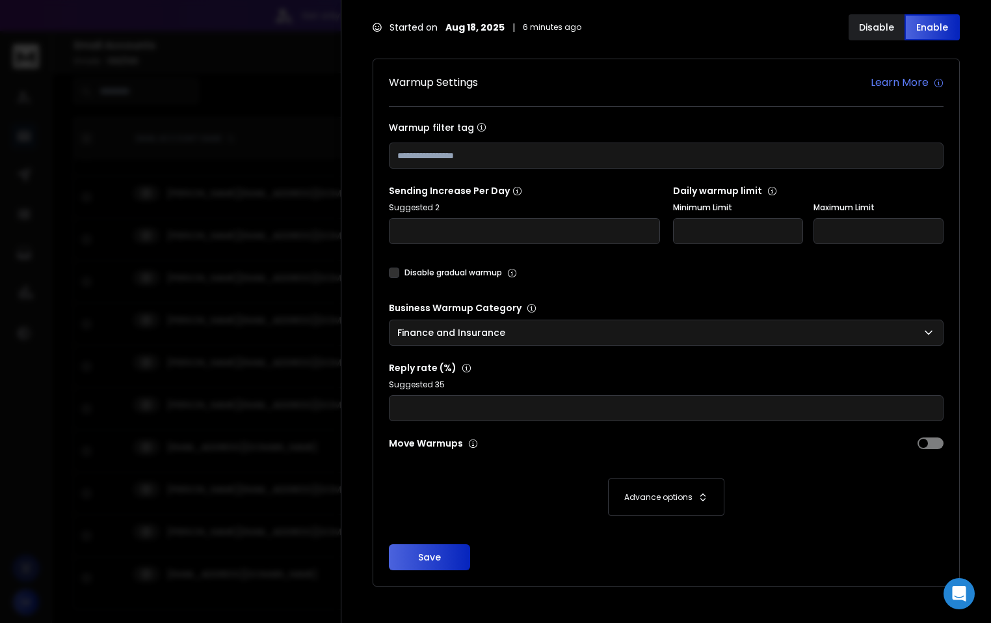
click at [644, 505] on div "Advance options" at bounding box center [666, 496] width 116 height 37
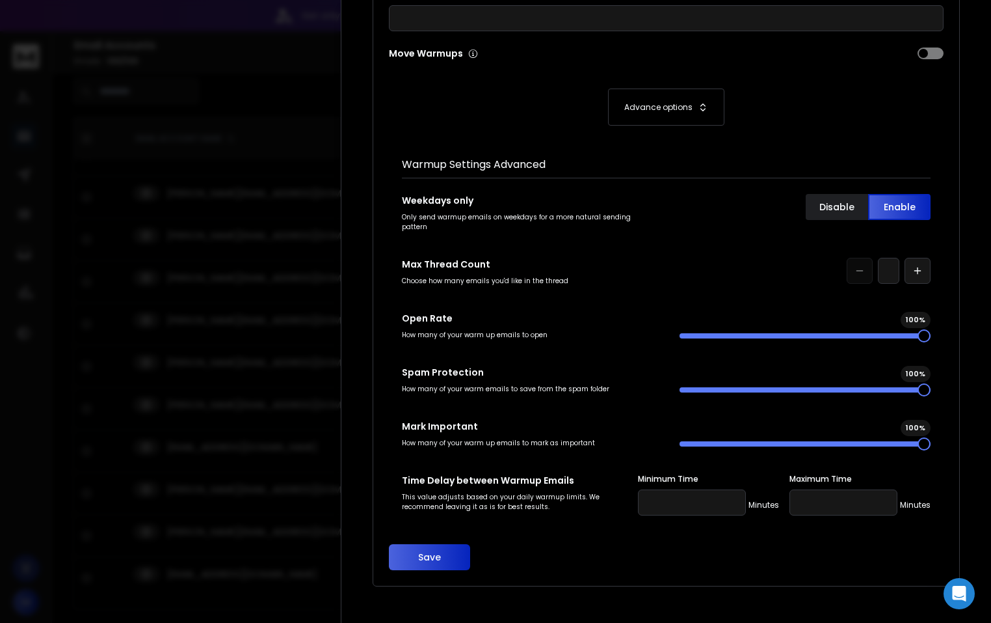
scroll to position [552, 0]
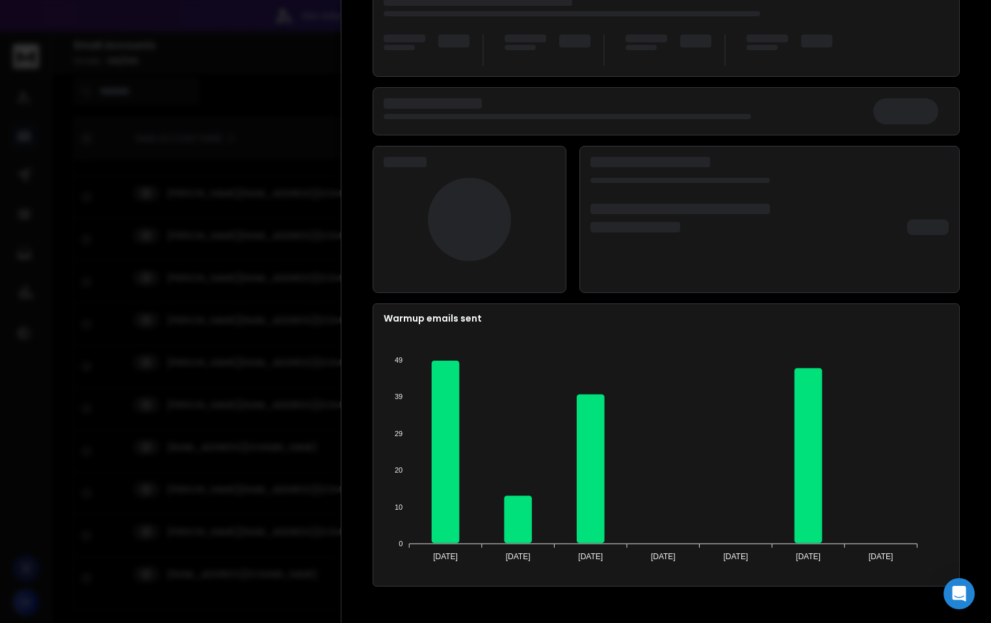
click at [332, 295] on div at bounding box center [495, 311] width 991 height 623
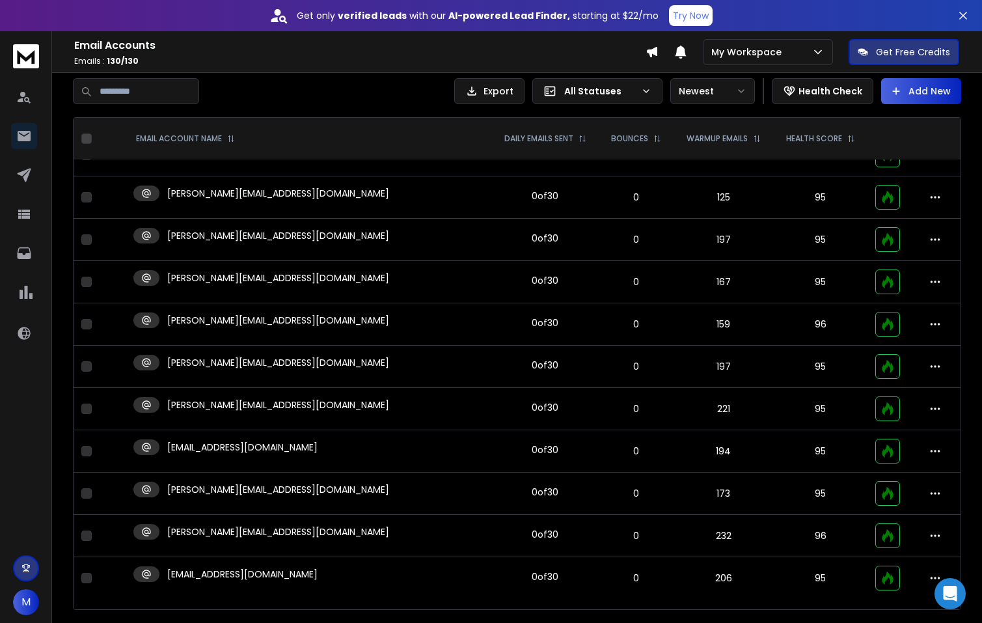
click at [599, 303] on td "0" at bounding box center [636, 324] width 74 height 42
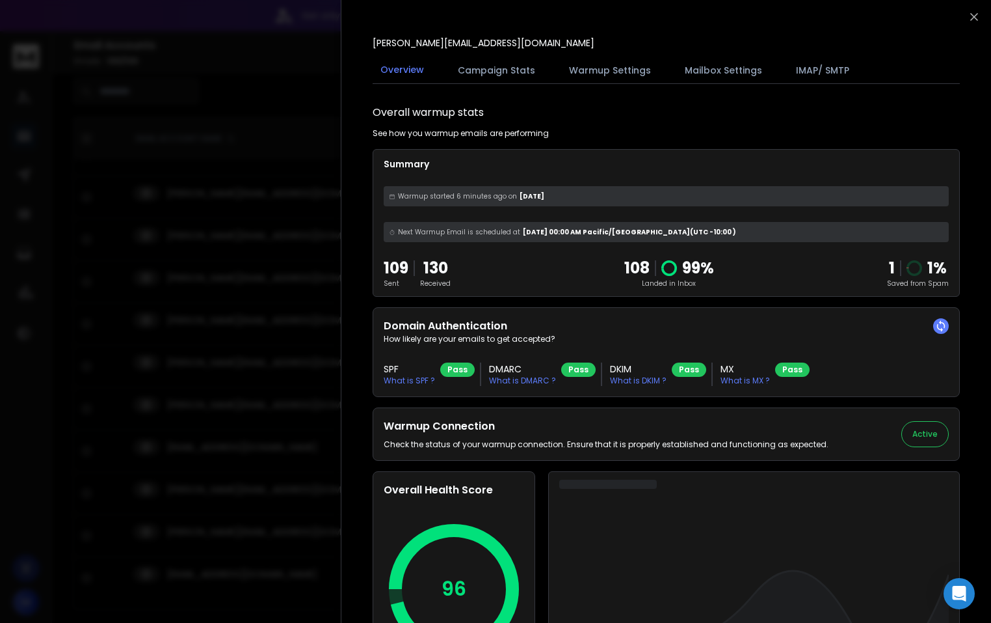
click at [601, 68] on button "Warmup Settings" at bounding box center [610, 70] width 98 height 29
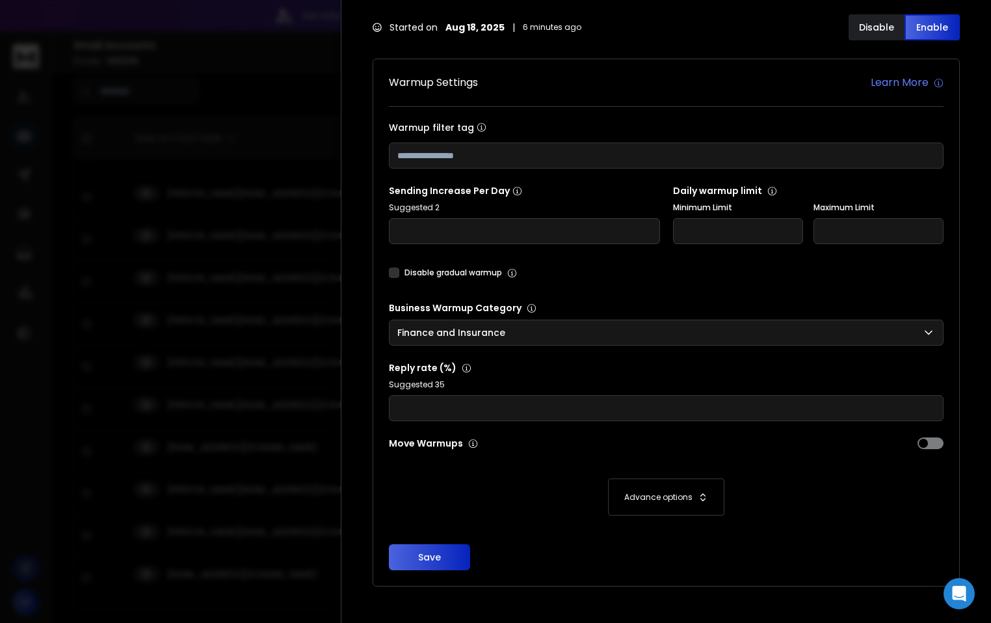
click at [641, 503] on div "Advance options" at bounding box center [666, 496] width 116 height 37
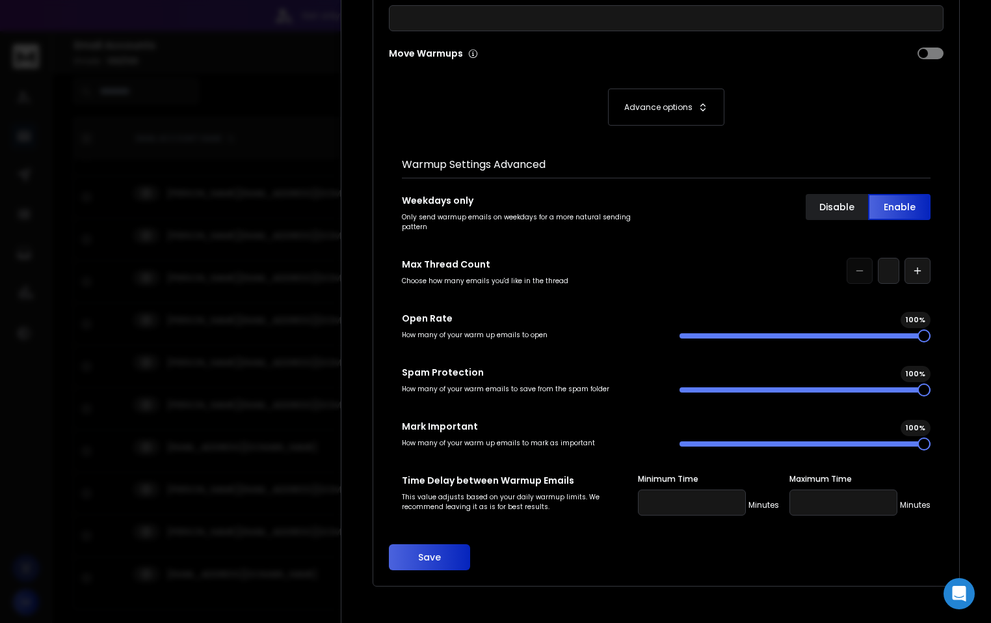
click at [638, 489] on input "*" at bounding box center [692, 502] width 108 height 26
type input "*"
click at [790, 489] on input "*" at bounding box center [844, 502] width 108 height 26
click at [463, 550] on button "Save" at bounding box center [429, 557] width 81 height 26
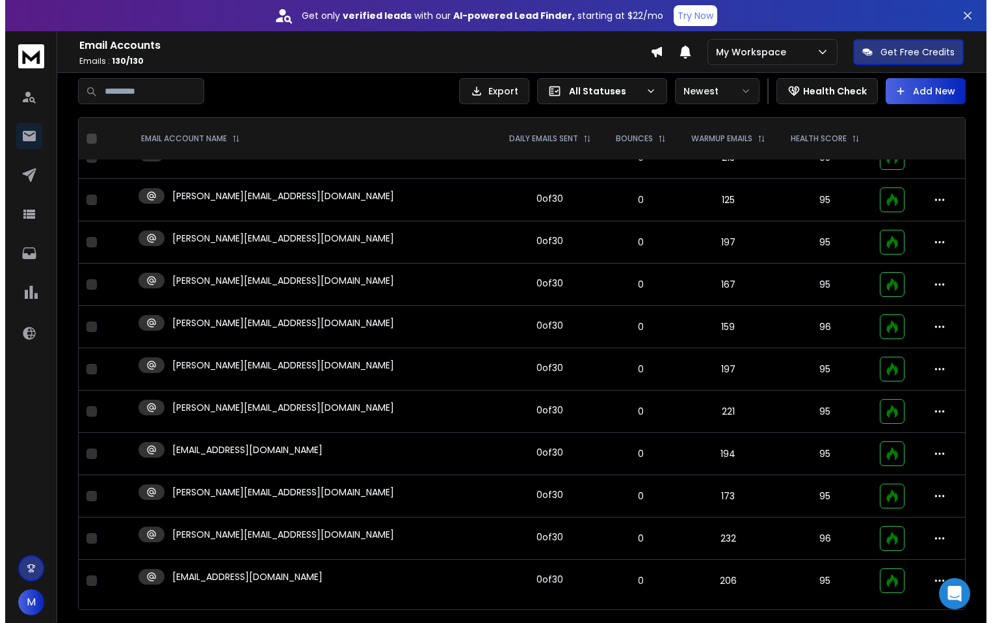
scroll to position [5058, 0]
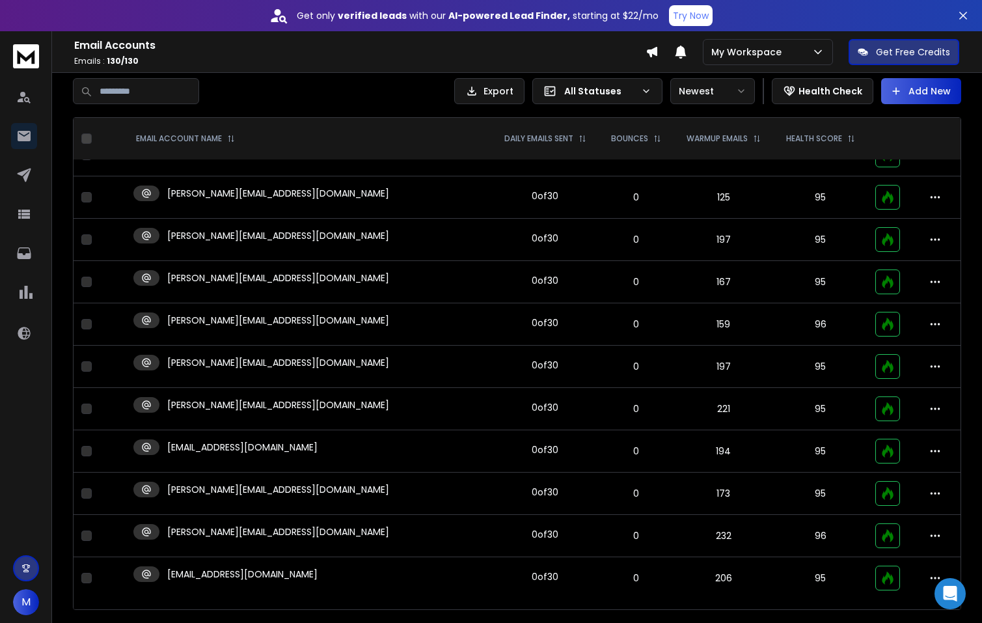
click at [627, 275] on p "0" at bounding box center [636, 281] width 59 height 13
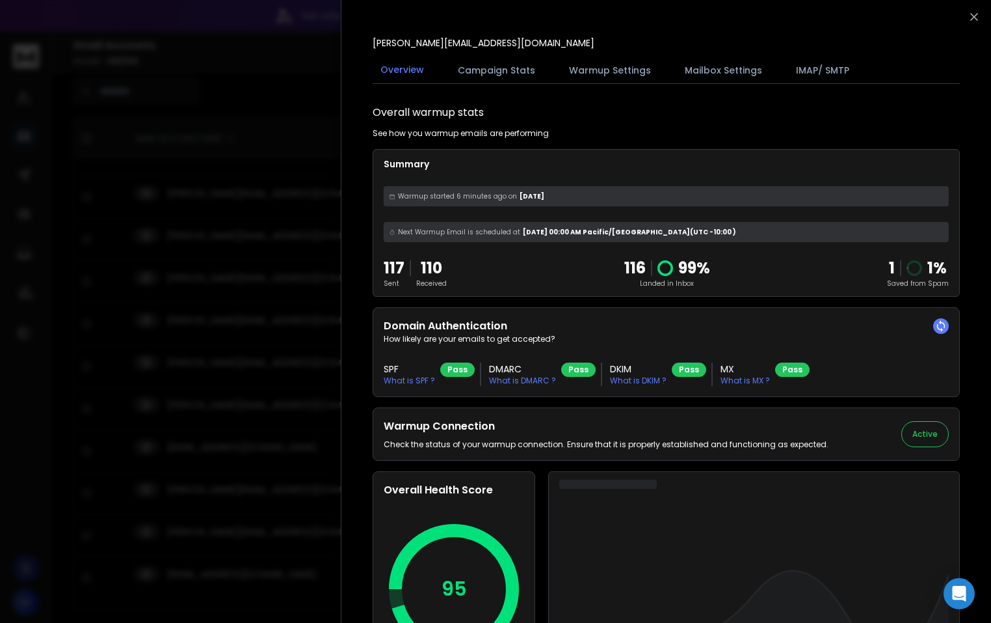
click at [619, 67] on button "Warmup Settings" at bounding box center [610, 70] width 98 height 29
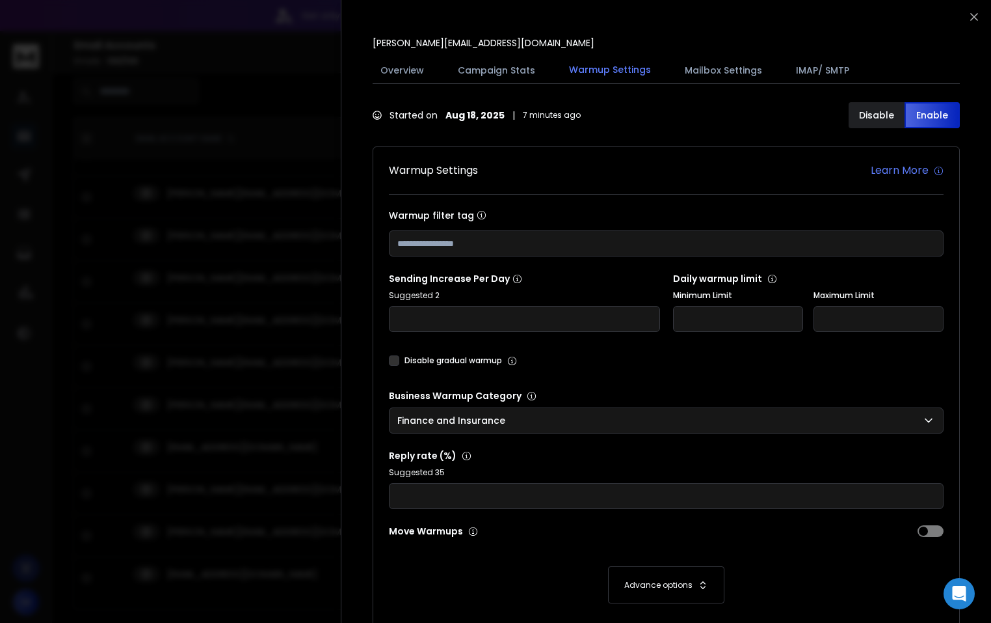
scroll to position [88, 0]
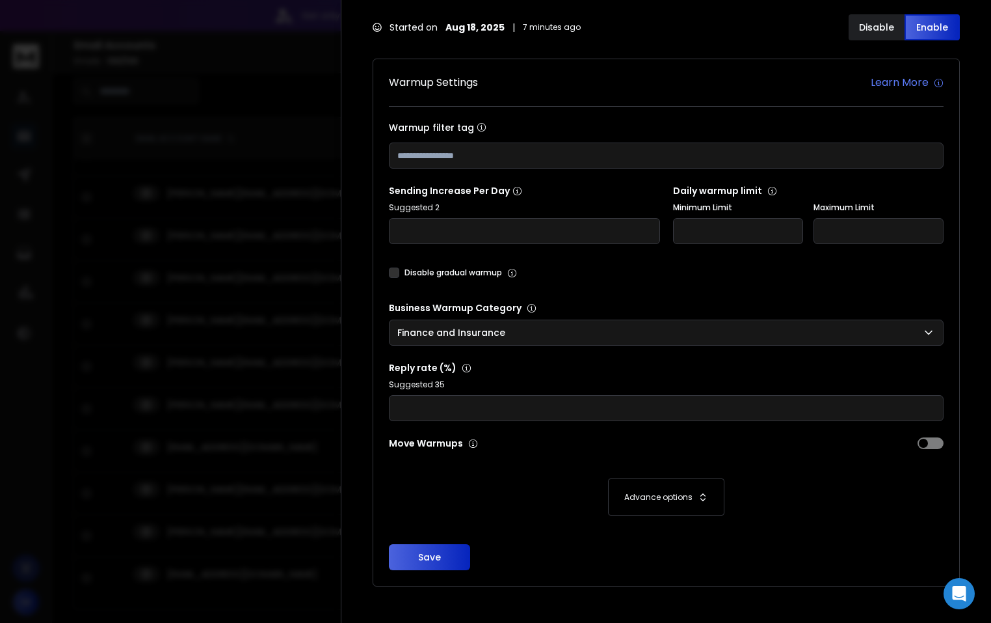
click at [639, 492] on p "Advance options" at bounding box center [658, 497] width 68 height 10
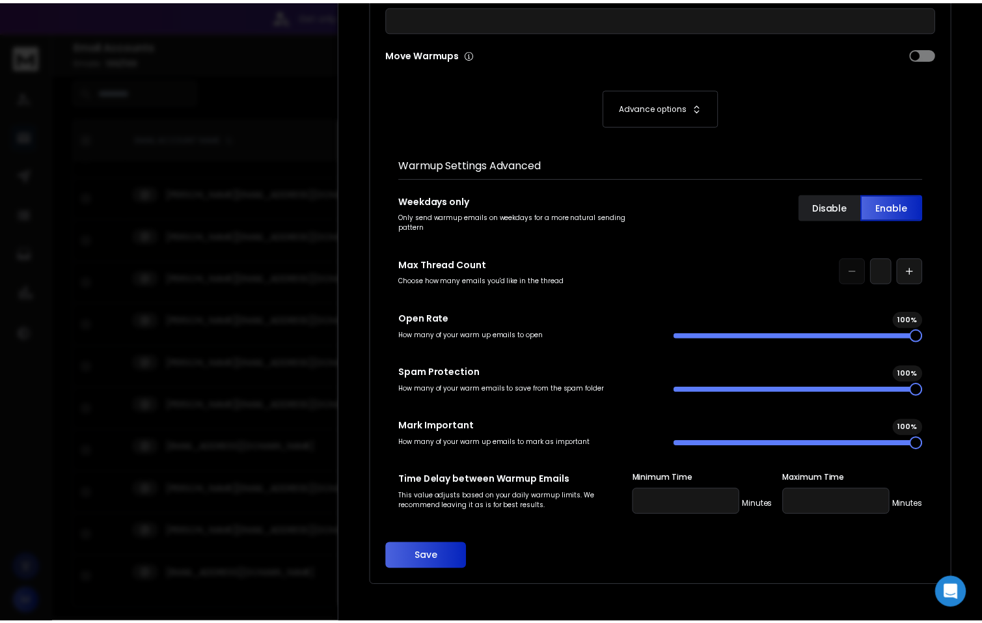
scroll to position [552, 0]
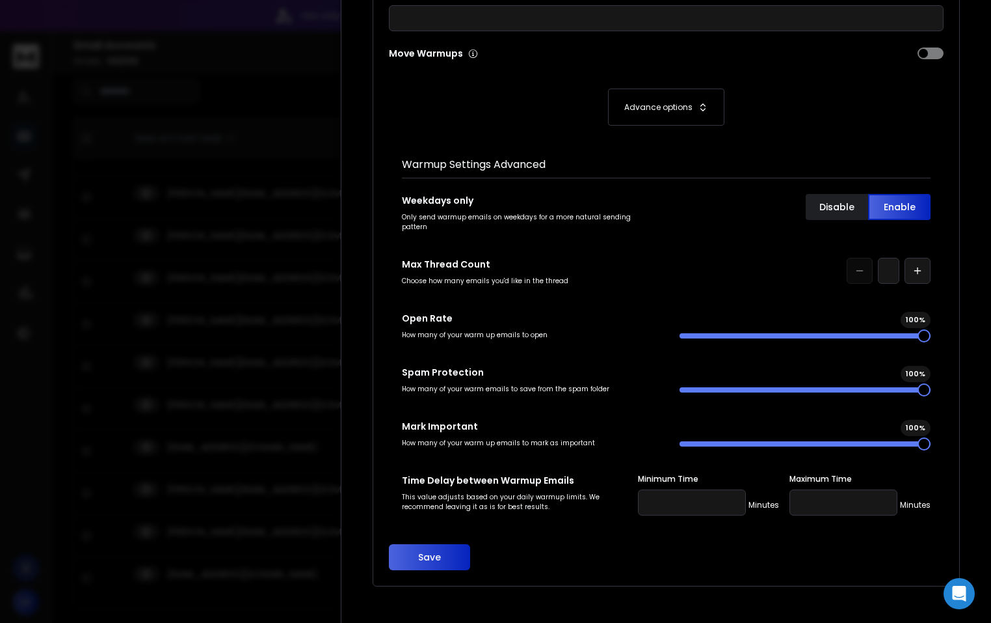
click at [638, 489] on input "*" at bounding box center [692, 502] width 108 height 26
click at [790, 489] on input "*" at bounding box center [844, 502] width 108 height 26
click at [432, 562] on button "Save" at bounding box center [429, 557] width 81 height 26
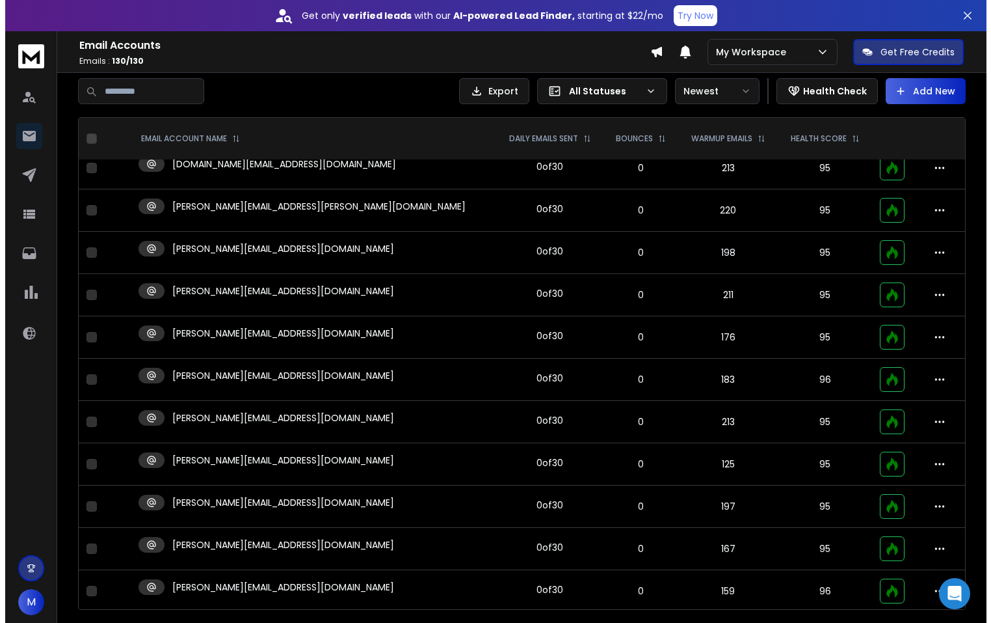
scroll to position [5058, 0]
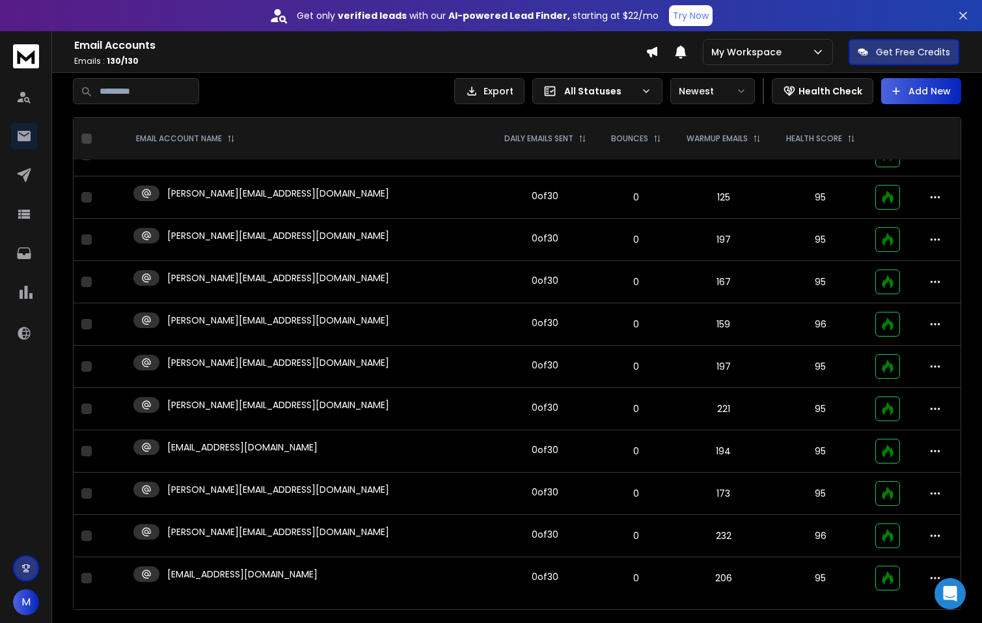
click at [599, 219] on td "0" at bounding box center [636, 240] width 74 height 42
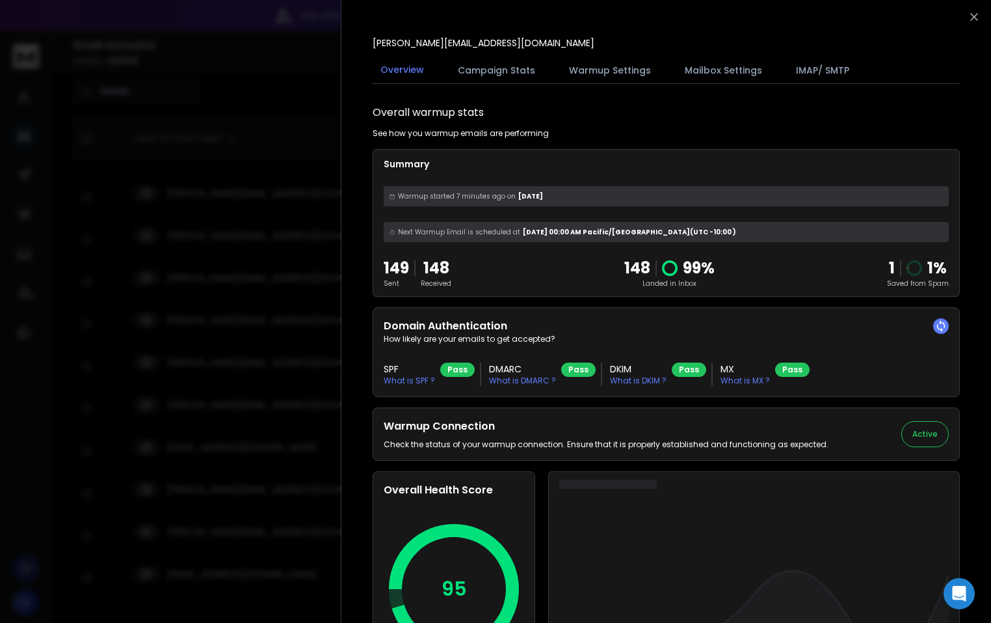
click at [581, 68] on button "Warmup Settings" at bounding box center [610, 70] width 98 height 29
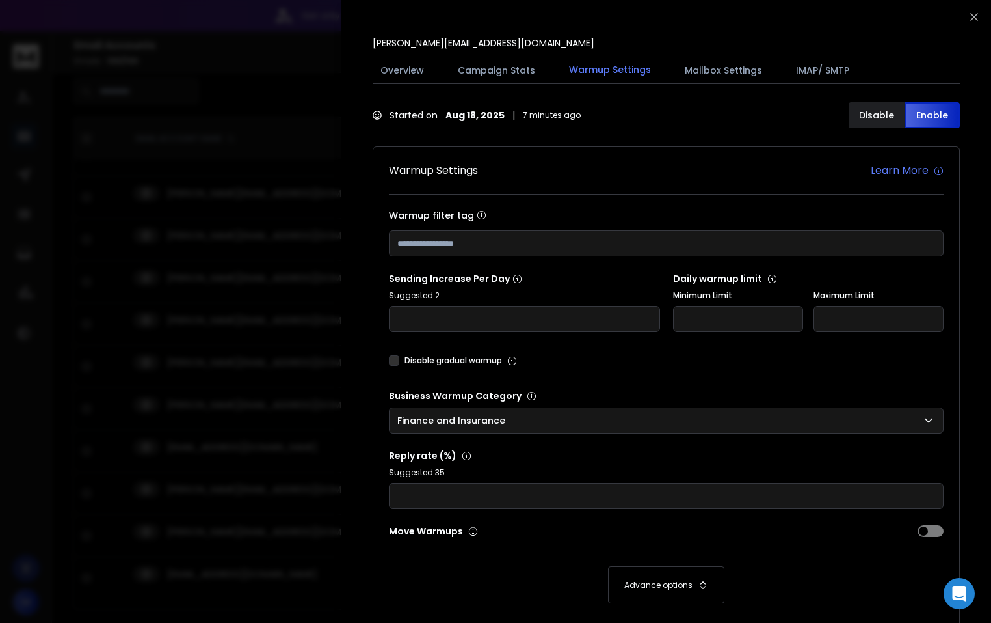
scroll to position [88, 0]
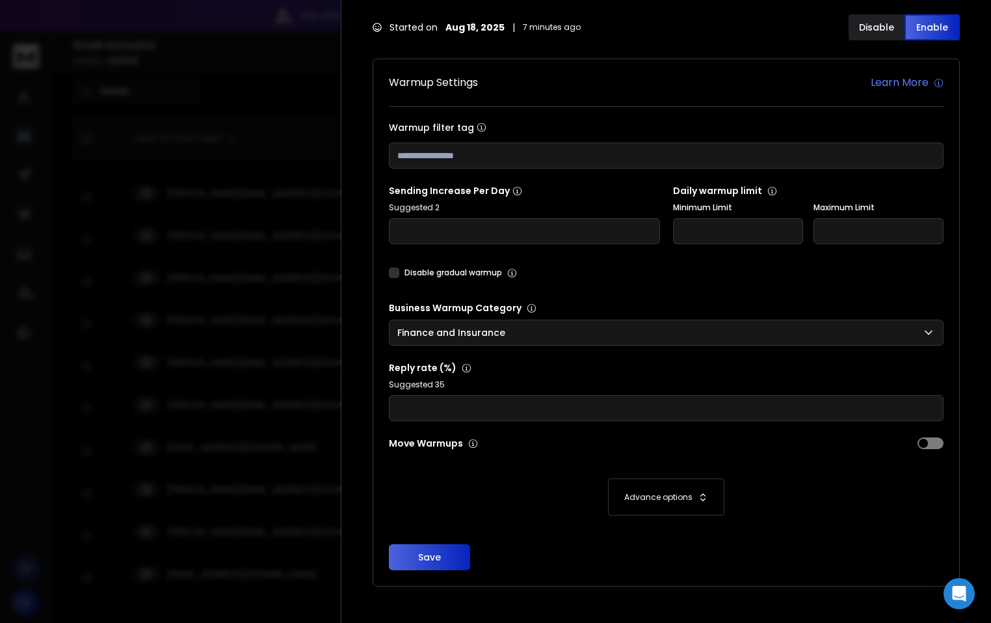
click at [645, 506] on div "Advance options" at bounding box center [666, 496] width 116 height 37
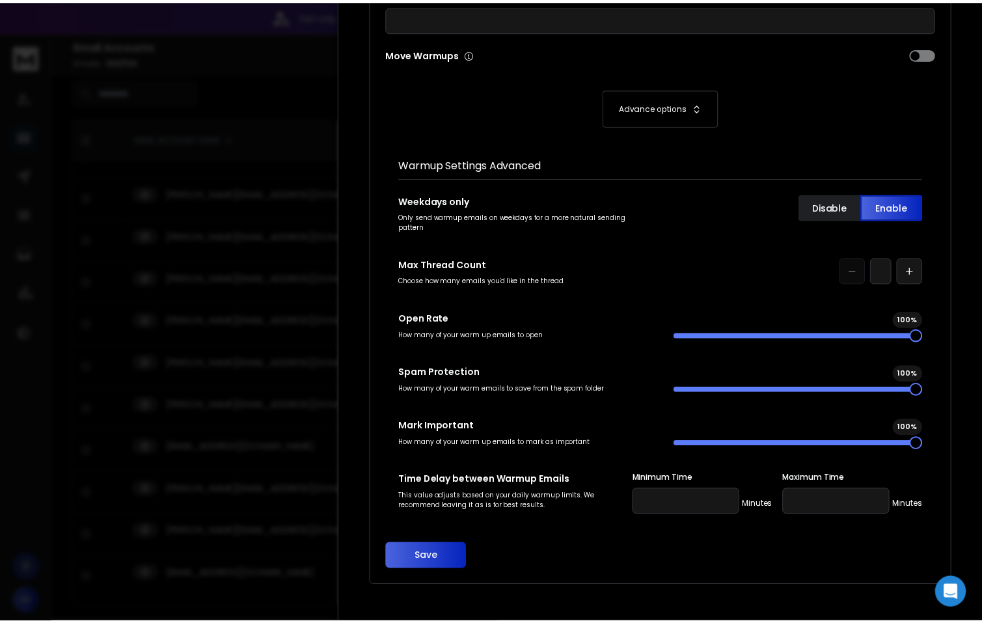
scroll to position [552, 0]
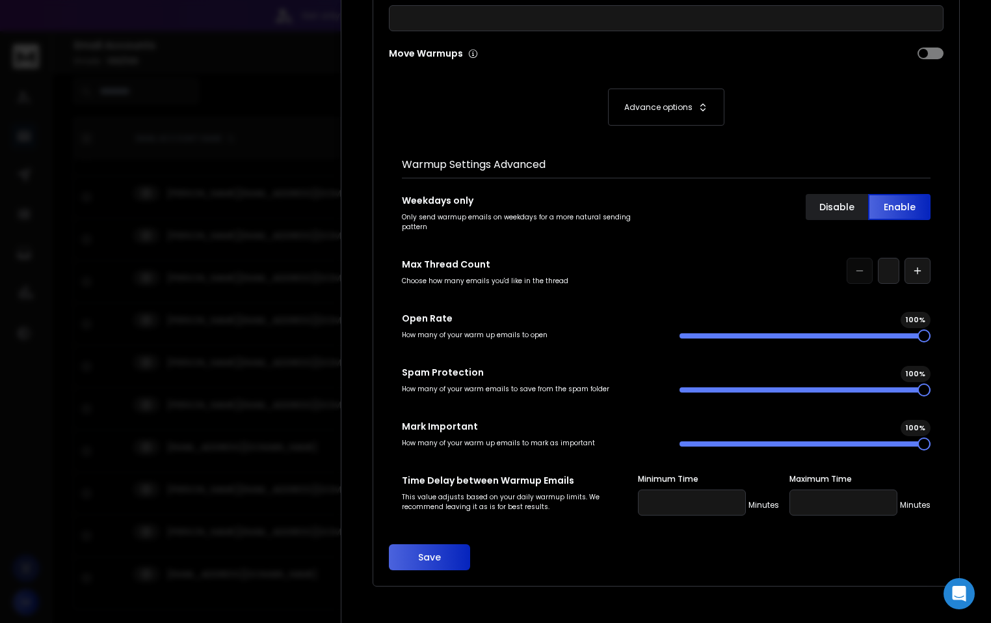
click at [638, 489] on input "*" at bounding box center [692, 502] width 108 height 26
click at [790, 489] on input "*" at bounding box center [844, 502] width 108 height 26
click at [418, 569] on button "Save" at bounding box center [429, 557] width 81 height 26
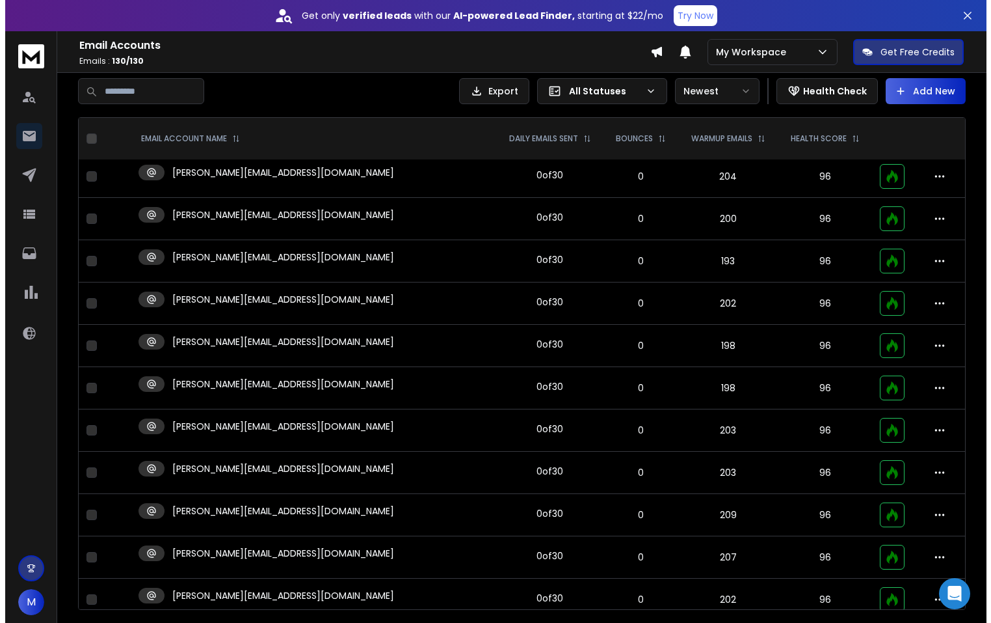
scroll to position [3726, 0]
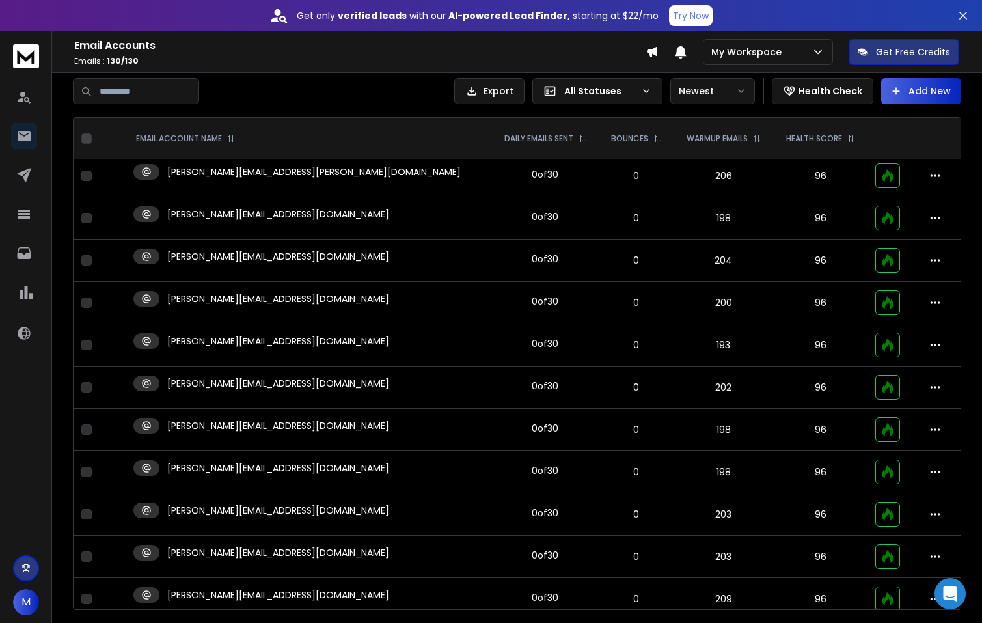
click at [491, 197] on td "0 of 30" at bounding box center [545, 214] width 108 height 34
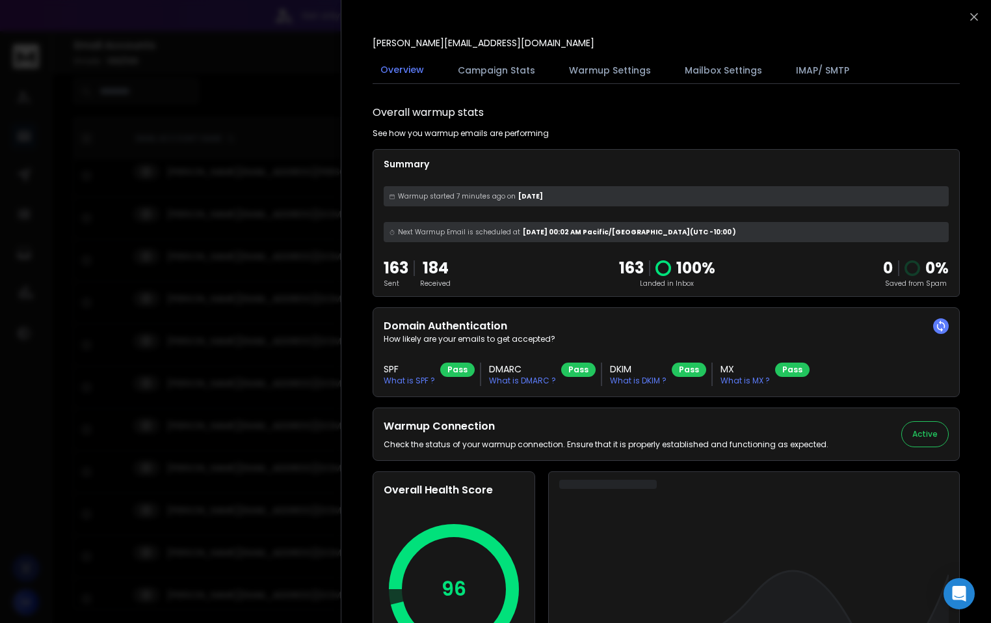
click at [585, 66] on button "Warmup Settings" at bounding box center [610, 70] width 98 height 29
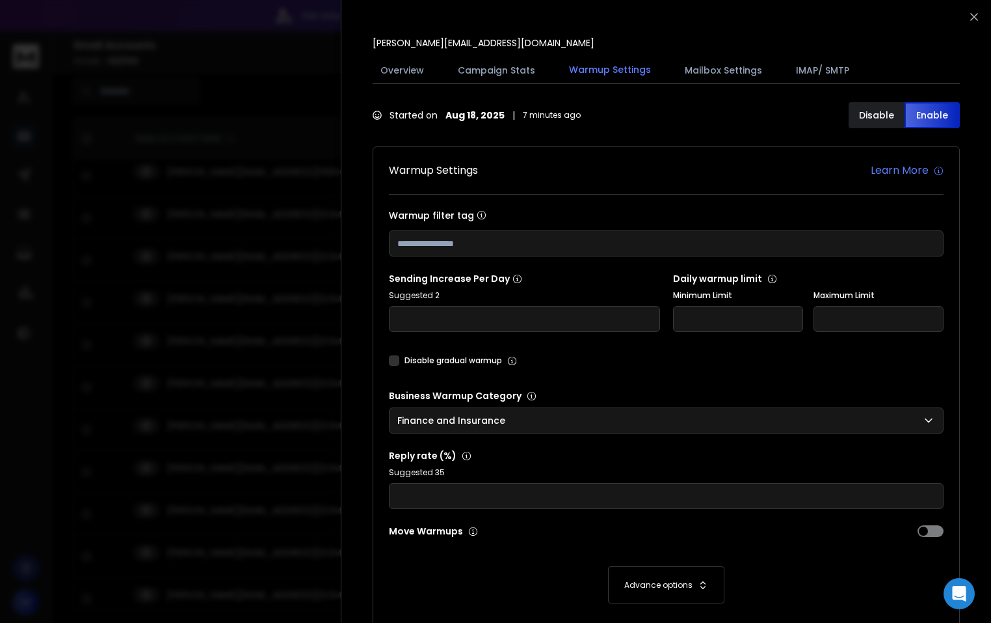
scroll to position [88, 0]
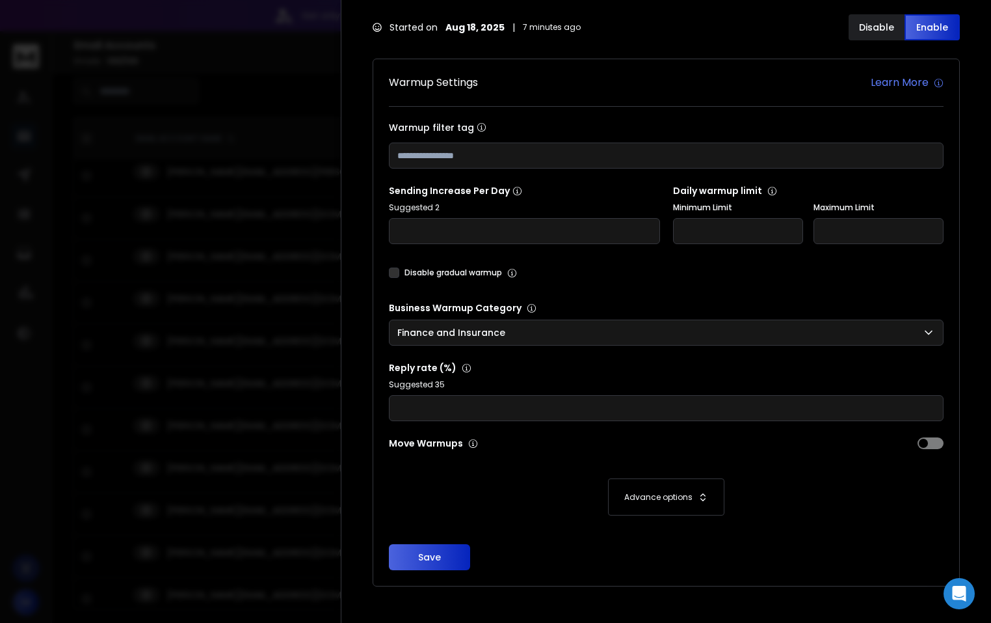
click at [657, 494] on p "Advance options" at bounding box center [658, 497] width 68 height 10
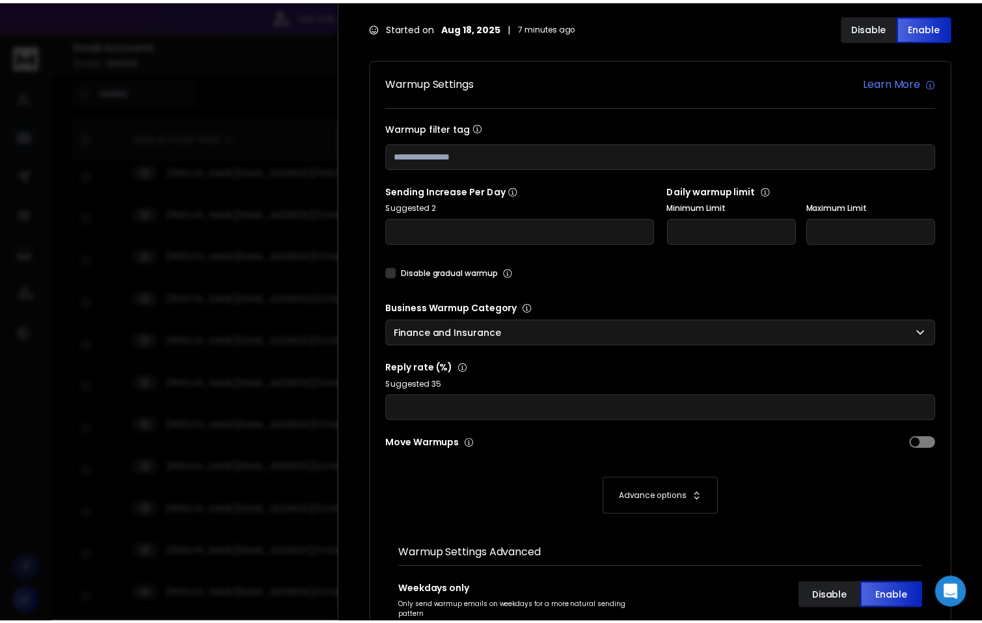
scroll to position [552, 0]
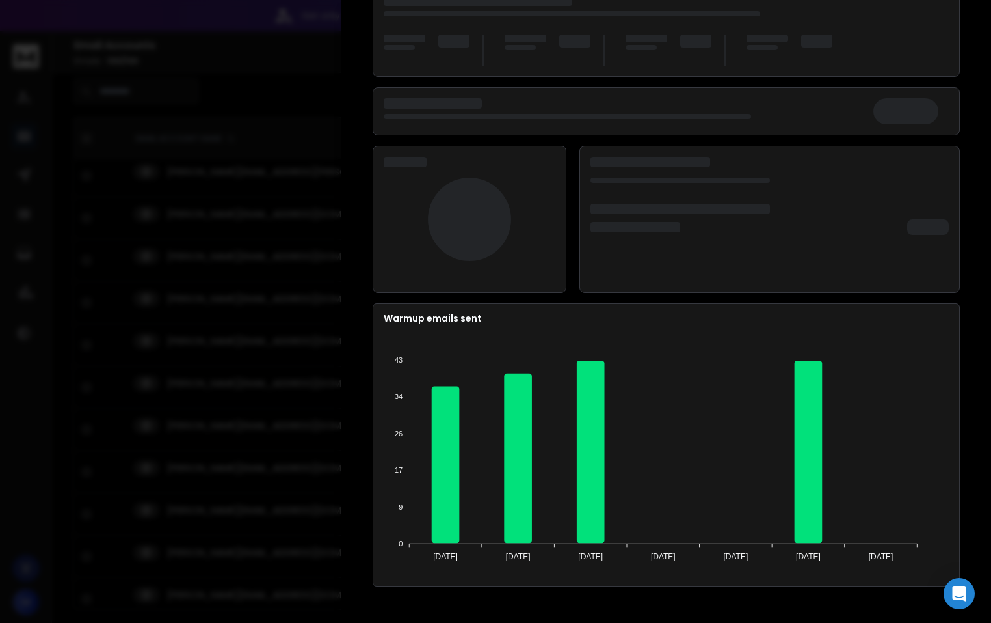
click at [276, 351] on div at bounding box center [495, 311] width 991 height 623
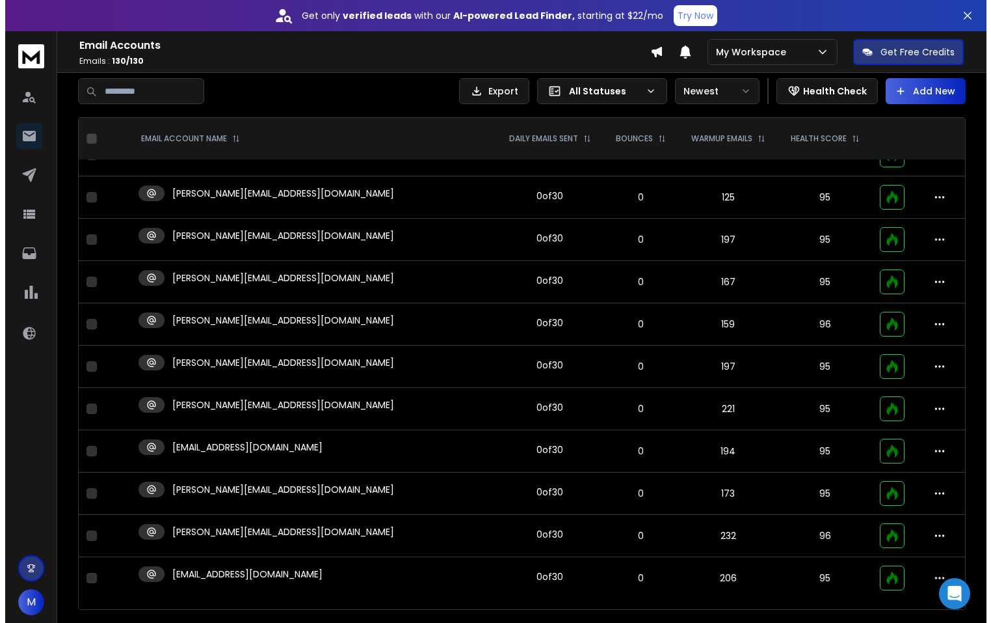
scroll to position [5055, 0]
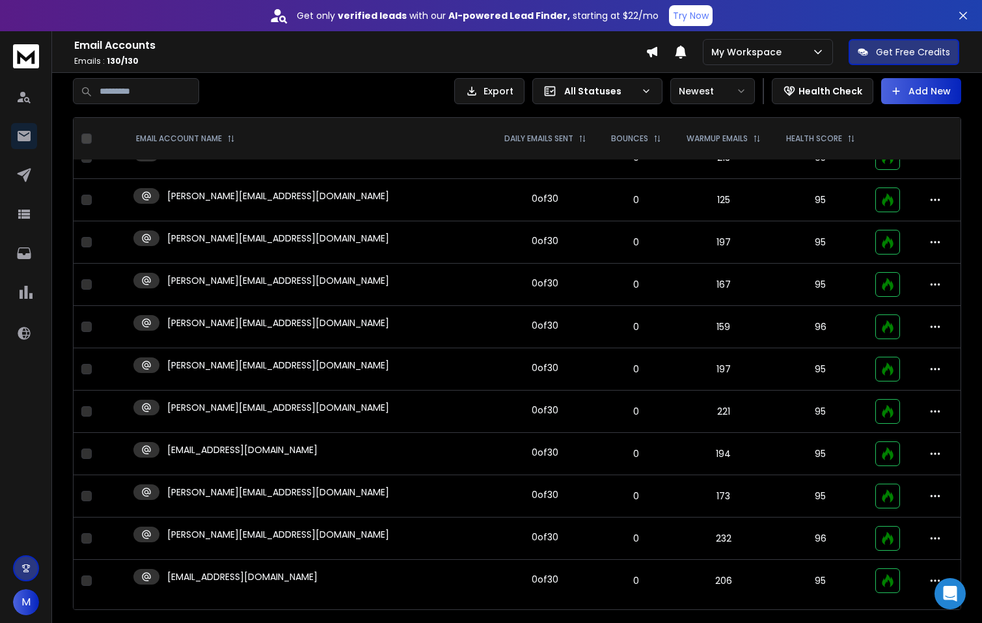
click at [635, 193] on p "0" at bounding box center [636, 199] width 59 height 13
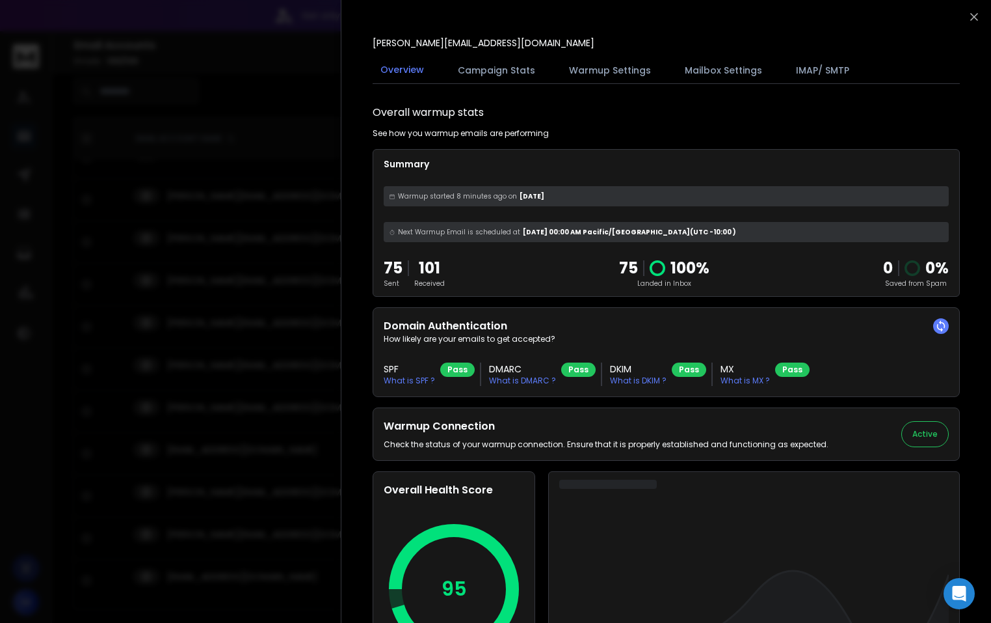
click at [606, 68] on button "Warmup Settings" at bounding box center [610, 70] width 98 height 29
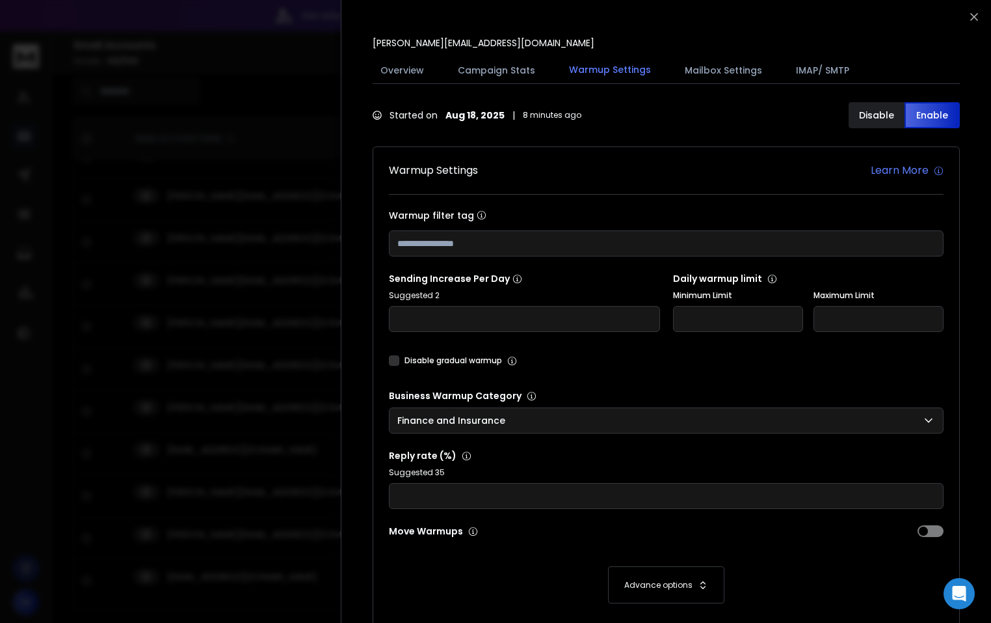
click at [649, 587] on p "Advance options" at bounding box center [658, 585] width 68 height 10
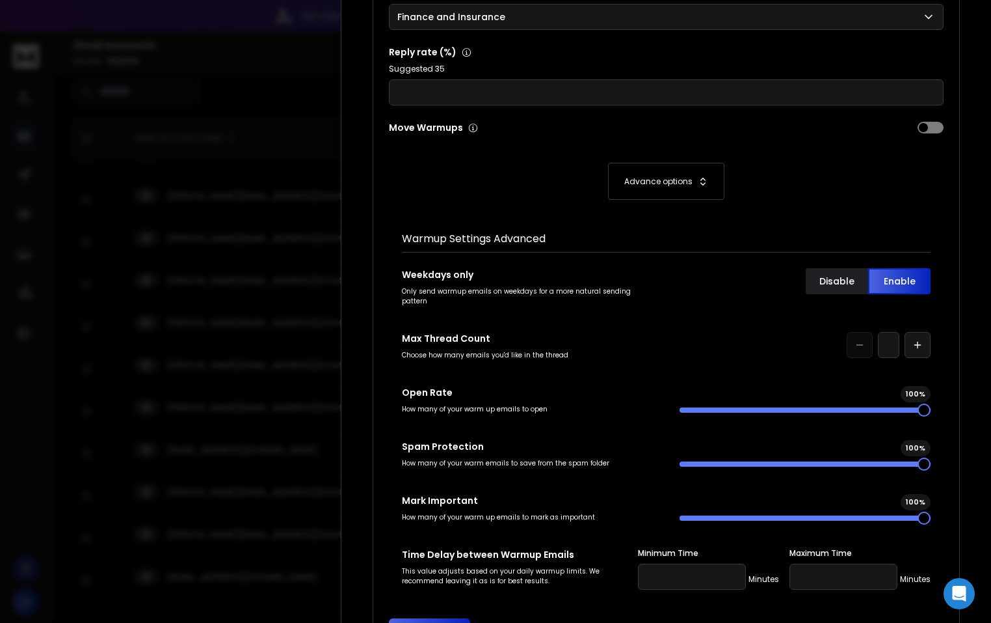
scroll to position [552, 0]
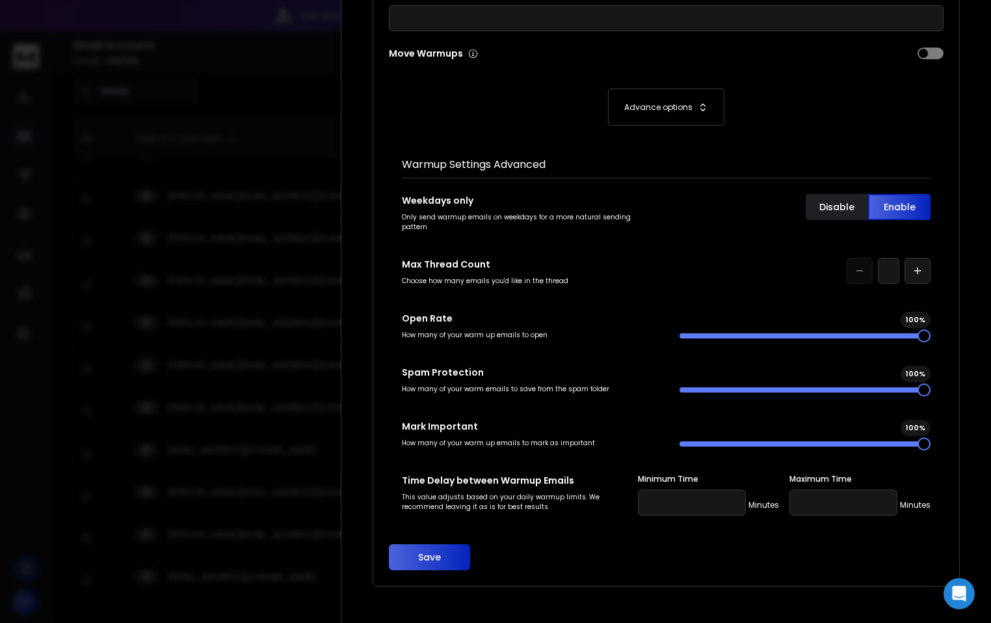
click at [286, 396] on div at bounding box center [495, 311] width 991 height 623
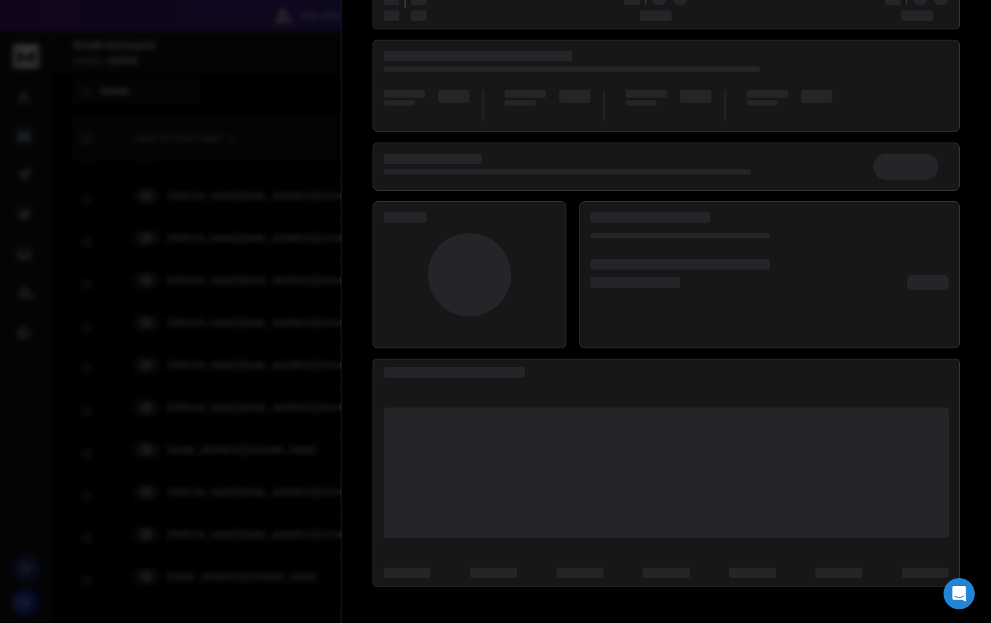
scroll to position [53, 0]
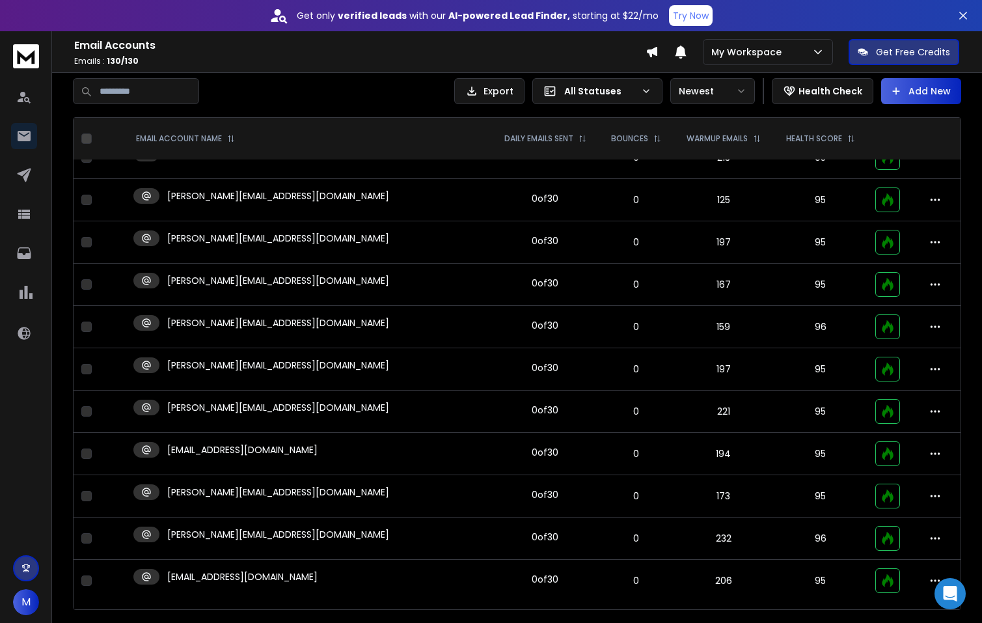
click at [599, 221] on td "0" at bounding box center [636, 242] width 74 height 42
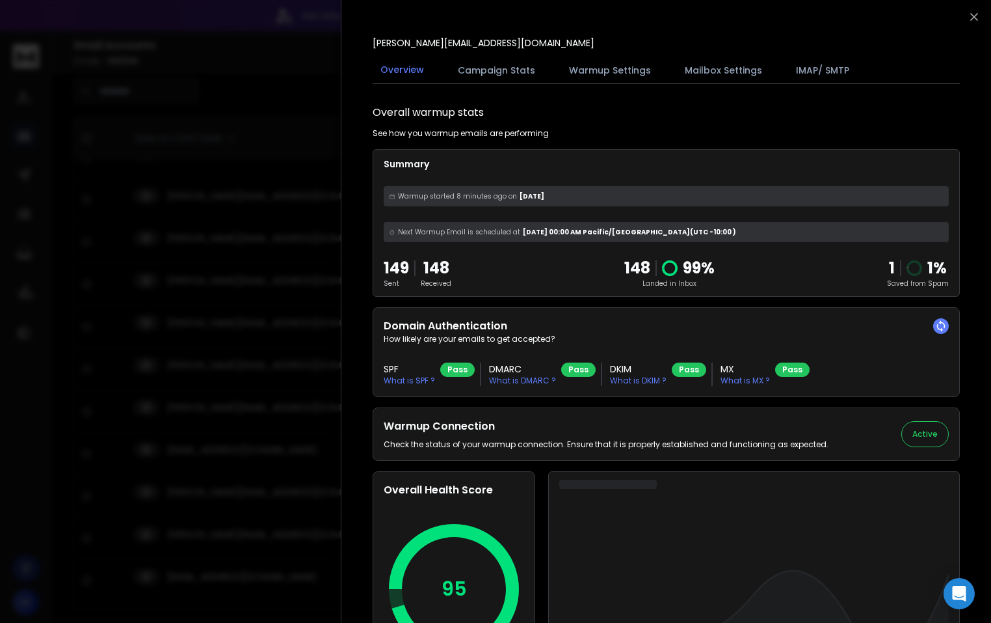
click at [629, 59] on button "Warmup Settings" at bounding box center [610, 70] width 98 height 29
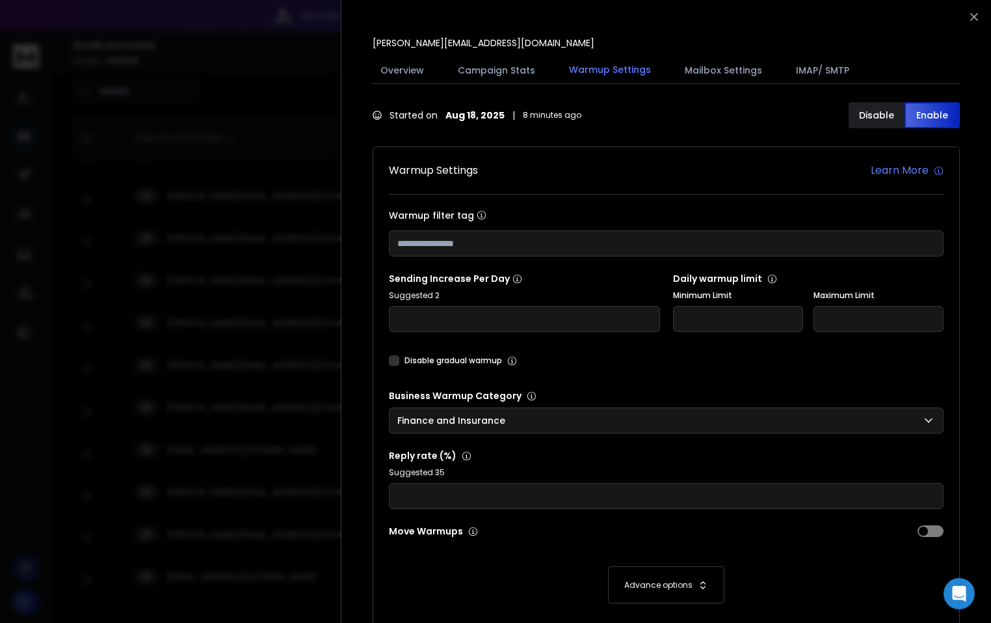
scroll to position [88, 0]
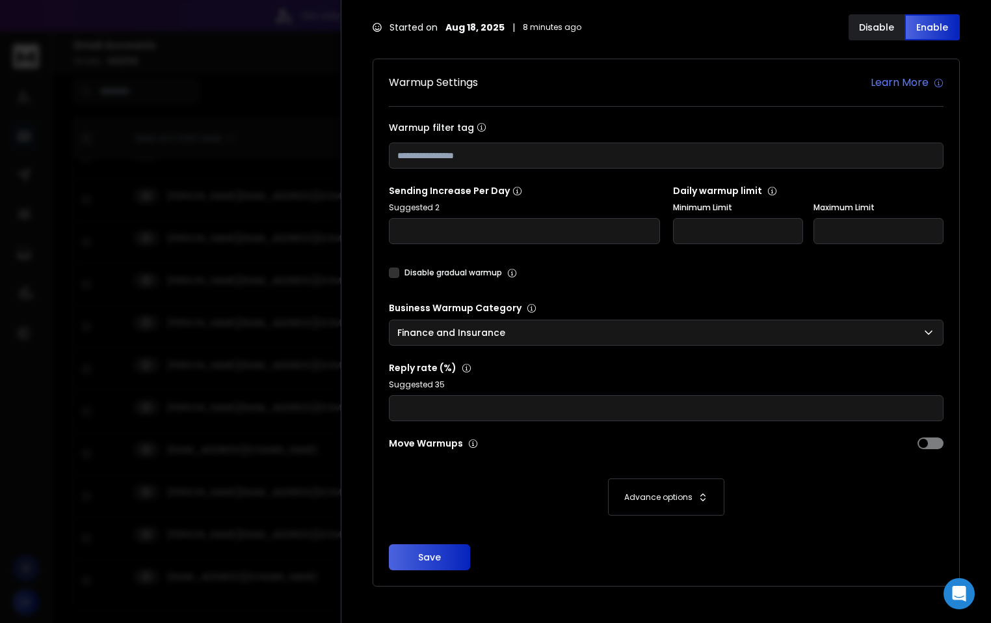
click at [632, 487] on div "Advance options" at bounding box center [666, 496] width 116 height 37
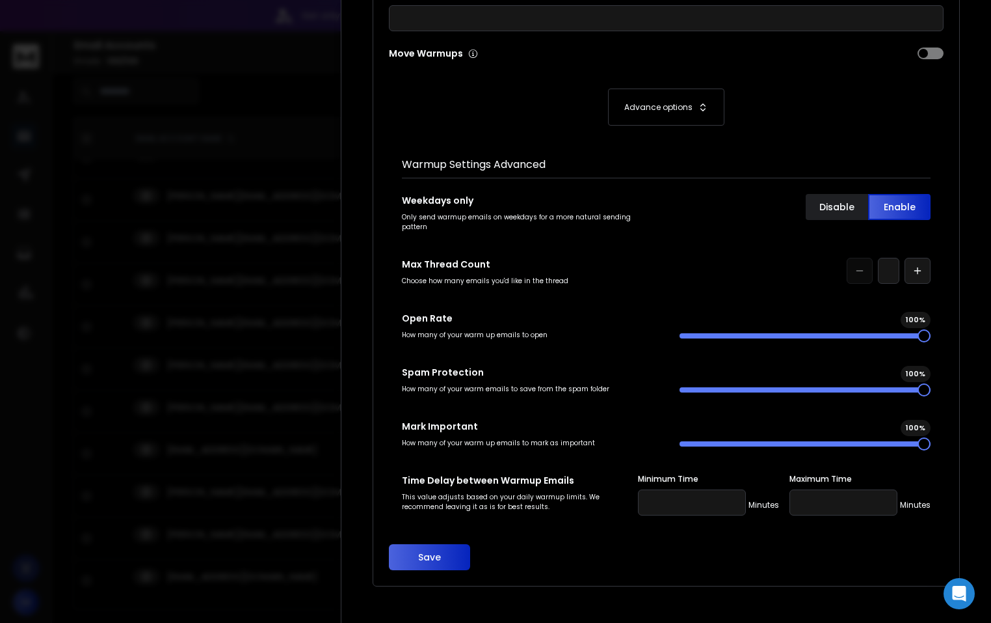
scroll to position [552, 0]
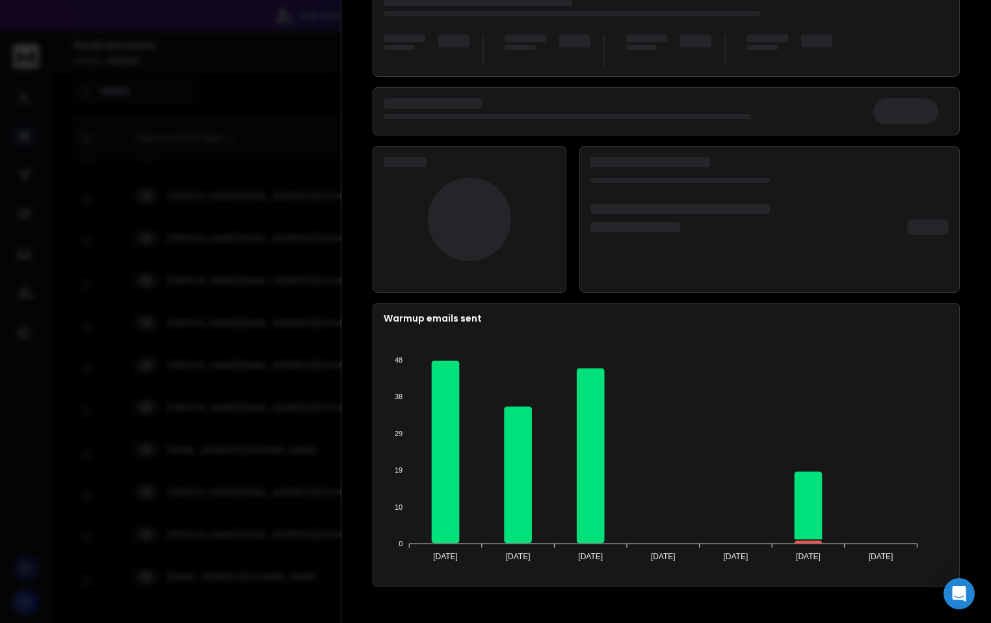
click at [232, 322] on div at bounding box center [495, 311] width 991 height 623
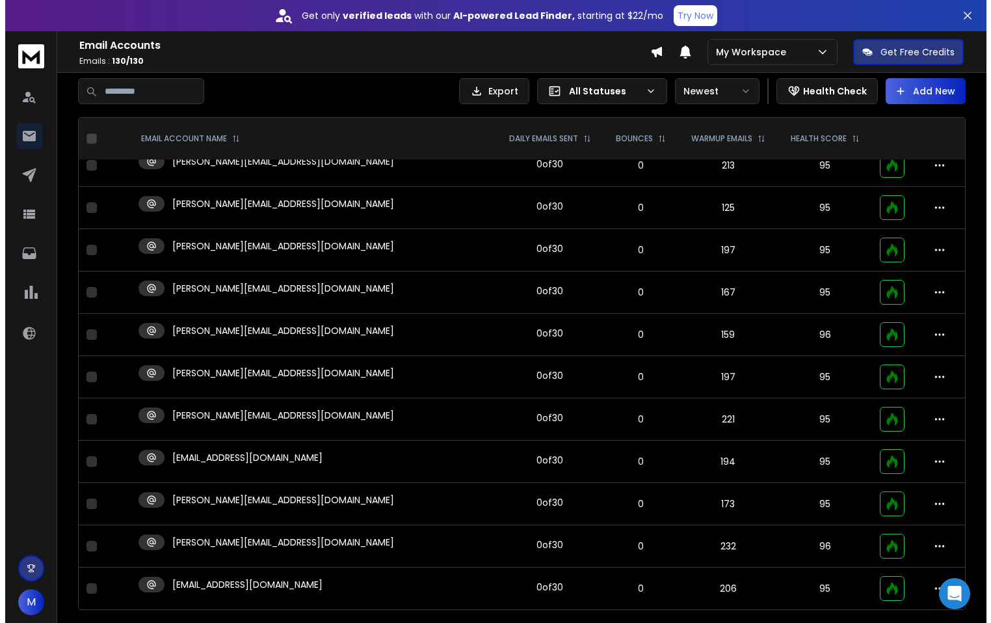
scroll to position [5042, 0]
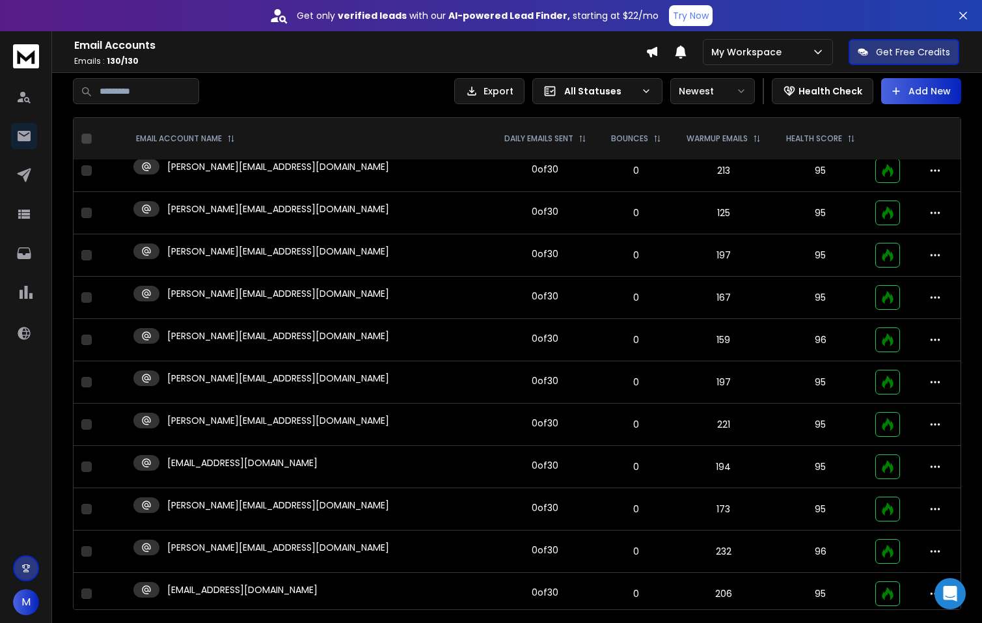
click at [554, 150] on td "0 of 30" at bounding box center [545, 167] width 108 height 34
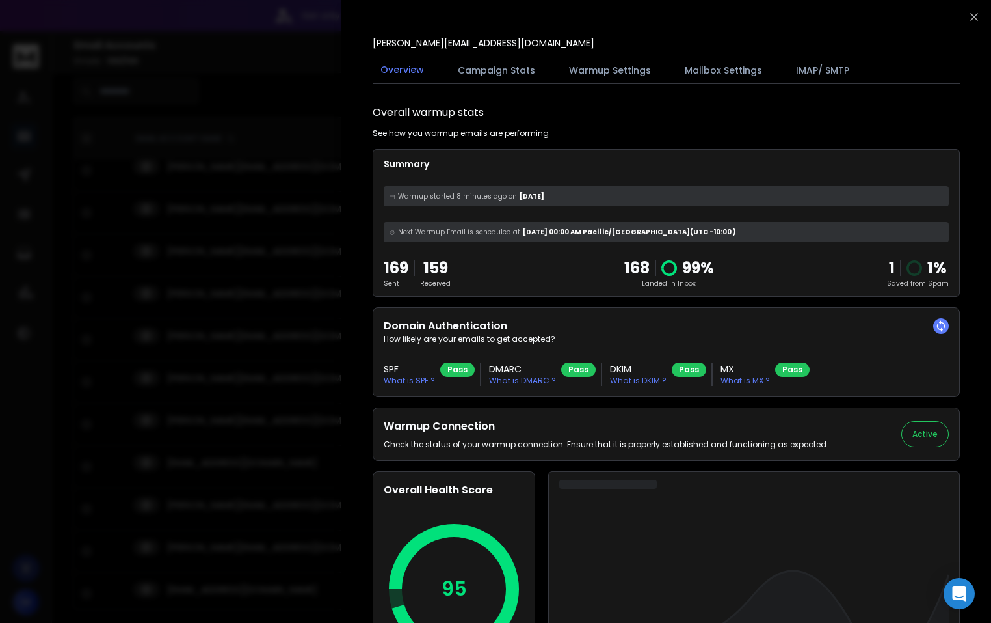
click at [597, 65] on button "Warmup Settings" at bounding box center [610, 70] width 98 height 29
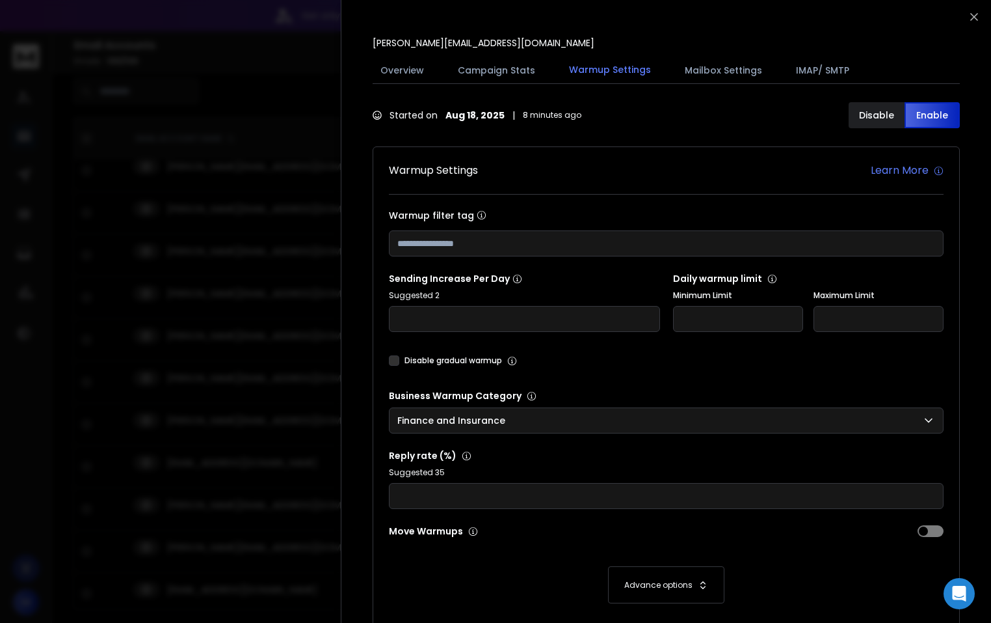
scroll to position [88, 0]
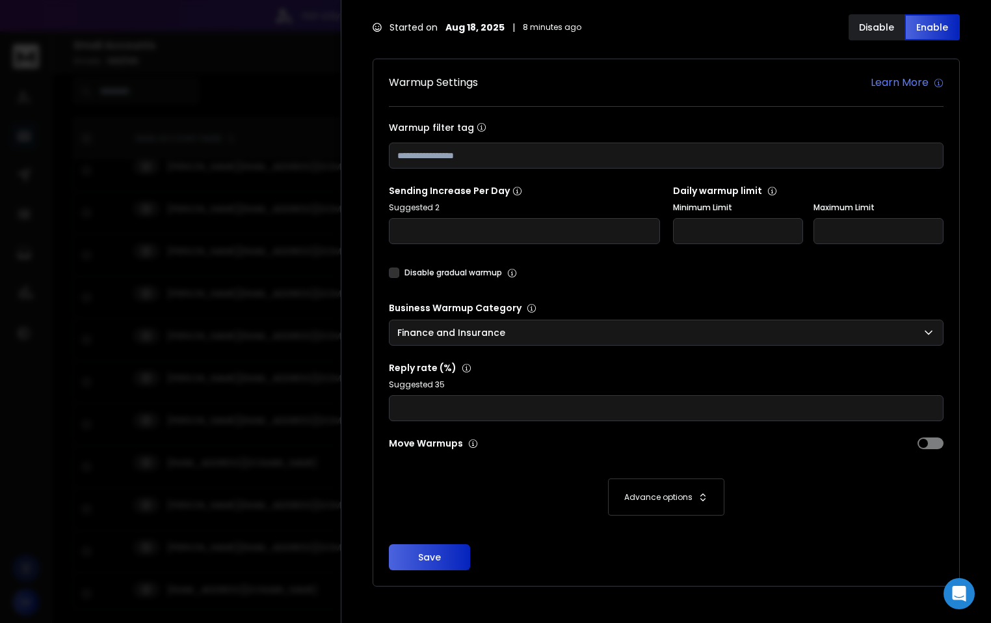
click at [640, 509] on div "Advance options" at bounding box center [666, 496] width 116 height 37
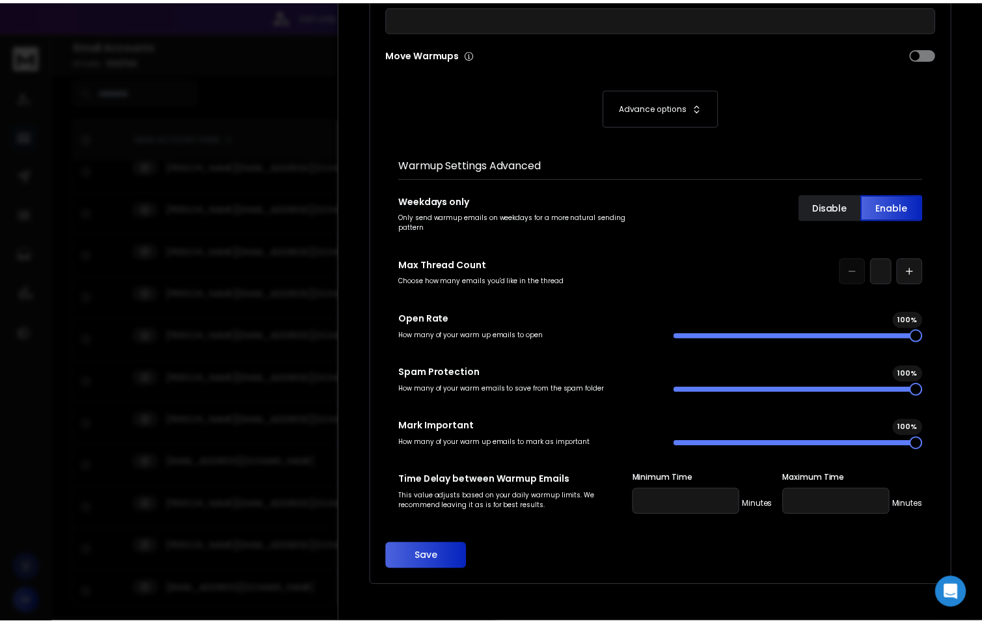
scroll to position [552, 0]
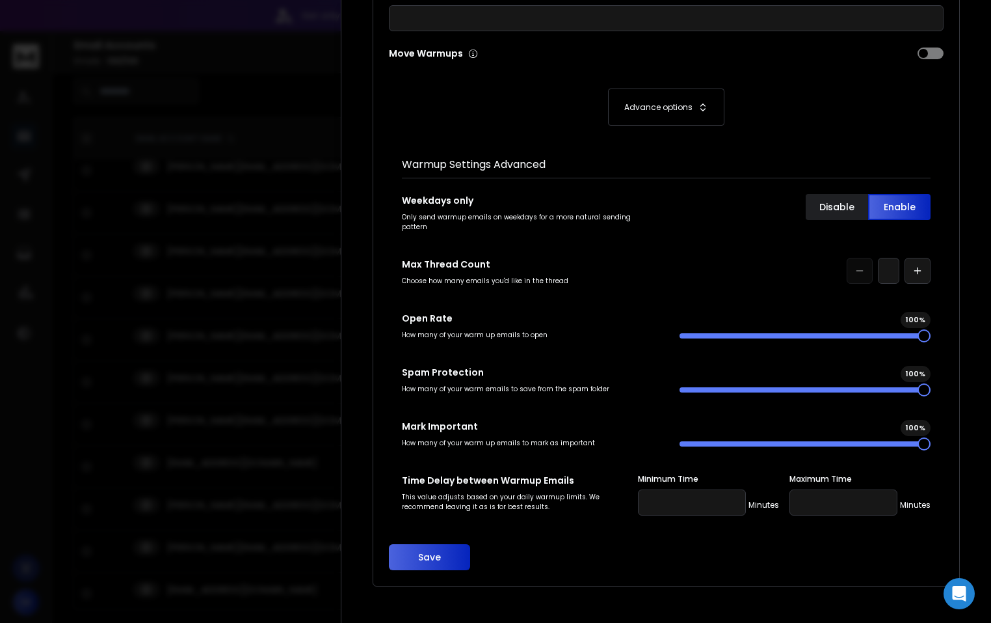
click at [638, 489] on input "*" at bounding box center [692, 502] width 108 height 26
click at [790, 489] on input "*" at bounding box center [844, 502] width 108 height 26
click at [467, 560] on button "Save" at bounding box center [429, 557] width 81 height 26
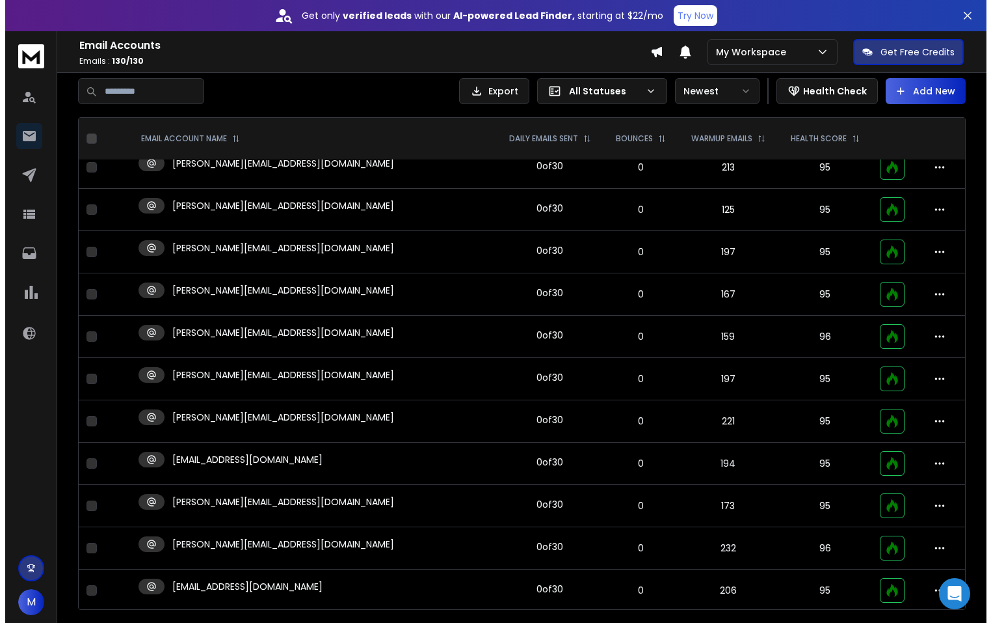
scroll to position [4986, 0]
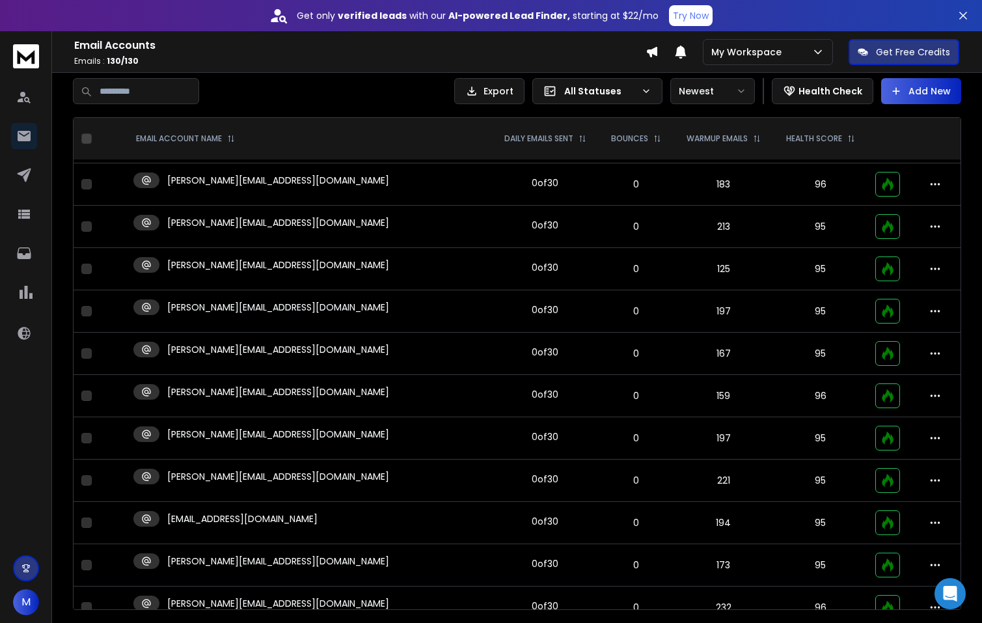
click at [438, 167] on td "[PERSON_NAME][EMAIL_ADDRESS][DOMAIN_NAME]" at bounding box center [309, 184] width 366 height 42
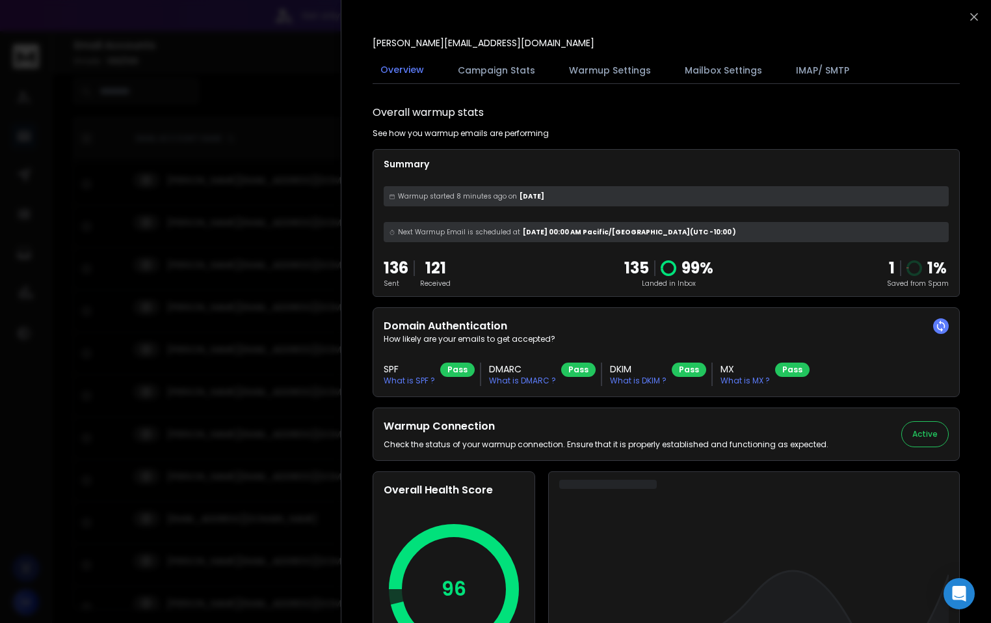
click at [583, 66] on button "Warmup Settings" at bounding box center [610, 70] width 98 height 29
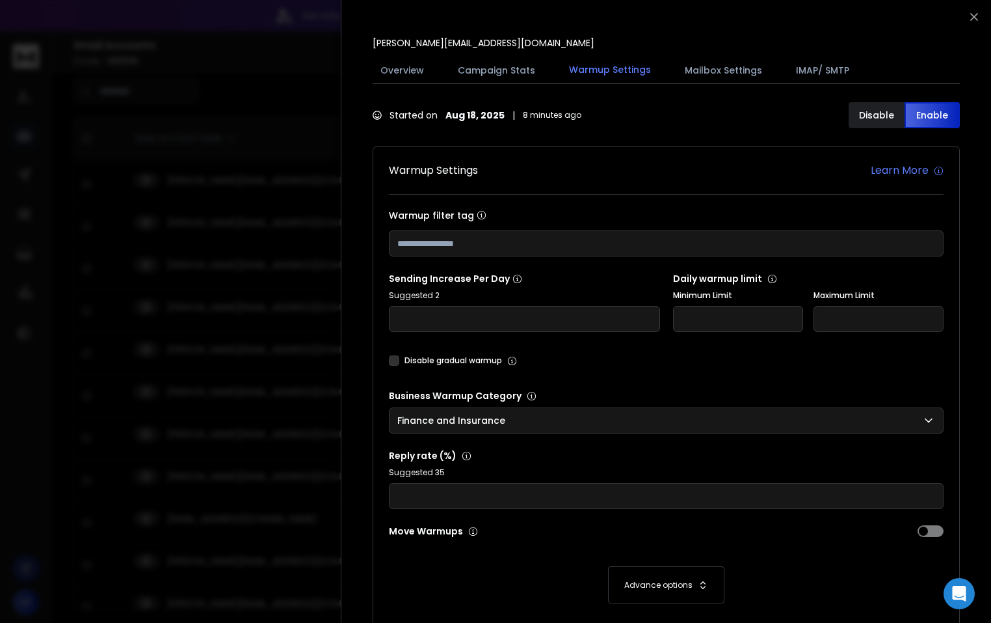
scroll to position [88, 0]
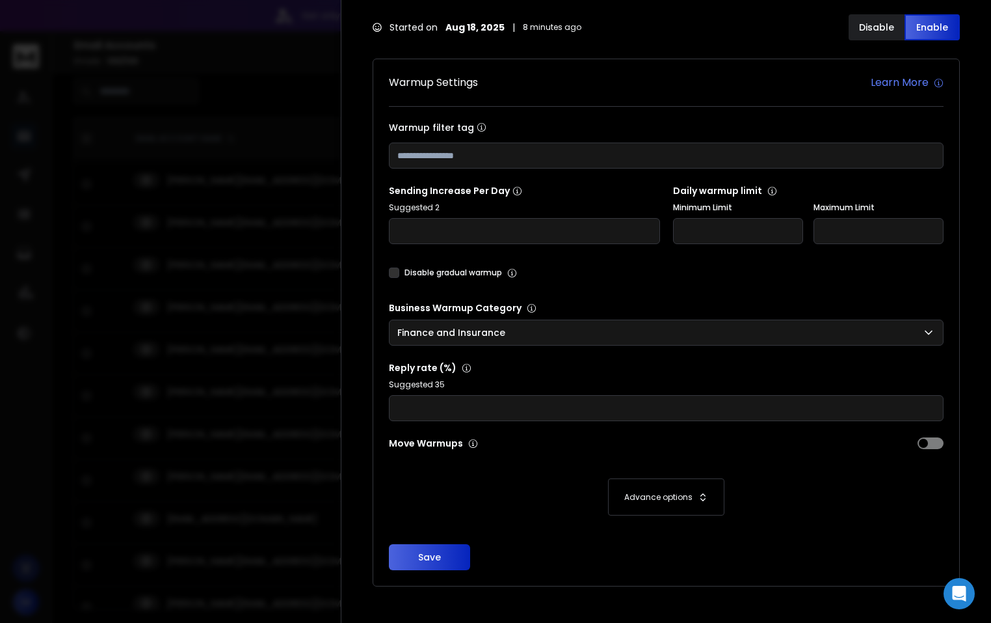
click at [649, 504] on div "Advance options" at bounding box center [666, 496] width 116 height 37
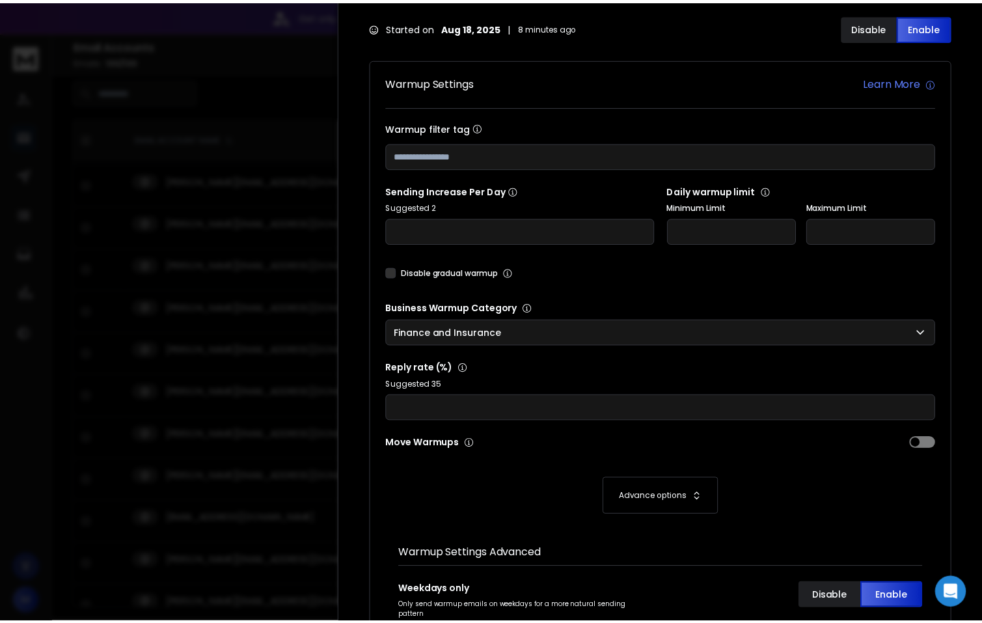
scroll to position [516, 0]
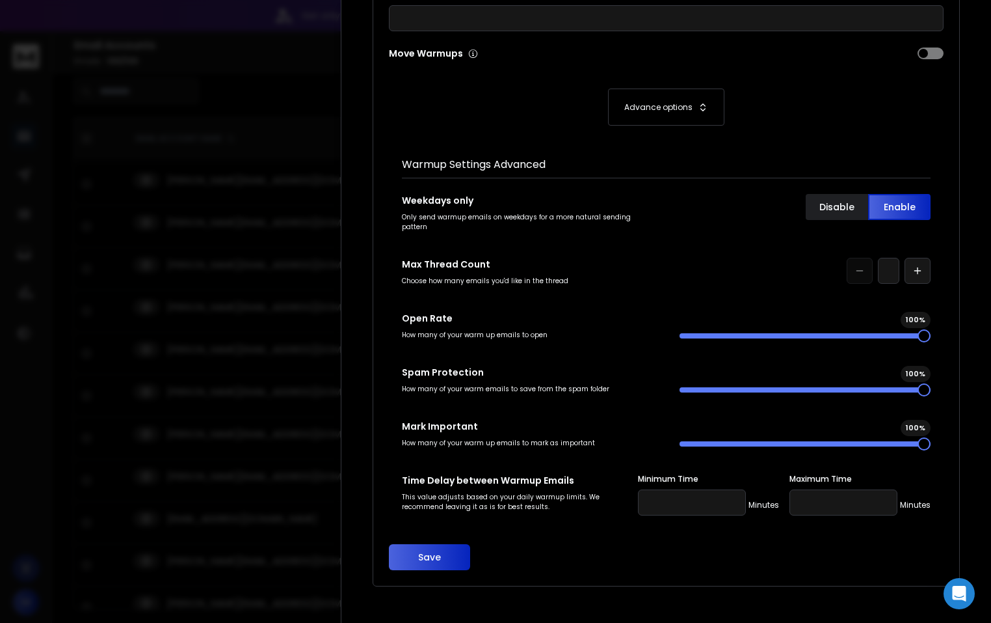
click at [638, 489] on input "*" at bounding box center [692, 502] width 108 height 26
click at [790, 489] on input "*" at bounding box center [844, 502] width 108 height 26
click at [459, 570] on button "Save" at bounding box center [429, 557] width 81 height 26
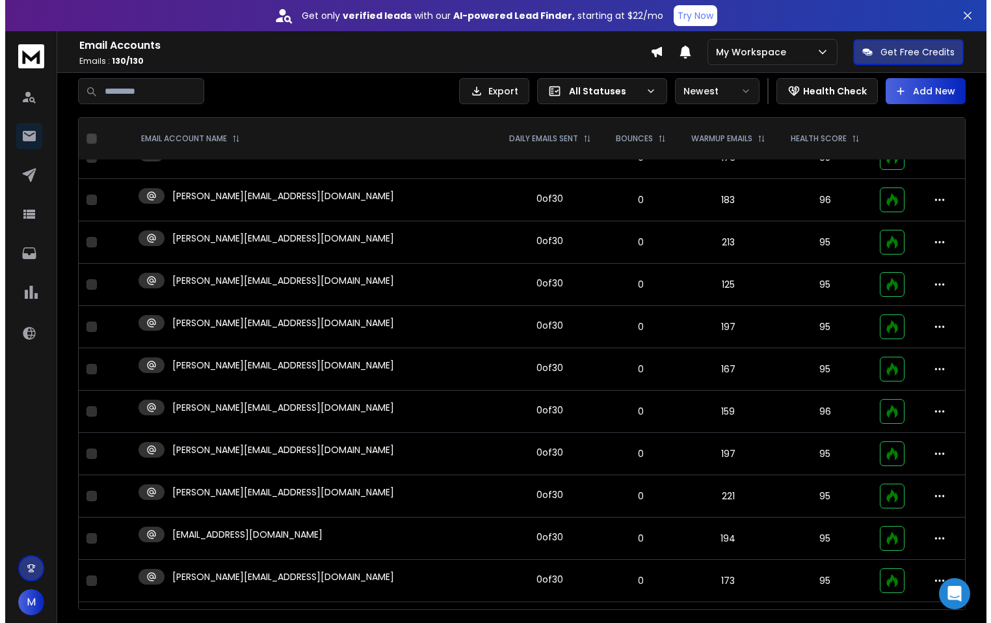
scroll to position [4965, 0]
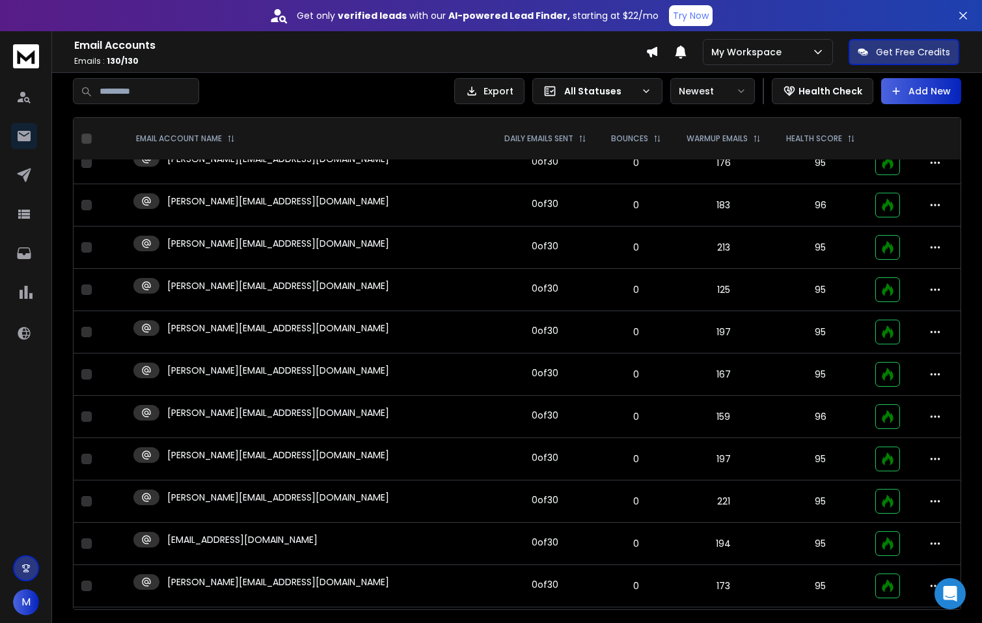
click at [423, 193] on div "[PERSON_NAME][EMAIL_ADDRESS][DOMAIN_NAME]" at bounding box center [308, 201] width 350 height 16
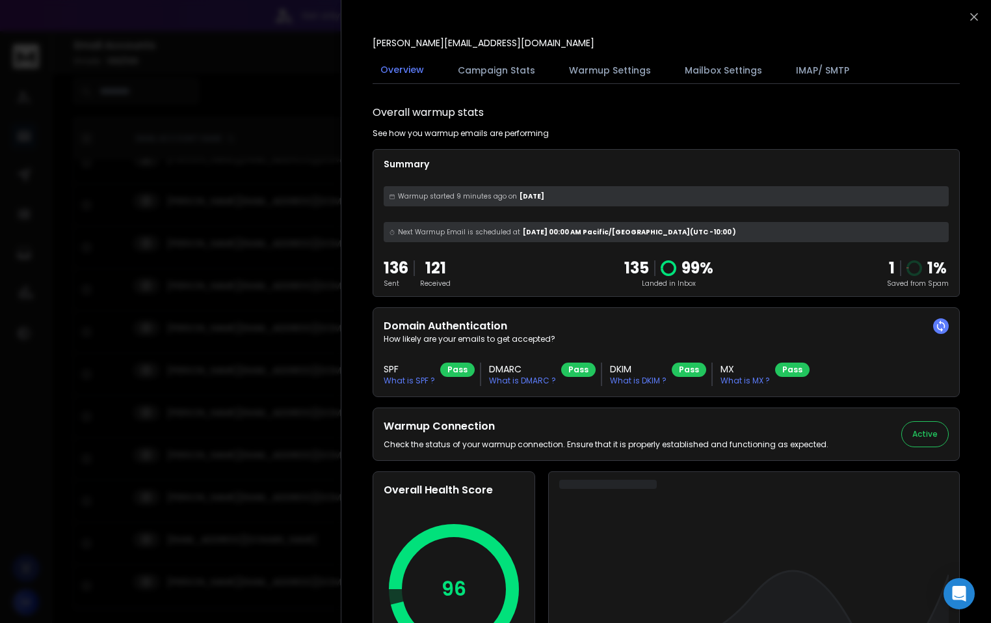
click at [638, 67] on button "Warmup Settings" at bounding box center [610, 70] width 98 height 29
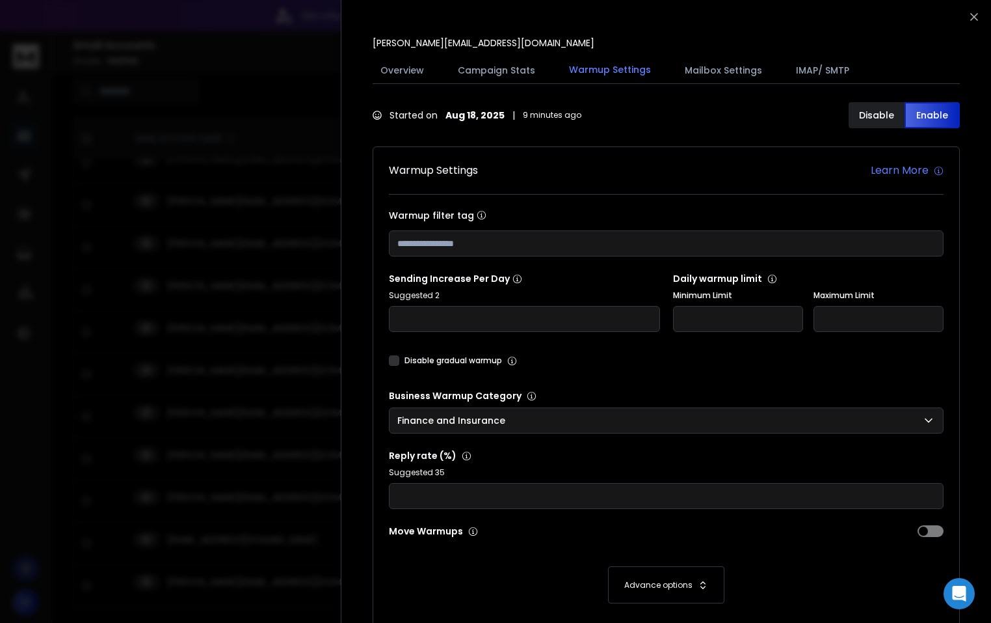
scroll to position [88, 0]
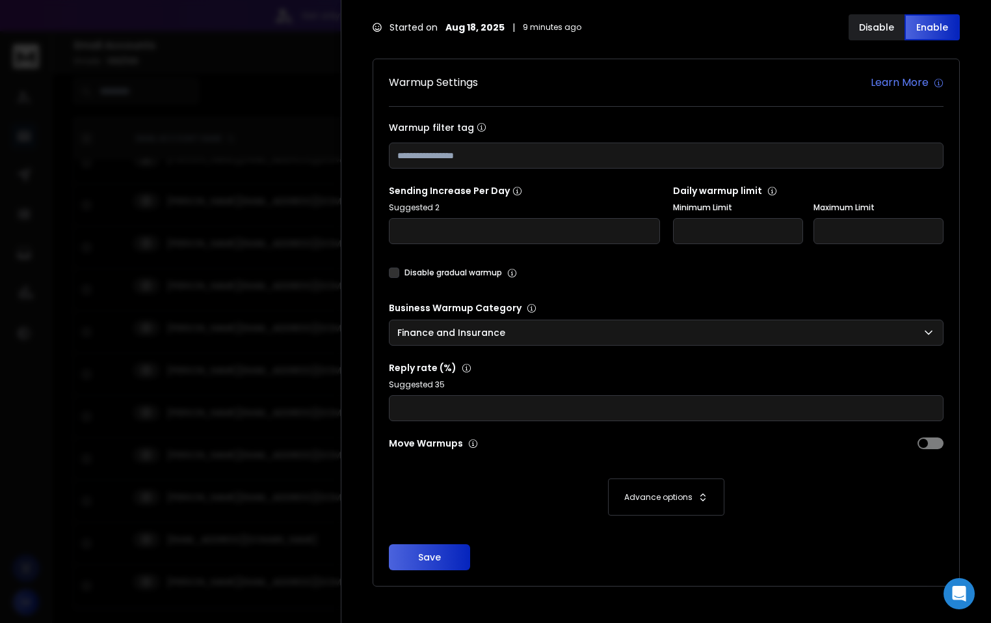
click at [630, 505] on div "Advance options" at bounding box center [666, 496] width 116 height 37
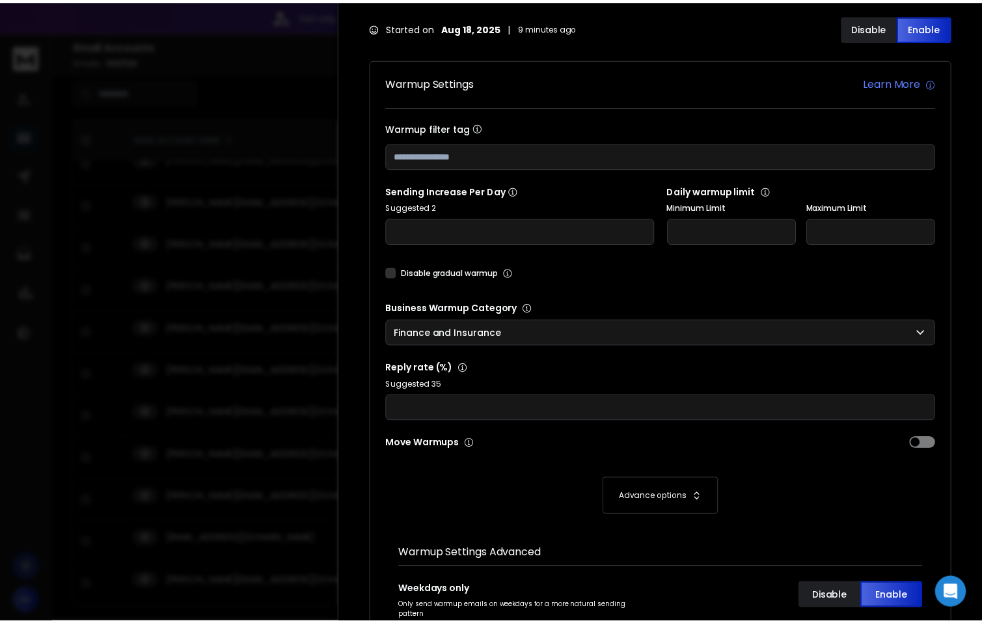
scroll to position [498, 0]
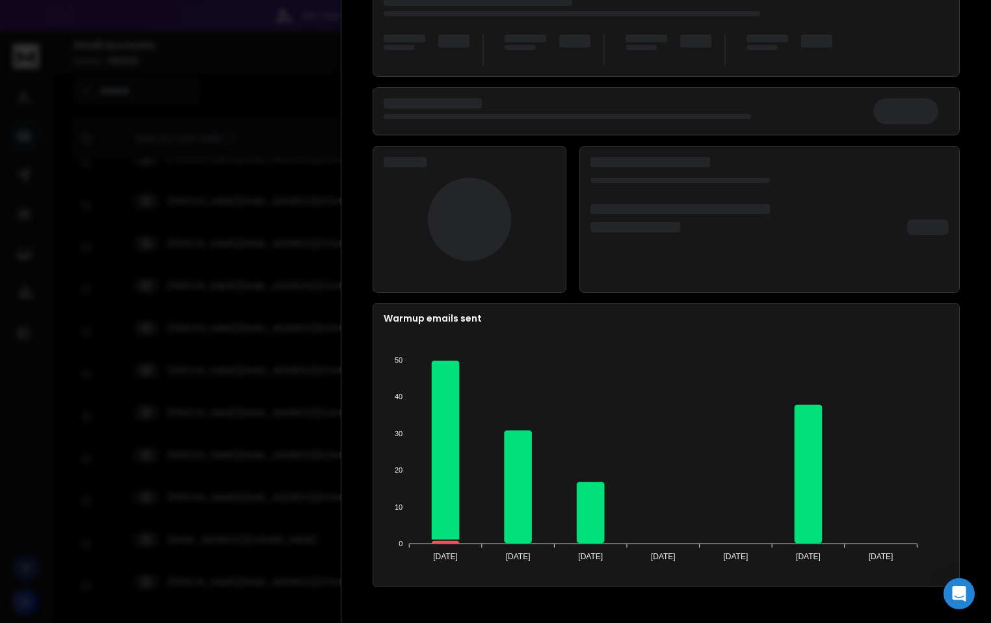
click at [309, 351] on div at bounding box center [495, 311] width 991 height 623
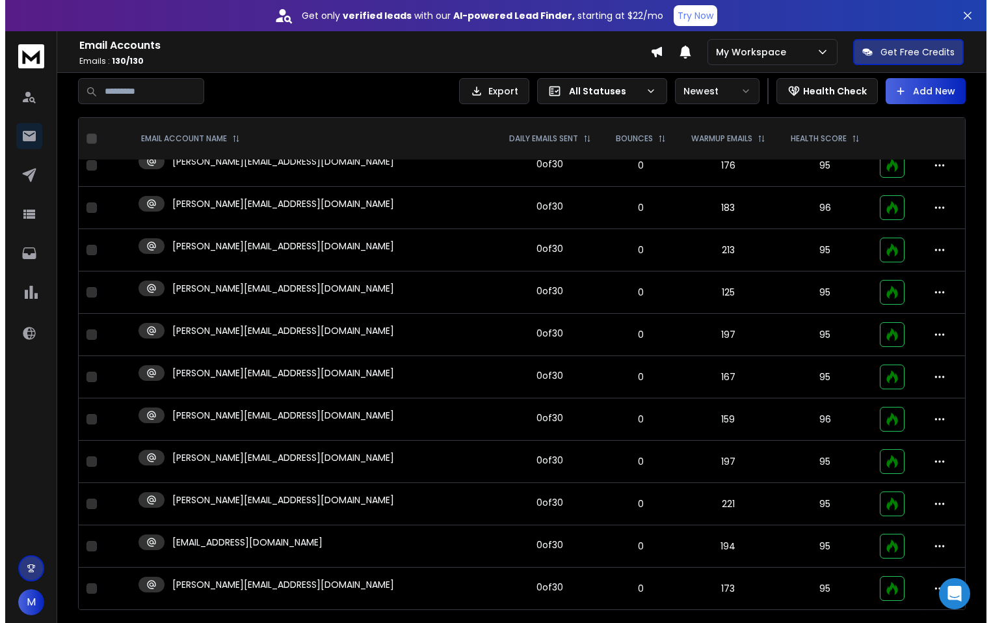
scroll to position [4960, 0]
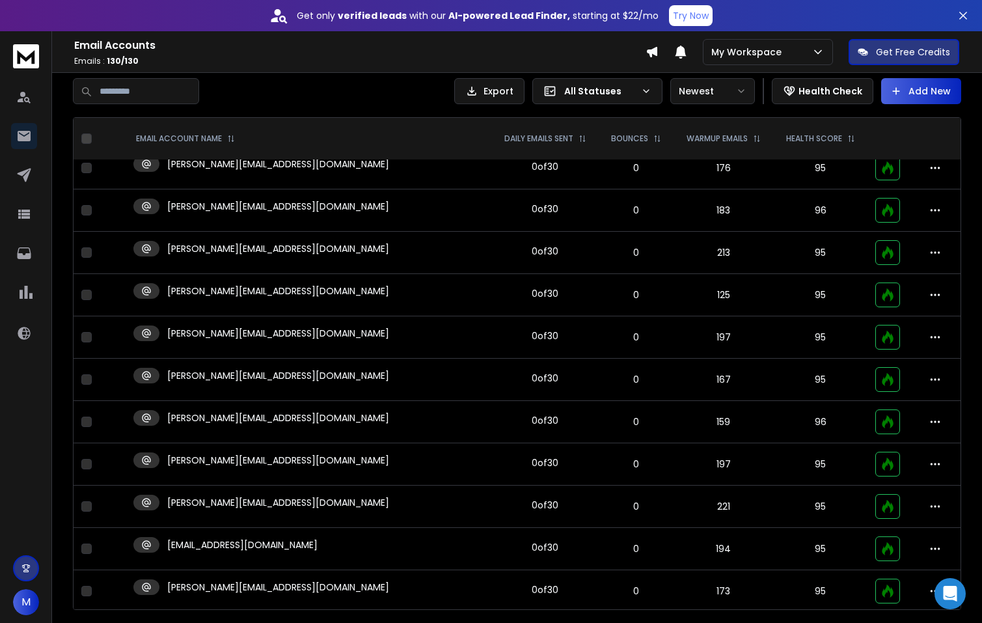
click at [540, 149] on td "0 of 30" at bounding box center [545, 164] width 108 height 34
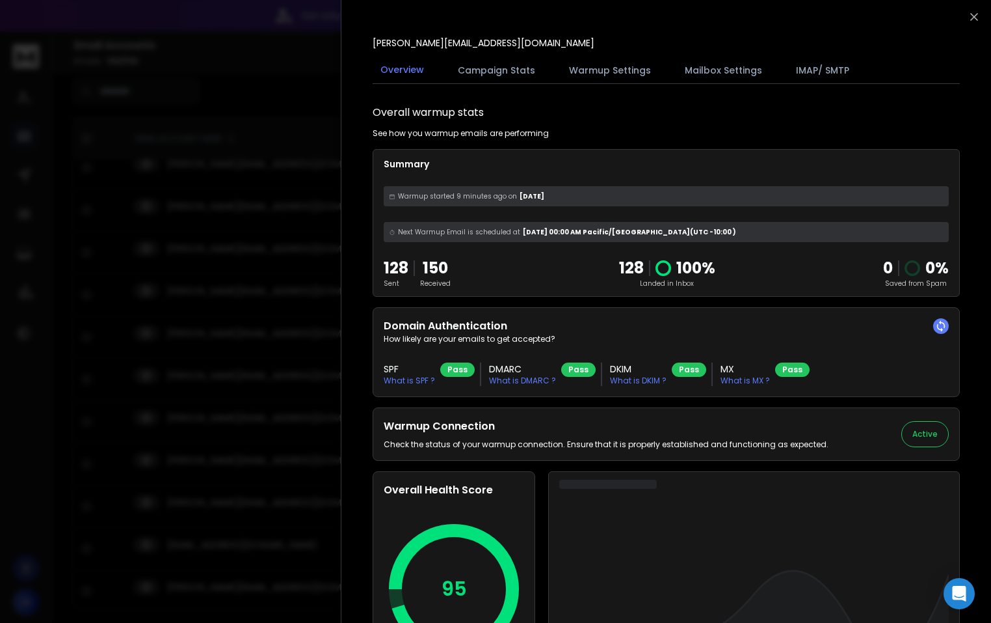
click at [627, 68] on button "Warmup Settings" at bounding box center [610, 70] width 98 height 29
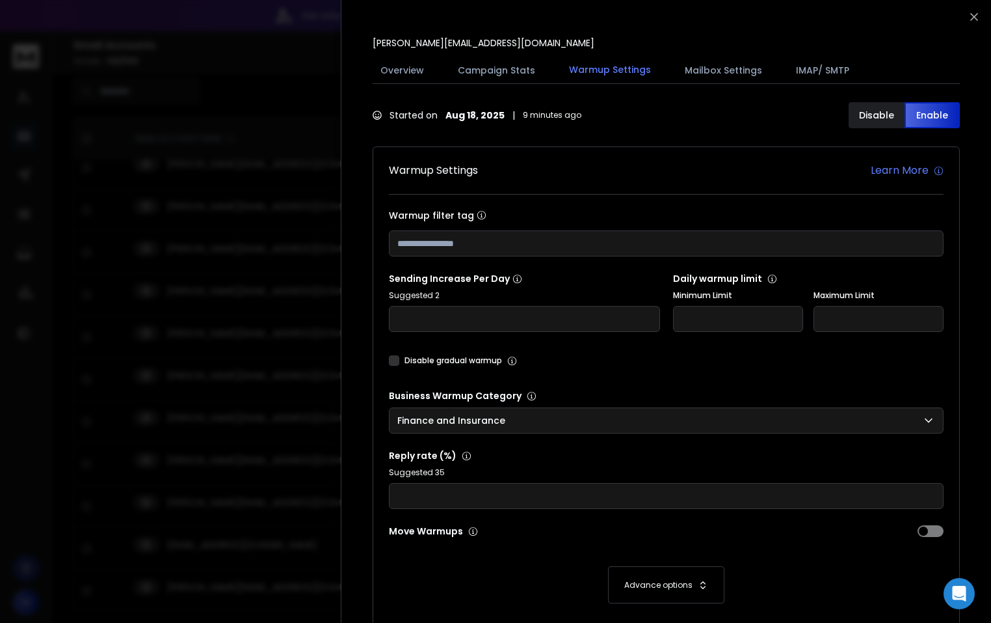
scroll to position [88, 0]
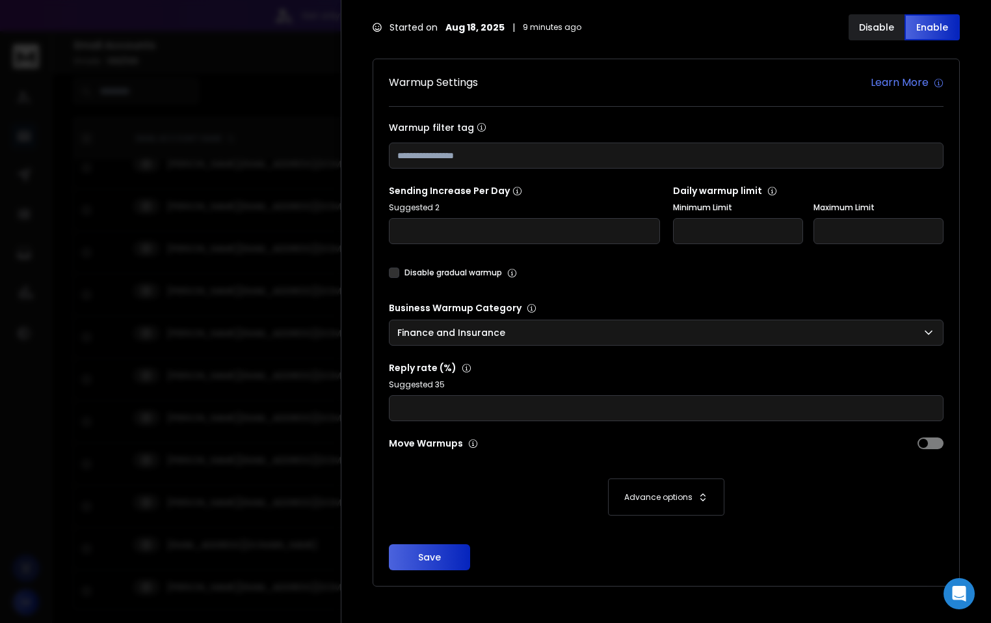
click at [638, 490] on div "Advance options" at bounding box center [666, 496] width 116 height 37
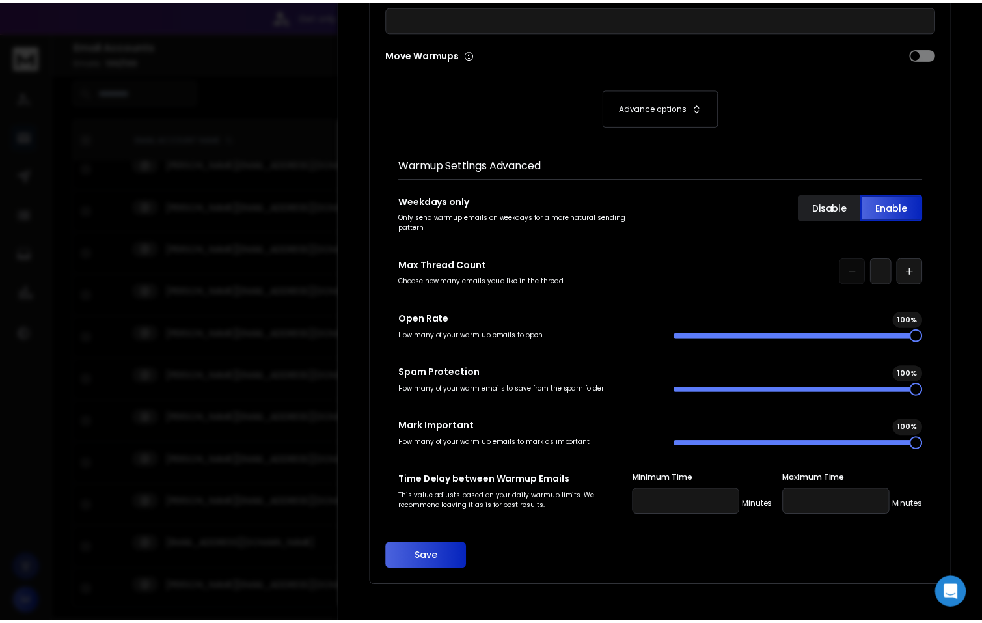
scroll to position [522, 0]
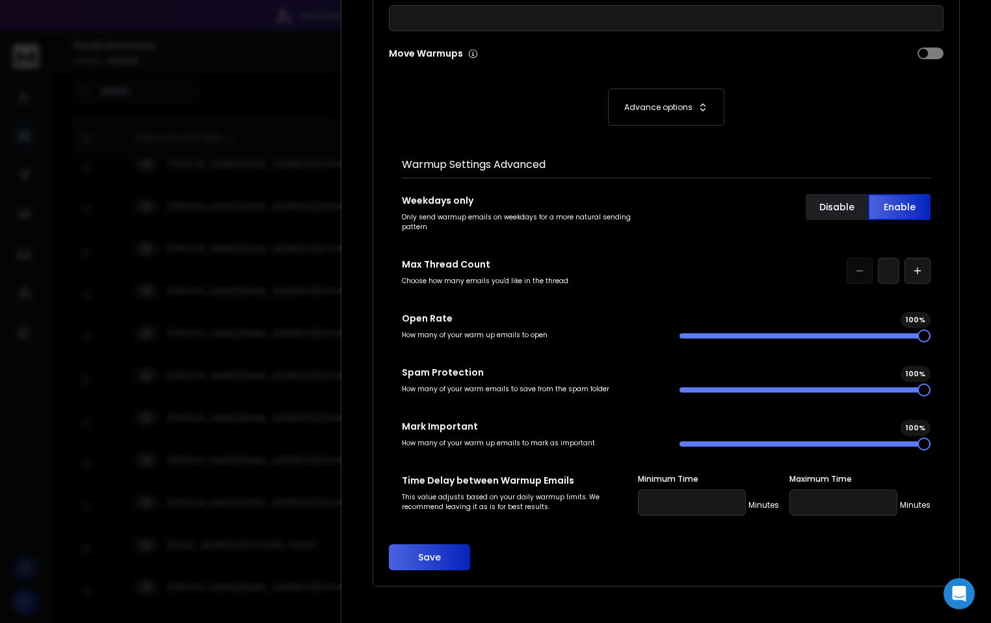
click at [638, 489] on input "*" at bounding box center [692, 502] width 108 height 26
click at [790, 489] on input "*" at bounding box center [844, 502] width 108 height 26
click at [452, 570] on button "Save" at bounding box center [429, 557] width 81 height 26
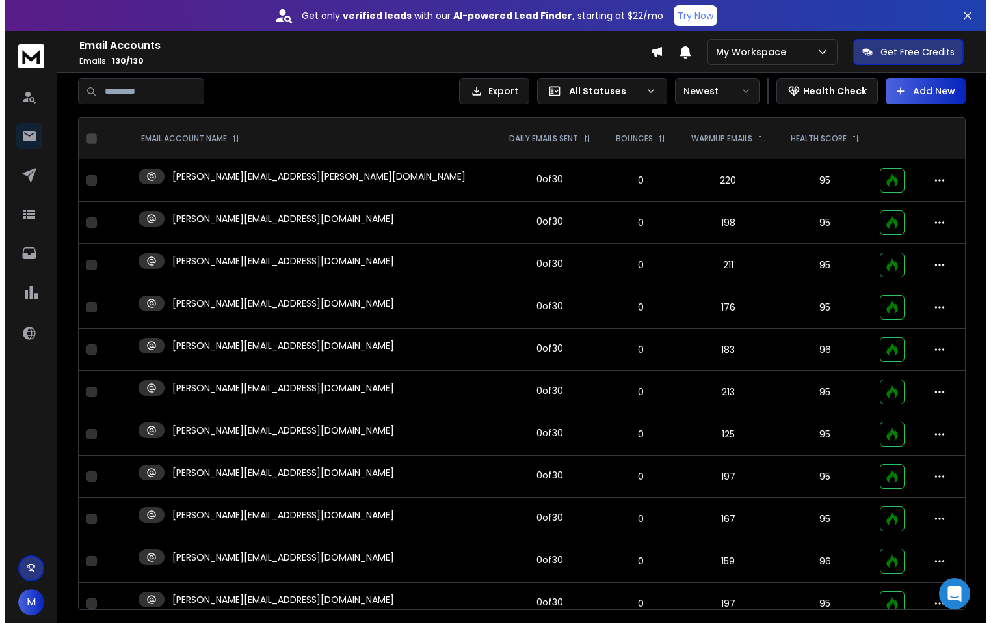
scroll to position [4775, 0]
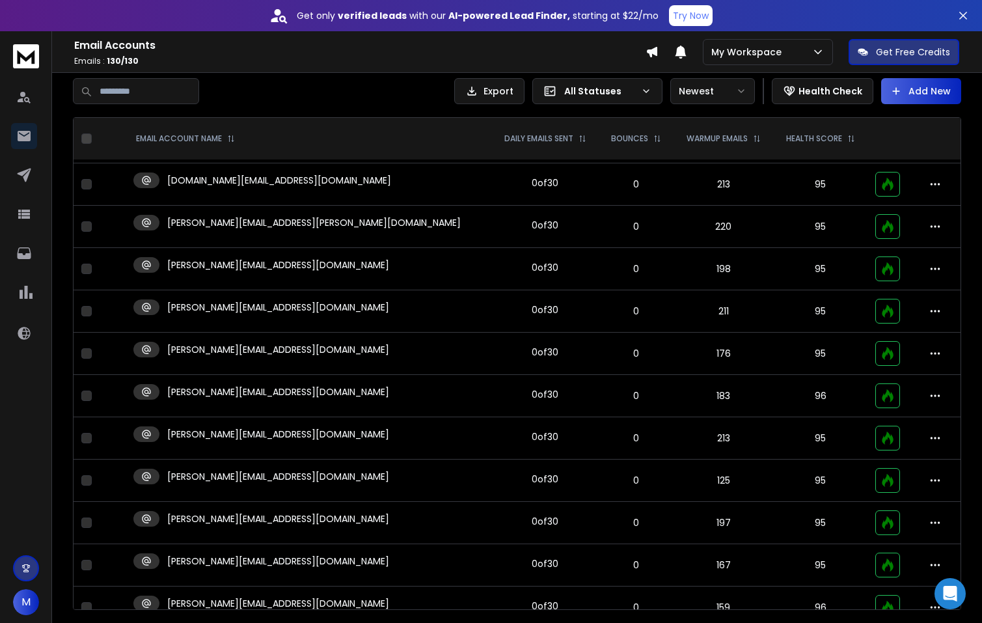
click at [491, 163] on td "0 of 30" at bounding box center [545, 180] width 108 height 34
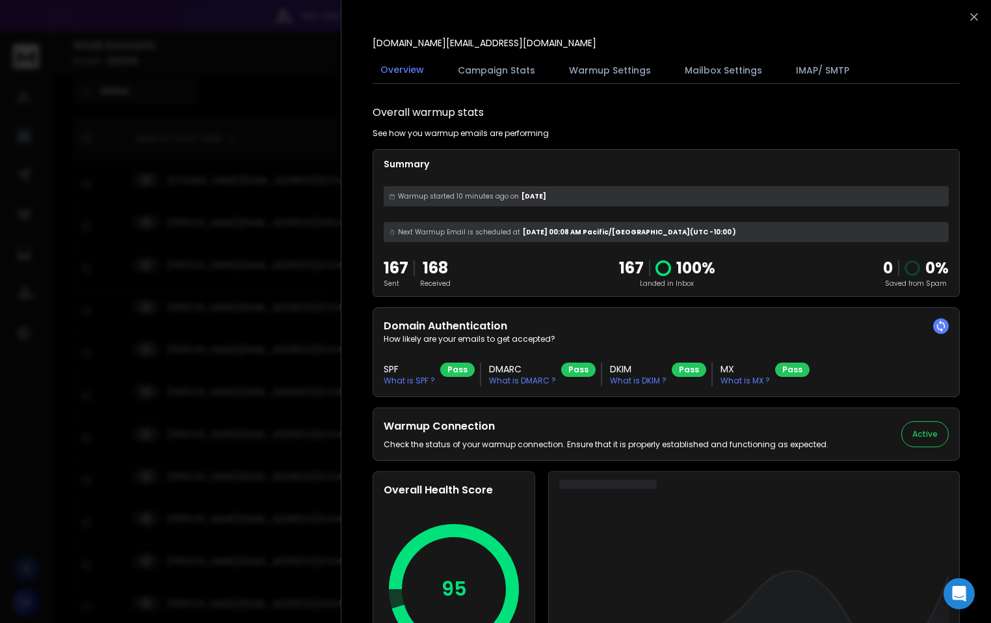
click at [602, 61] on button "Warmup Settings" at bounding box center [610, 70] width 98 height 29
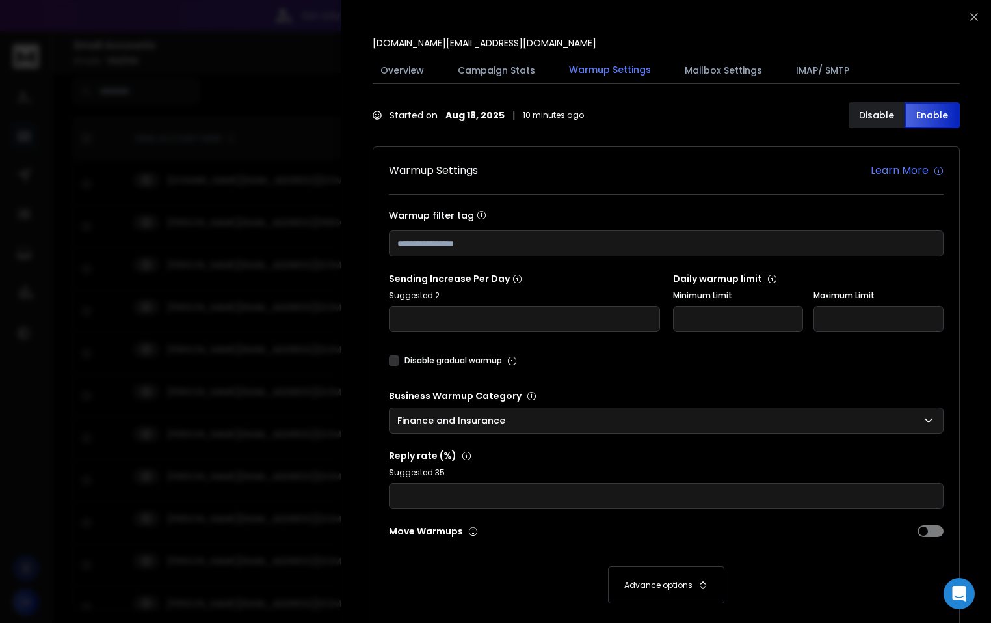
scroll to position [88, 0]
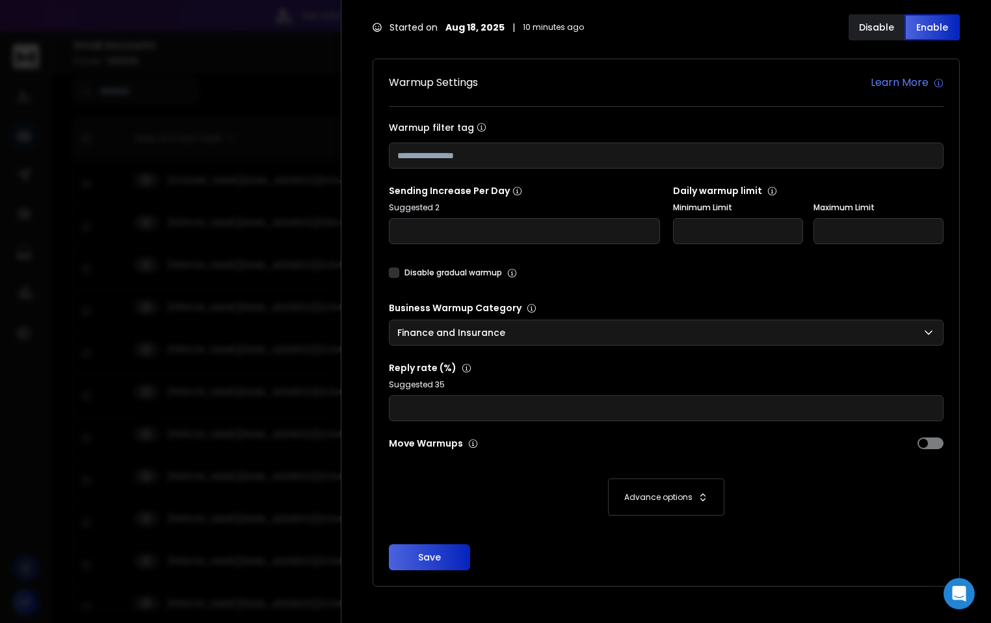
click at [654, 505] on div "Advance options" at bounding box center [666, 496] width 116 height 37
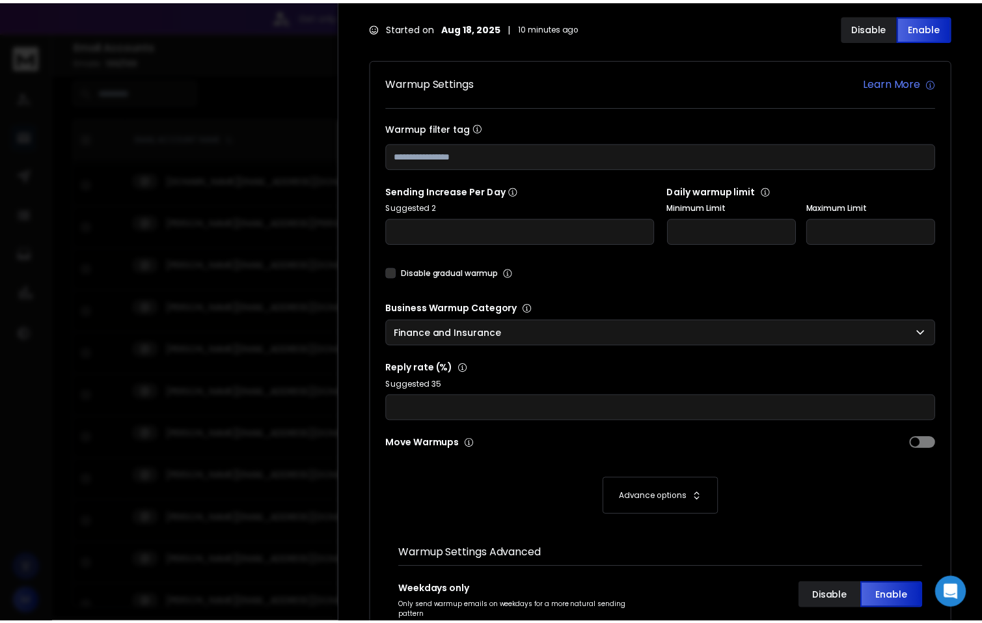
scroll to position [520, 0]
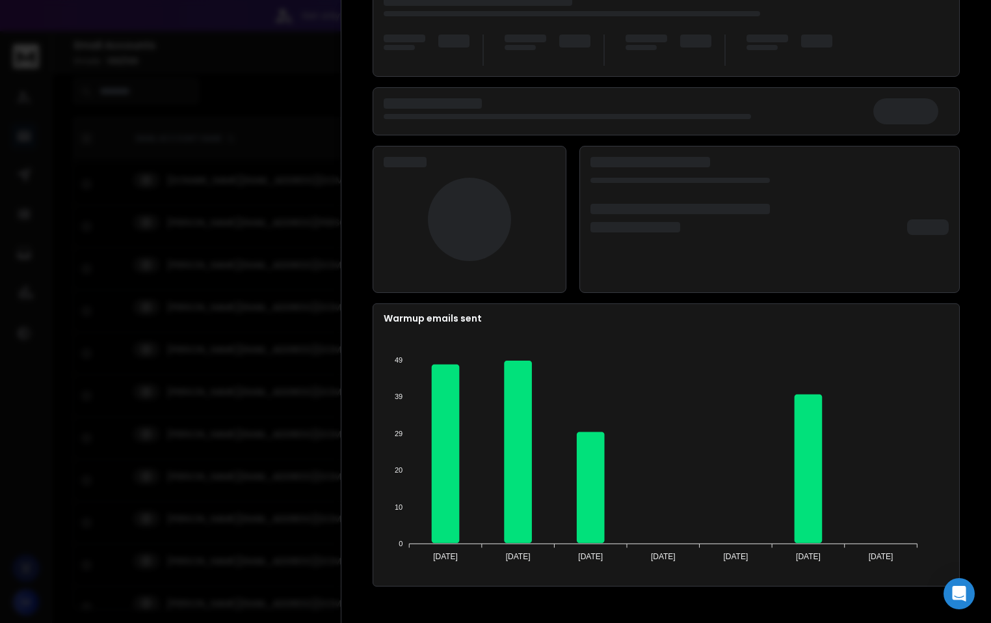
click at [310, 381] on div at bounding box center [495, 311] width 991 height 623
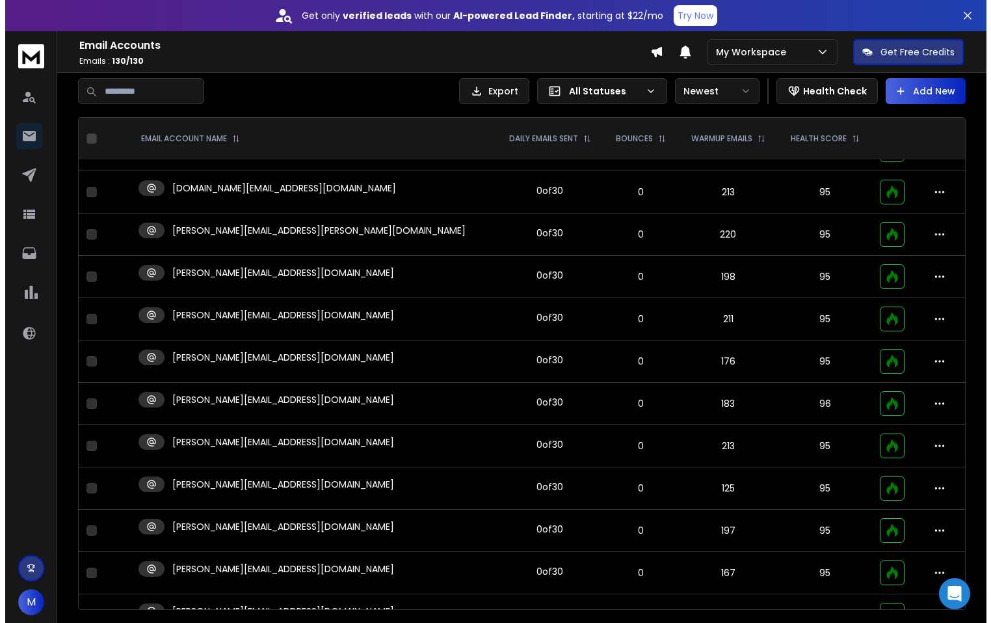
scroll to position [4731, 0]
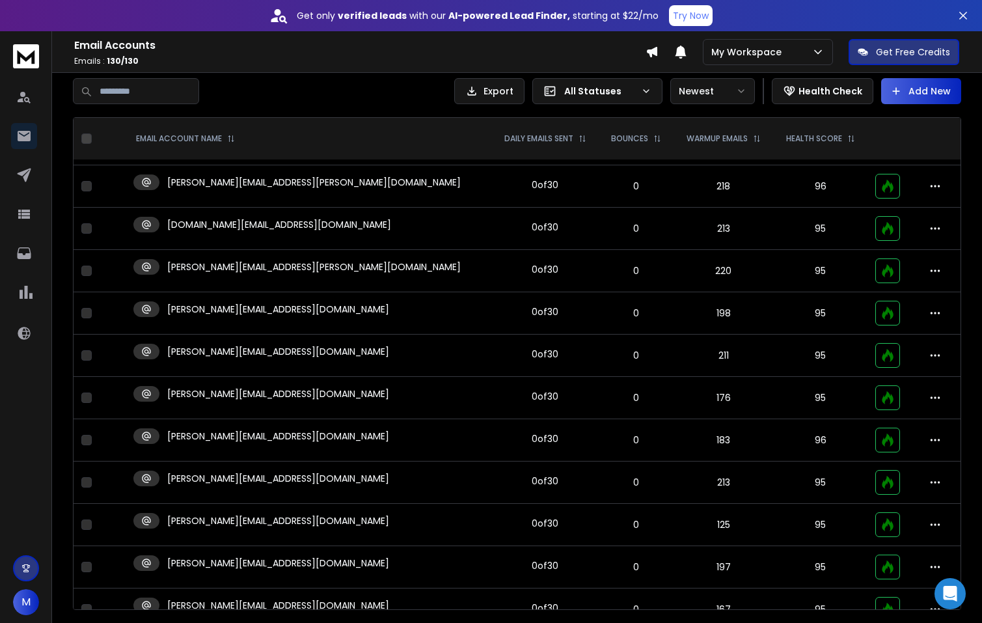
click at [430, 174] on div "[PERSON_NAME][EMAIL_ADDRESS][PERSON_NAME][DOMAIN_NAME]" at bounding box center [308, 182] width 350 height 16
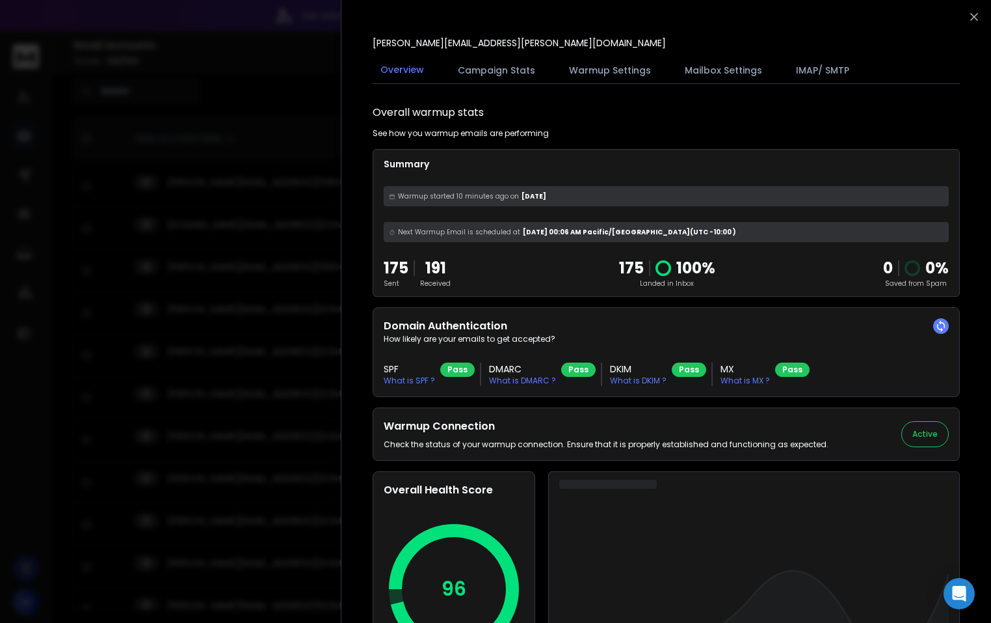
click at [604, 68] on button "Warmup Settings" at bounding box center [610, 70] width 98 height 29
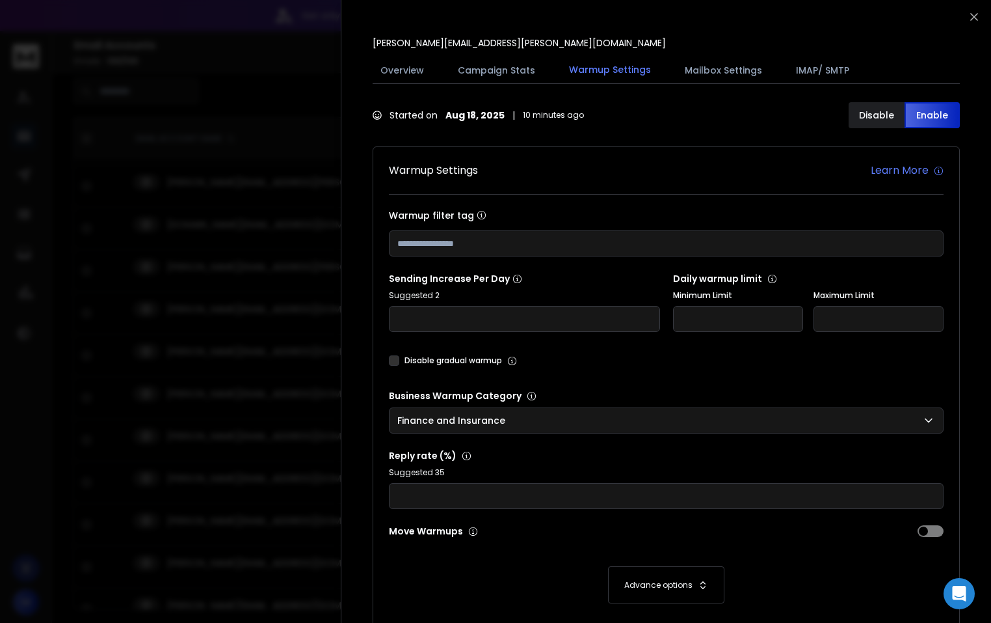
scroll to position [88, 0]
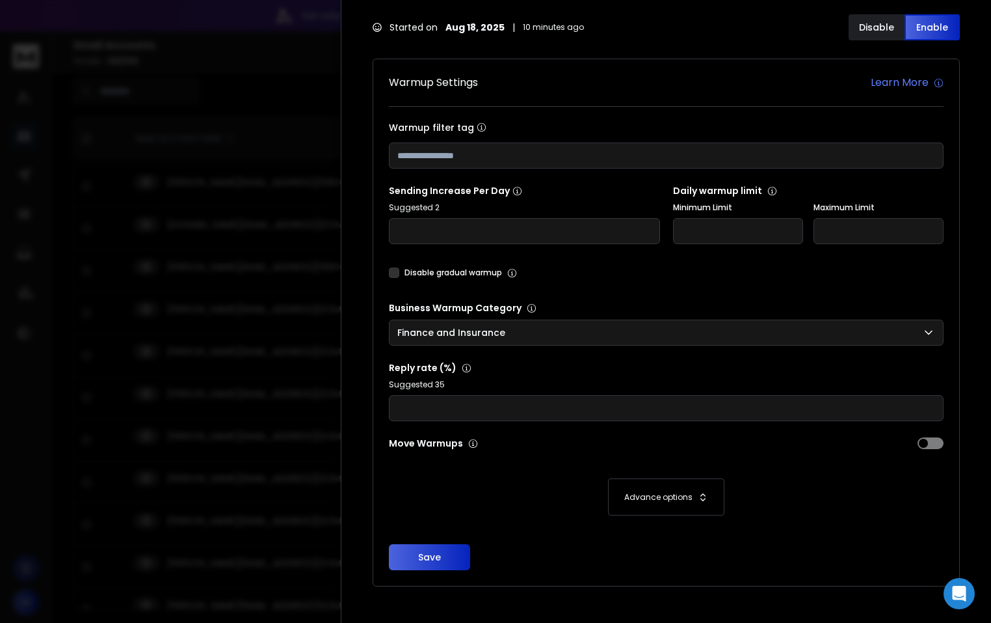
click at [645, 499] on p "Advance options" at bounding box center [658, 497] width 68 height 10
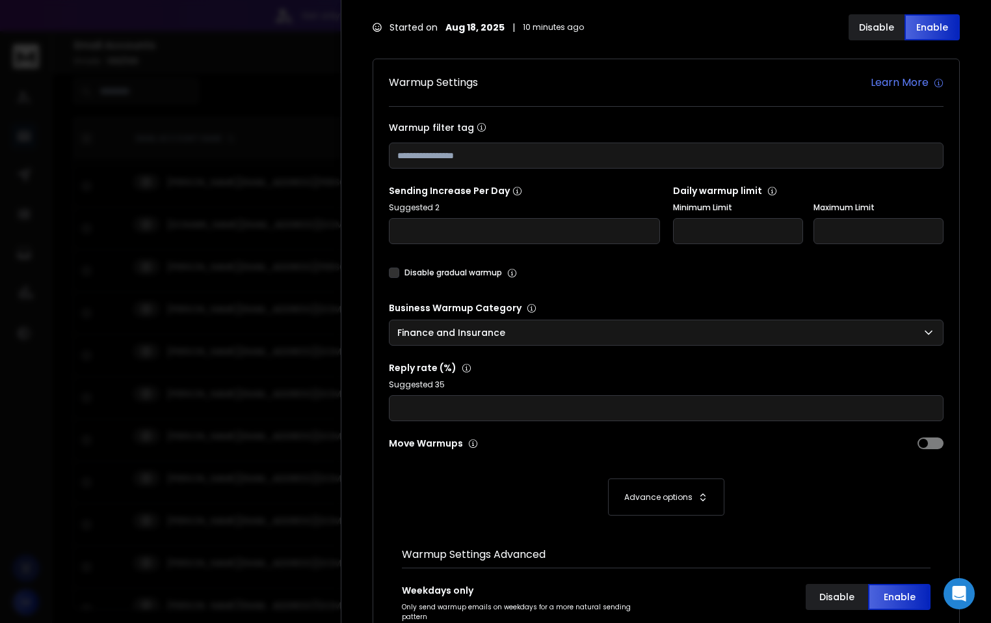
scroll to position [487, 0]
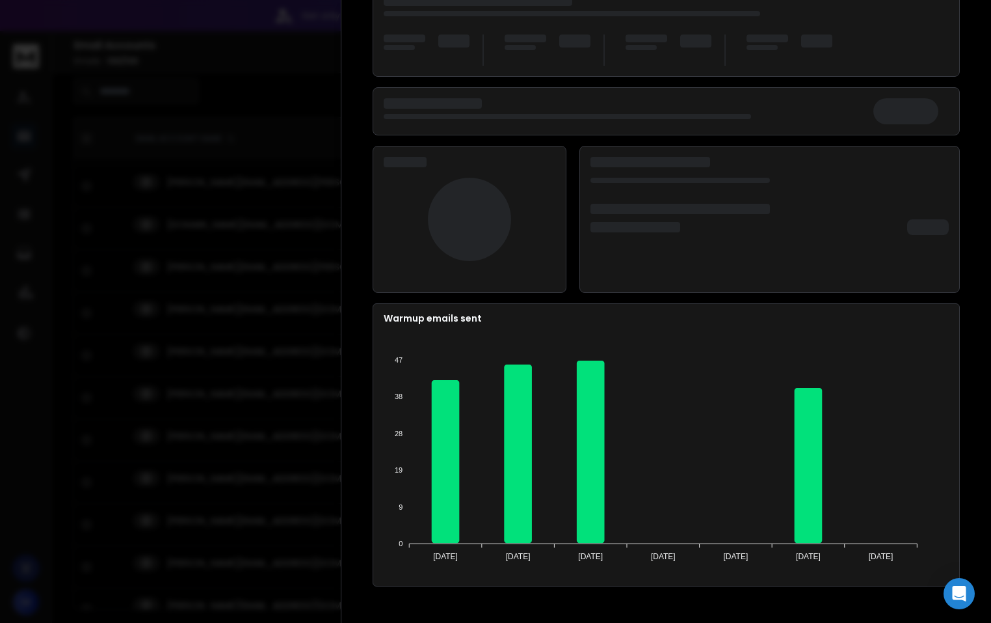
click at [234, 351] on div at bounding box center [495, 311] width 991 height 623
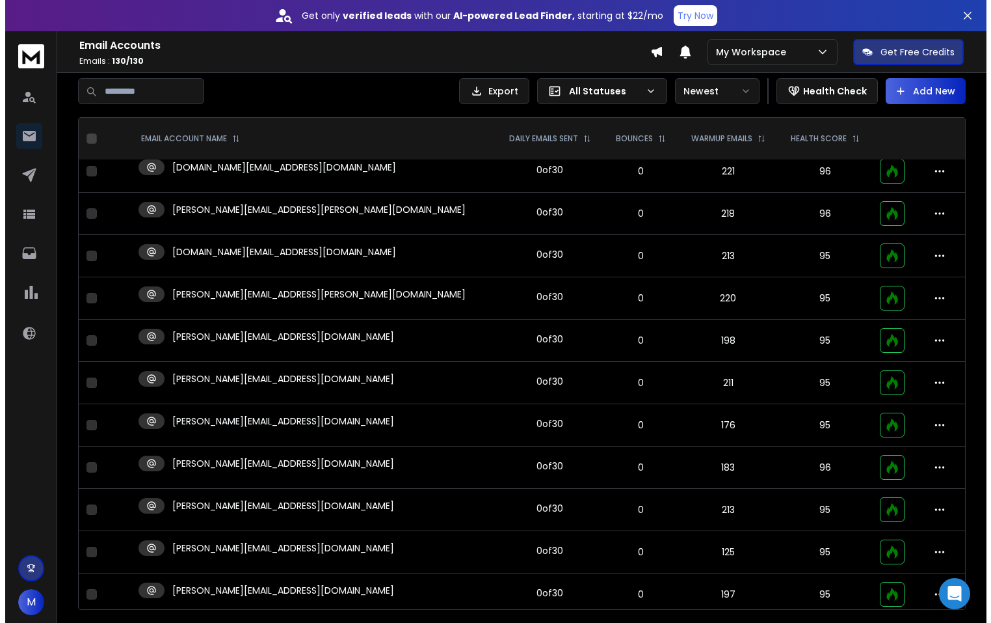
scroll to position [4698, 0]
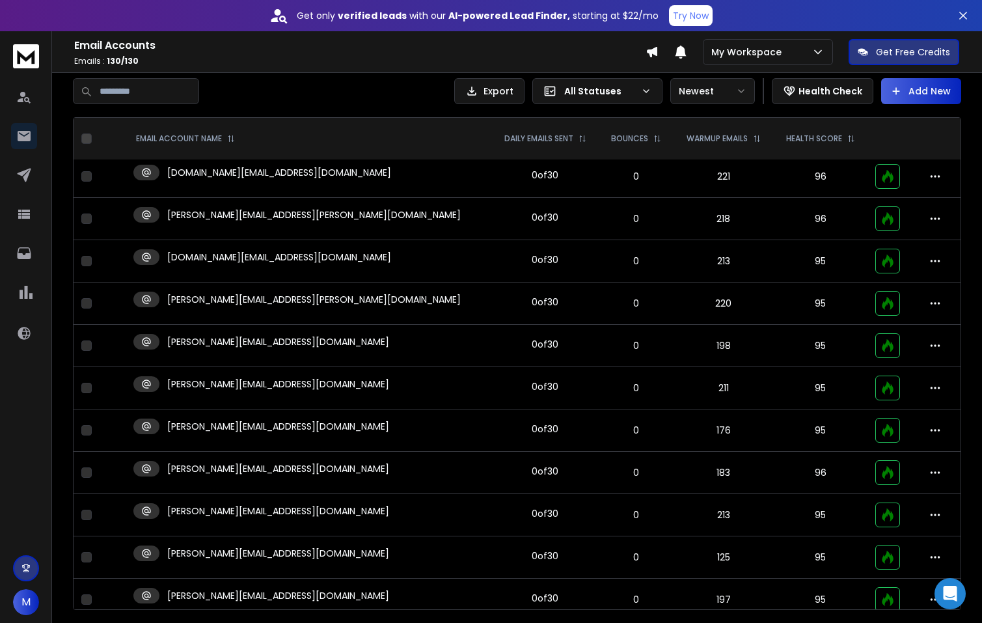
click at [412, 165] on div "[DOMAIN_NAME][EMAIL_ADDRESS][DOMAIN_NAME]" at bounding box center [308, 173] width 350 height 16
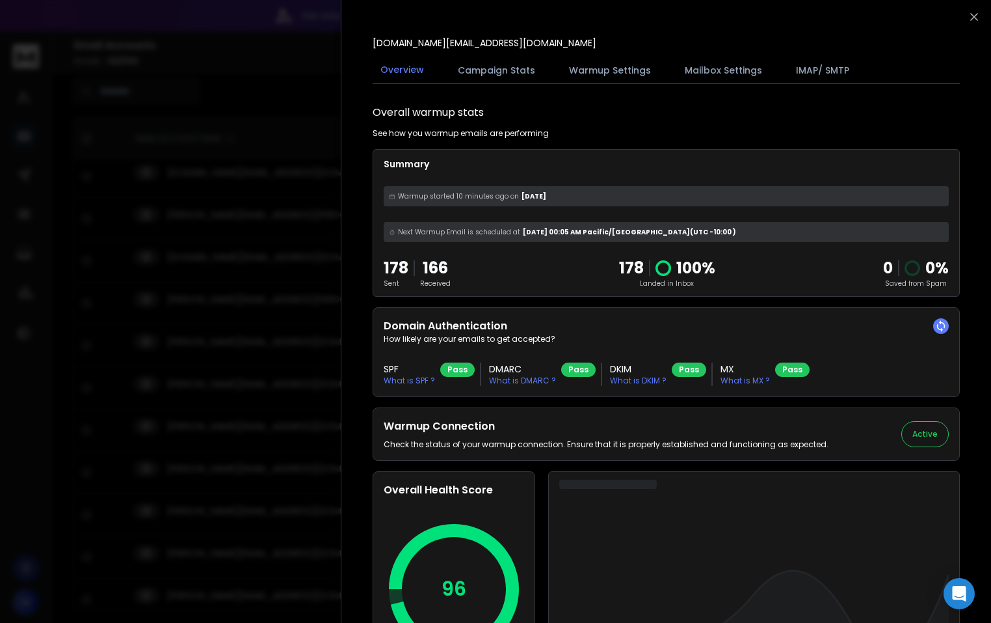
click at [593, 70] on button "Warmup Settings" at bounding box center [610, 70] width 98 height 29
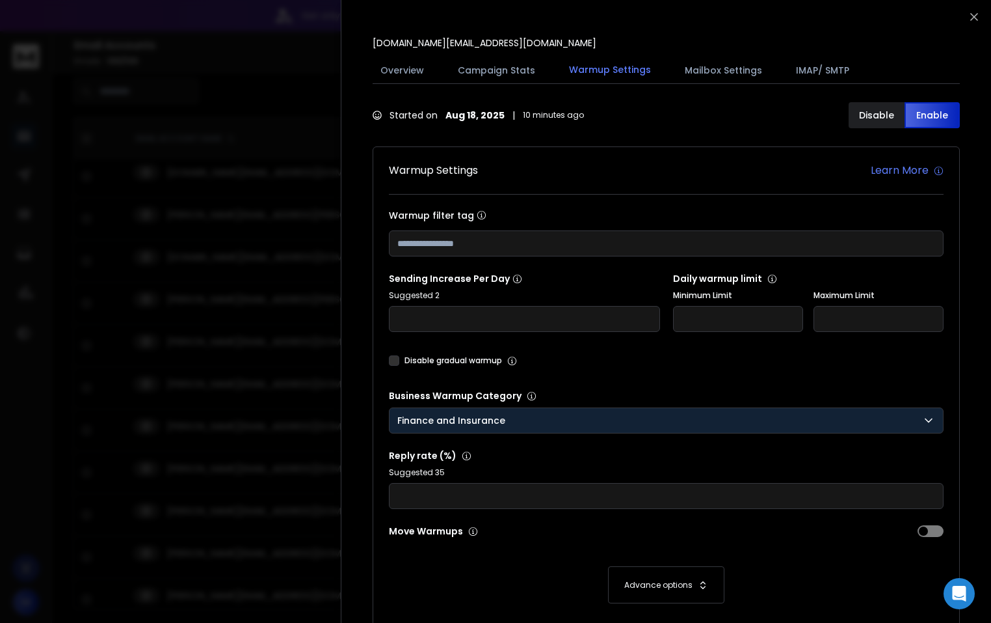
scroll to position [88, 0]
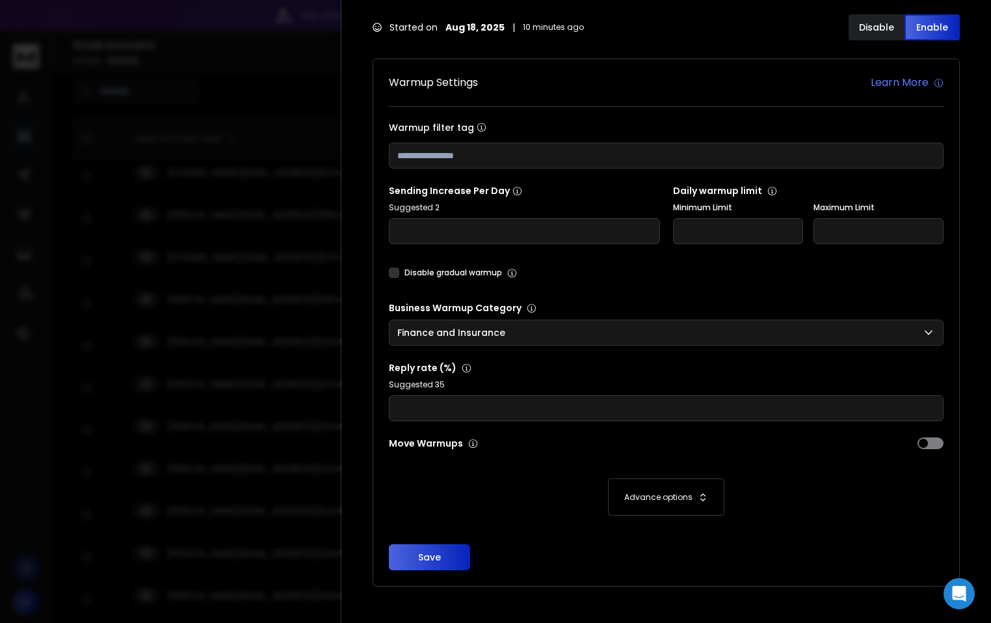
click at [632, 489] on div "Advance options" at bounding box center [666, 496] width 116 height 37
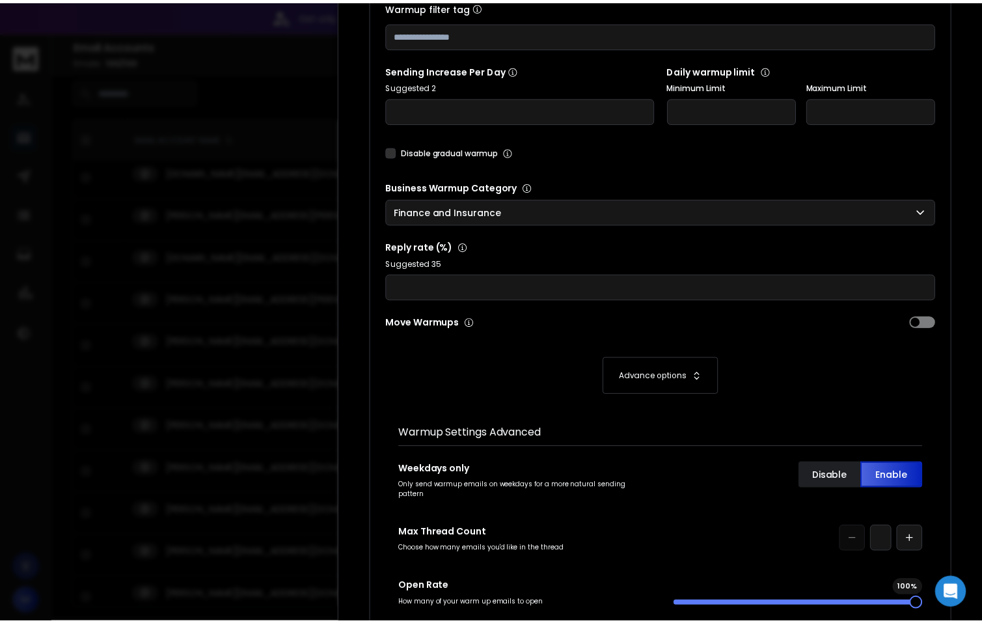
scroll to position [512, 0]
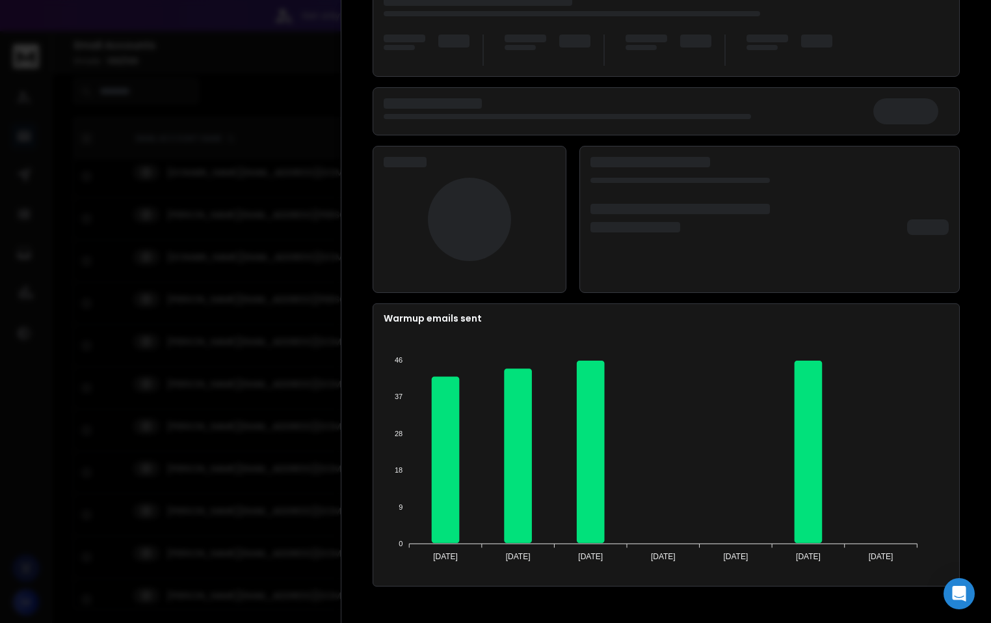
click at [287, 355] on div at bounding box center [495, 311] width 991 height 623
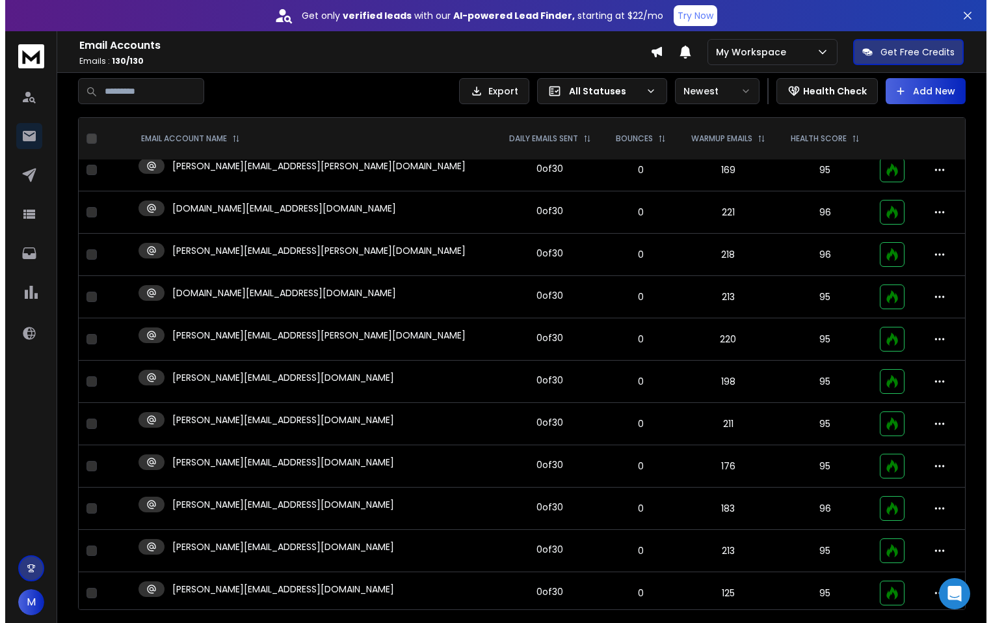
scroll to position [4652, 0]
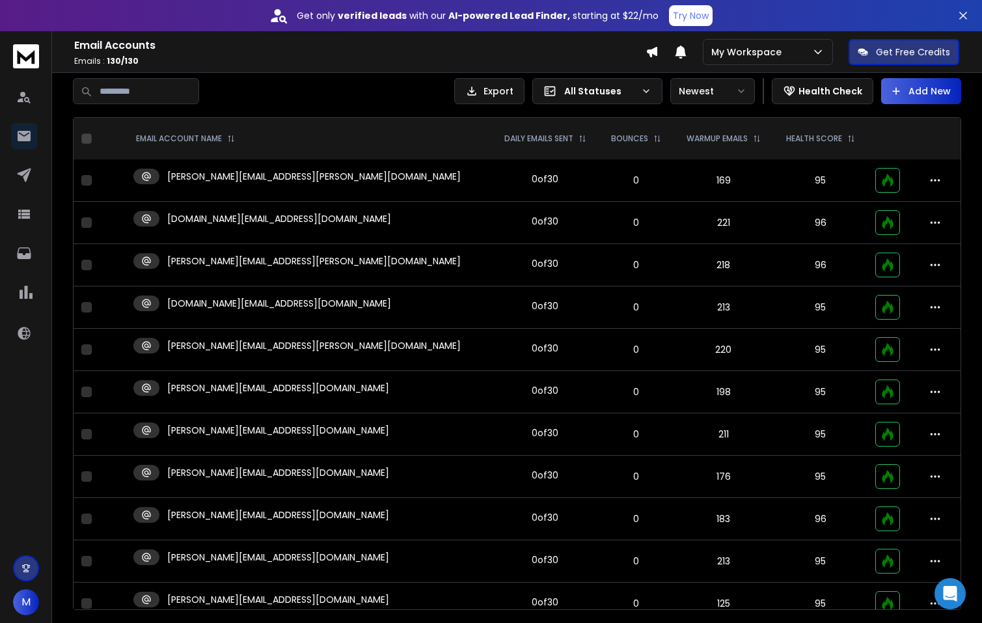
click at [380, 168] on div "[PERSON_NAME][EMAIL_ADDRESS][PERSON_NAME][DOMAIN_NAME]" at bounding box center [308, 176] width 350 height 16
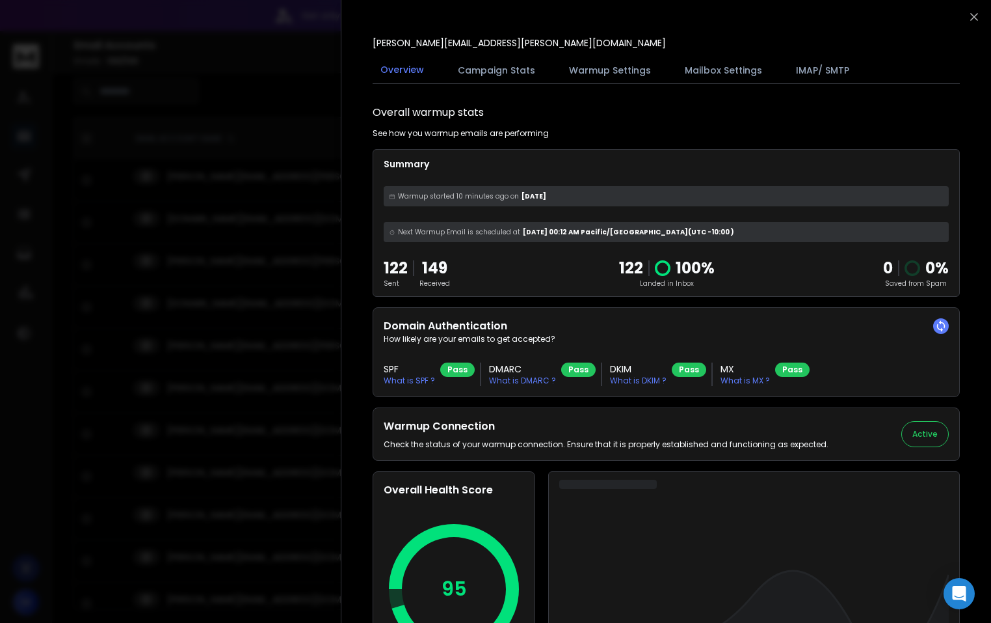
click at [586, 71] on button "Warmup Settings" at bounding box center [610, 70] width 98 height 29
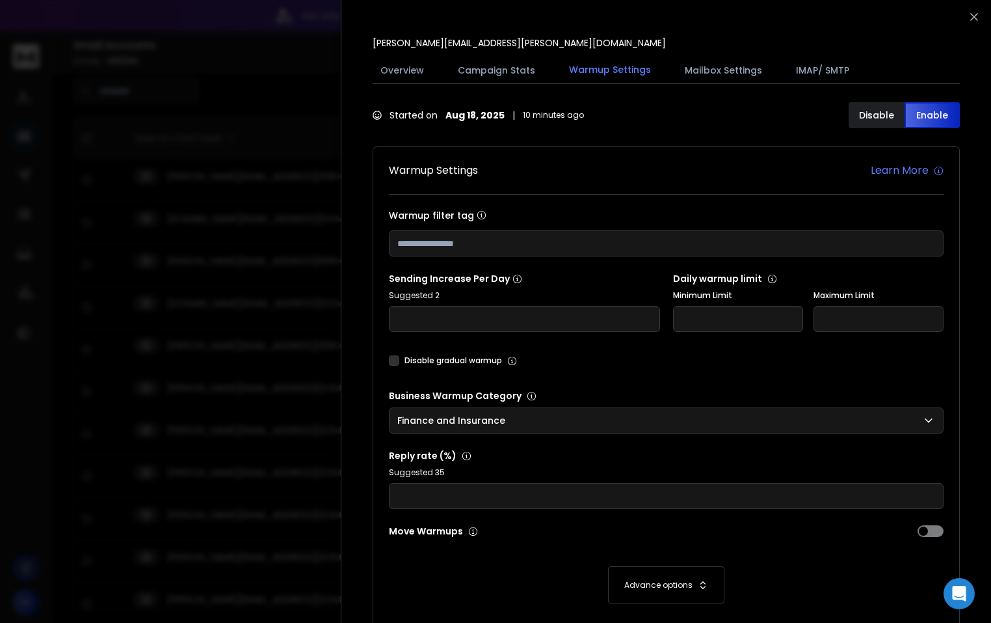
scroll to position [88, 0]
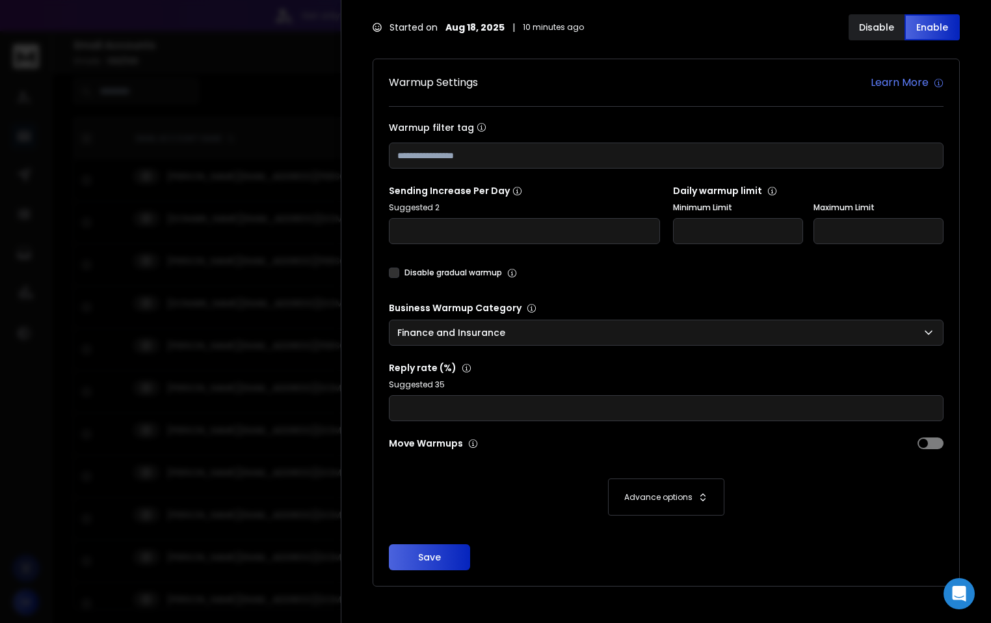
click at [641, 489] on div "Advance options" at bounding box center [666, 496] width 116 height 37
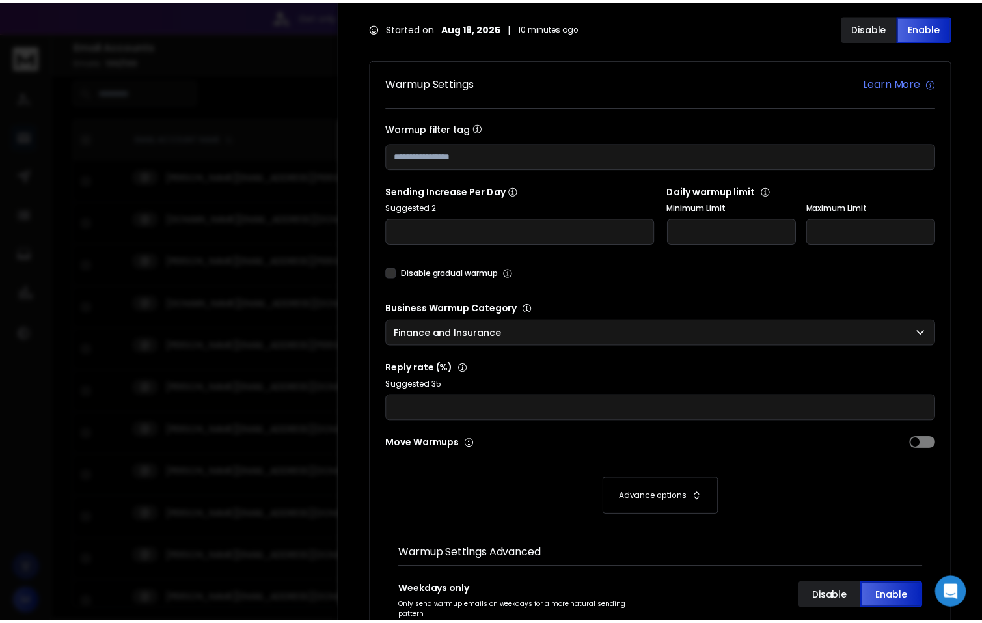
scroll to position [510, 0]
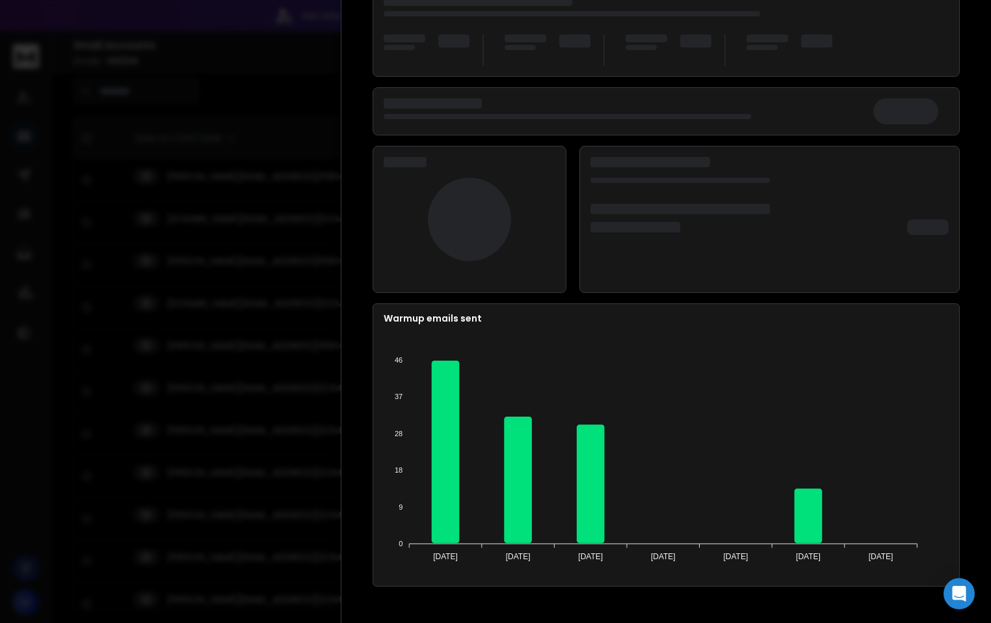
click at [254, 331] on div at bounding box center [495, 311] width 991 height 623
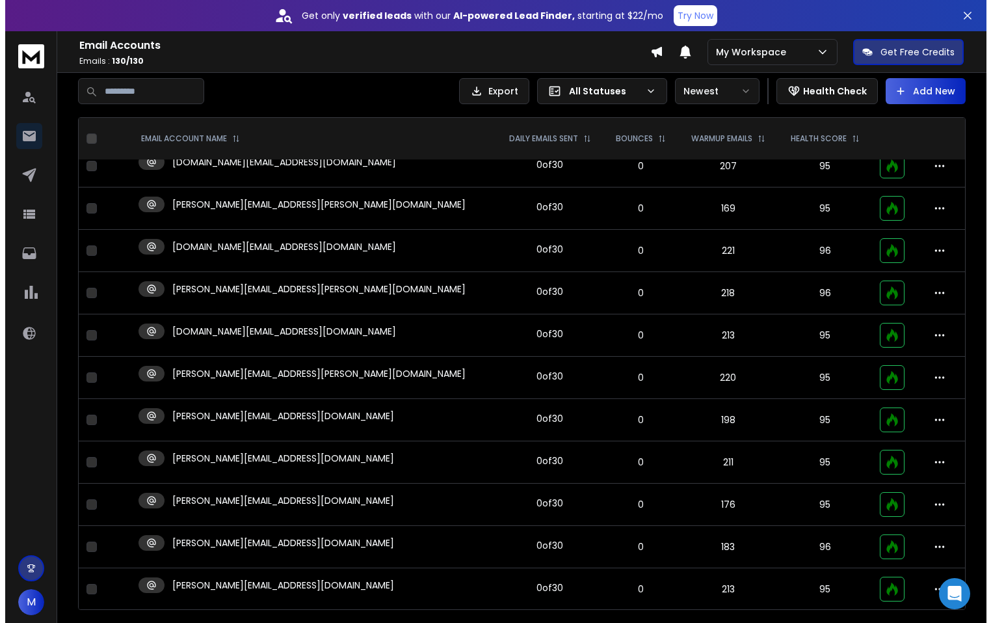
scroll to position [4612, 0]
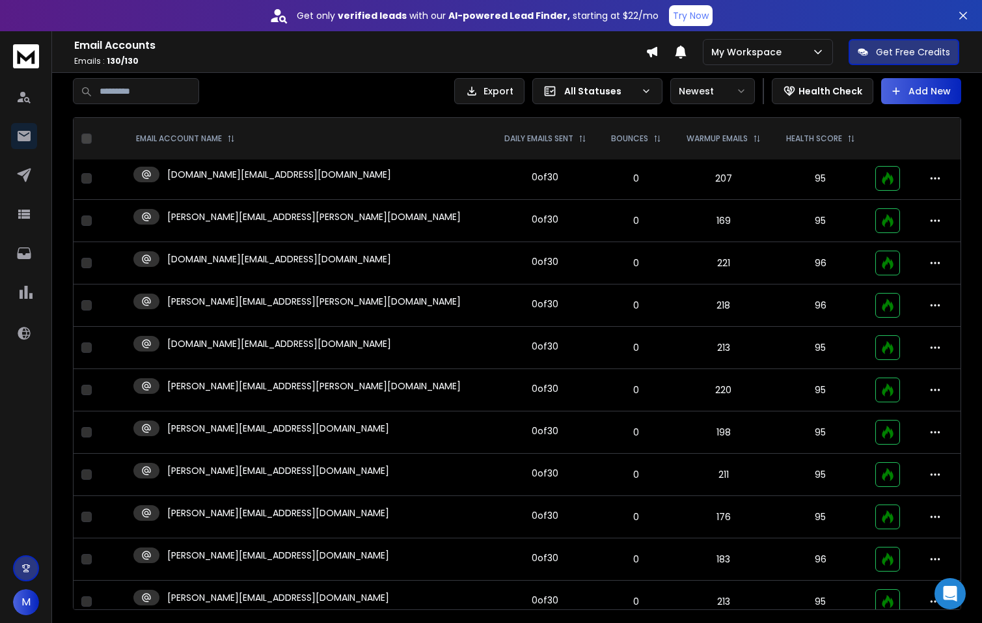
click at [387, 167] on div "[DOMAIN_NAME][EMAIL_ADDRESS][DOMAIN_NAME]" at bounding box center [308, 175] width 350 height 16
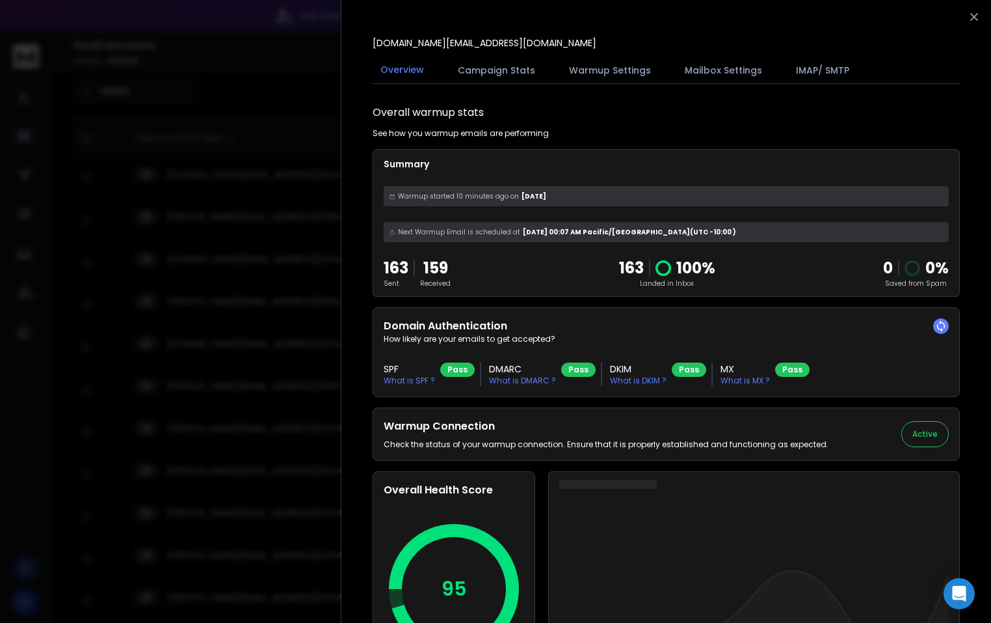
click at [602, 65] on button "Warmup Settings" at bounding box center [610, 70] width 98 height 29
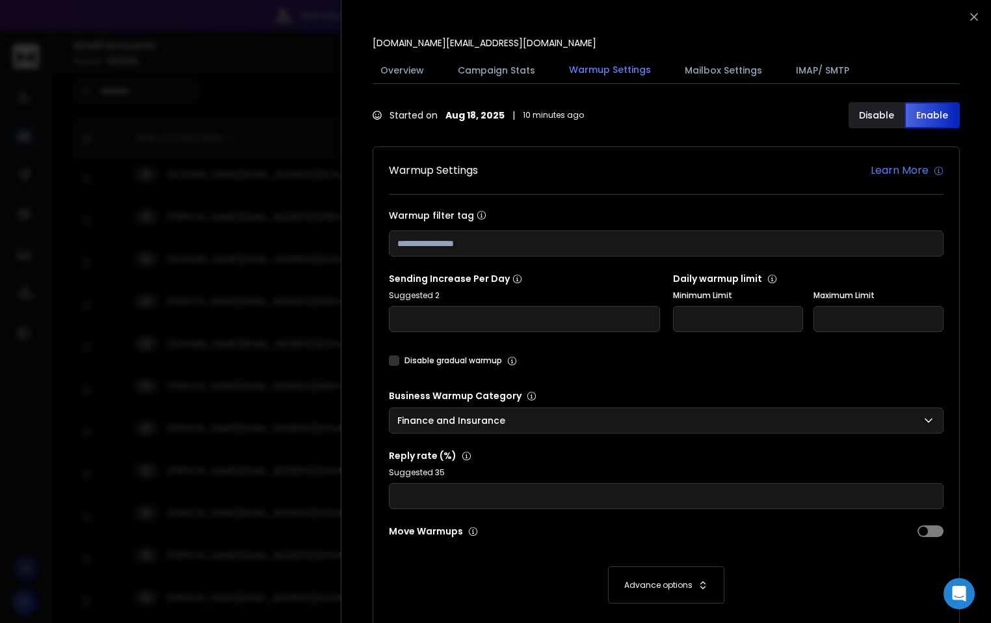
scroll to position [88, 0]
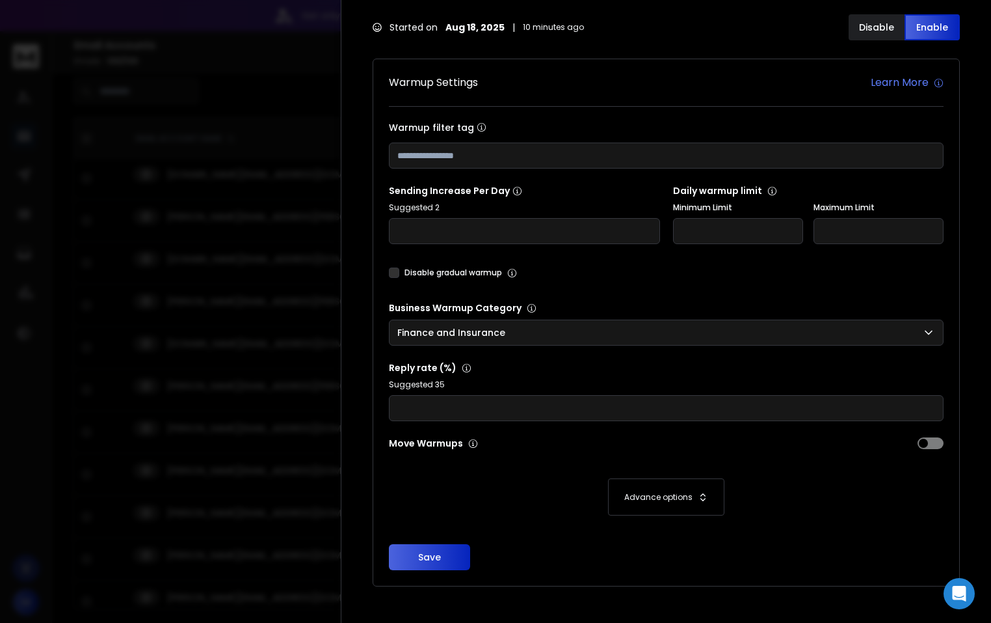
click at [660, 492] on p "Advance options" at bounding box center [658, 497] width 68 height 10
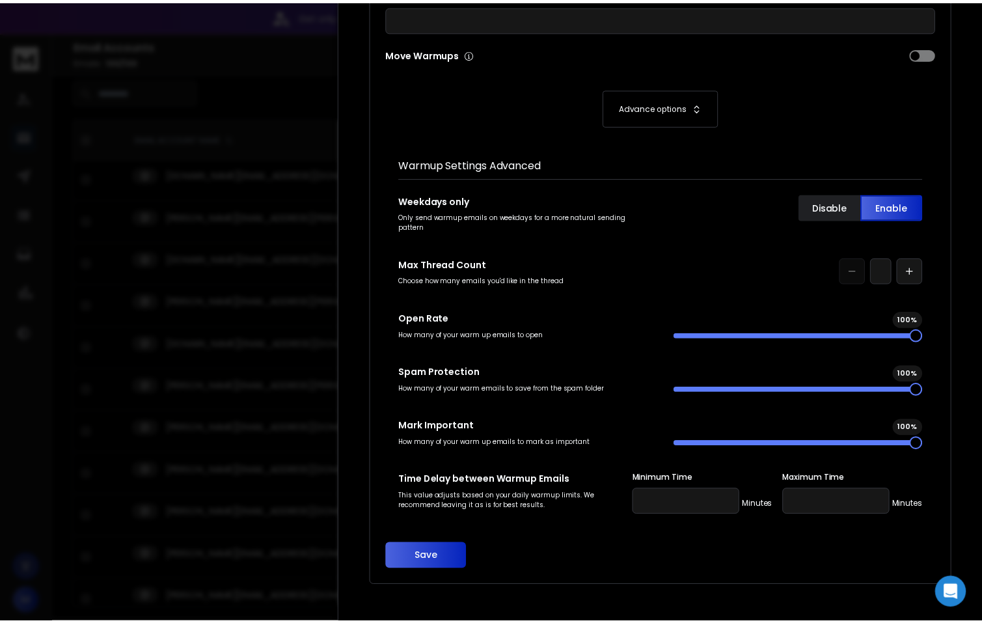
scroll to position [459, 0]
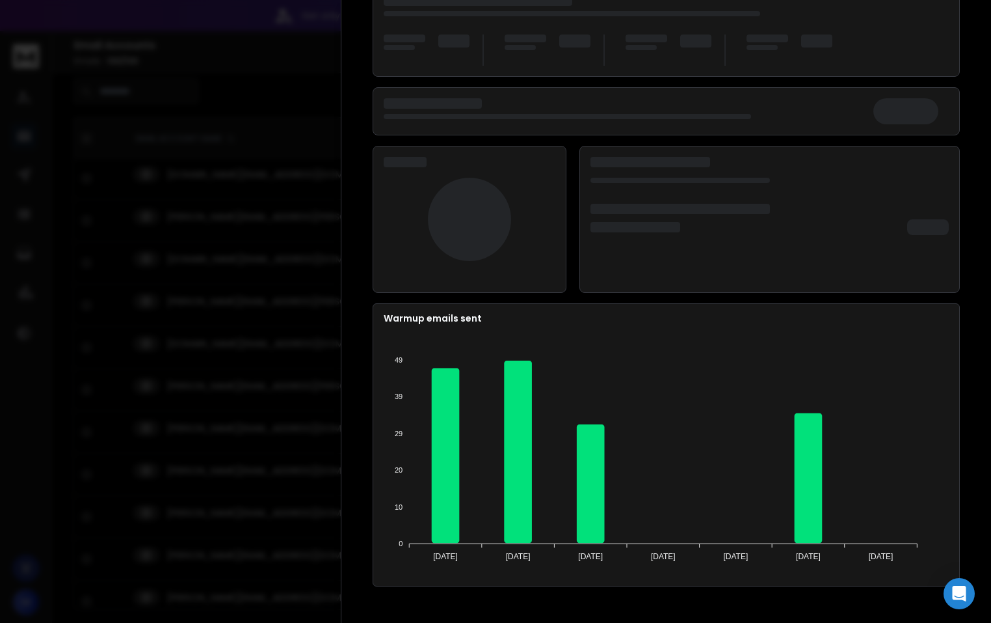
click at [203, 183] on div at bounding box center [495, 311] width 991 height 623
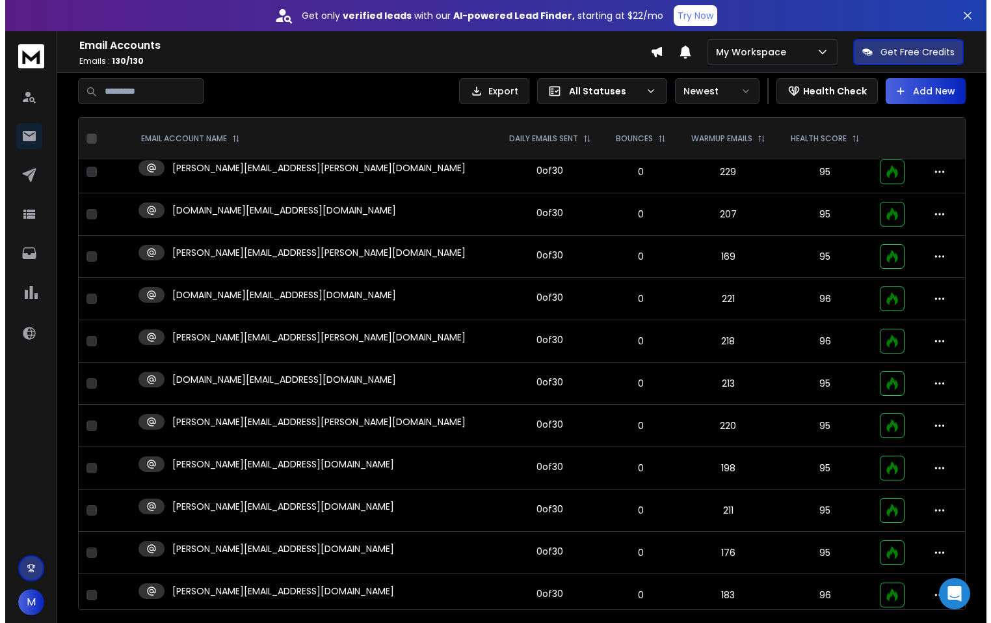
scroll to position [4537, 0]
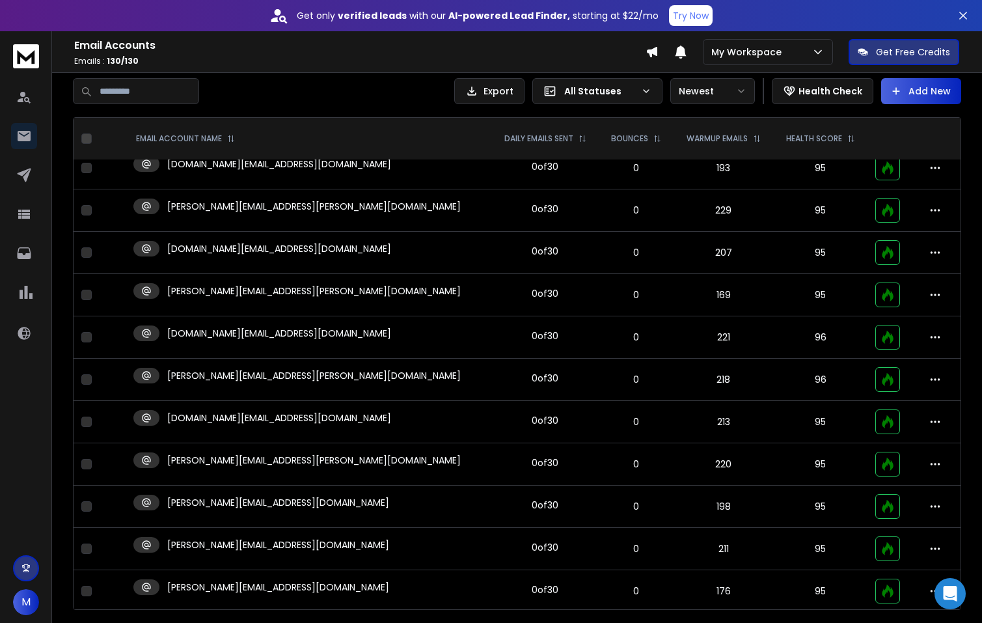
click at [561, 189] on td "0 of 30" at bounding box center [545, 206] width 108 height 34
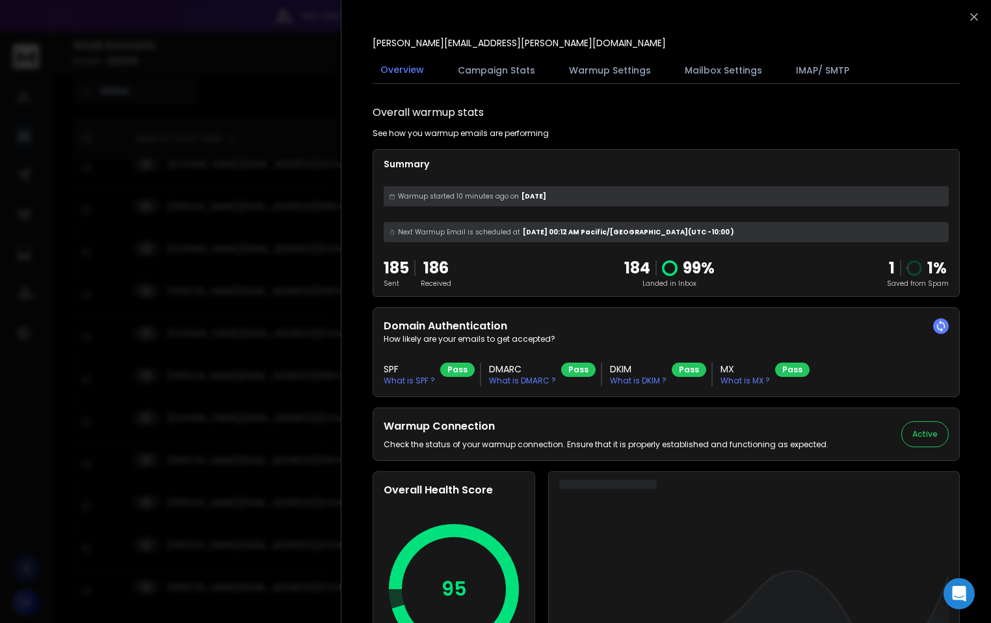
click at [615, 67] on button "Warmup Settings" at bounding box center [610, 70] width 98 height 29
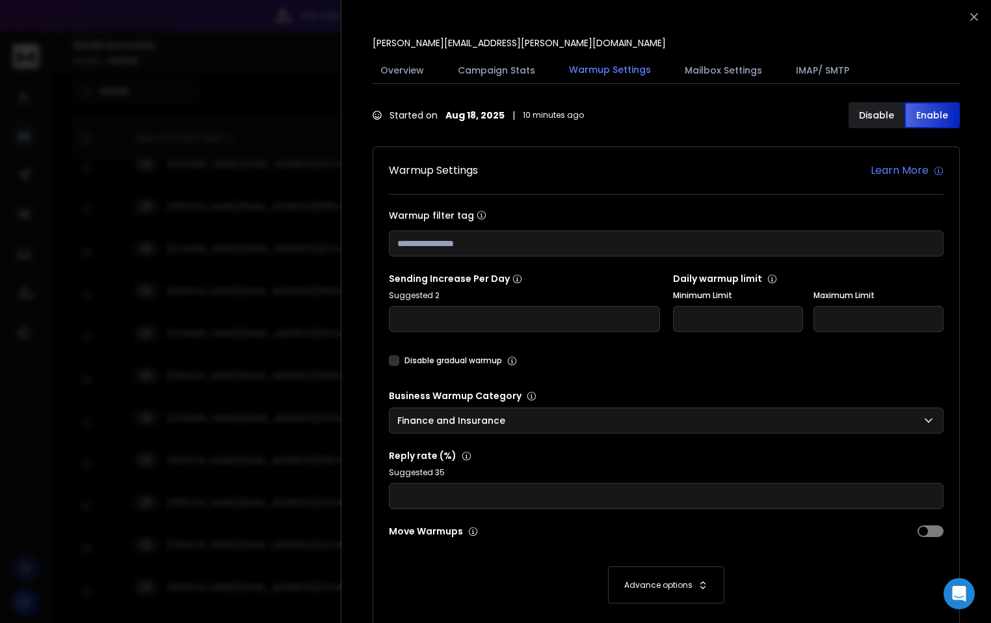
scroll to position [88, 0]
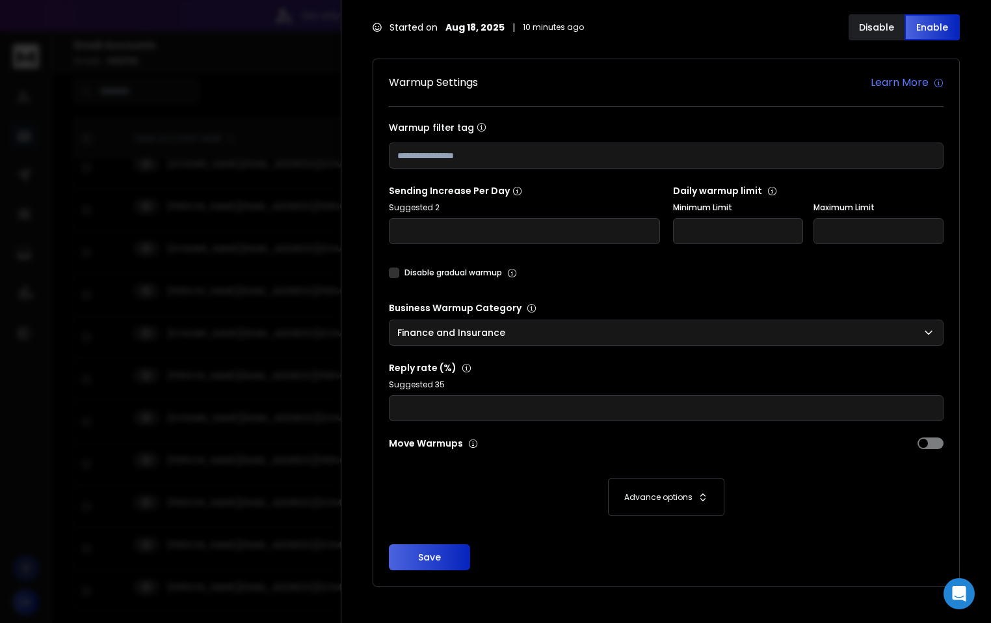
click at [630, 492] on p "Advance options" at bounding box center [658, 497] width 68 height 10
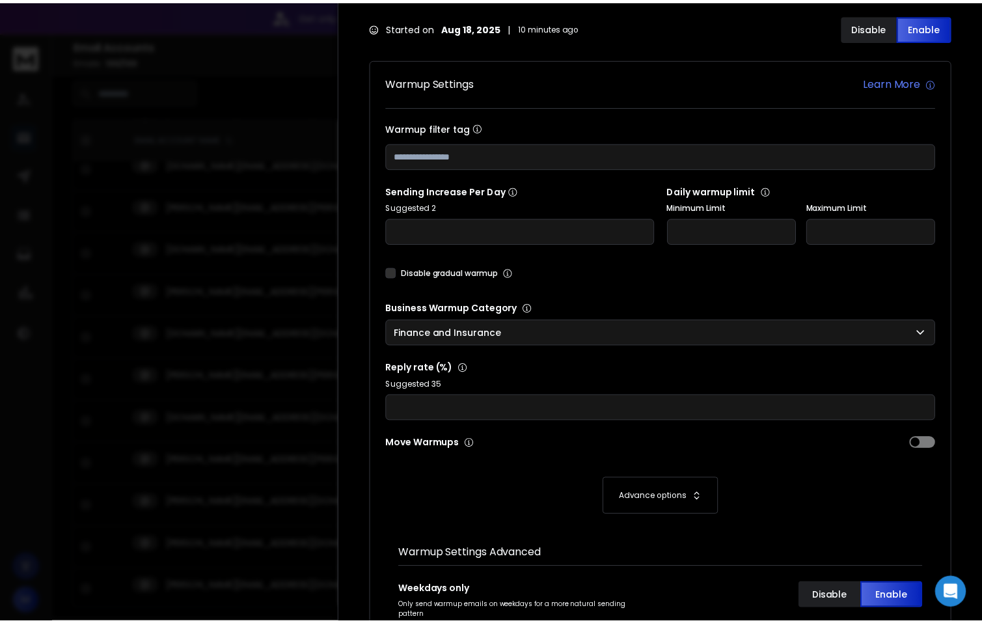
scroll to position [509, 0]
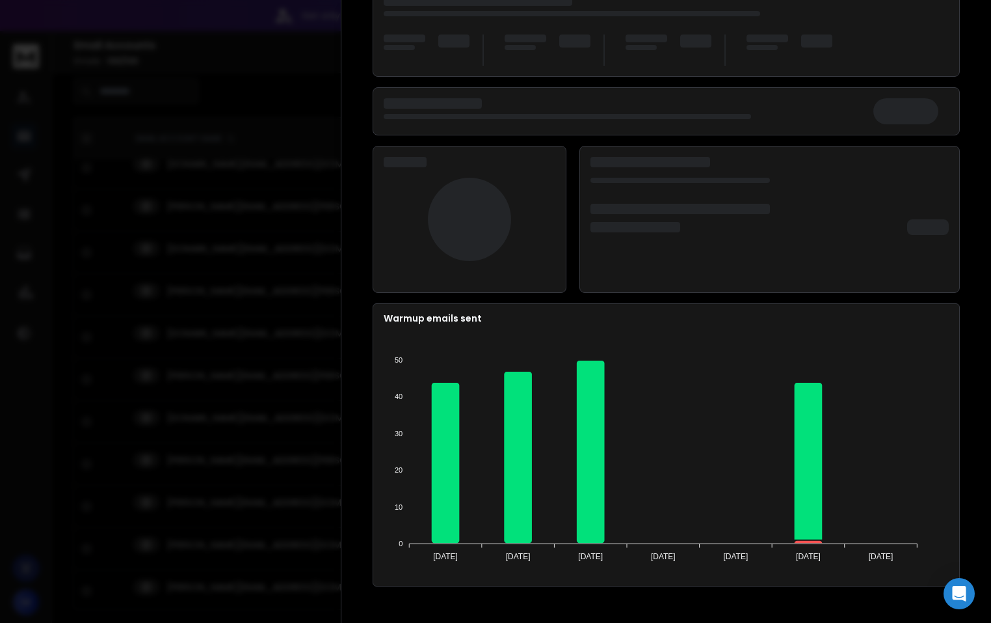
click at [310, 277] on div at bounding box center [495, 311] width 991 height 623
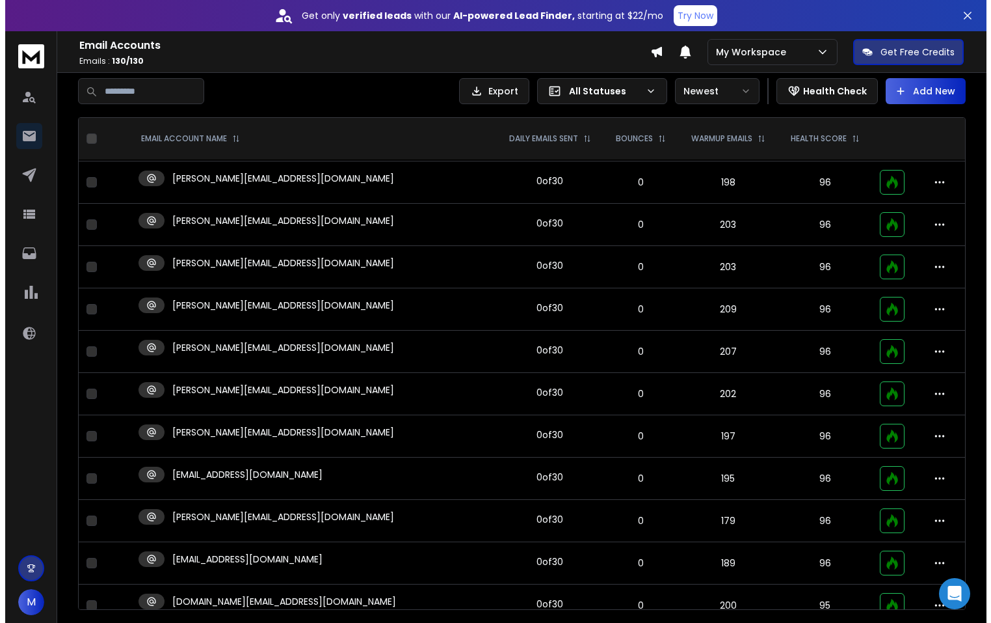
scroll to position [3935, 0]
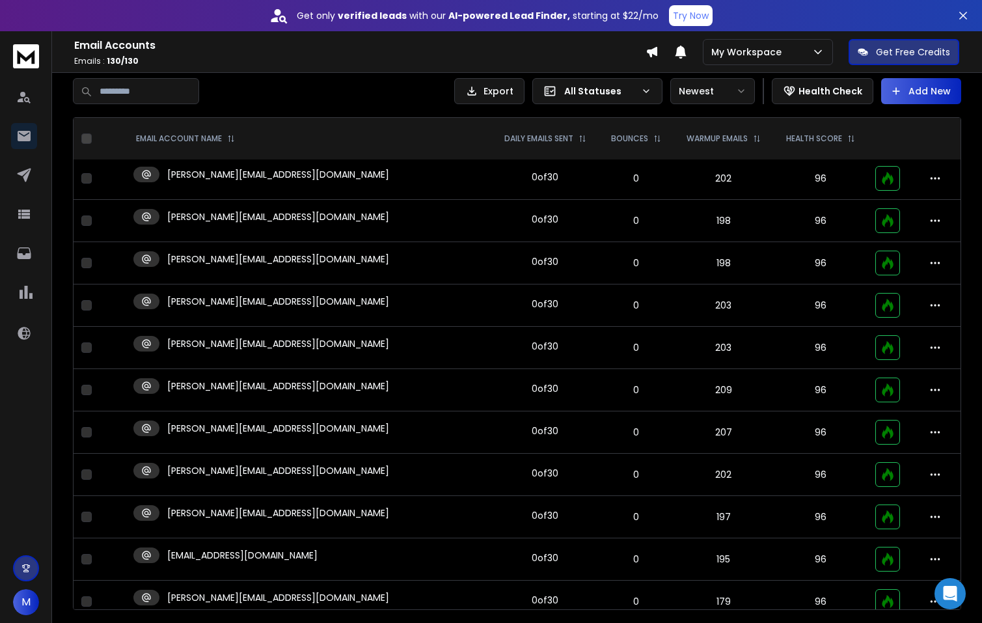
click at [491, 200] on td "0 of 30" at bounding box center [545, 217] width 108 height 34
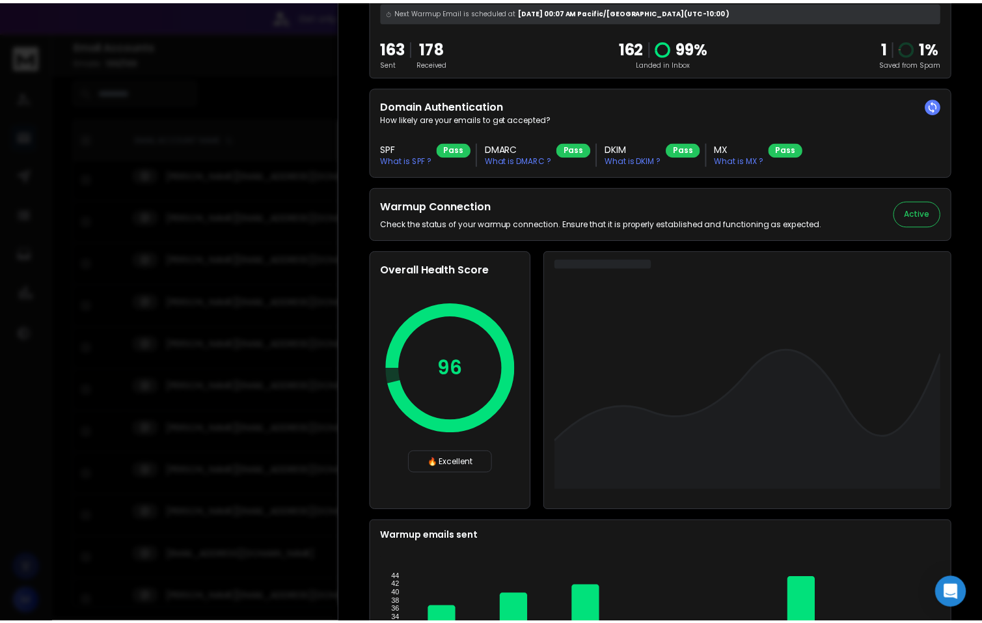
scroll to position [218, 0]
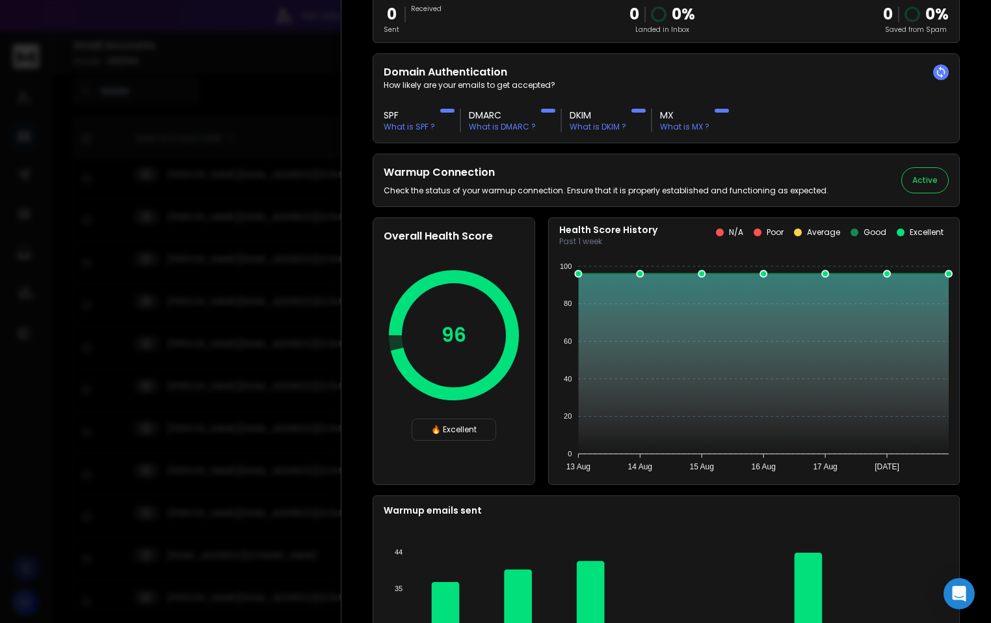
click at [248, 220] on div at bounding box center [495, 311] width 991 height 623
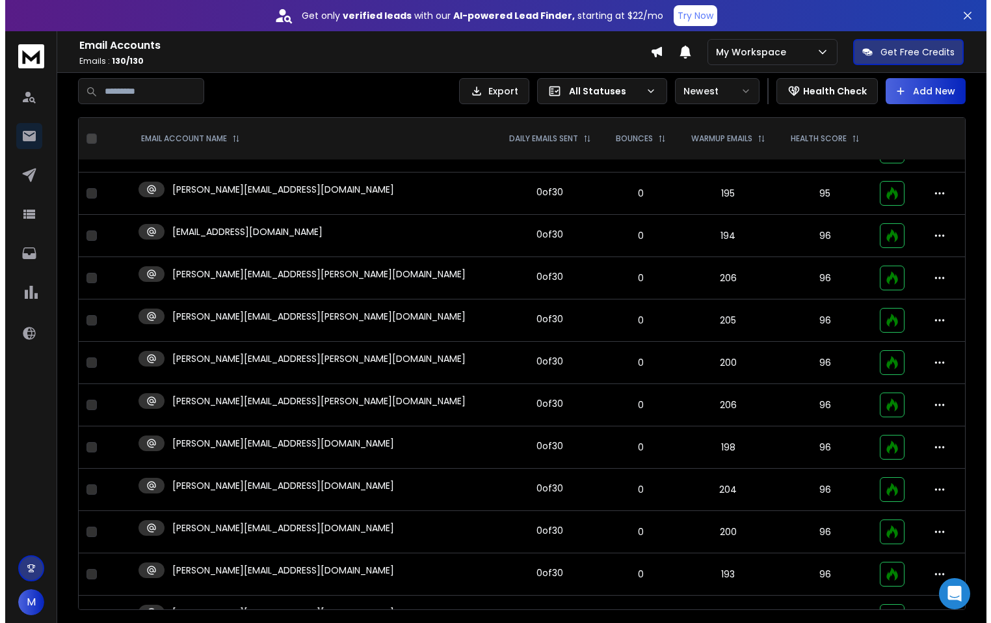
scroll to position [3495, 0]
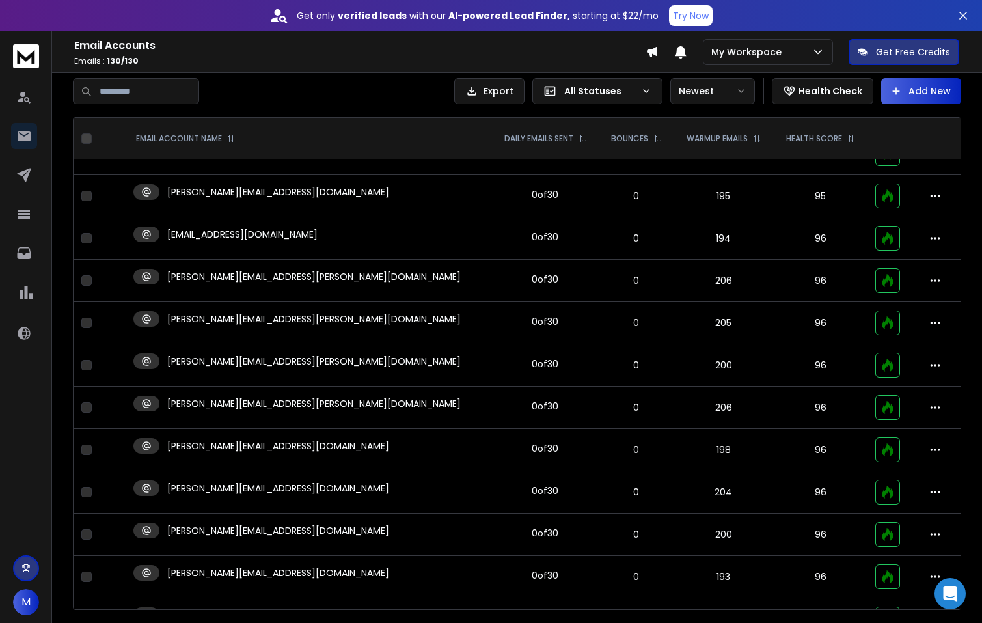
click at [416, 184] on div "[PERSON_NAME][EMAIL_ADDRESS][DOMAIN_NAME]" at bounding box center [308, 192] width 350 height 16
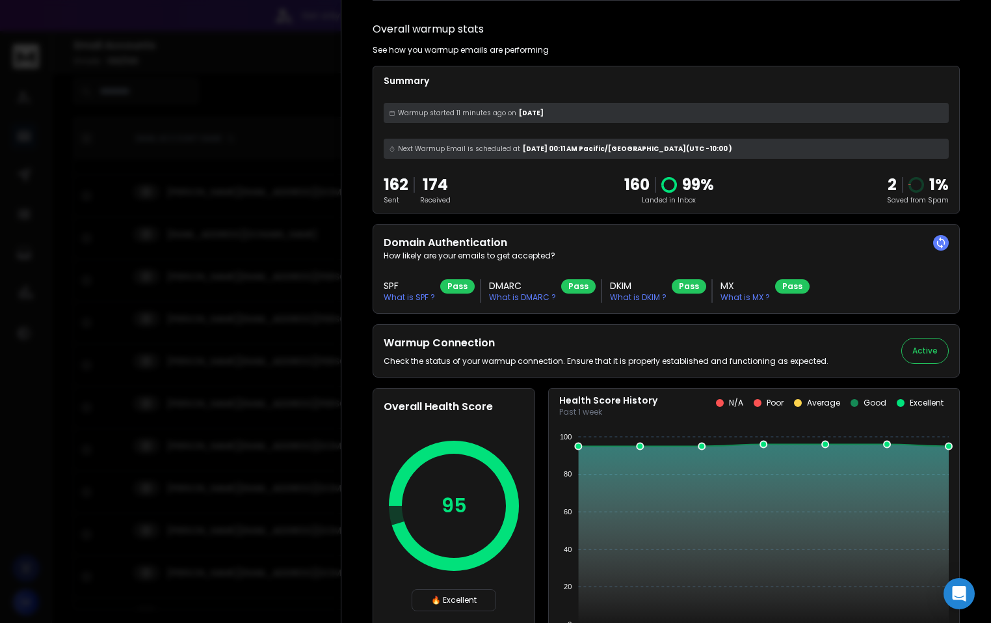
scroll to position [0, 0]
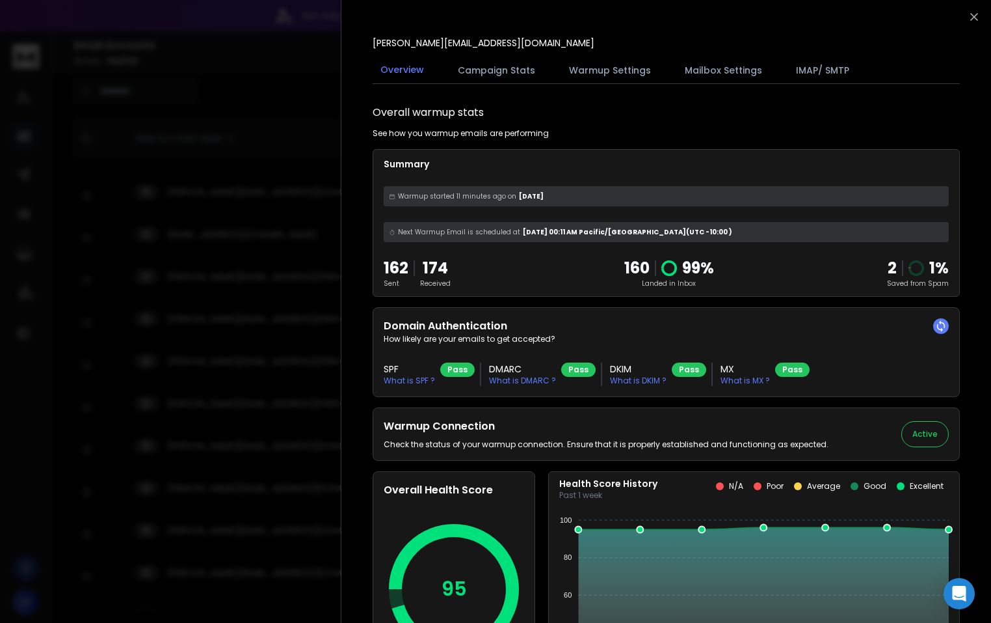
click at [595, 68] on button "Warmup Settings" at bounding box center [610, 70] width 98 height 29
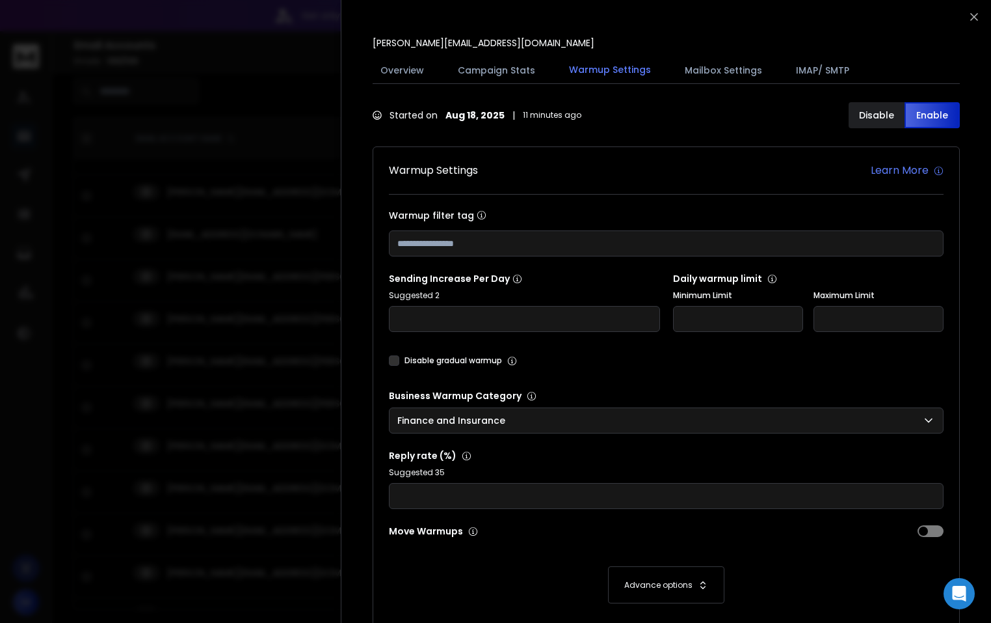
scroll to position [88, 0]
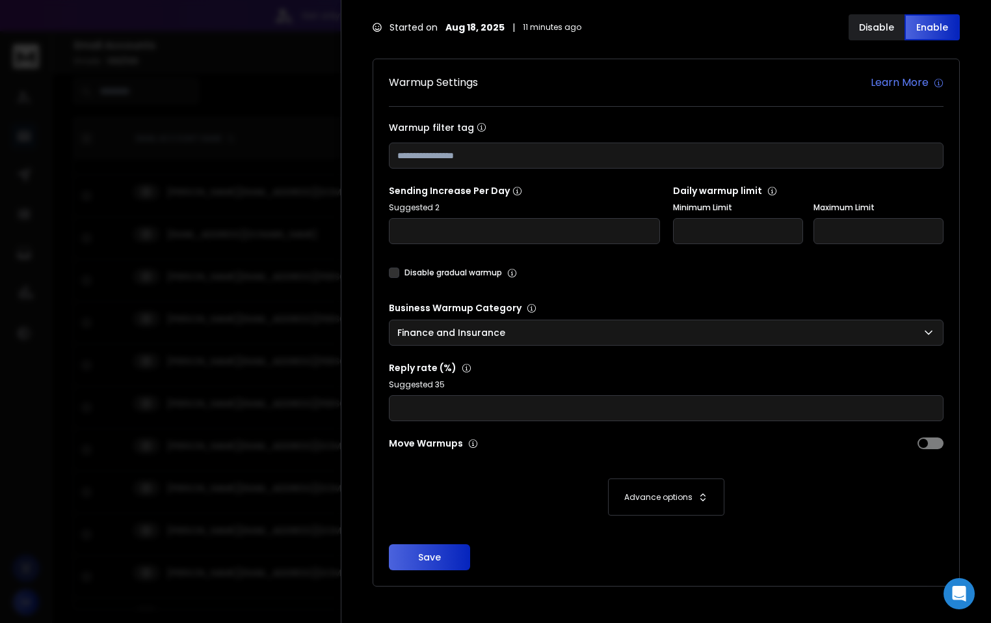
click at [643, 492] on p "Advance options" at bounding box center [658, 497] width 68 height 10
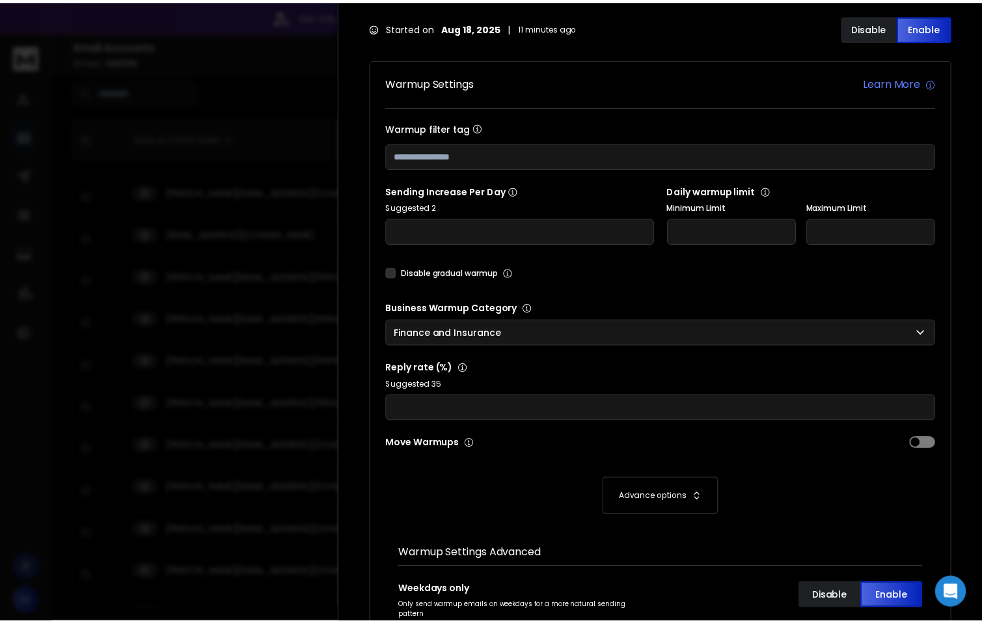
scroll to position [517, 0]
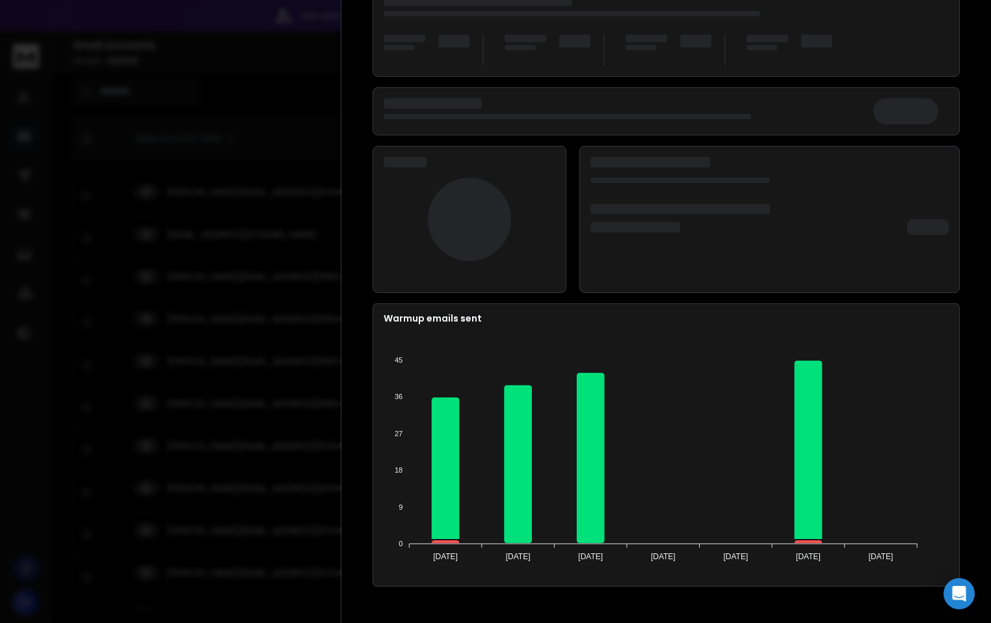
click at [321, 262] on div at bounding box center [495, 311] width 991 height 623
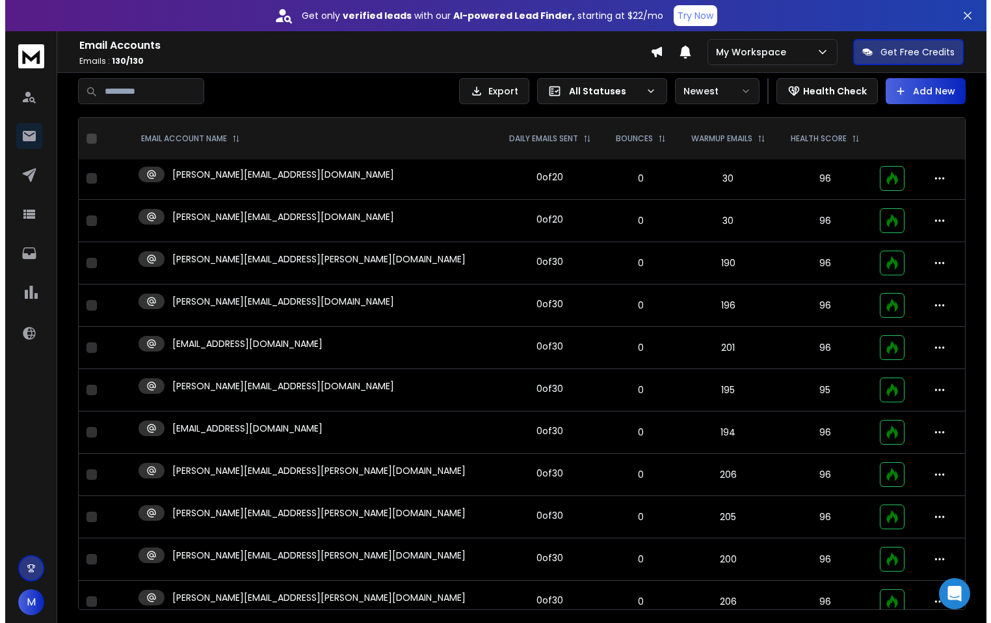
scroll to position [3216, 0]
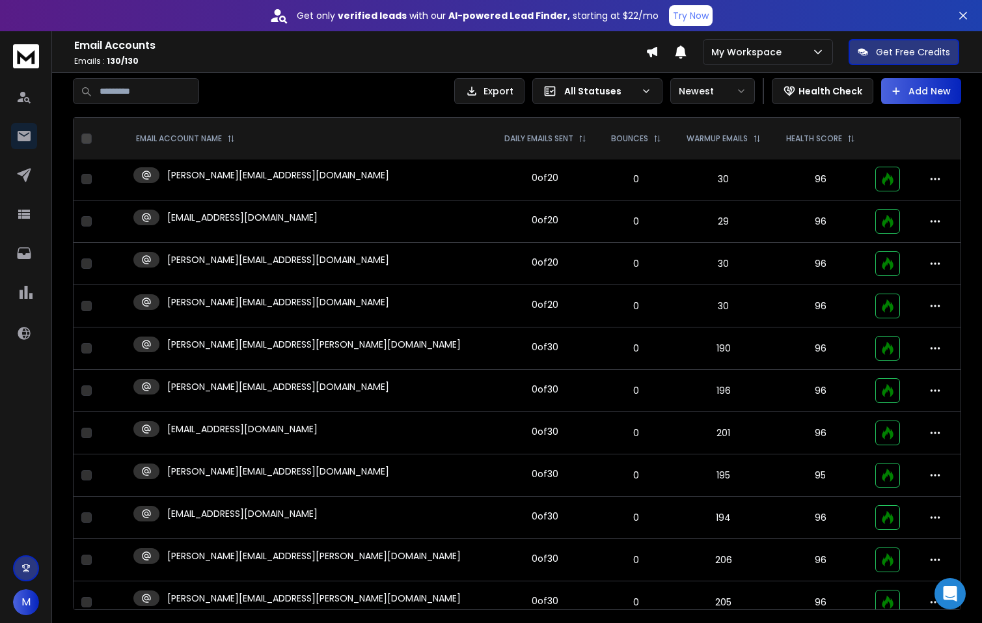
click at [531, 298] on div "0 of 20" at bounding box center [544, 304] width 27 height 13
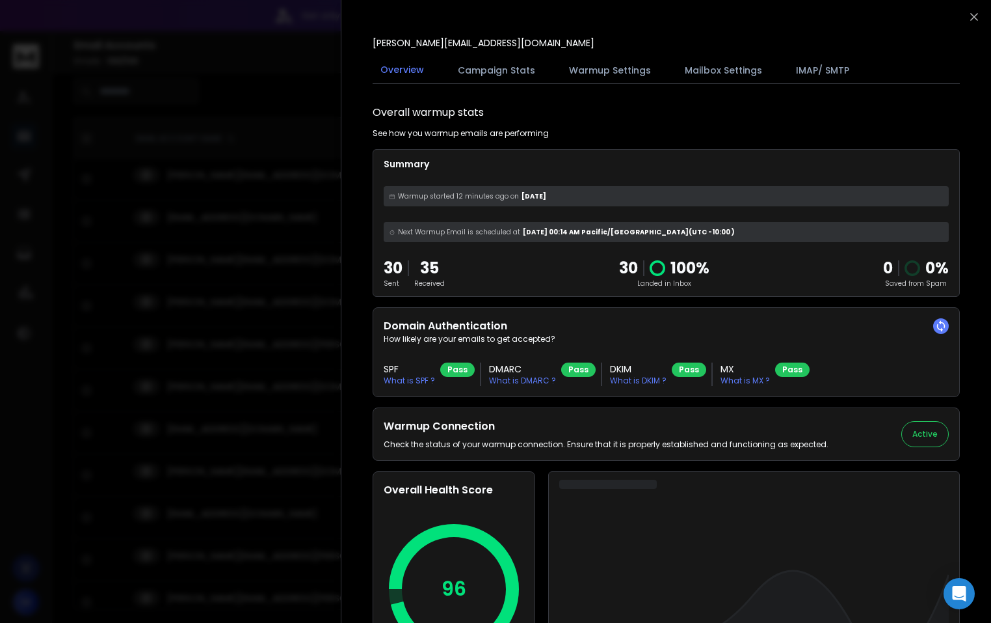
click at [639, 64] on button "Warmup Settings" at bounding box center [610, 70] width 98 height 29
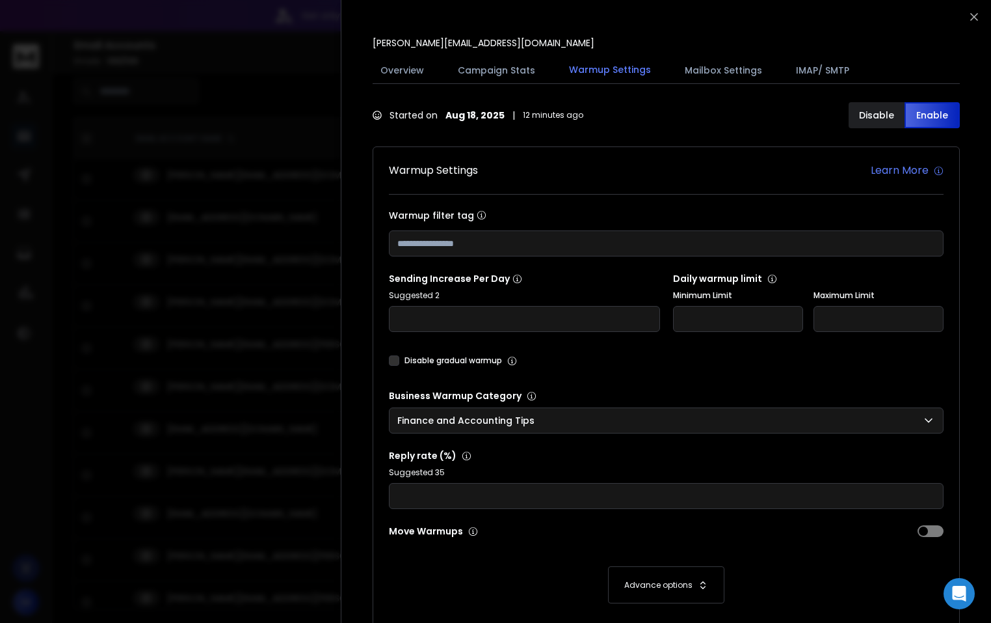
scroll to position [88, 0]
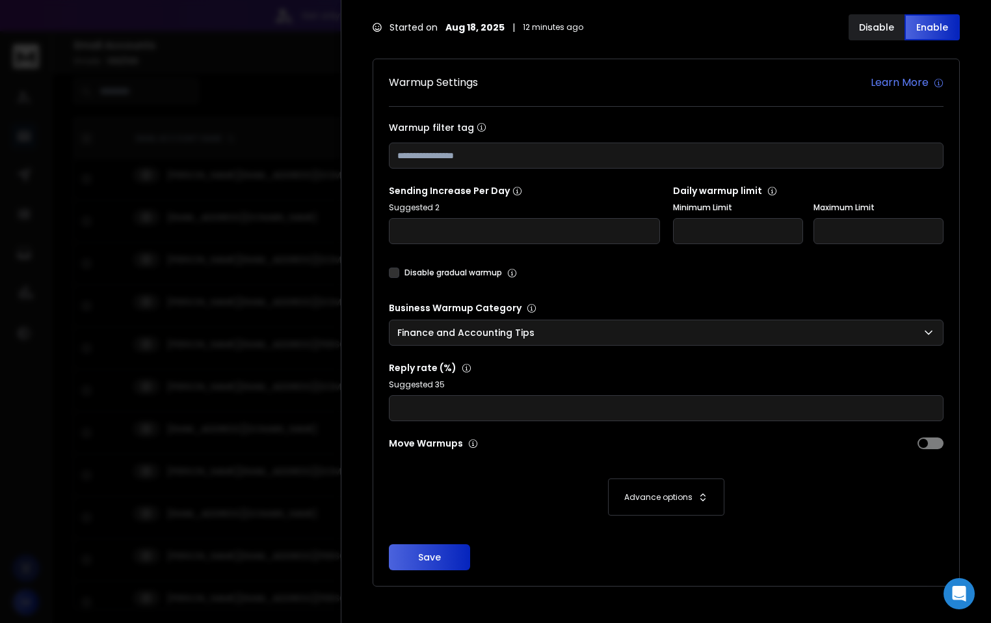
click at [670, 489] on div "Advance options" at bounding box center [666, 496] width 116 height 37
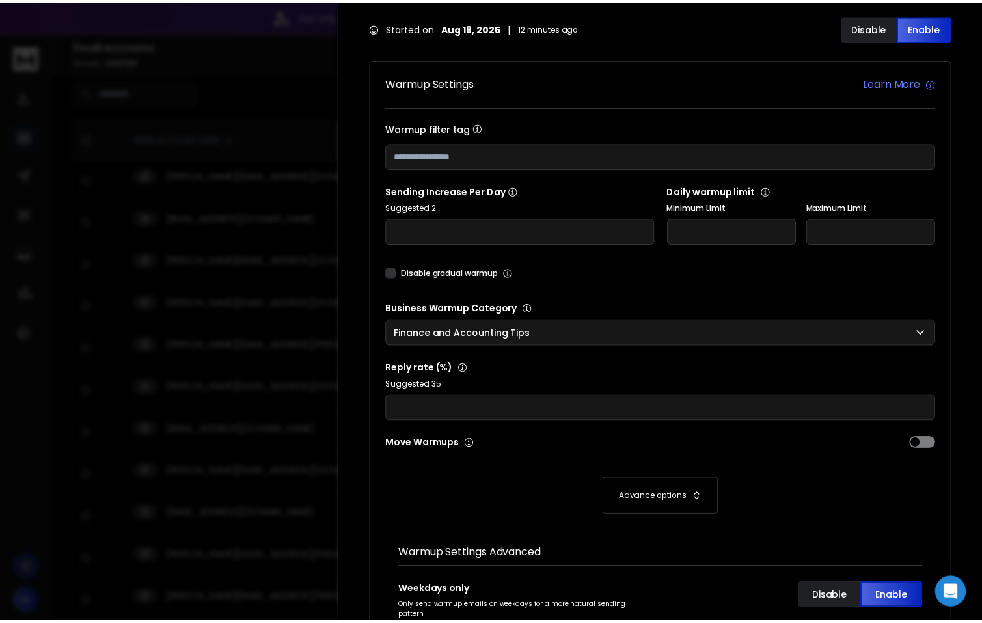
scroll to position [495, 0]
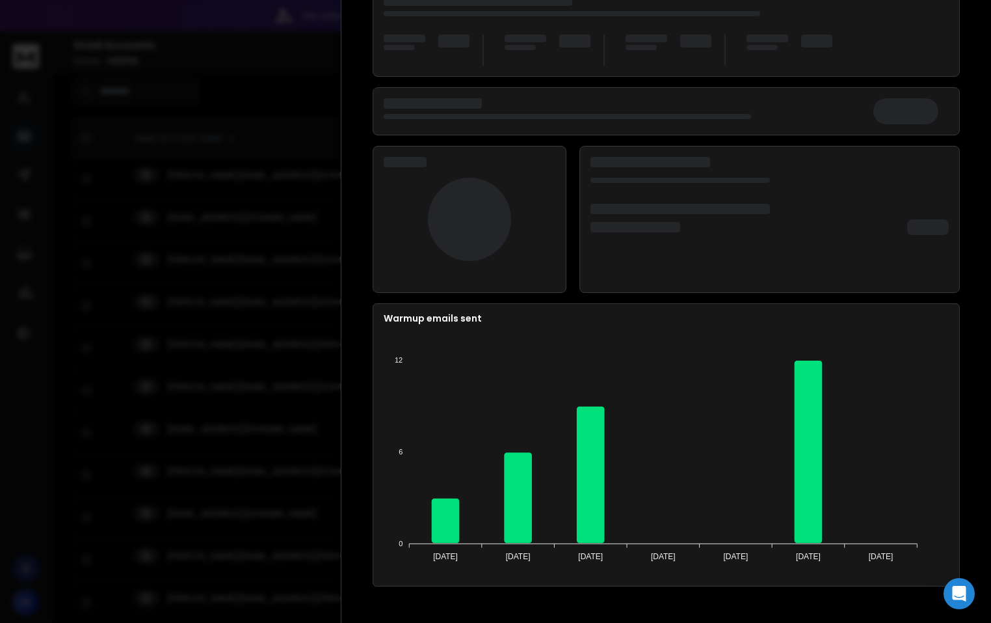
click at [267, 244] on div at bounding box center [495, 311] width 991 height 623
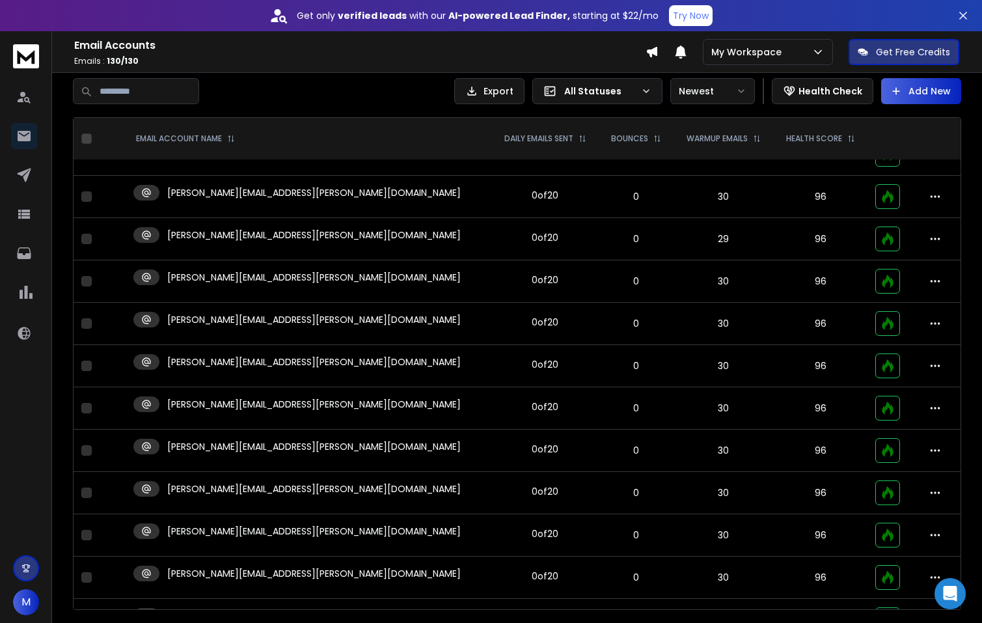
scroll to position [0, 0]
